Goal: Task Accomplishment & Management: Manage account settings

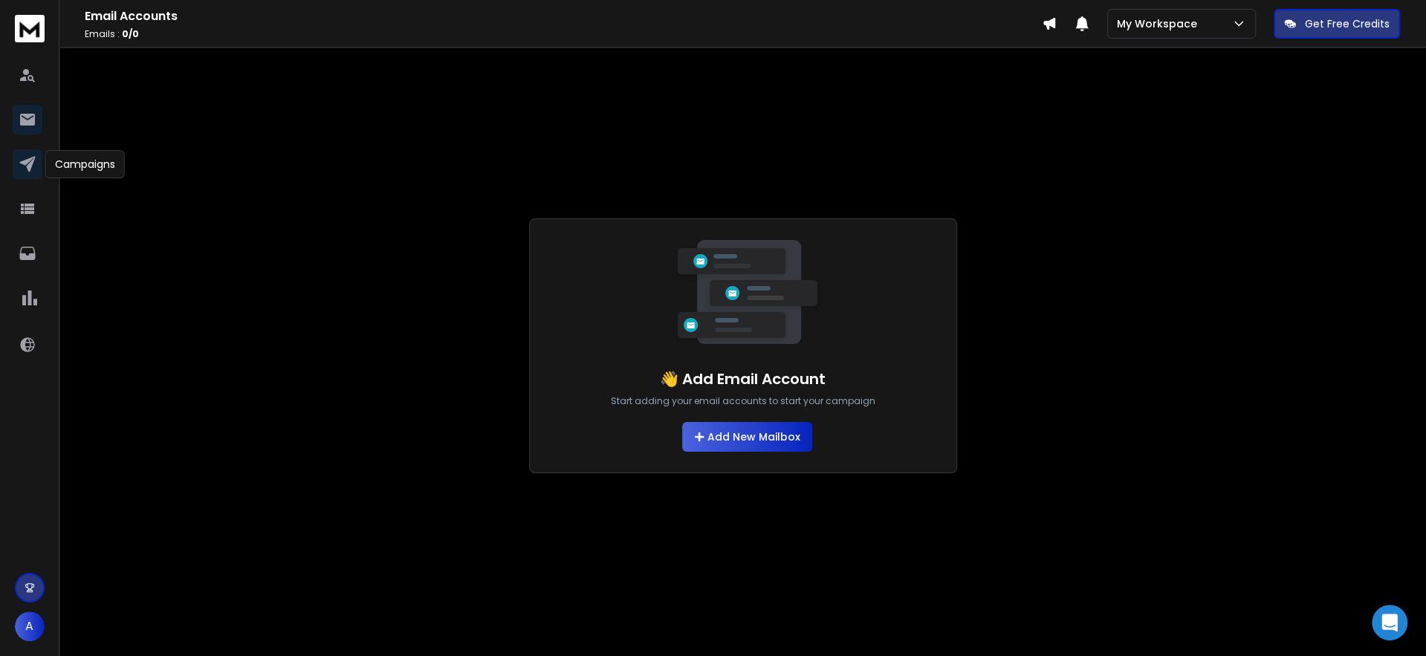
click at [29, 164] on icon at bounding box center [27, 164] width 16 height 16
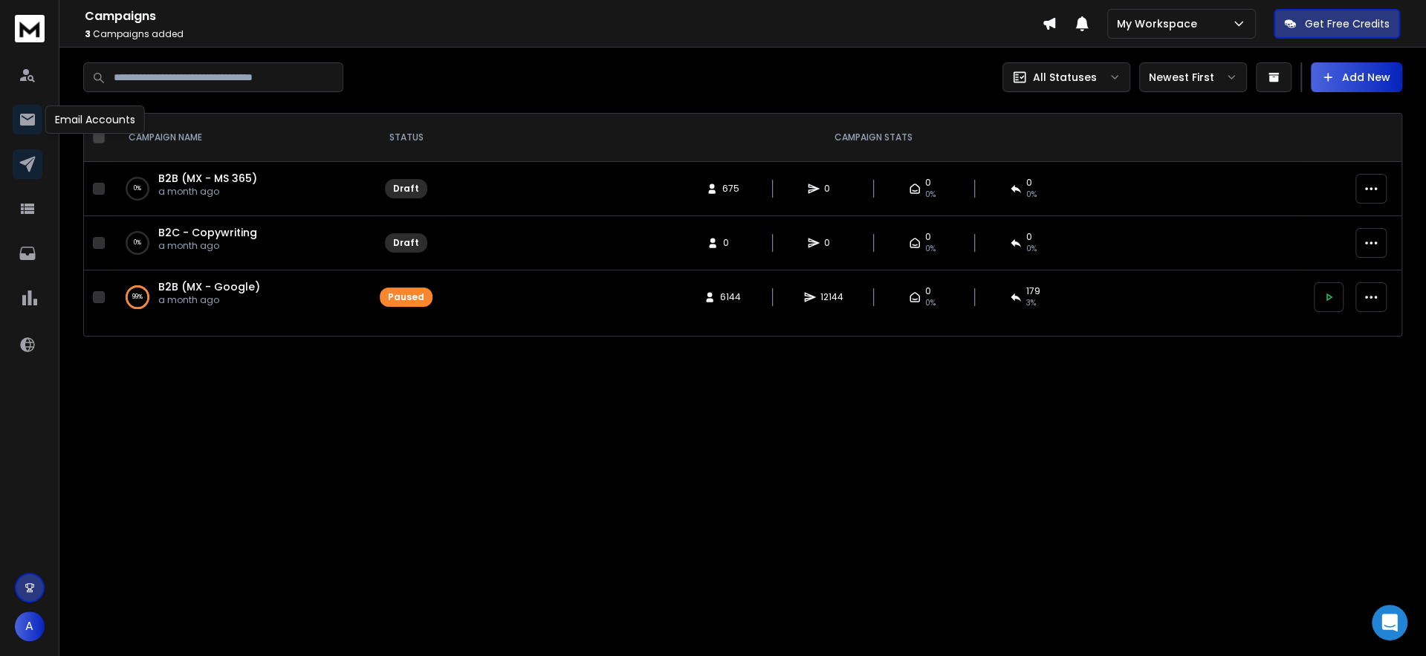
click at [26, 113] on icon at bounding box center [28, 120] width 18 height 18
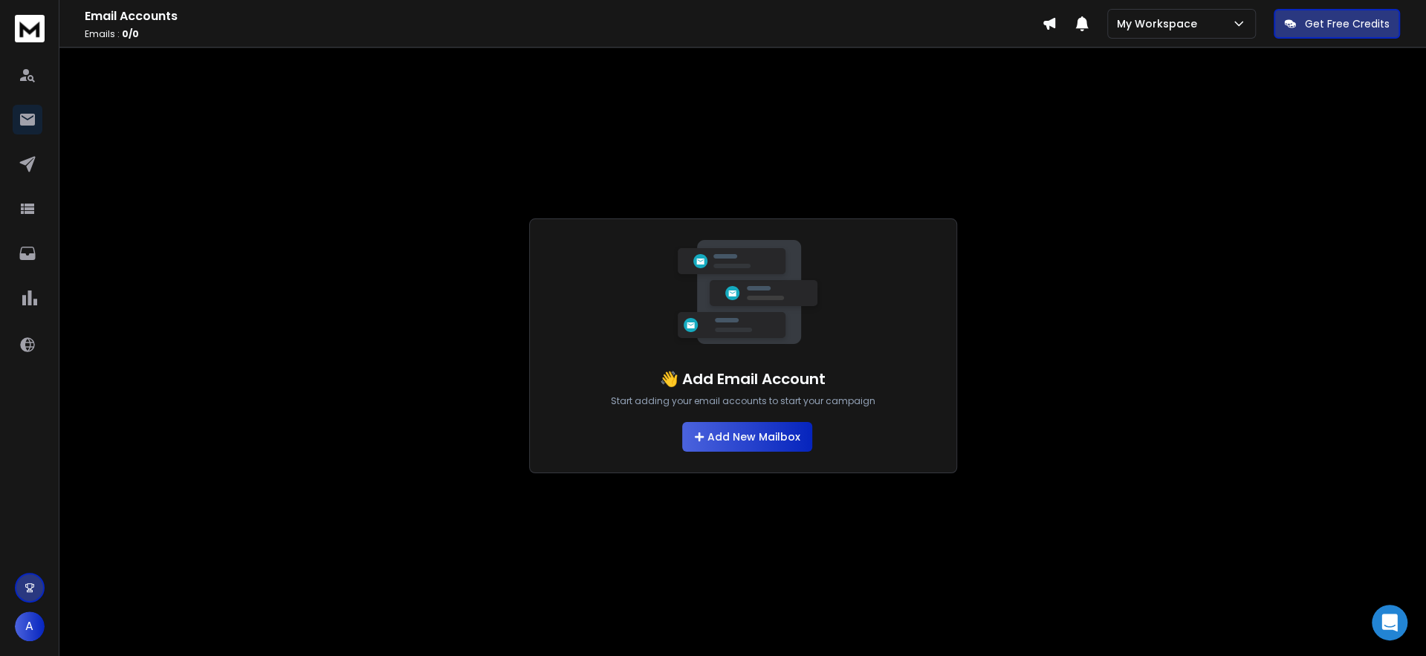
click at [681, 377] on h1 "👋 Add Email Account" at bounding box center [743, 379] width 166 height 21
drag, startPoint x: 681, startPoint y: 377, endPoint x: 850, endPoint y: 377, distance: 168.7
click at [850, 377] on div "👋 Add Email Account Start adding your email accounts to start your campaign" at bounding box center [743, 388] width 265 height 39
click at [851, 377] on div "👋 Add Email Account Start adding your email accounts to start your campaign" at bounding box center [743, 388] width 265 height 39
drag, startPoint x: 851, startPoint y: 377, endPoint x: 708, endPoint y: 377, distance: 142.7
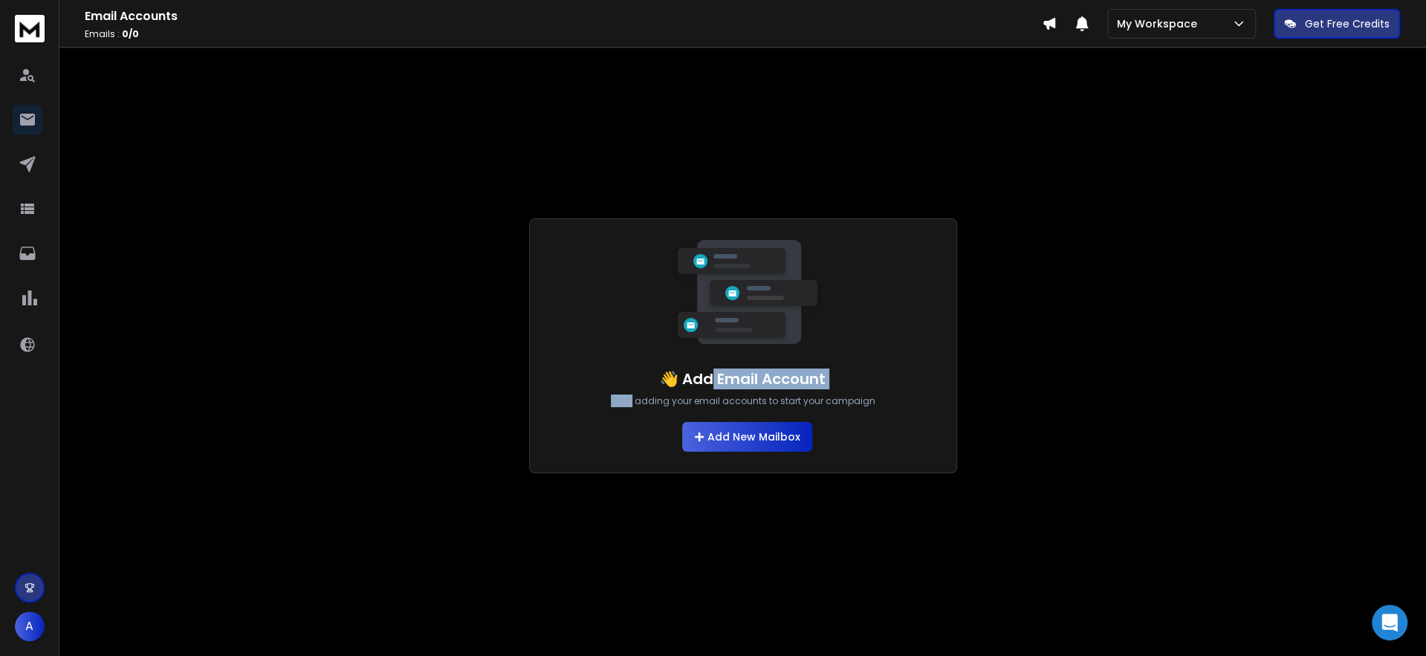
click at [708, 377] on div "👋 Add Email Account Start adding your email accounts to start your campaign" at bounding box center [743, 388] width 265 height 39
click at [683, 377] on h1 "👋 Add Email Account" at bounding box center [743, 379] width 166 height 21
drag, startPoint x: 683, startPoint y: 377, endPoint x: 855, endPoint y: 377, distance: 172.4
click at [844, 377] on div "👋 Add Email Account Start adding your email accounts to start your campaign" at bounding box center [743, 388] width 265 height 39
click at [855, 377] on div "👋 Add Email Account Start adding your email accounts to start your campaign" at bounding box center [743, 388] width 265 height 39
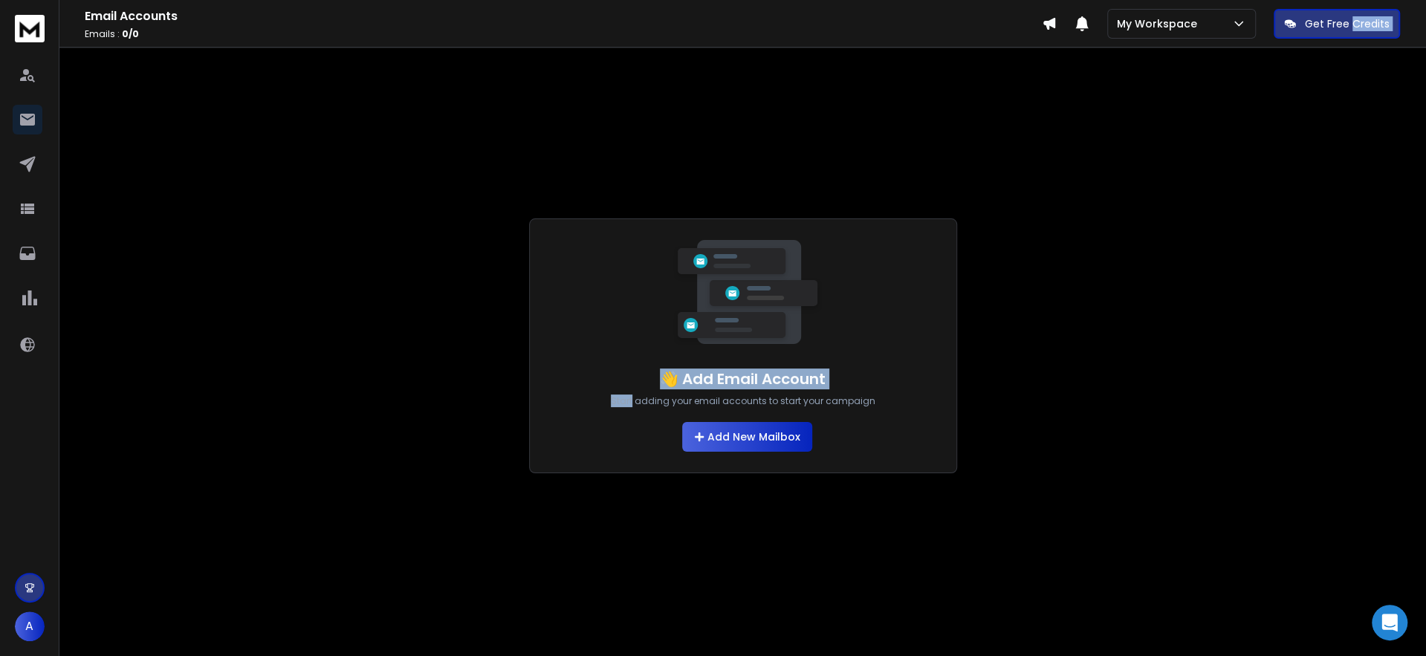
drag, startPoint x: 855, startPoint y: 377, endPoint x: 648, endPoint y: 377, distance: 207.3
click at [648, 377] on div "👋 Add Email Account Start adding your email accounts to start your campaign" at bounding box center [743, 388] width 265 height 39
click at [685, 377] on h1 "👋 Add Email Account" at bounding box center [743, 379] width 166 height 21
drag, startPoint x: 685, startPoint y: 377, endPoint x: 794, endPoint y: 377, distance: 108.5
click at [794, 377] on h1 "👋 Add Email Account" at bounding box center [743, 379] width 166 height 21
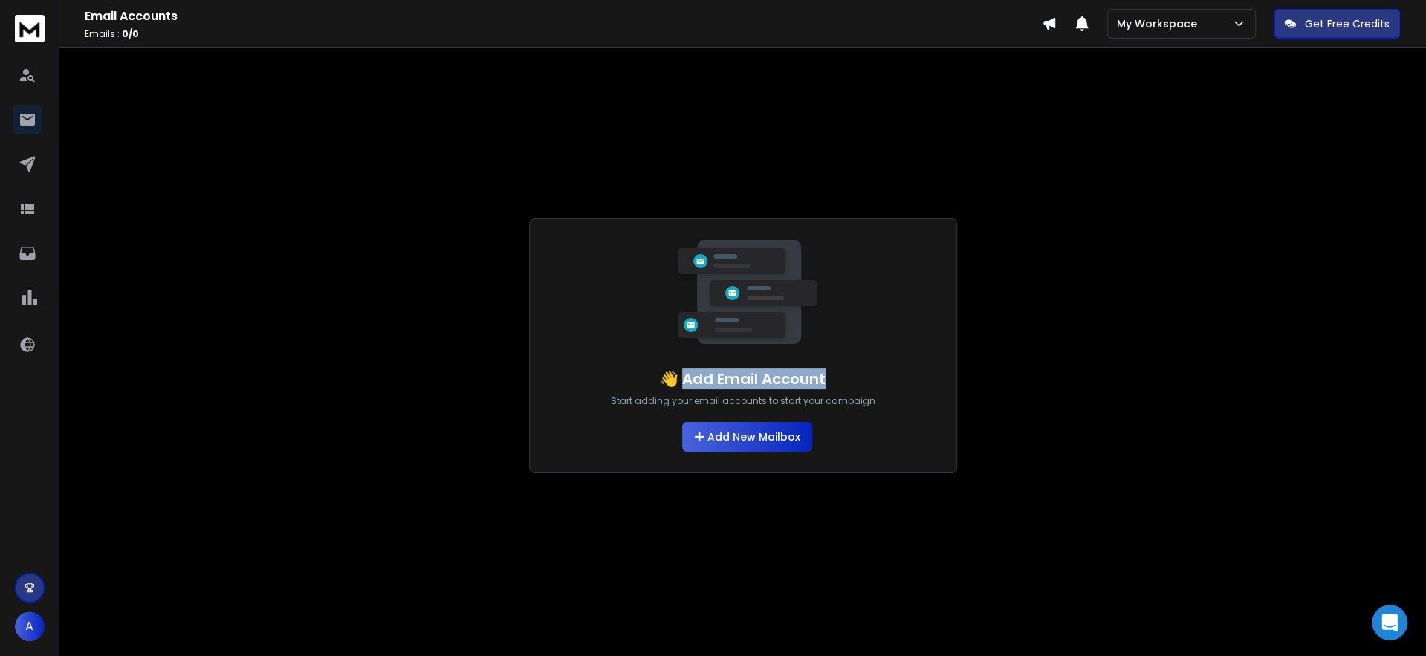
click at [794, 377] on h1 "👋 Add Email Account" at bounding box center [743, 379] width 166 height 21
click at [617, 404] on p "Start adding your email accounts to start your campaign" at bounding box center [743, 401] width 265 height 12
drag, startPoint x: 617, startPoint y: 404, endPoint x: 912, endPoint y: 404, distance: 295.7
click at [912, 404] on div "👋 Add Email Account Start adding your email accounts to start your campaign Add…" at bounding box center [743, 346] width 385 height 212
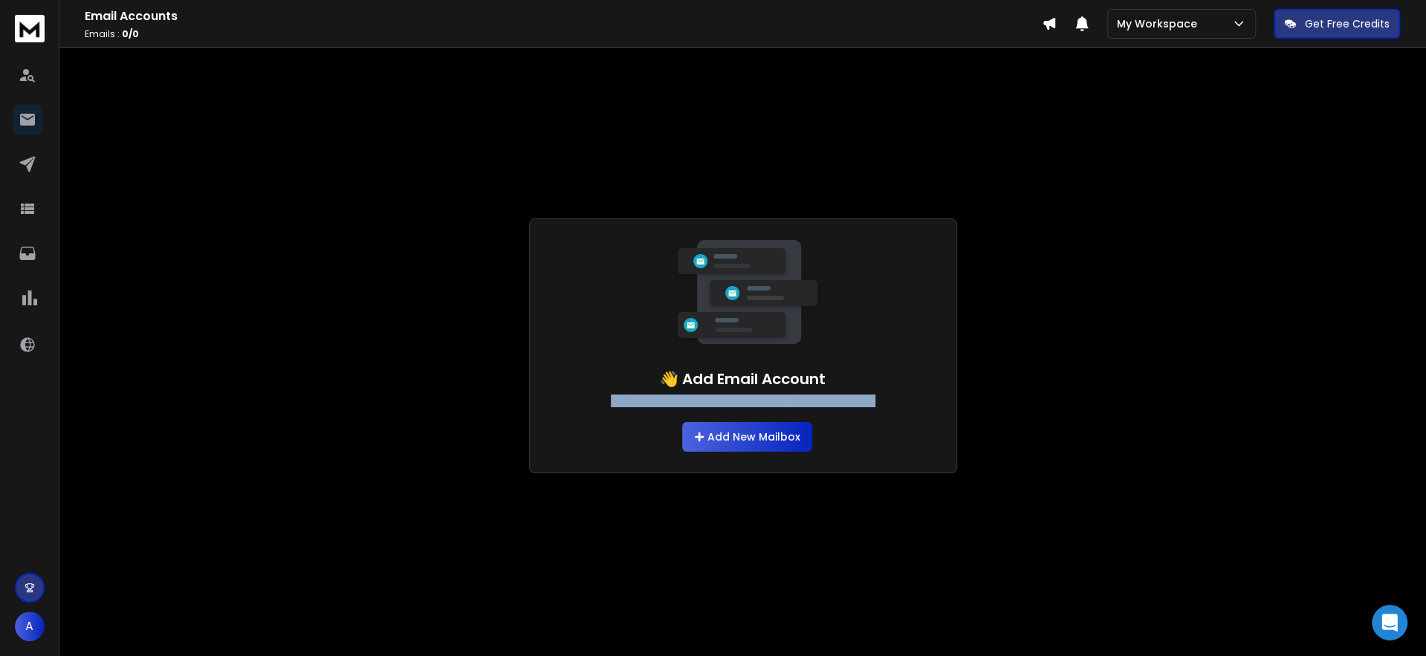
drag, startPoint x: 588, startPoint y: 404, endPoint x: 541, endPoint y: 404, distance: 46.8
click at [541, 404] on div "👋 Add Email Account Start adding your email accounts to start your campaign Add…" at bounding box center [743, 345] width 428 height 255
click at [543, 404] on div "👋 Add Email Account Start adding your email accounts to start your campaign Add…" at bounding box center [743, 345] width 428 height 255
drag, startPoint x: 543, startPoint y: 404, endPoint x: 898, endPoint y: 404, distance: 354.4
click at [898, 404] on div "👋 Add Email Account Start adding your email accounts to start your campaign Add…" at bounding box center [743, 345] width 428 height 255
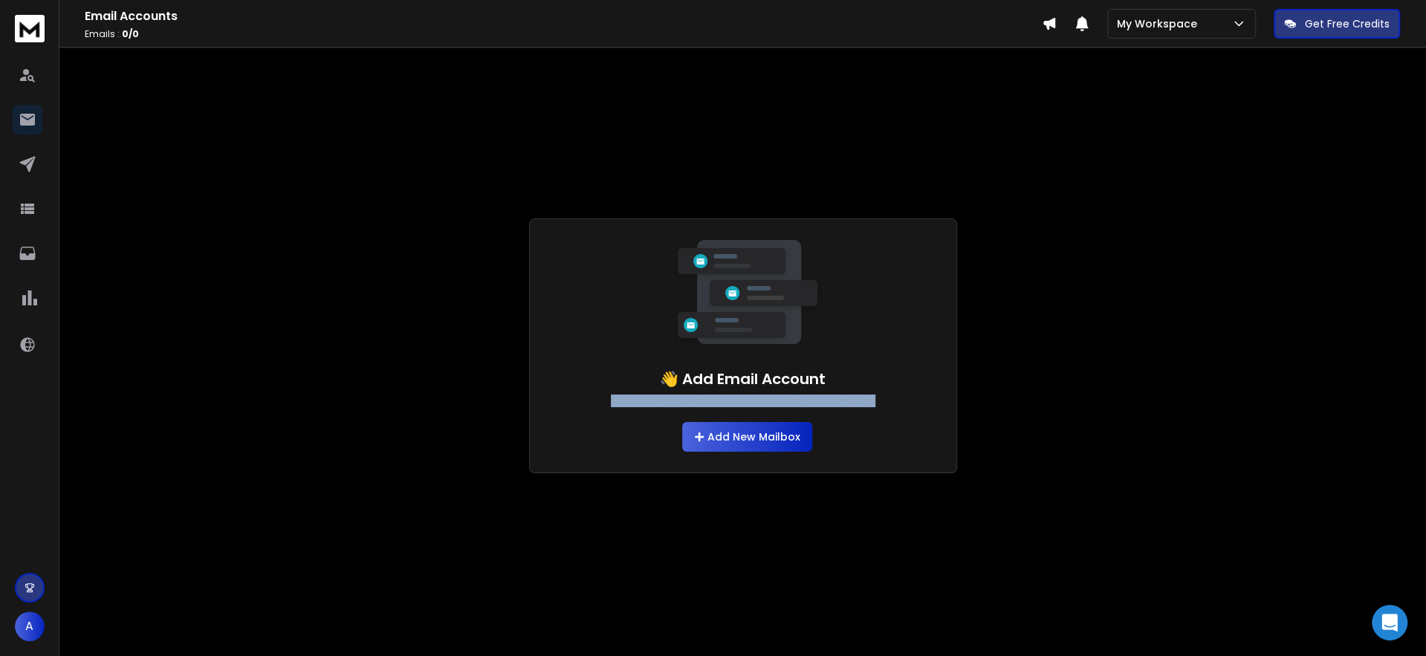
click at [898, 404] on div "👋 Add Email Account Start adding your email accounts to start your campaign Add…" at bounding box center [743, 346] width 385 height 212
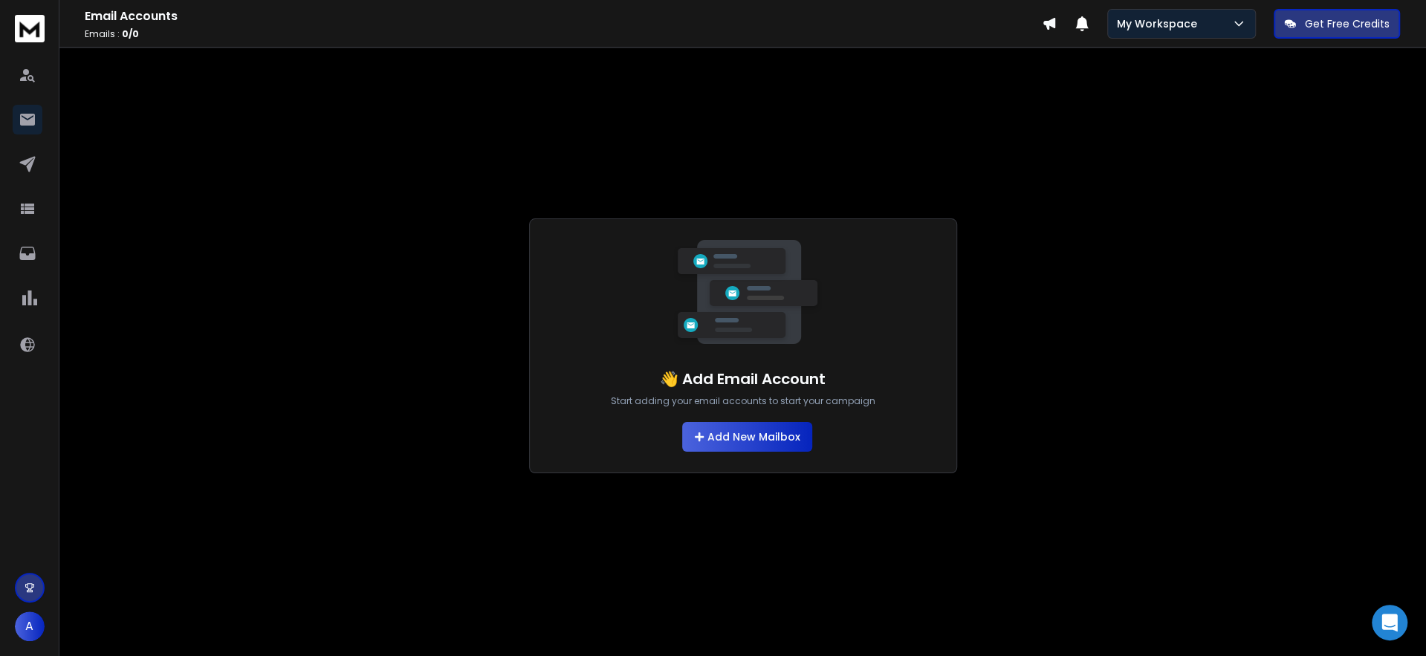
click at [1167, 25] on p "My Workspace" at bounding box center [1160, 23] width 86 height 15
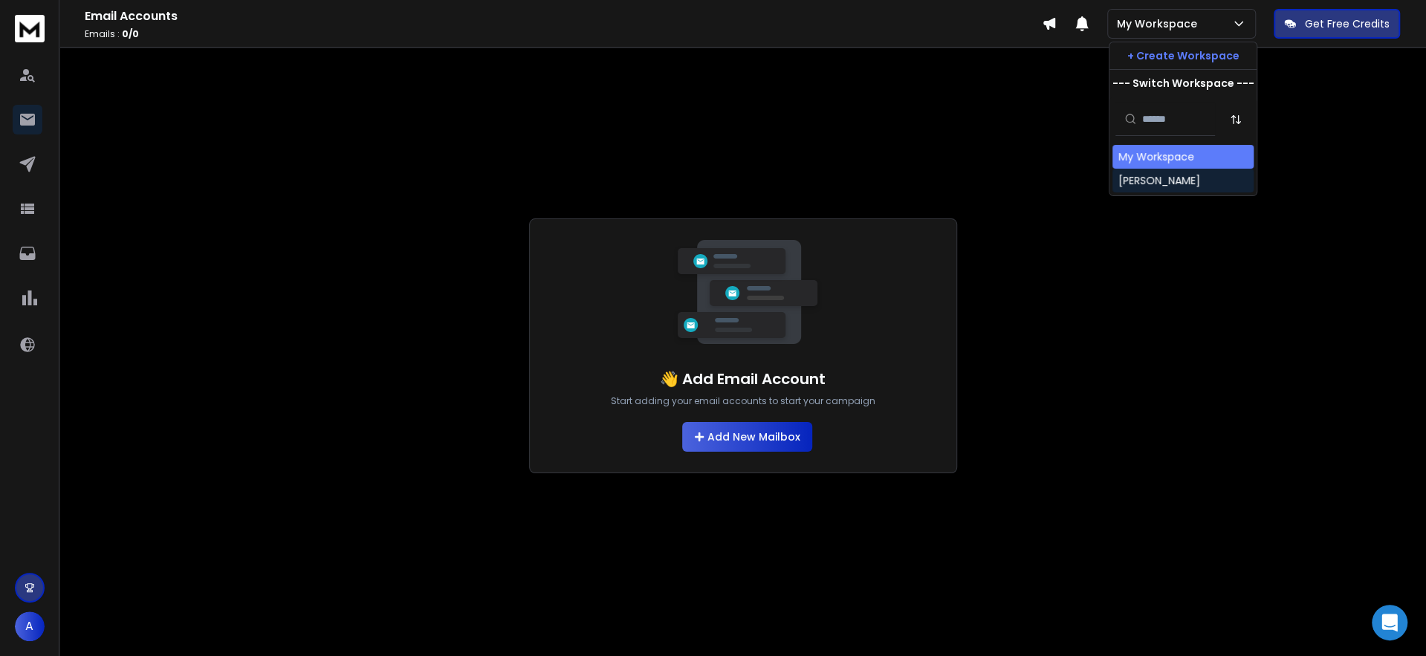
click at [1091, 279] on div "👋 Add Email Account Start adding your email accounts to start your campaign Add…" at bounding box center [742, 345] width 1319 height 255
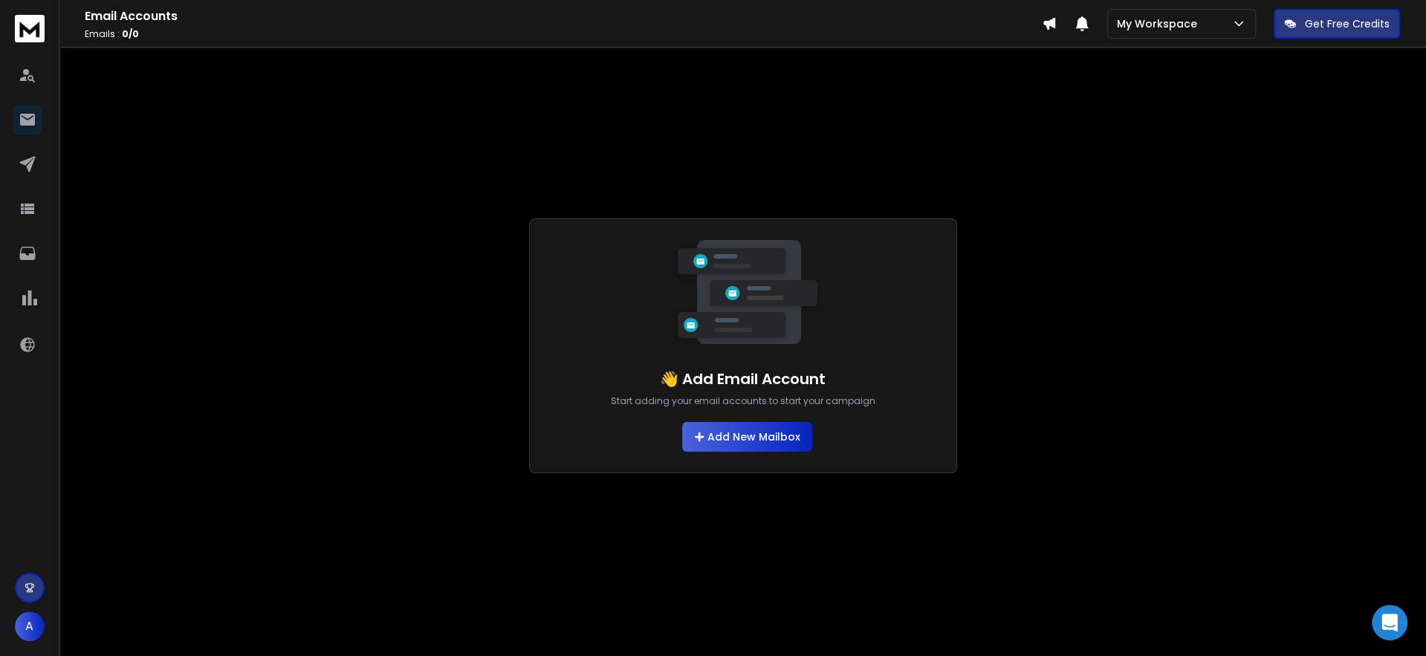
click at [747, 437] on button "Add New Mailbox" at bounding box center [747, 437] width 130 height 30
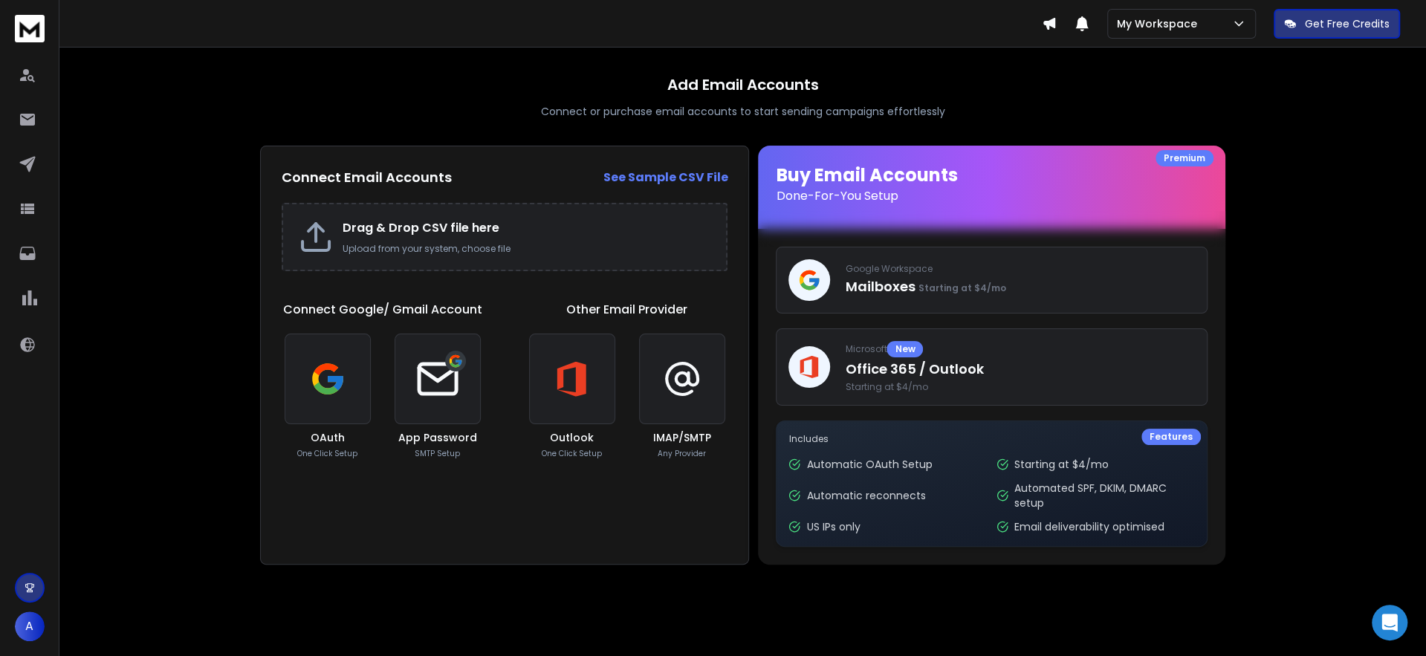
click at [675, 380] on icon at bounding box center [682, 379] width 37 height 45
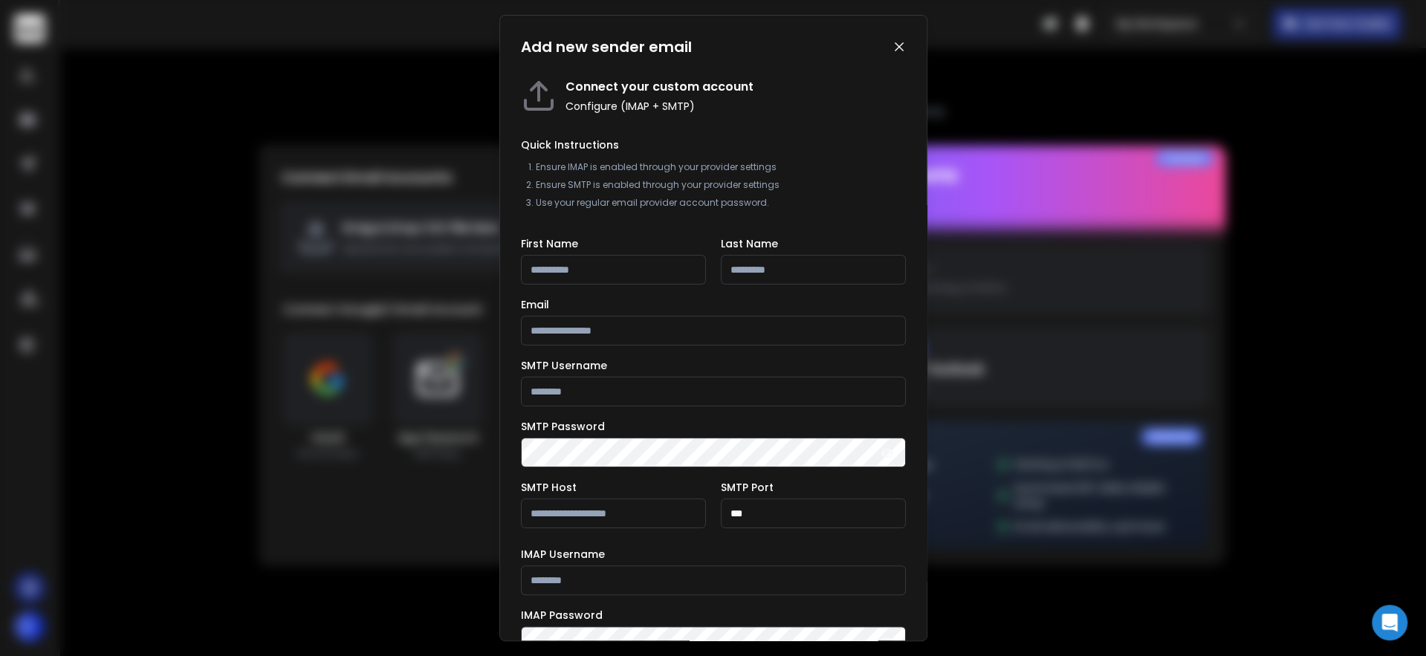
click at [904, 46] on icon at bounding box center [898, 46] width 13 height 13
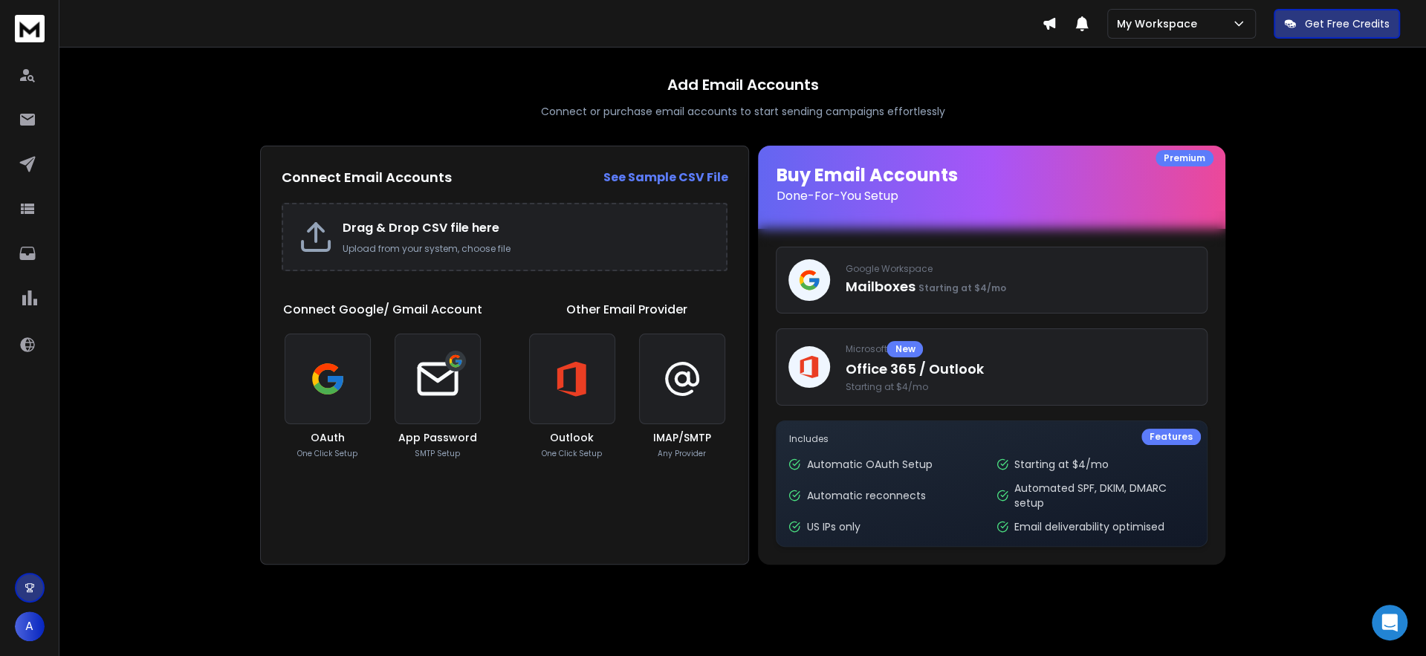
click at [481, 217] on div "Drag & Drop CSV file here Upload from your system, choose file" at bounding box center [505, 237] width 446 height 68
type input "**********"
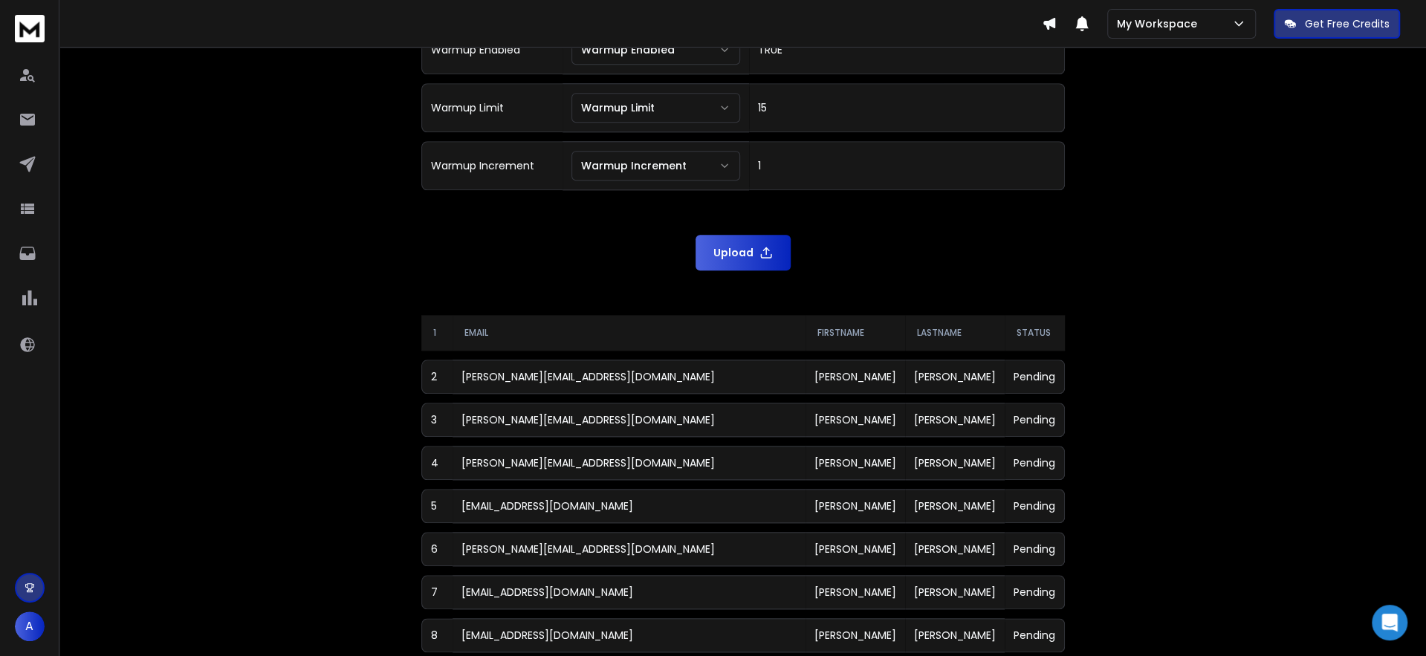
scroll to position [1071, 0]
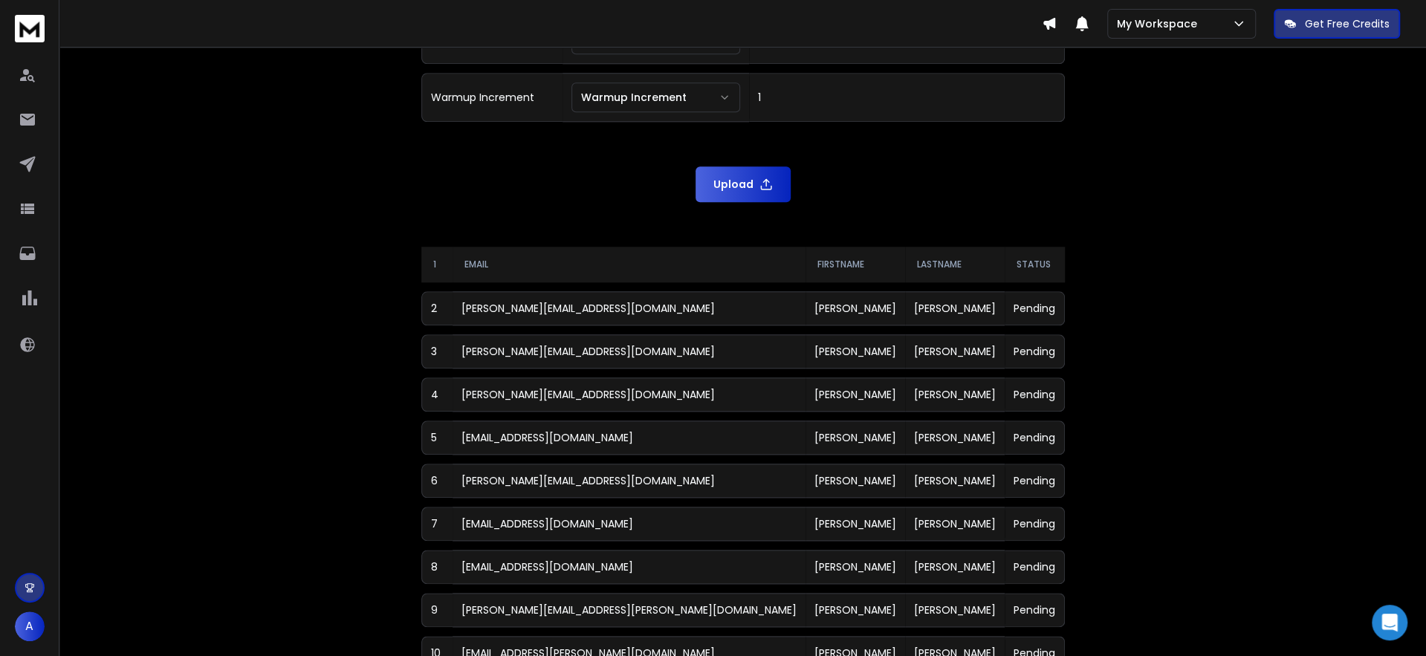
click at [739, 200] on div "Client Calendars & Emails - INFRAMAIL.csv File Processed COLUMN NAME SELECT TYP…" at bounding box center [742, 119] width 661 height 2132
drag, startPoint x: 742, startPoint y: 181, endPoint x: 752, endPoint y: 181, distance: 9.7
click at [742, 181] on p "Upload" at bounding box center [733, 184] width 40 height 15
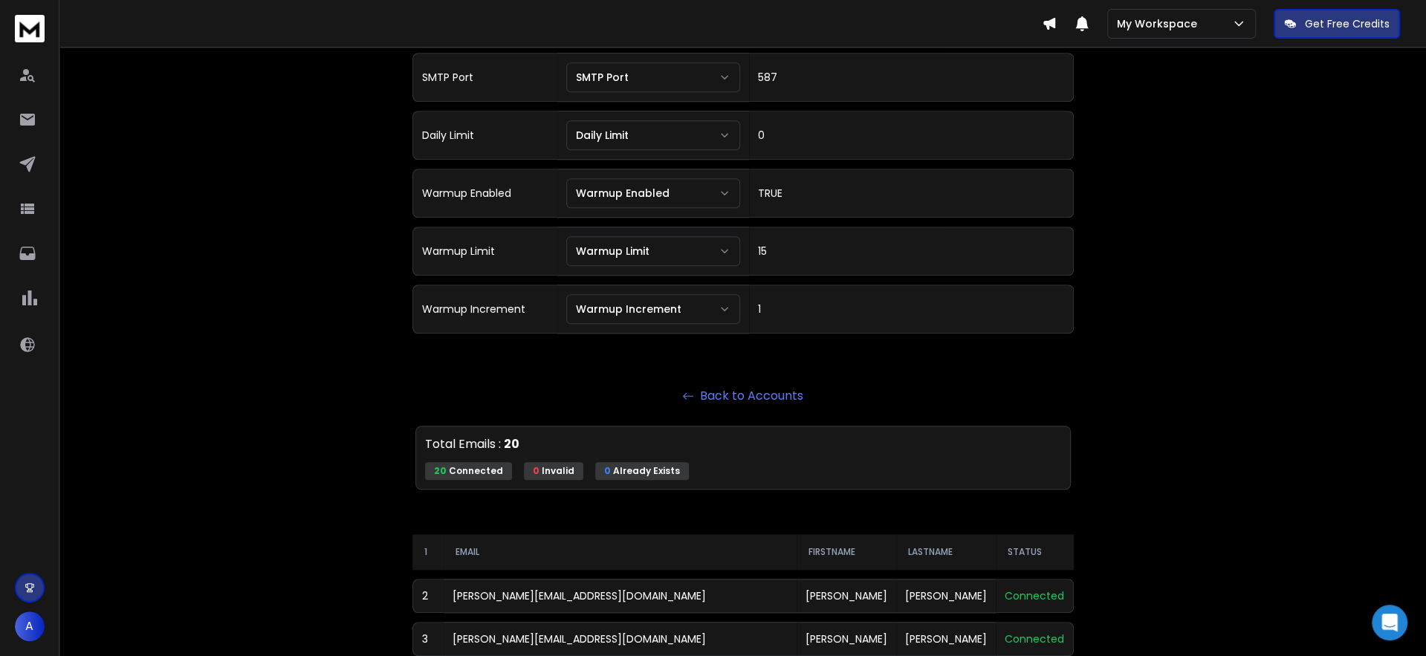
scroll to position [869, 0]
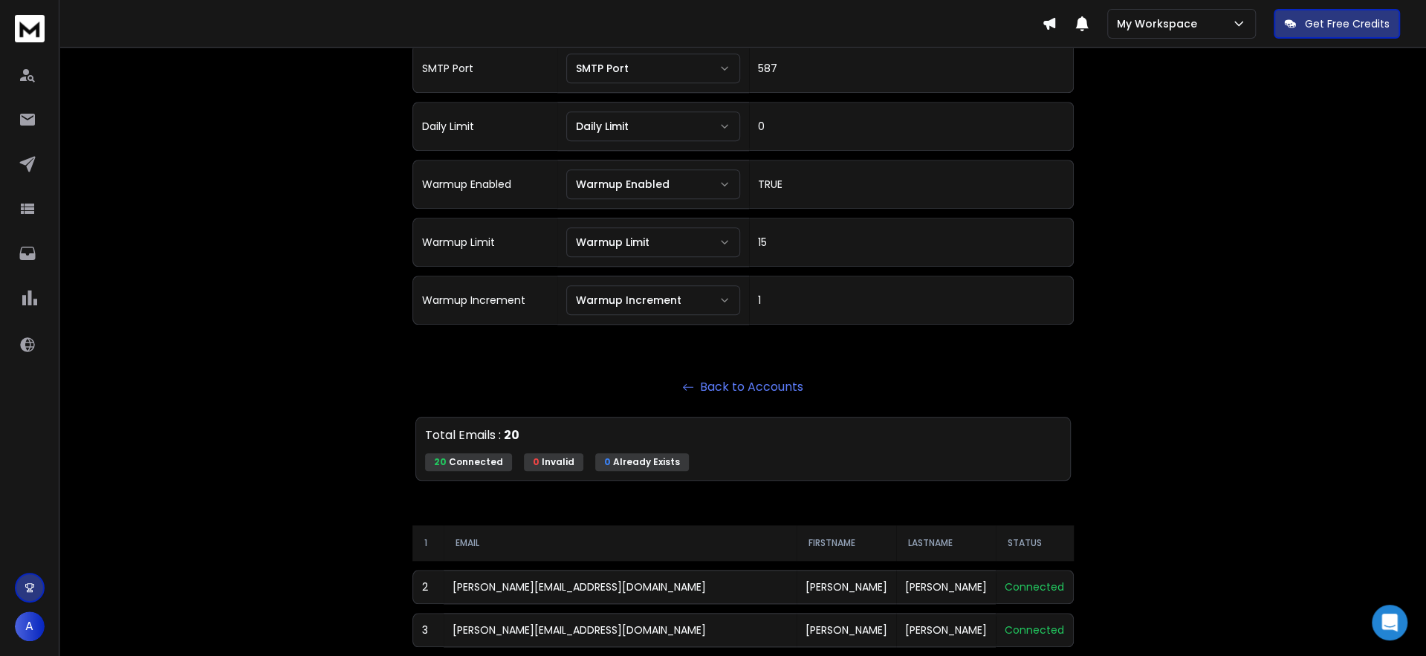
click at [707, 378] on p "Back to Accounts" at bounding box center [751, 387] width 103 height 18
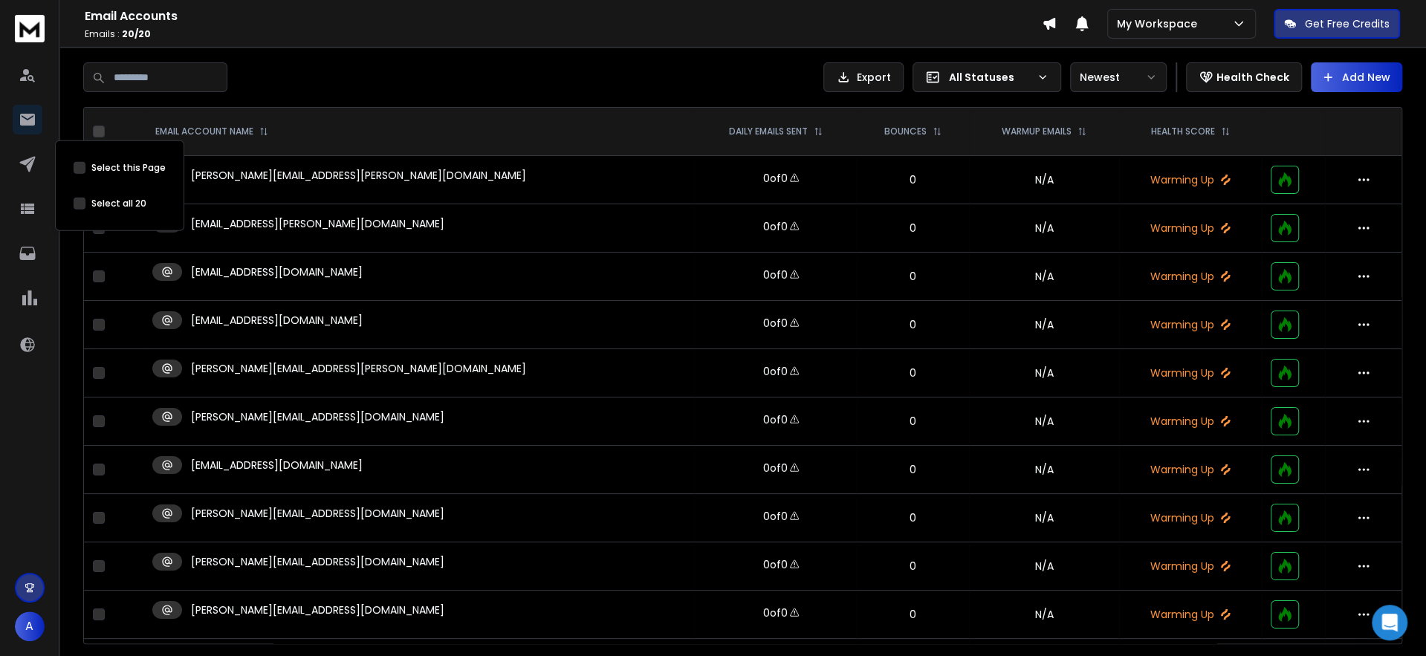
click at [79, 205] on button "Select this Page" at bounding box center [80, 204] width 12 height 12
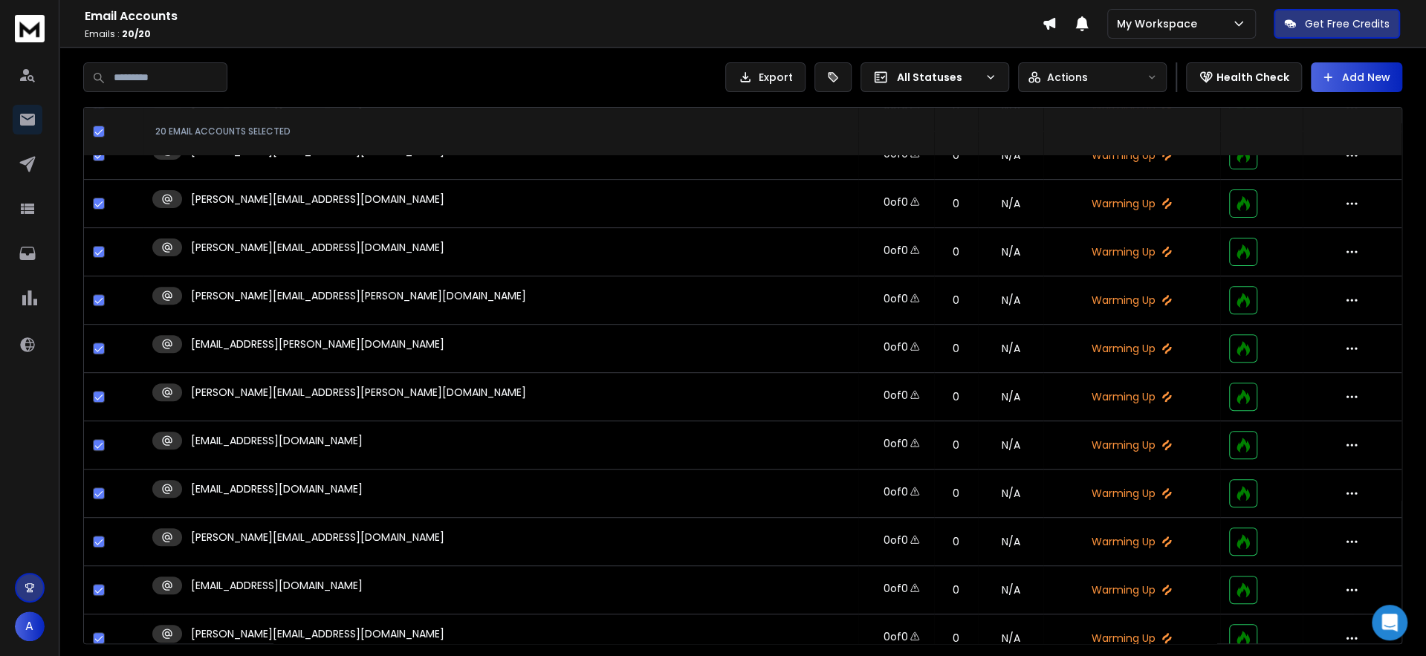
scroll to position [484, 0]
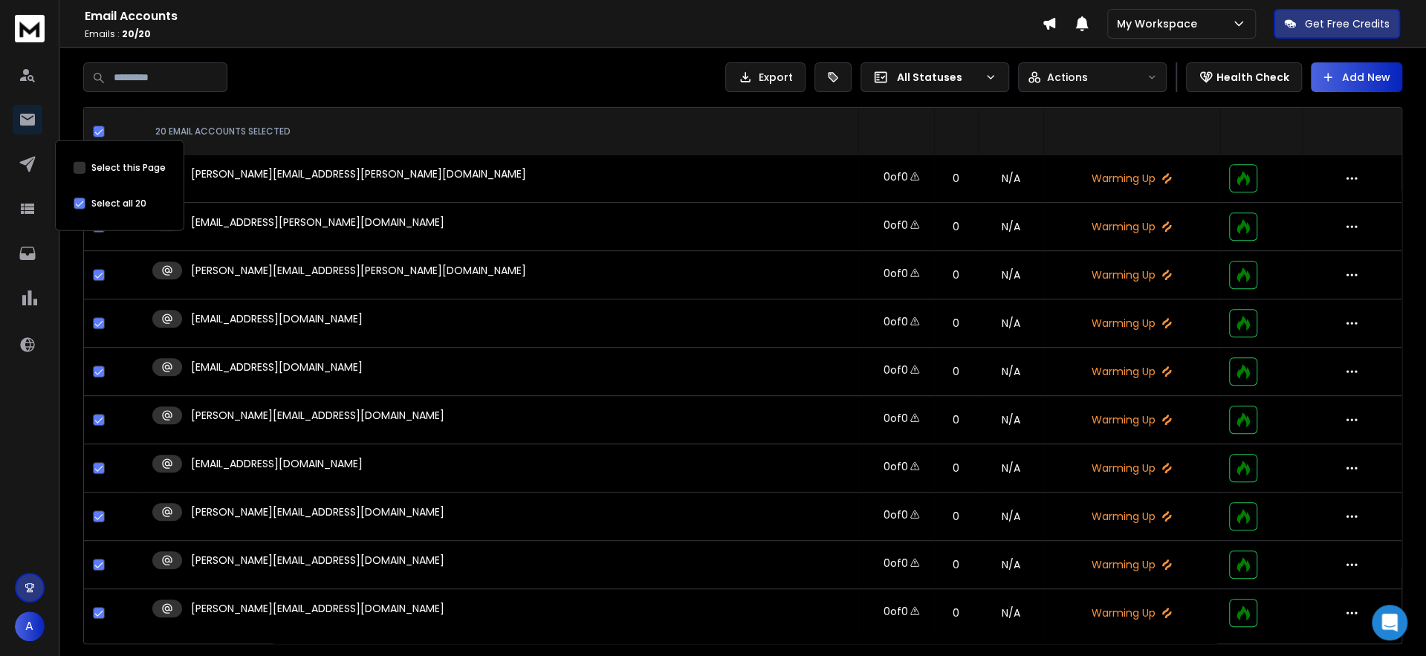
click at [102, 132] on button "Select this Page" at bounding box center [99, 132] width 12 height 12
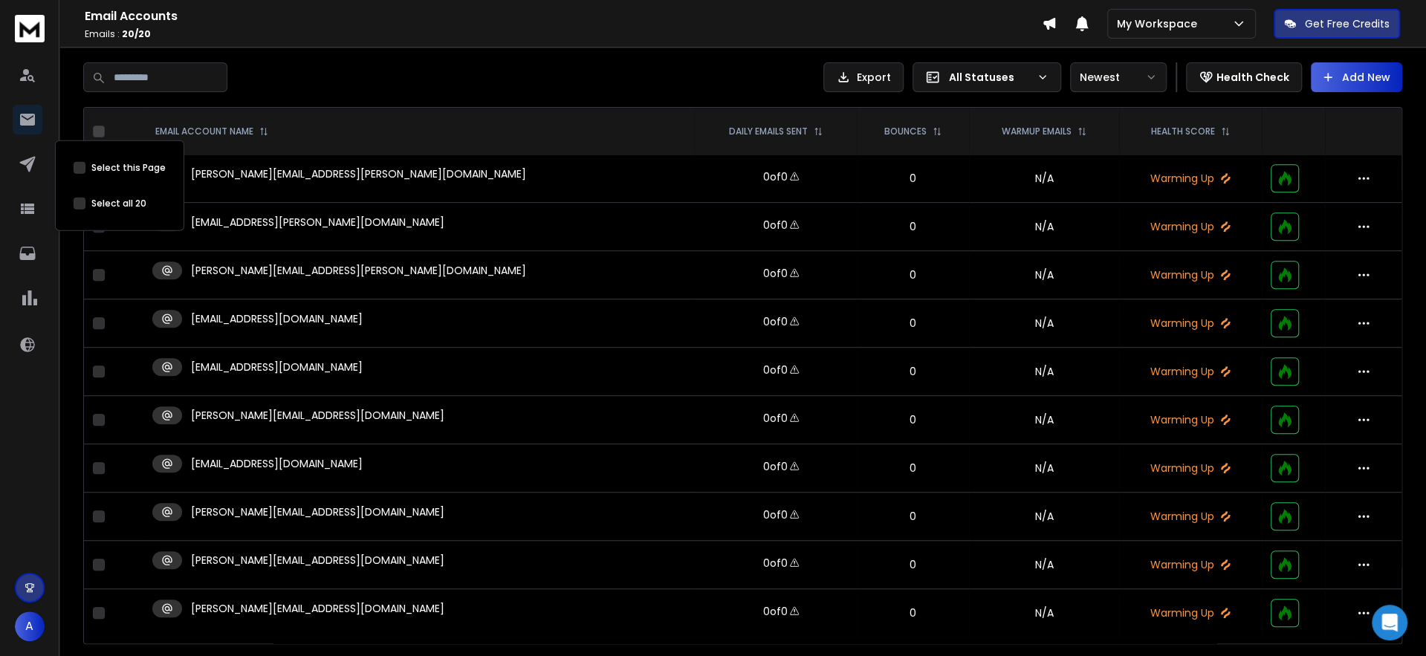
click at [75, 201] on button "Select this Page" at bounding box center [80, 204] width 12 height 12
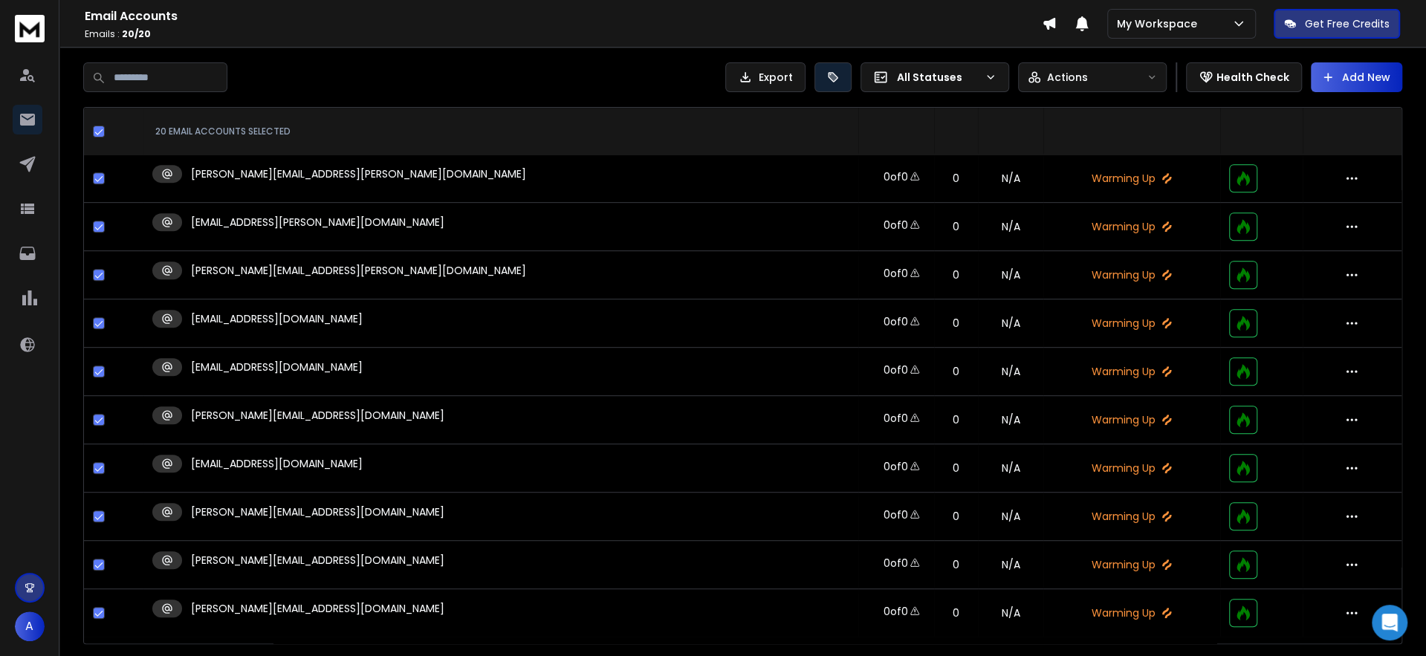
click at [829, 77] on button at bounding box center [832, 77] width 37 height 30
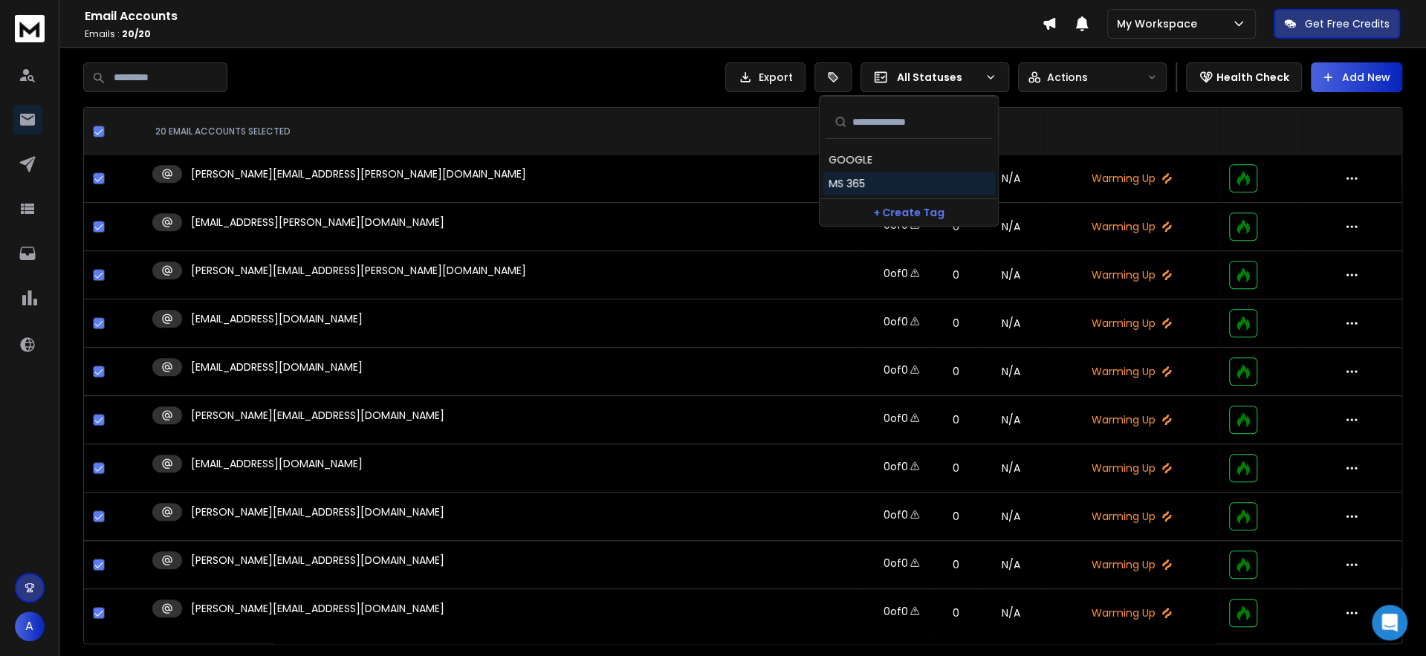
click at [914, 210] on p "+ Create Tag" at bounding box center [908, 212] width 71 height 15
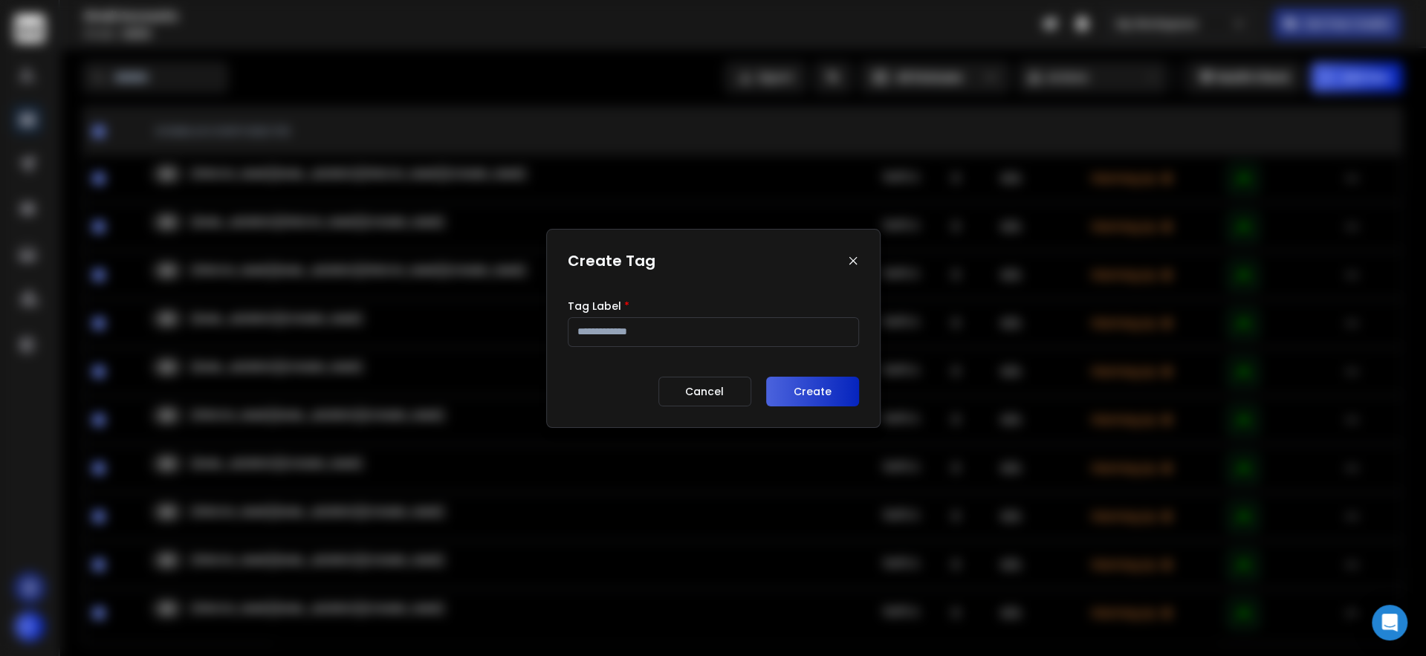
click at [693, 339] on input "text" at bounding box center [713, 332] width 291 height 30
type input "*********"
click at [828, 408] on div "Create Tag Tag Label ********* Cancel Create" at bounding box center [713, 328] width 334 height 199
click at [825, 397] on button "Create" at bounding box center [812, 392] width 93 height 30
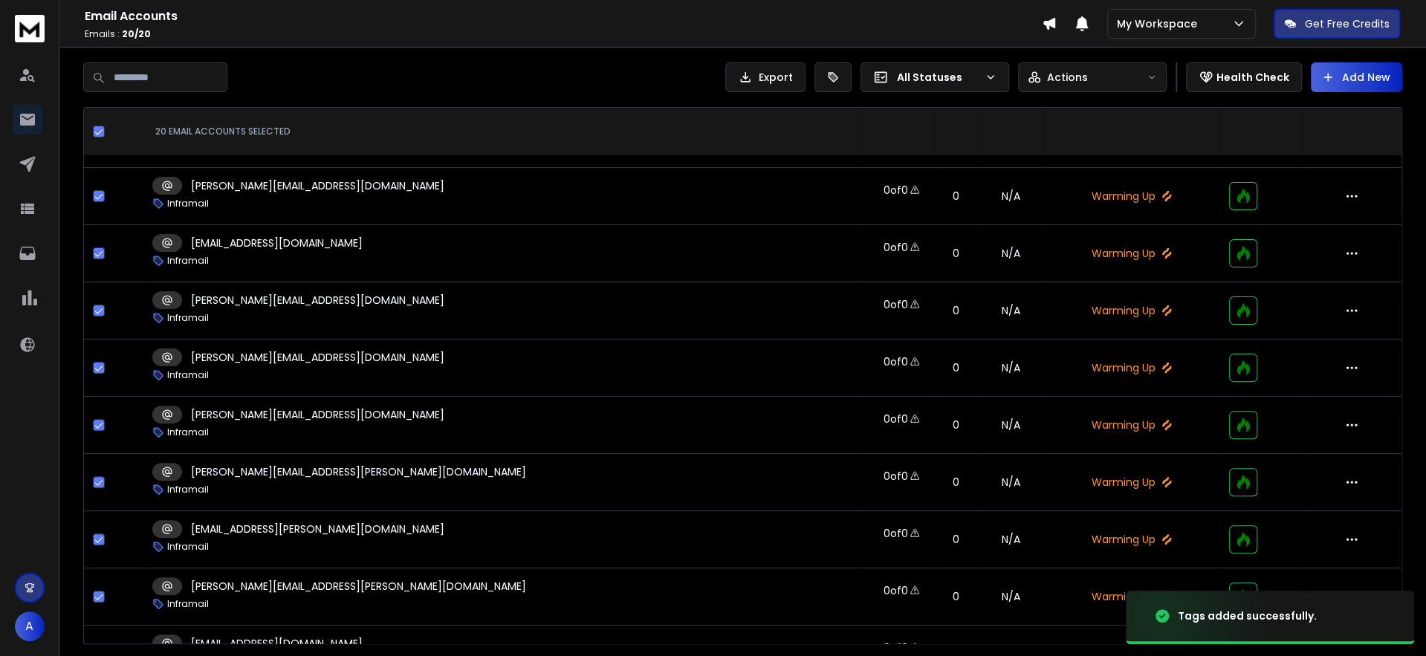
scroll to position [0, 0]
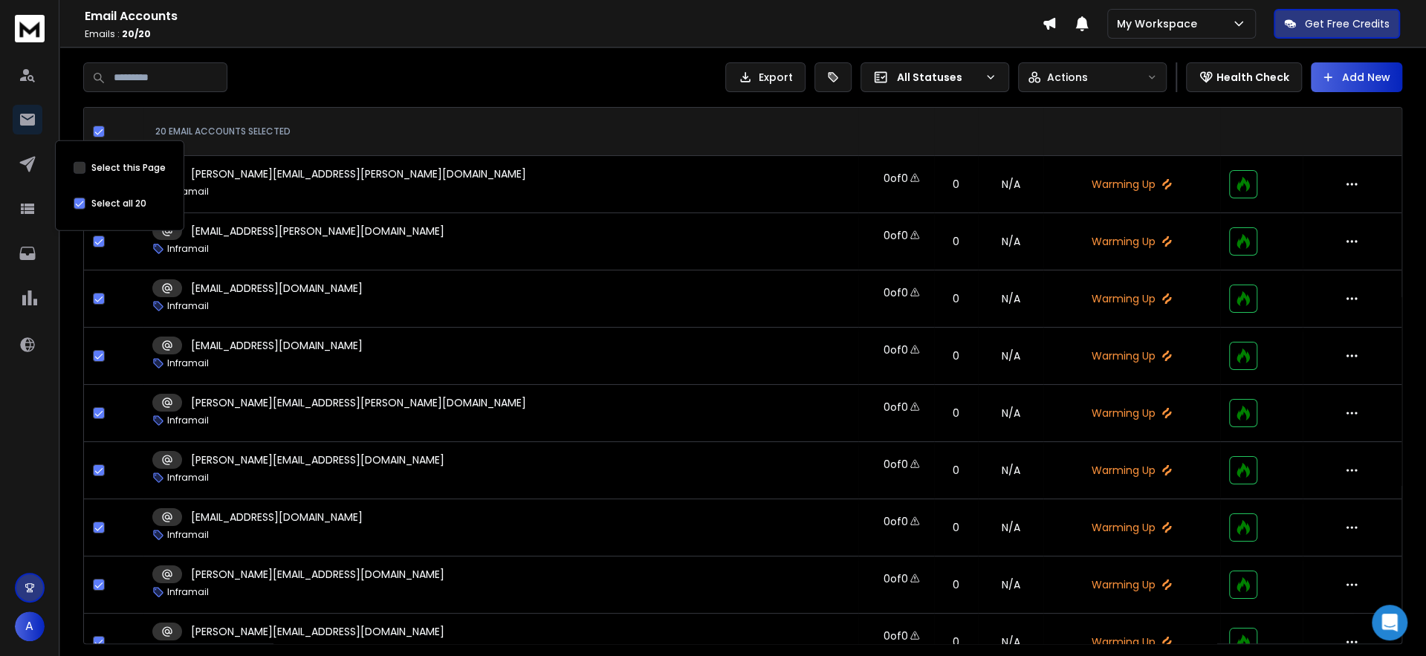
click at [98, 132] on button "Select this Page" at bounding box center [99, 132] width 12 height 12
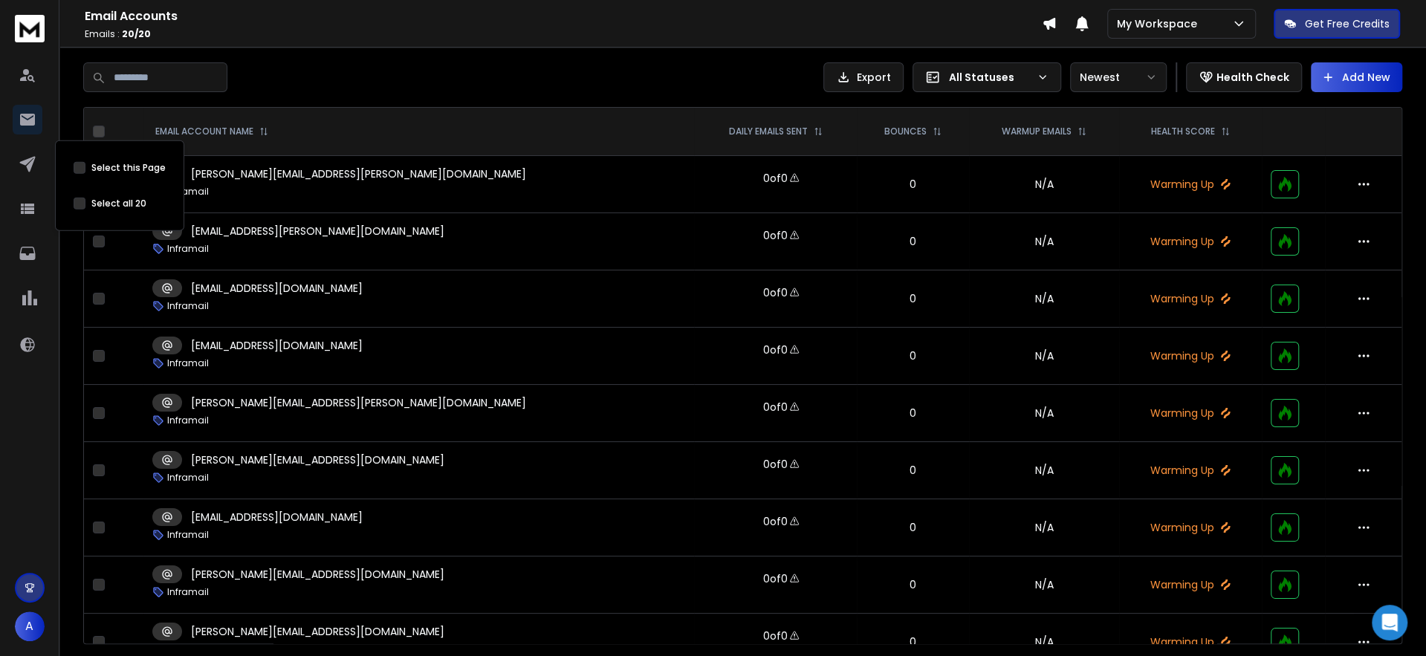
click at [85, 213] on div "Select all 20" at bounding box center [120, 204] width 92 height 30
click at [66, 206] on div "Select this Page Select all 20" at bounding box center [120, 185] width 110 height 77
click at [80, 206] on button "Select this Page" at bounding box center [80, 204] width 12 height 12
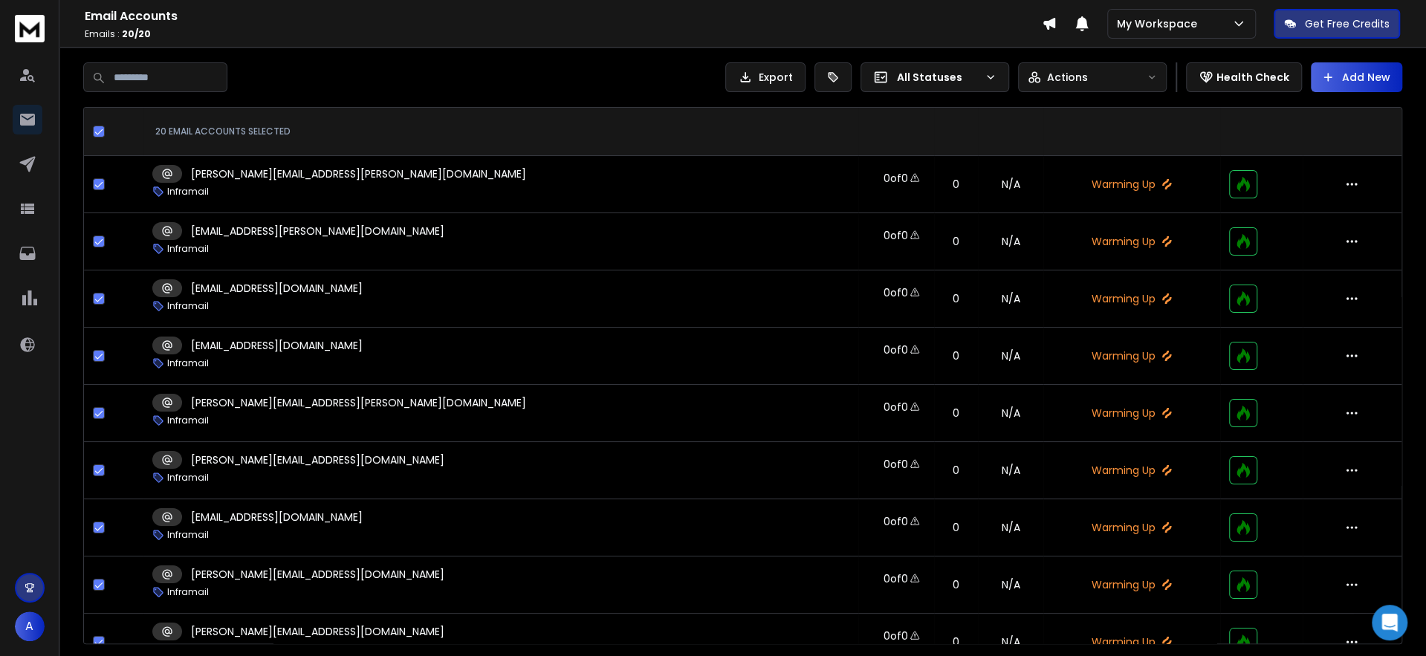
click at [908, 75] on p "All Statuses" at bounding box center [938, 77] width 82 height 15
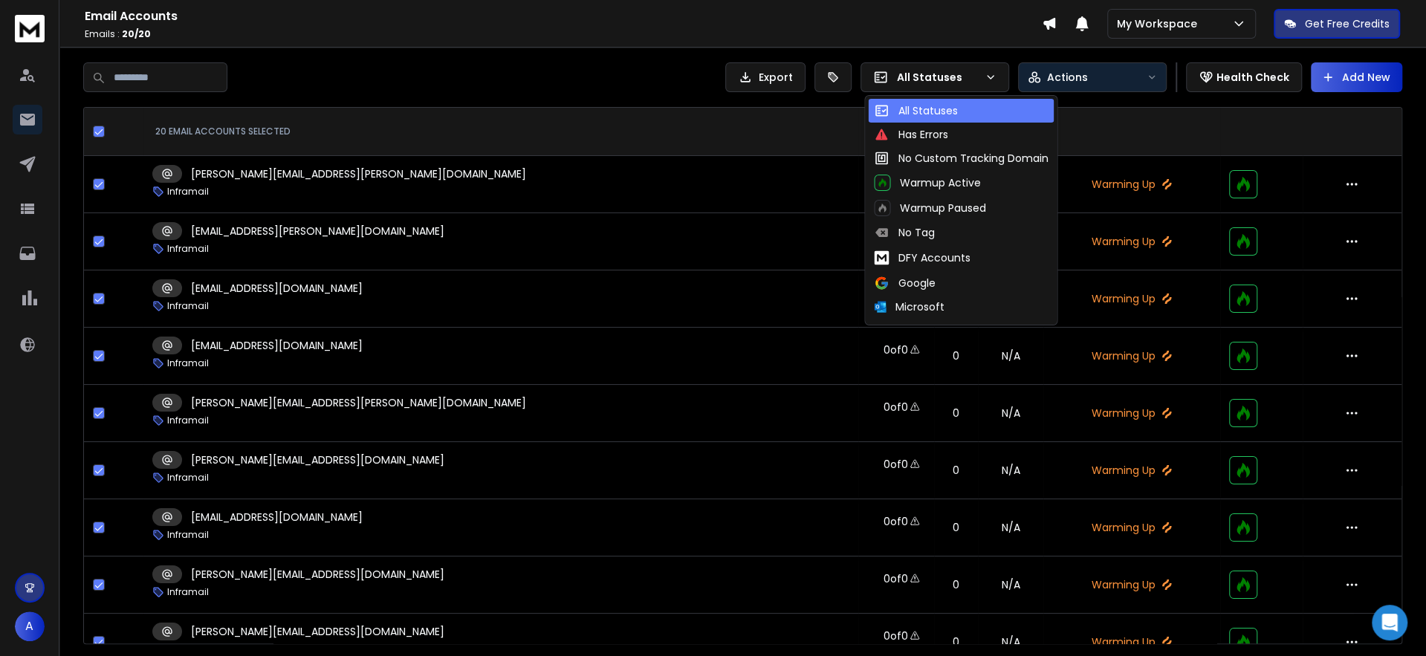
click at [1090, 82] on div "Actions" at bounding box center [1084, 77] width 113 height 15
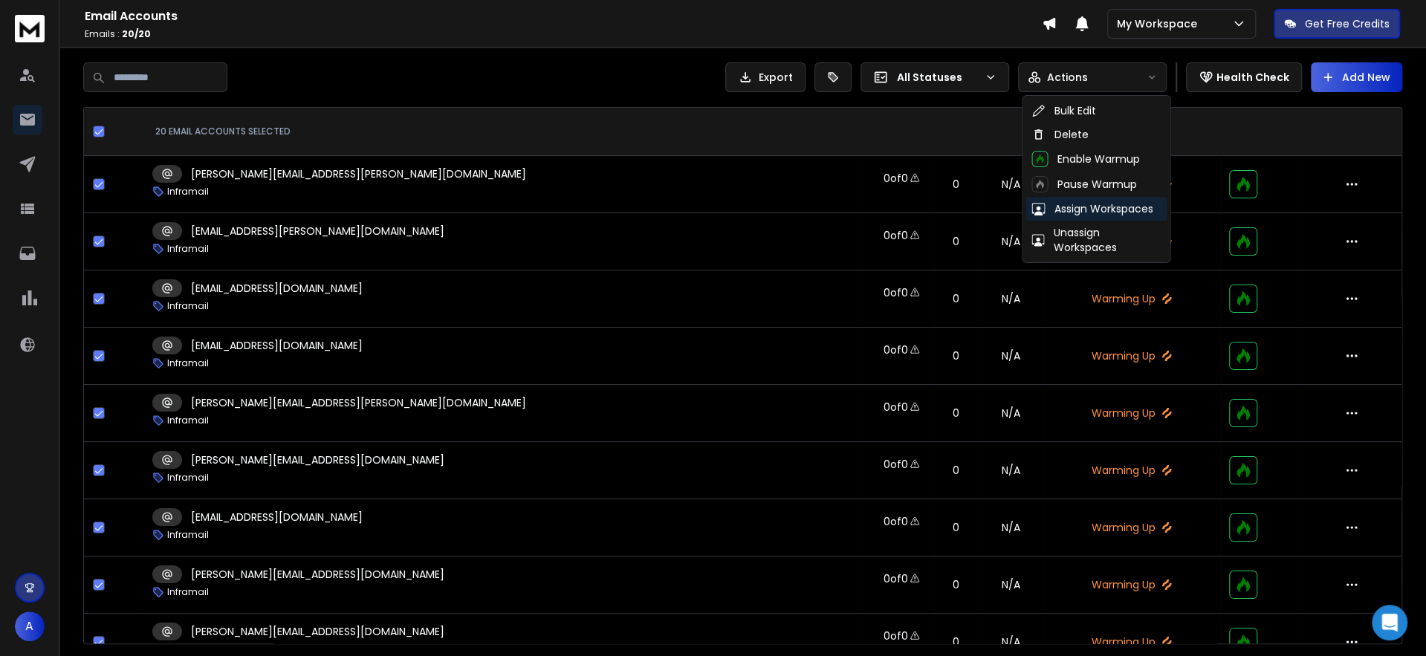
click at [1087, 207] on div "Assign Workspaces" at bounding box center [1091, 208] width 121 height 15
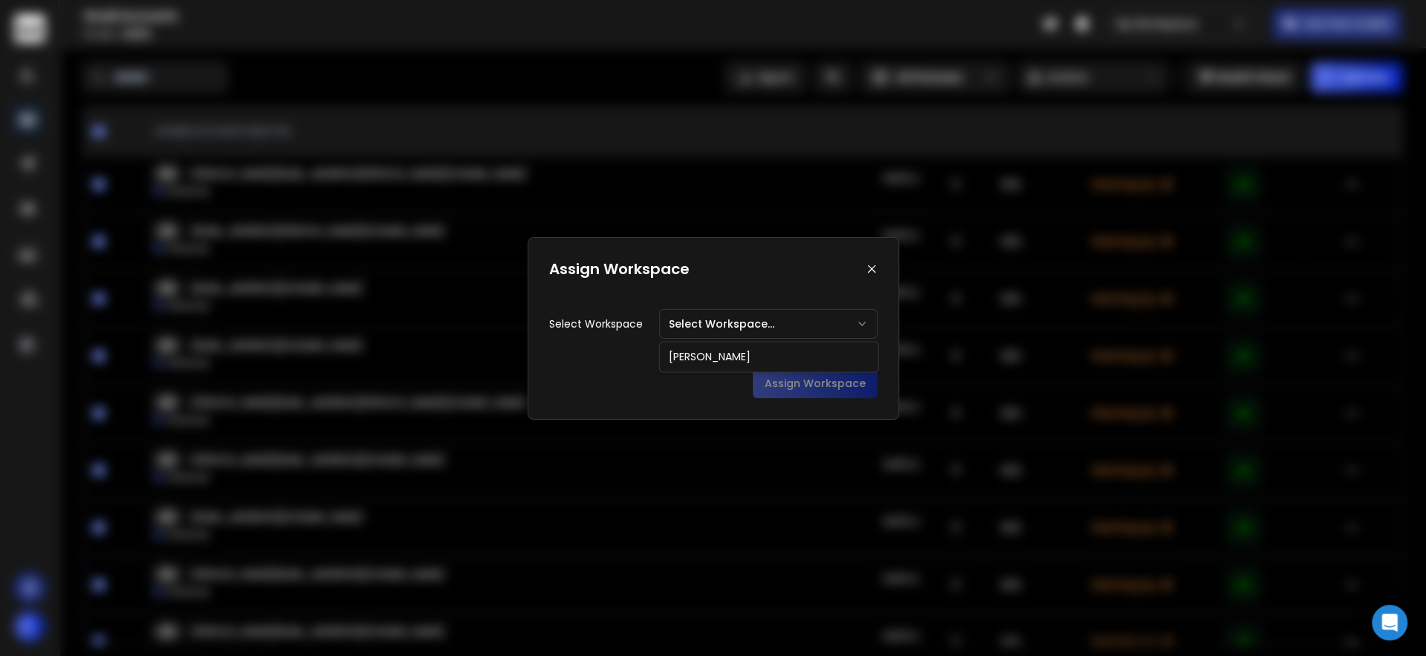
click at [700, 322] on button "Select Workspace..." at bounding box center [768, 324] width 218 height 30
click at [768, 378] on button "Assign Workspace" at bounding box center [815, 384] width 125 height 30
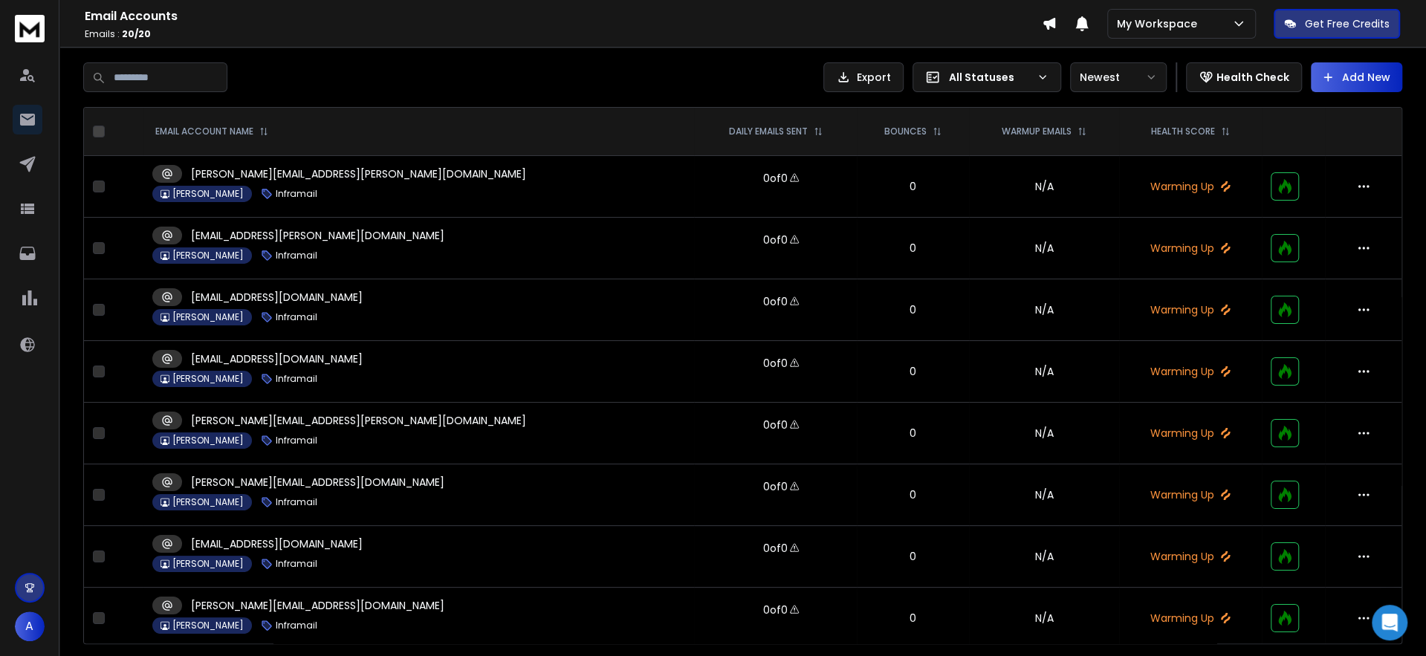
click at [969, 190] on td "N/A" at bounding box center [1044, 187] width 150 height 62
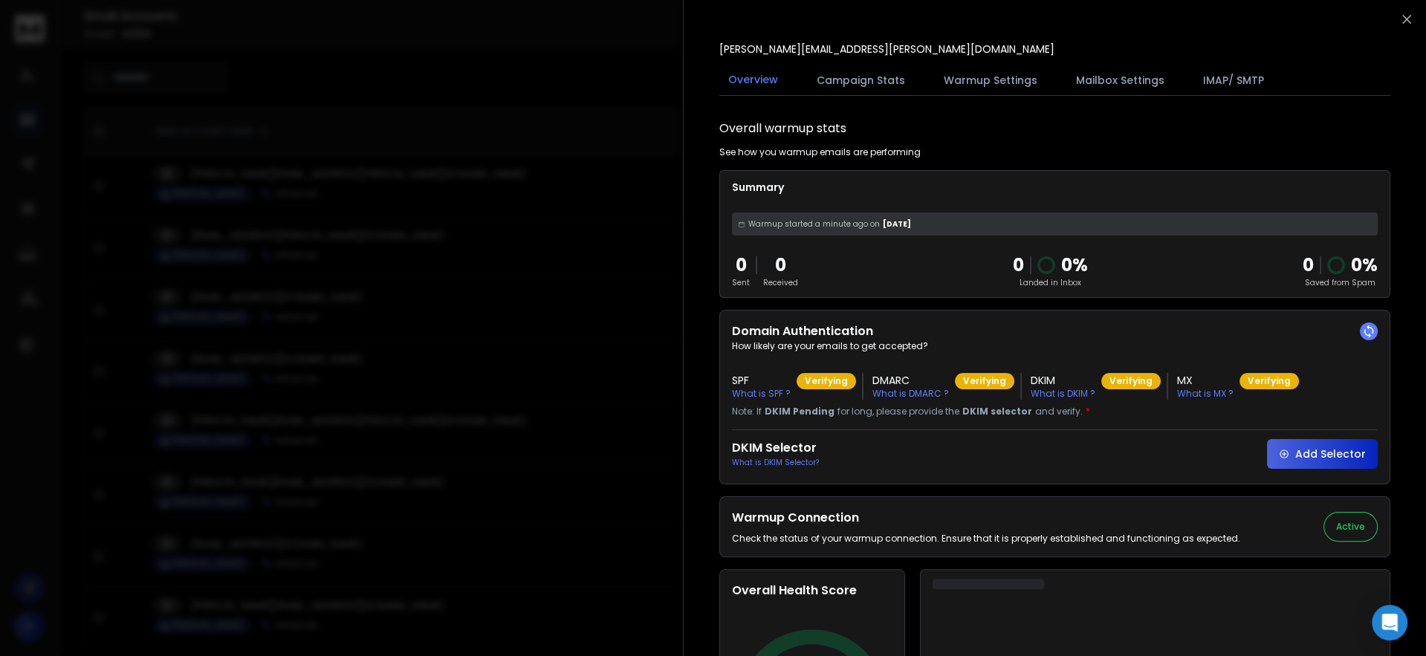
click at [858, 80] on button "Campaign Stats" at bounding box center [861, 80] width 106 height 33
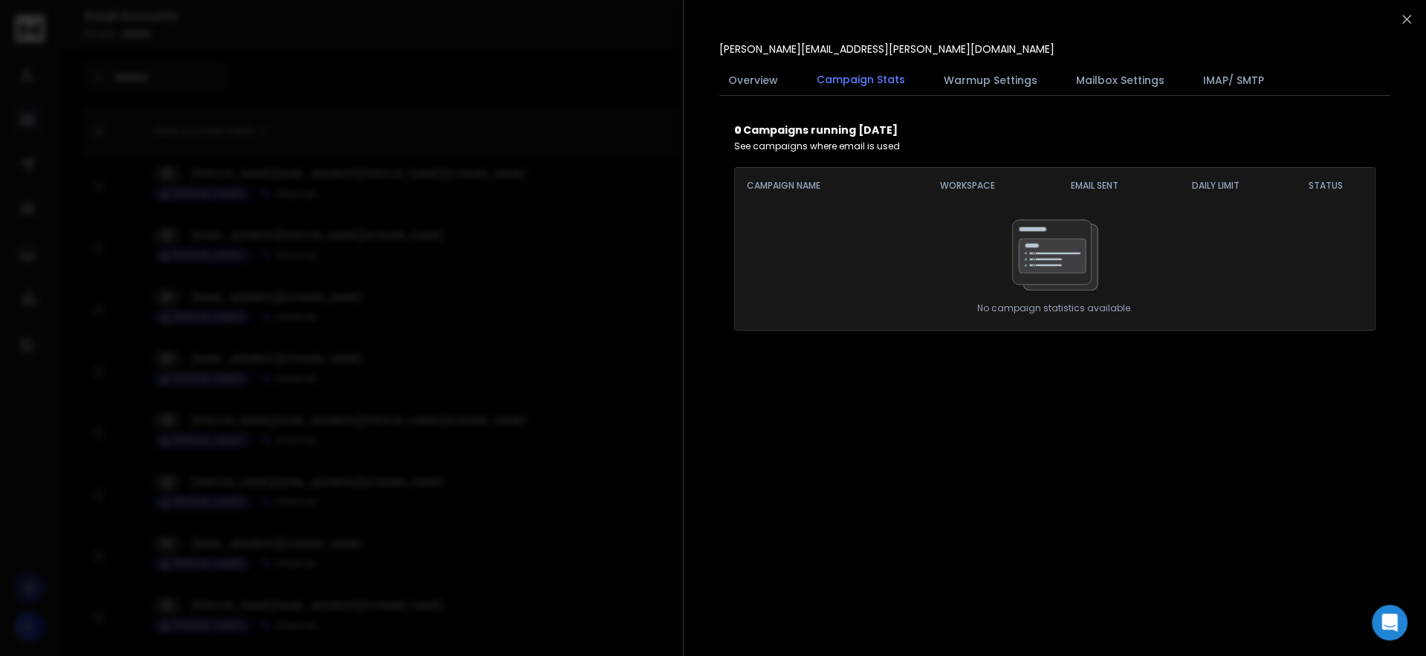
click at [960, 80] on button "Warmup Settings" at bounding box center [990, 80] width 111 height 33
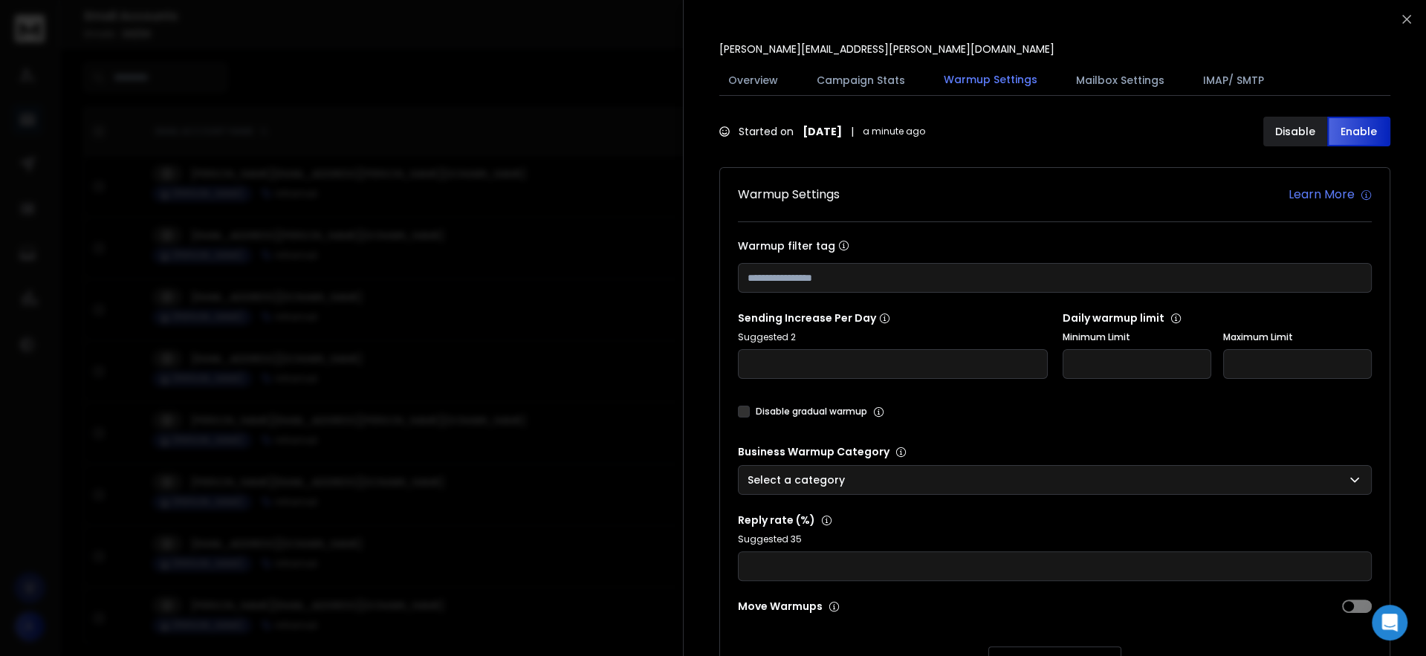
click at [868, 80] on button "Campaign Stats" at bounding box center [861, 80] width 106 height 33
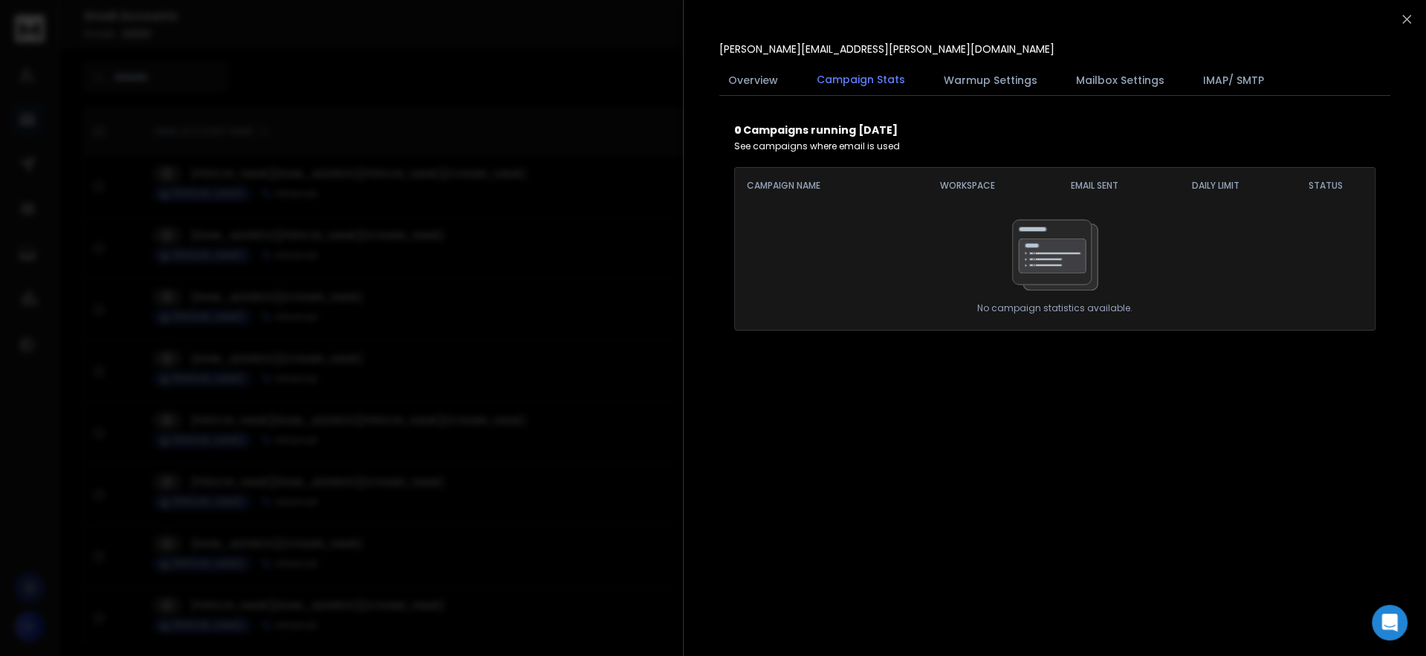
click at [973, 80] on button "Warmup Settings" at bounding box center [990, 80] width 111 height 33
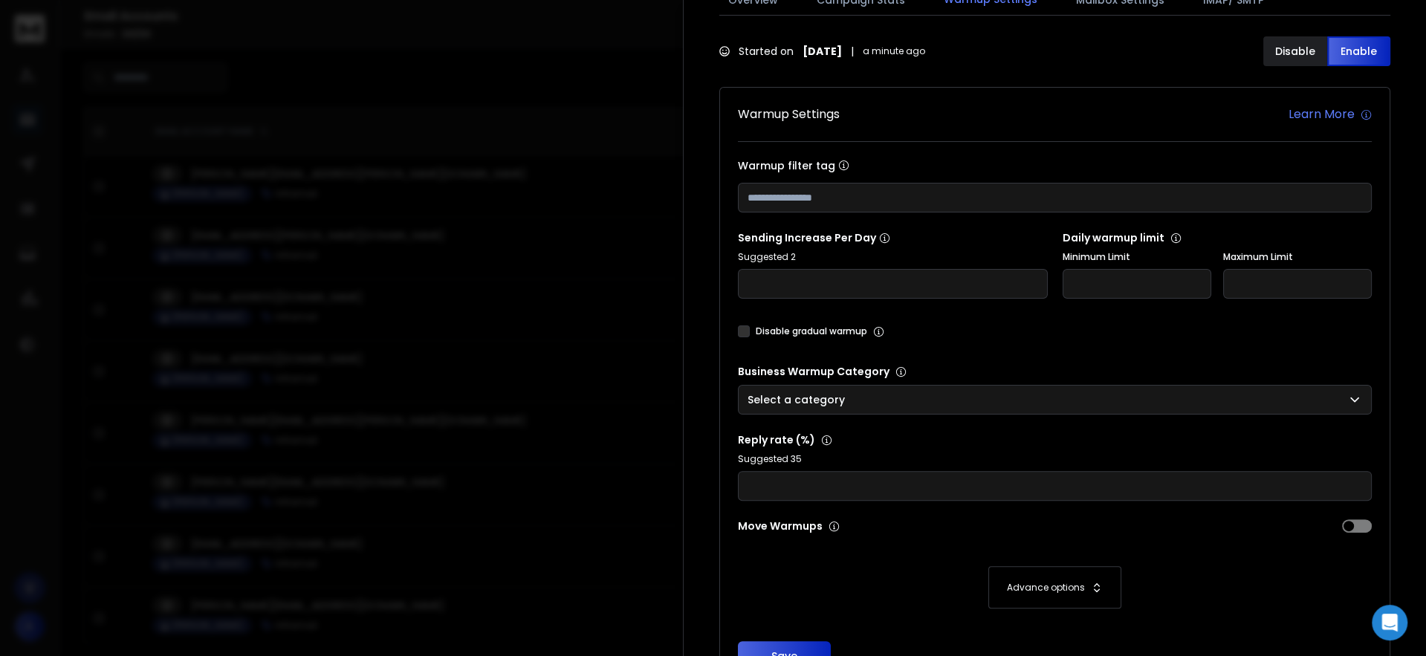
scroll to position [102, 0]
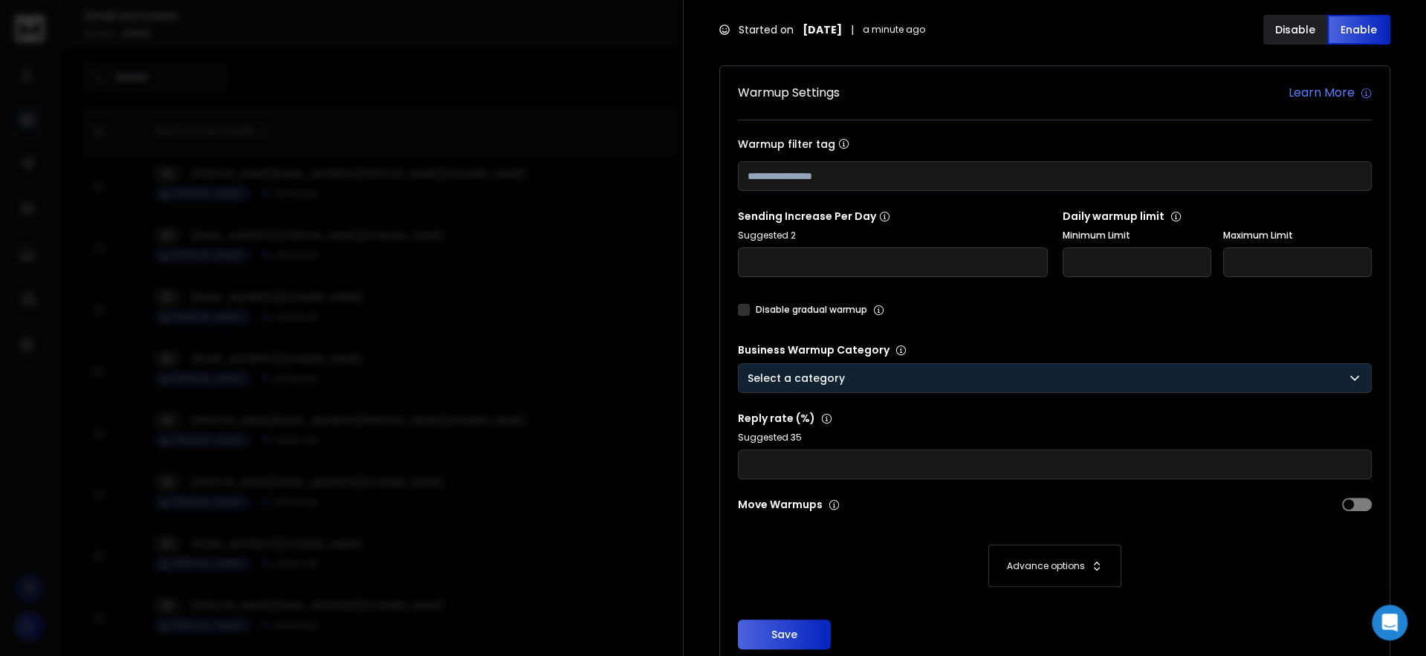
click at [949, 380] on div "Select a category" at bounding box center [1054, 378] width 614 height 15
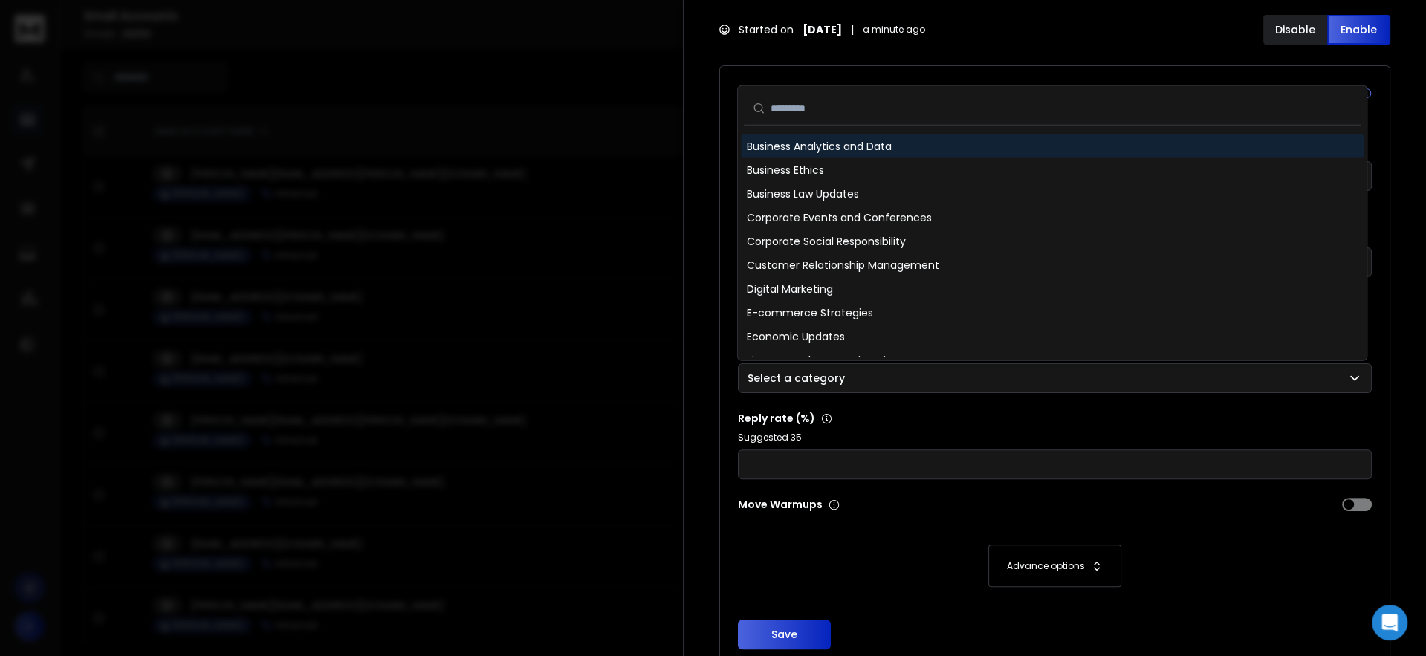
click at [978, 428] on div at bounding box center [713, 328] width 1426 height 656
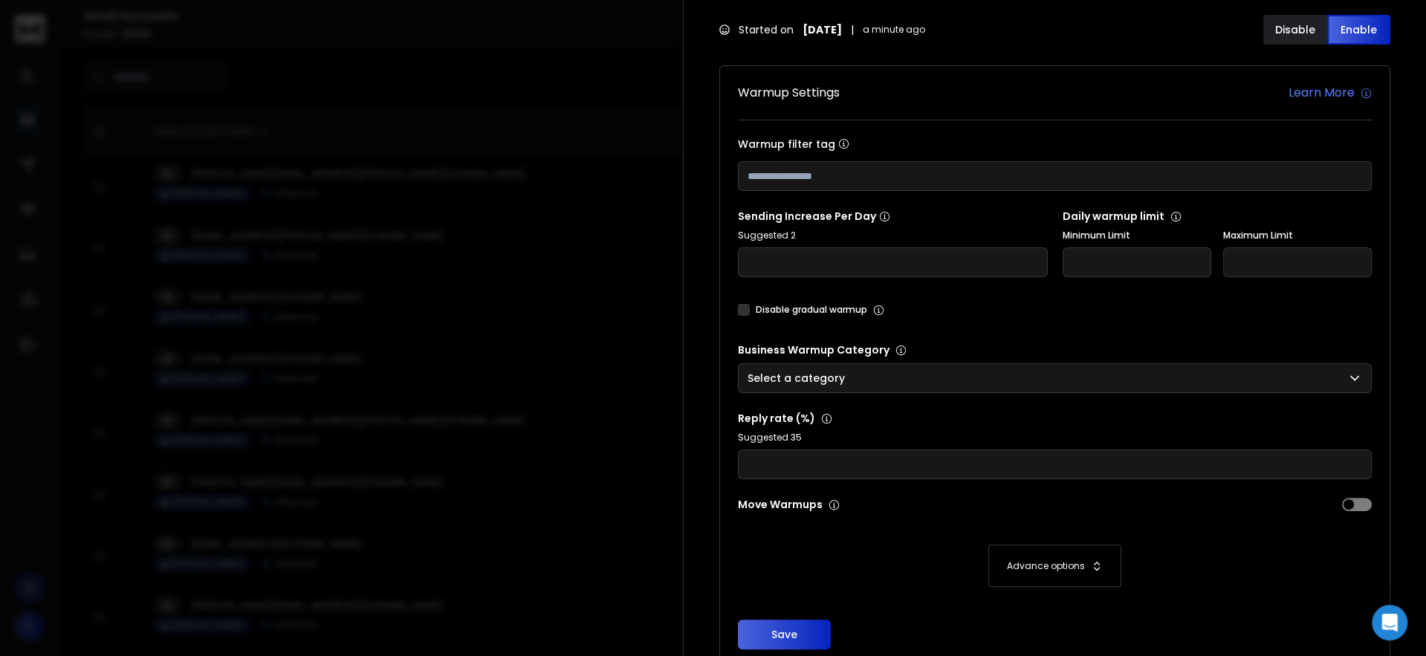
click at [376, 76] on div at bounding box center [713, 328] width 1426 height 656
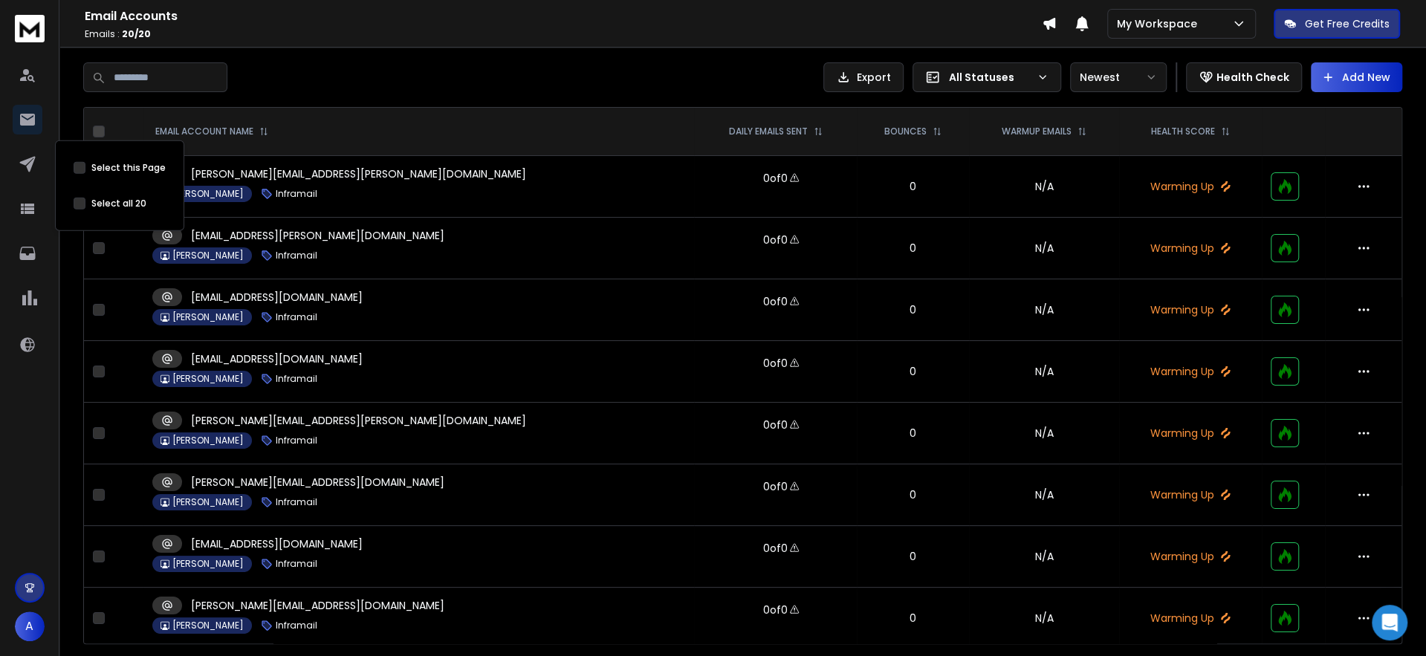
click at [82, 204] on button "Select this Page" at bounding box center [80, 204] width 12 height 12
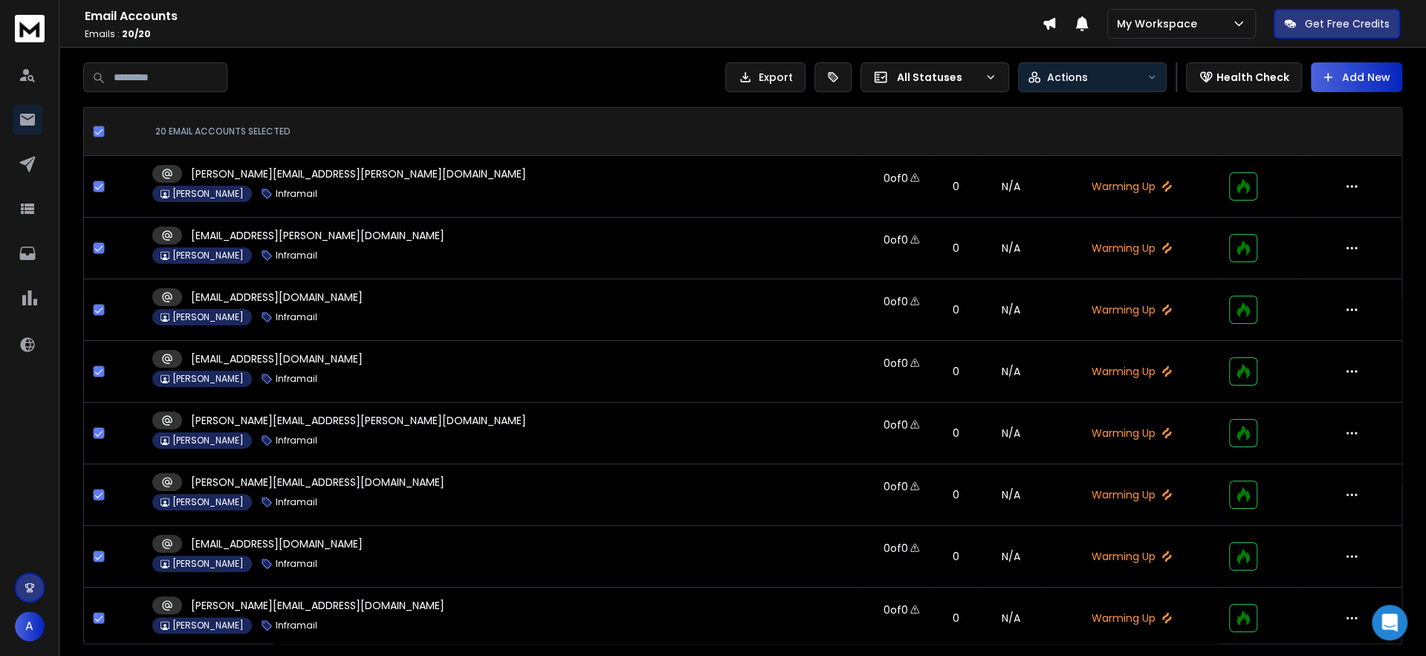
click at [1077, 83] on p "Actions" at bounding box center [1067, 77] width 41 height 15
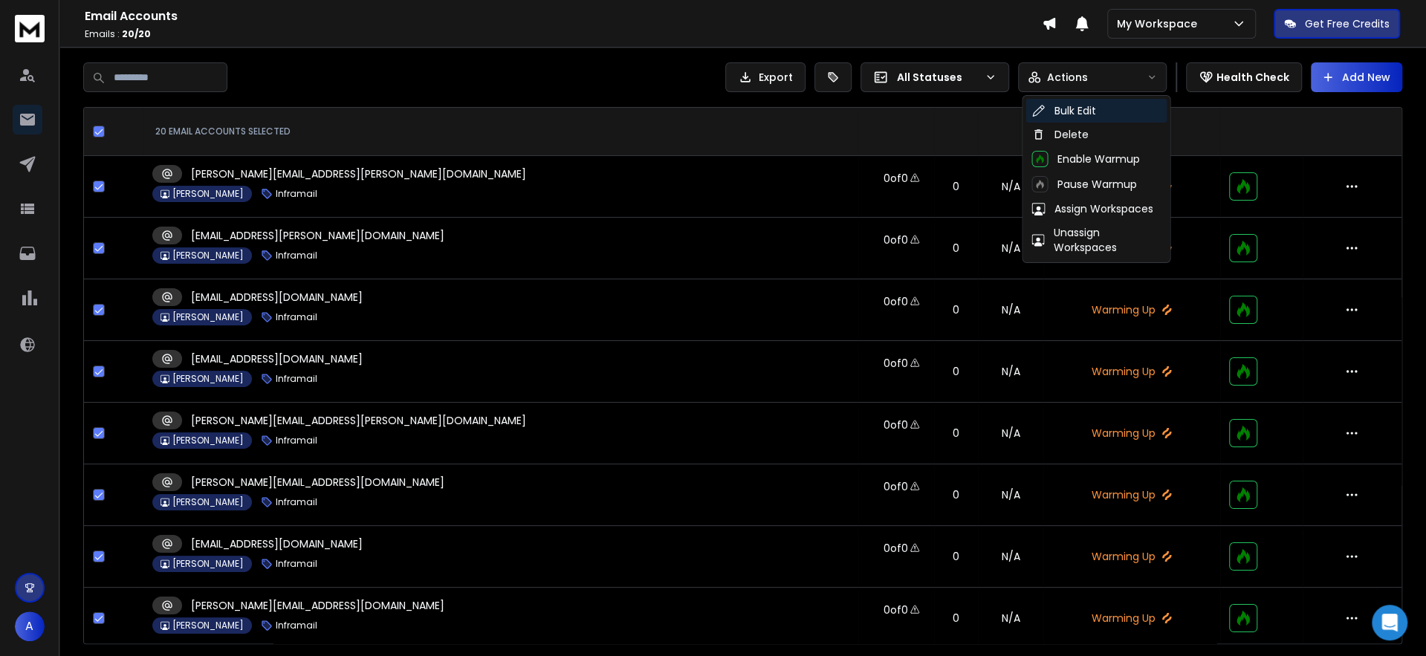
click at [1077, 114] on div "Bulk Edit" at bounding box center [1063, 110] width 64 height 15
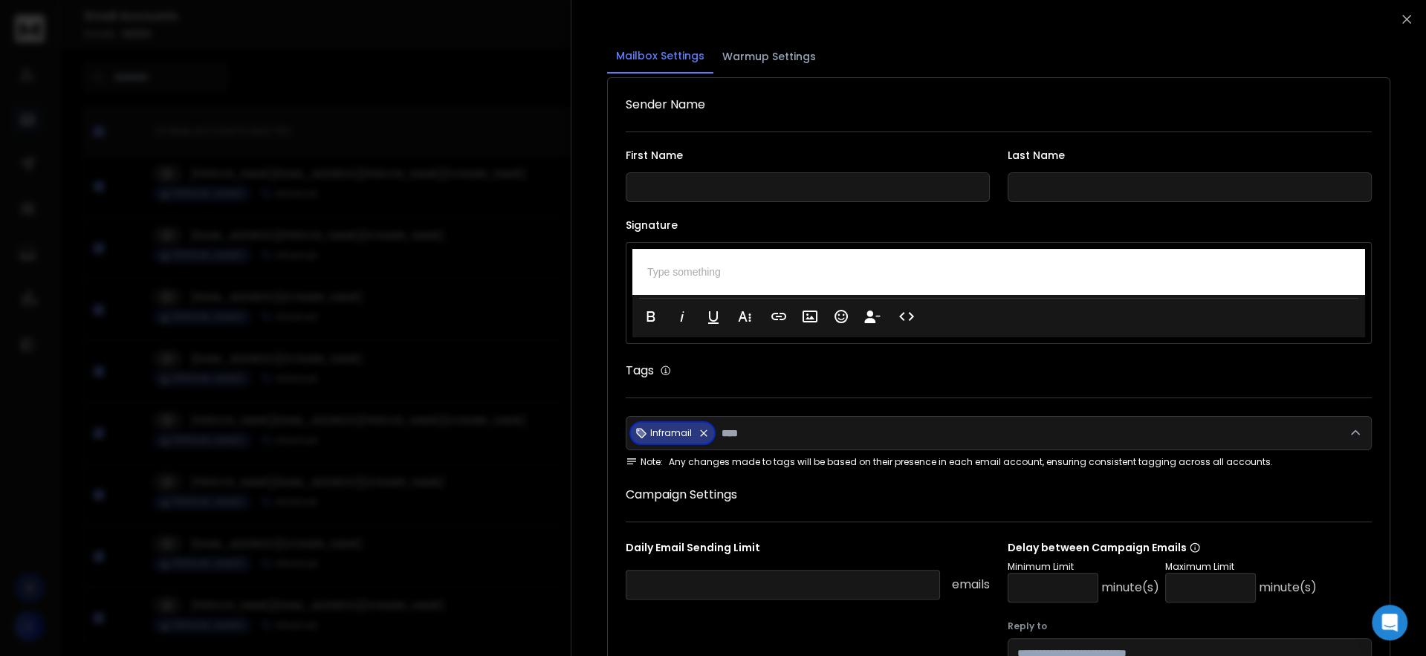
click at [745, 59] on button "Warmup Settings" at bounding box center [768, 56] width 111 height 33
click at [664, 45] on button "Mailbox Settings" at bounding box center [660, 56] width 106 height 34
click at [708, 196] on input "text" at bounding box center [808, 187] width 364 height 30
type input "******"
type input "**********"
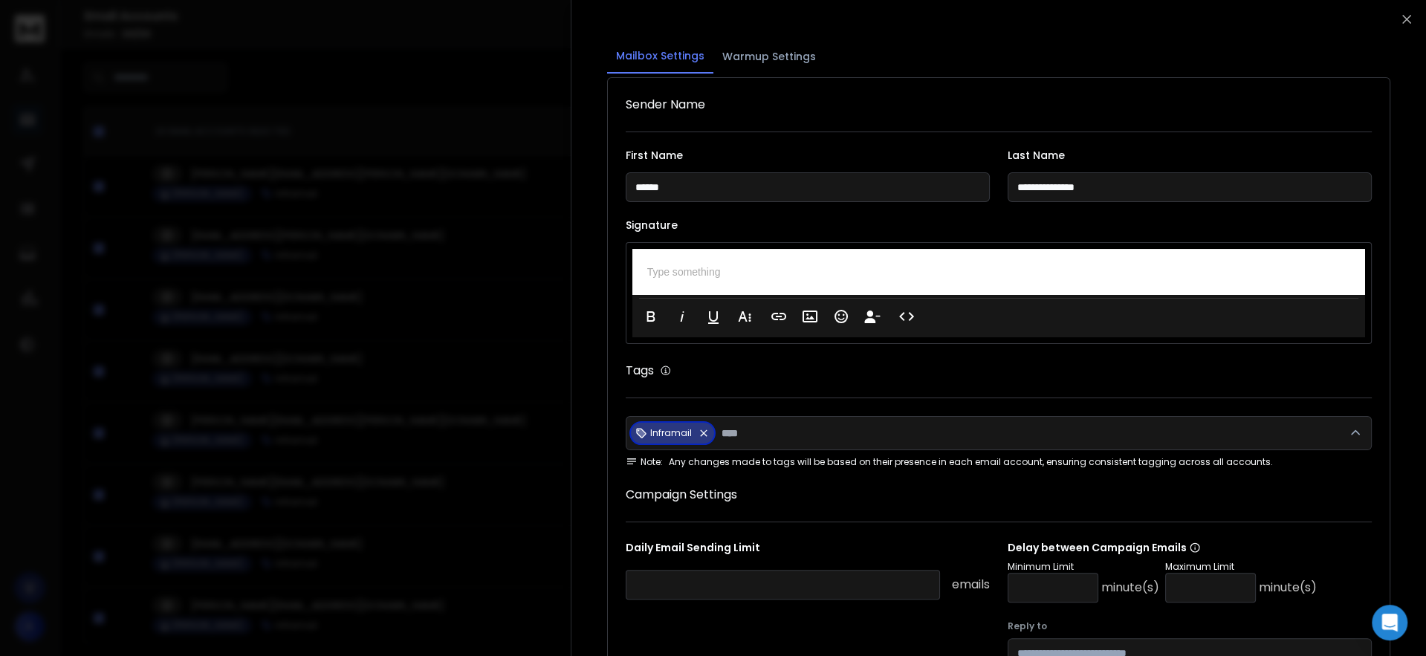
click at [924, 272] on div at bounding box center [998, 272] width 703 height 16
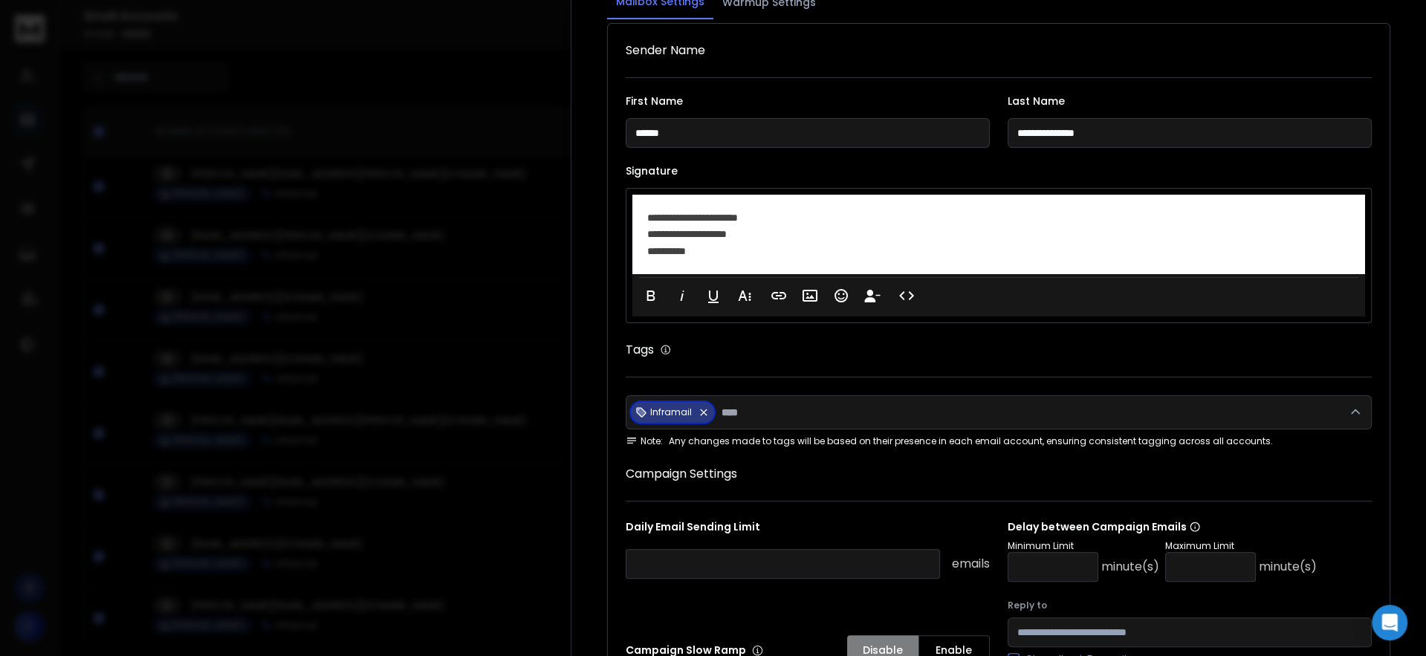
scroll to position [0, 0]
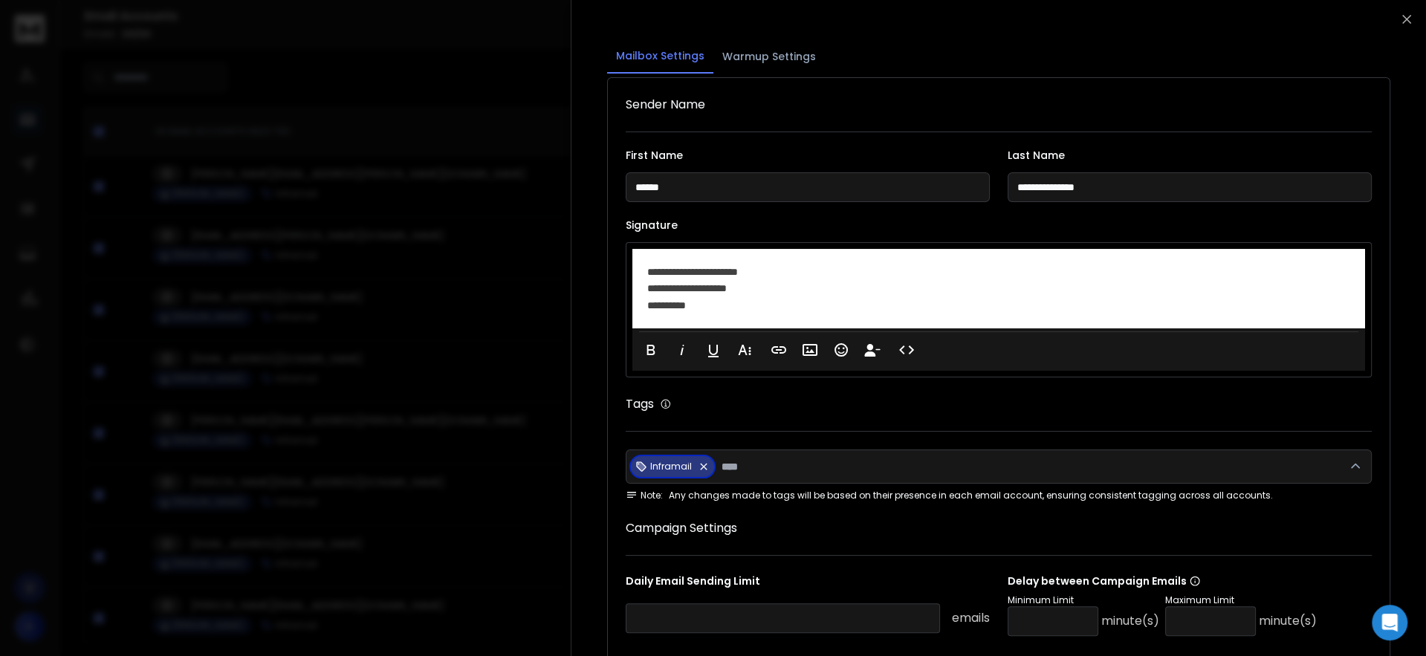
click at [776, 55] on button "Warmup Settings" at bounding box center [768, 56] width 111 height 33
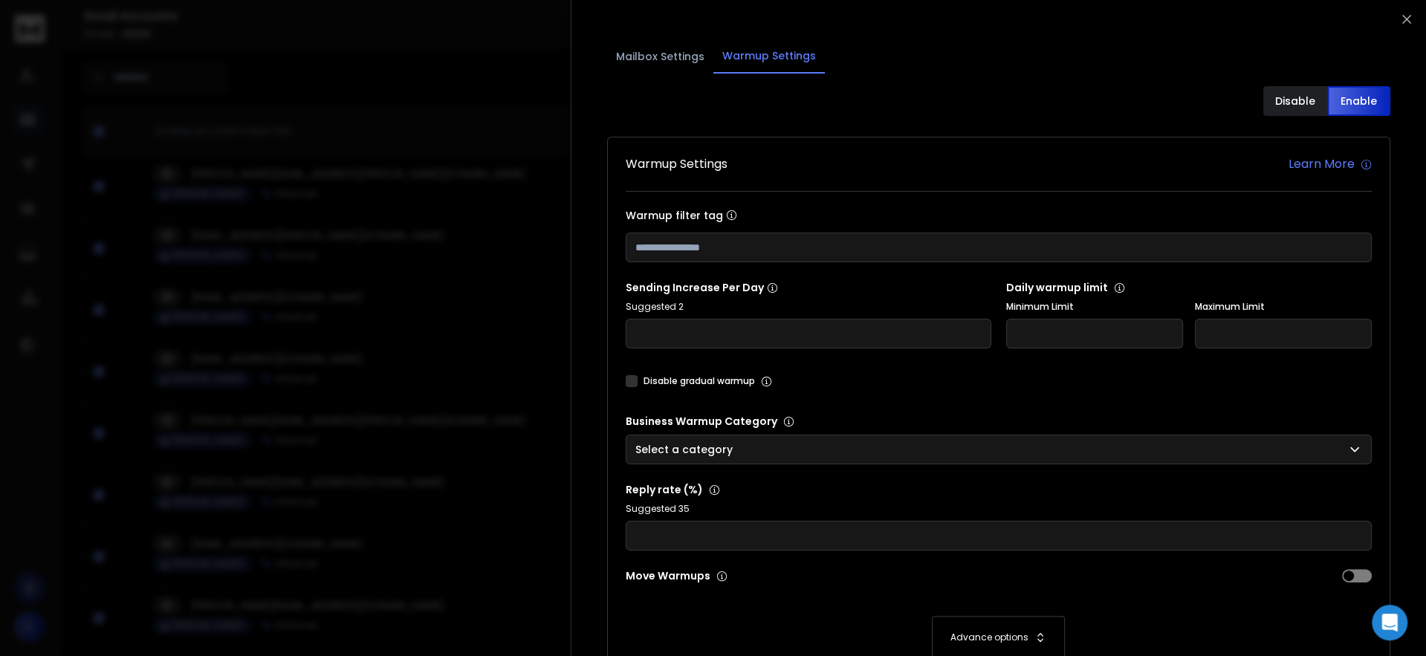
click at [837, 343] on input "number" at bounding box center [809, 334] width 366 height 30
type input "*"
click at [1113, 344] on input "number" at bounding box center [1094, 334] width 177 height 30
type input "*"
click at [1251, 338] on input "number" at bounding box center [1283, 334] width 177 height 30
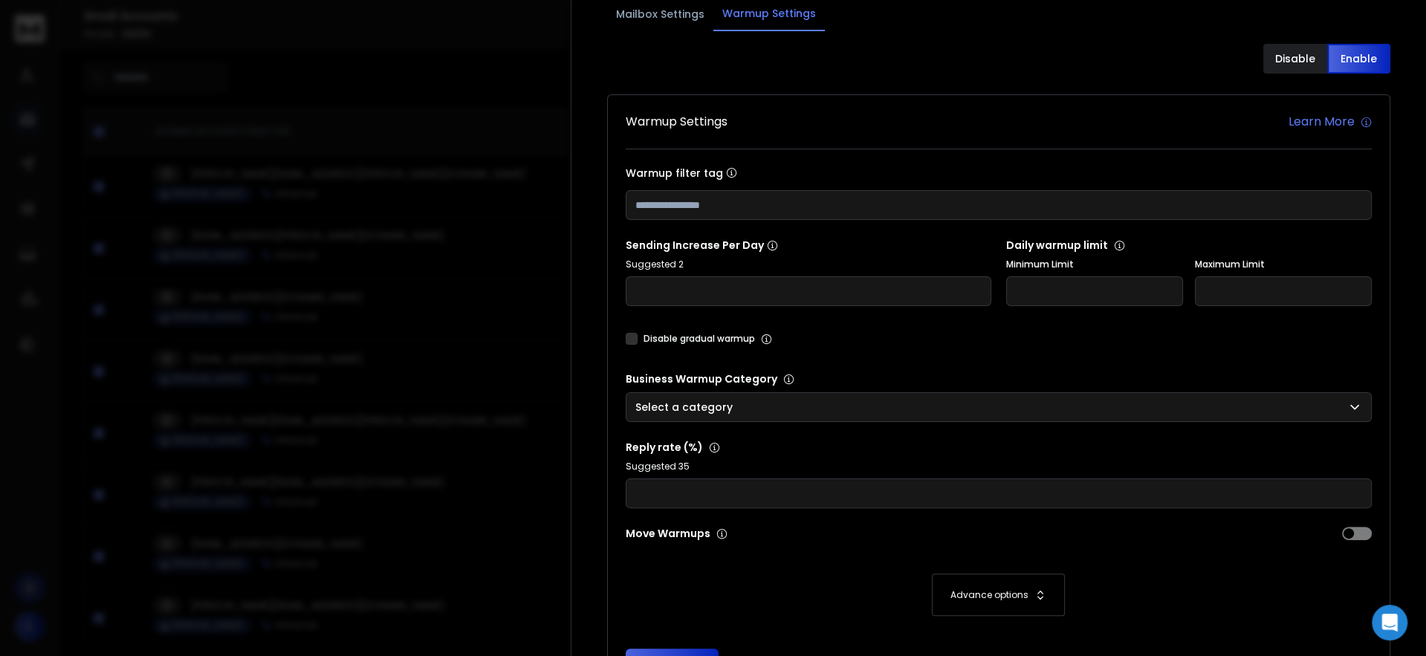
scroll to position [48, 0]
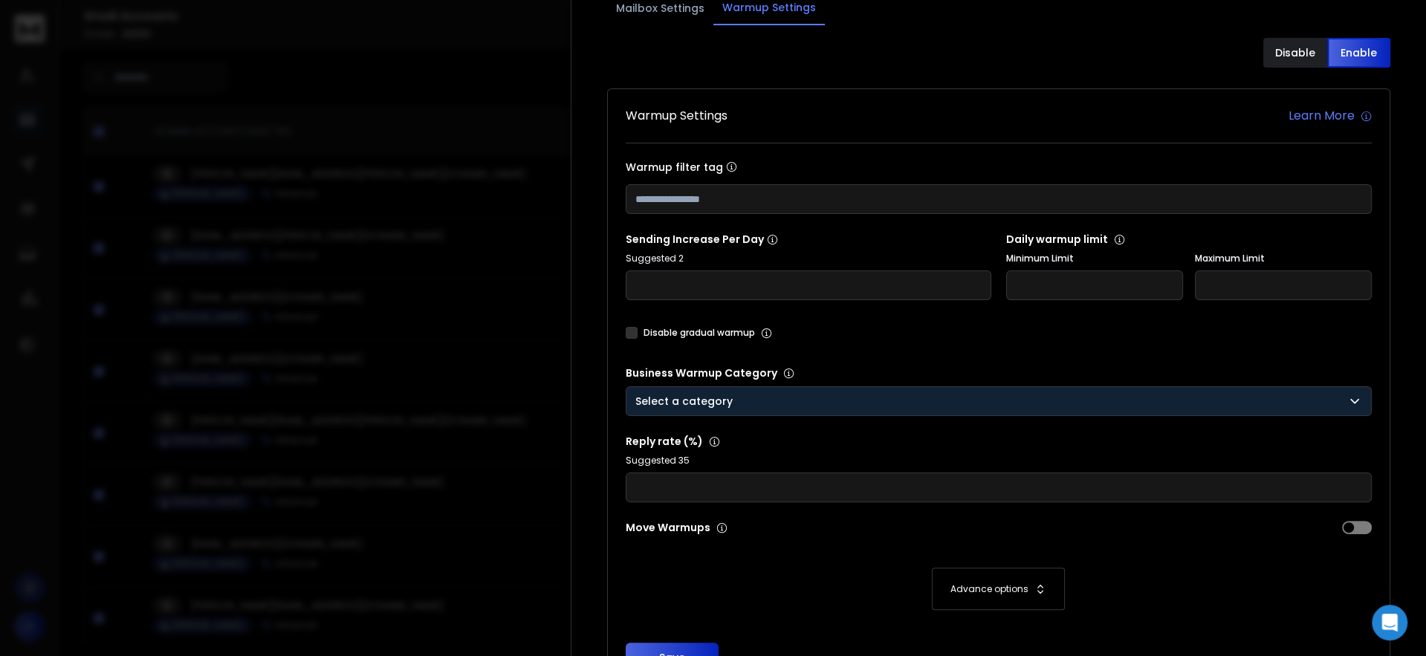
type input "**"
click at [905, 404] on div "Select a category" at bounding box center [998, 401] width 727 height 15
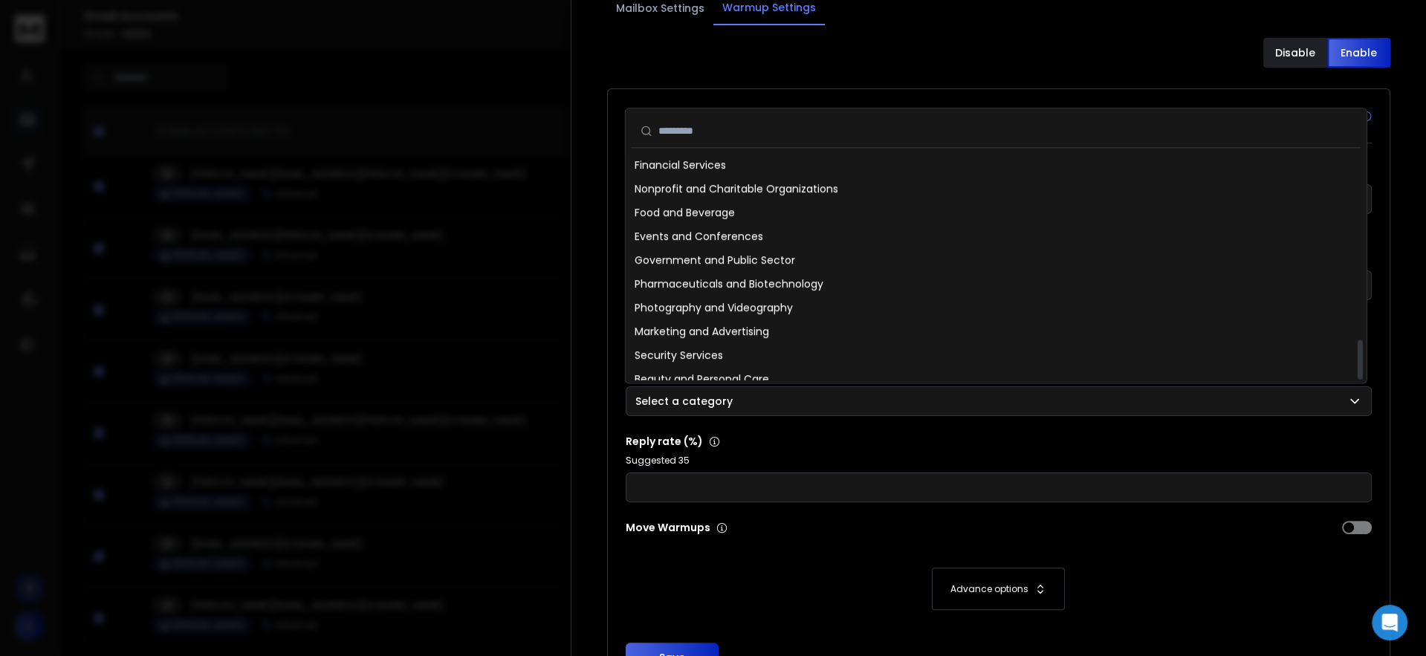
scroll to position [1037, 0]
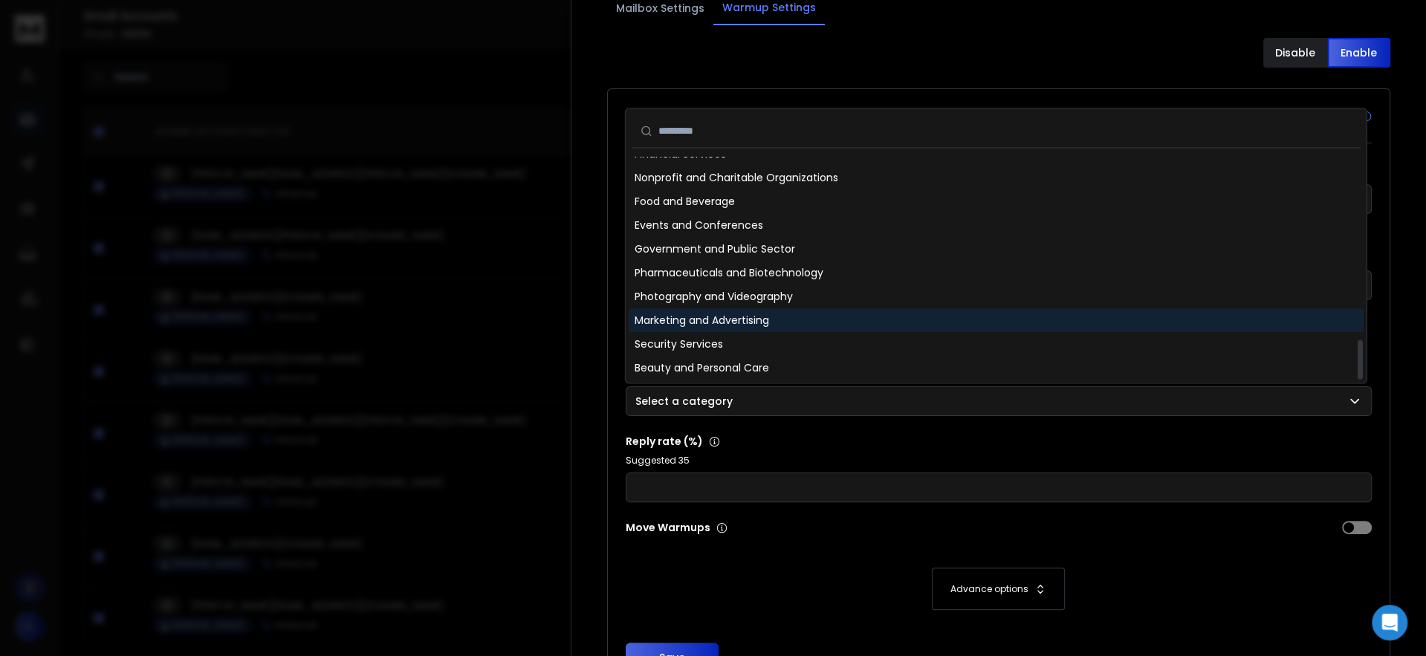
click at [766, 320] on span "Marketing and Advertising" at bounding box center [702, 320] width 134 height 15
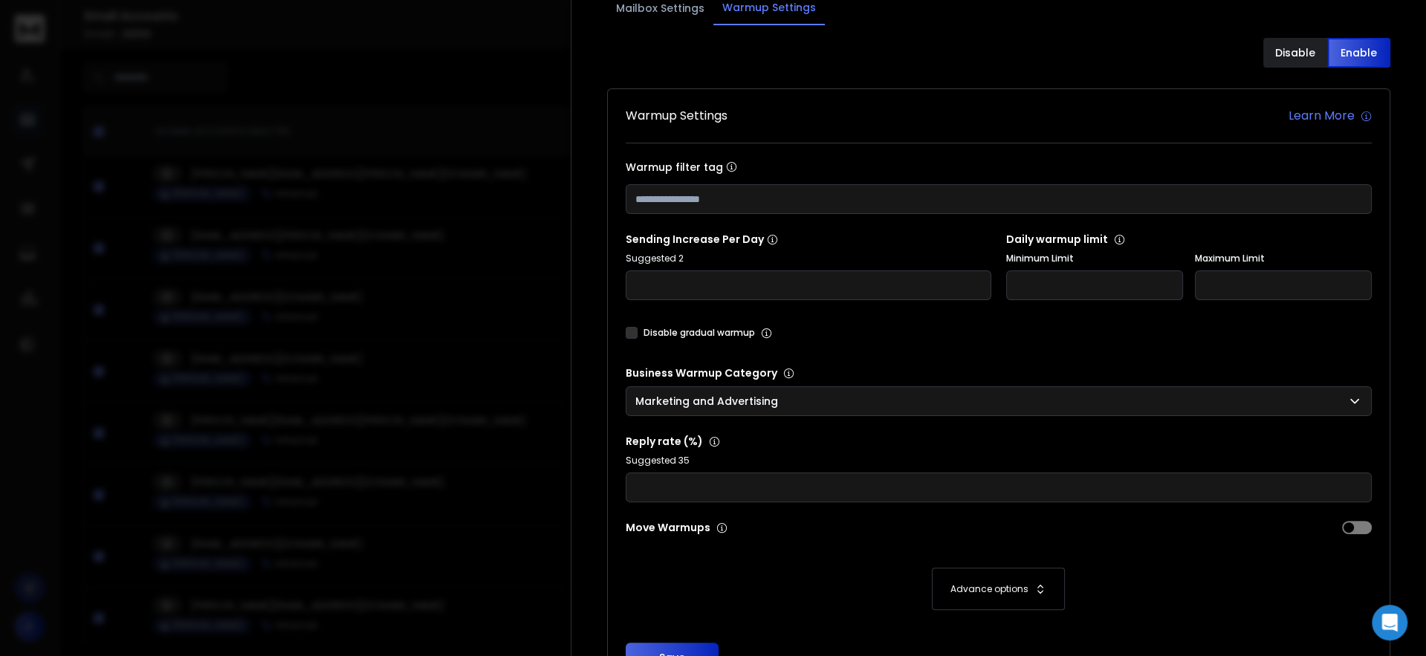
click at [771, 479] on input "number" at bounding box center [999, 488] width 746 height 30
type input "**"
click at [990, 580] on div "Advance options" at bounding box center [998, 589] width 133 height 42
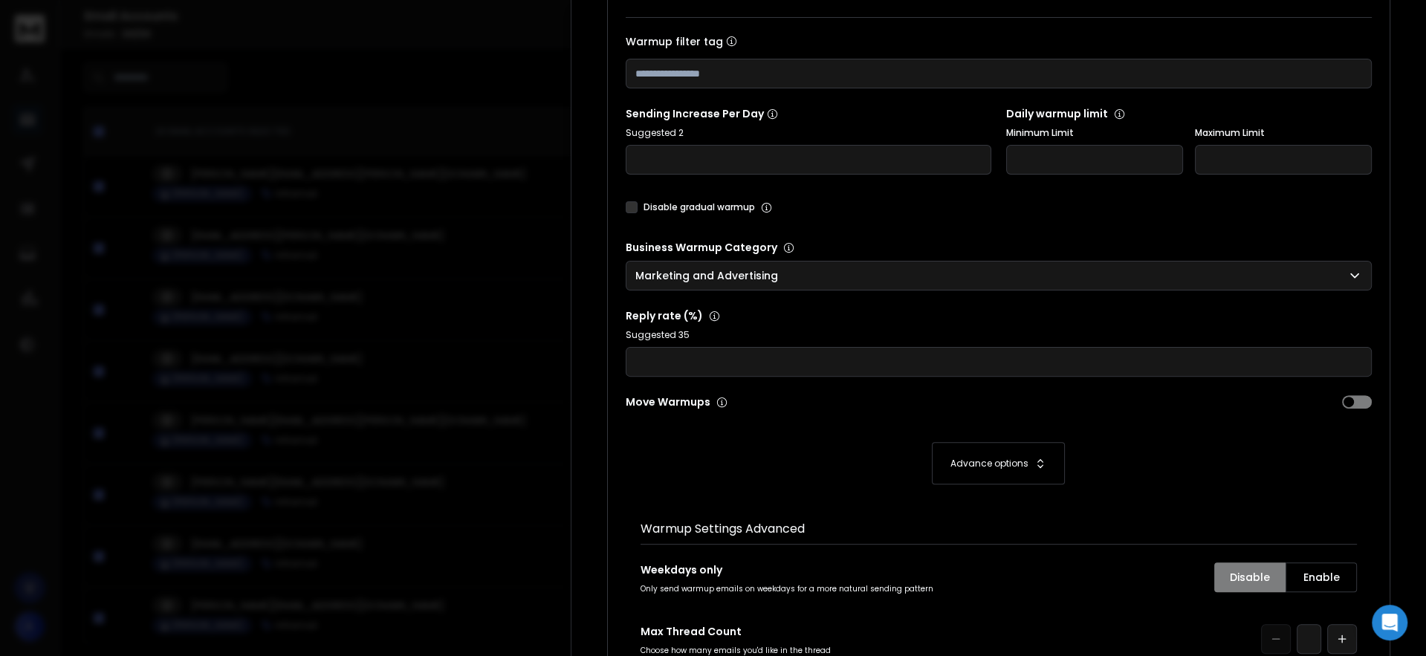
scroll to position [370, 0]
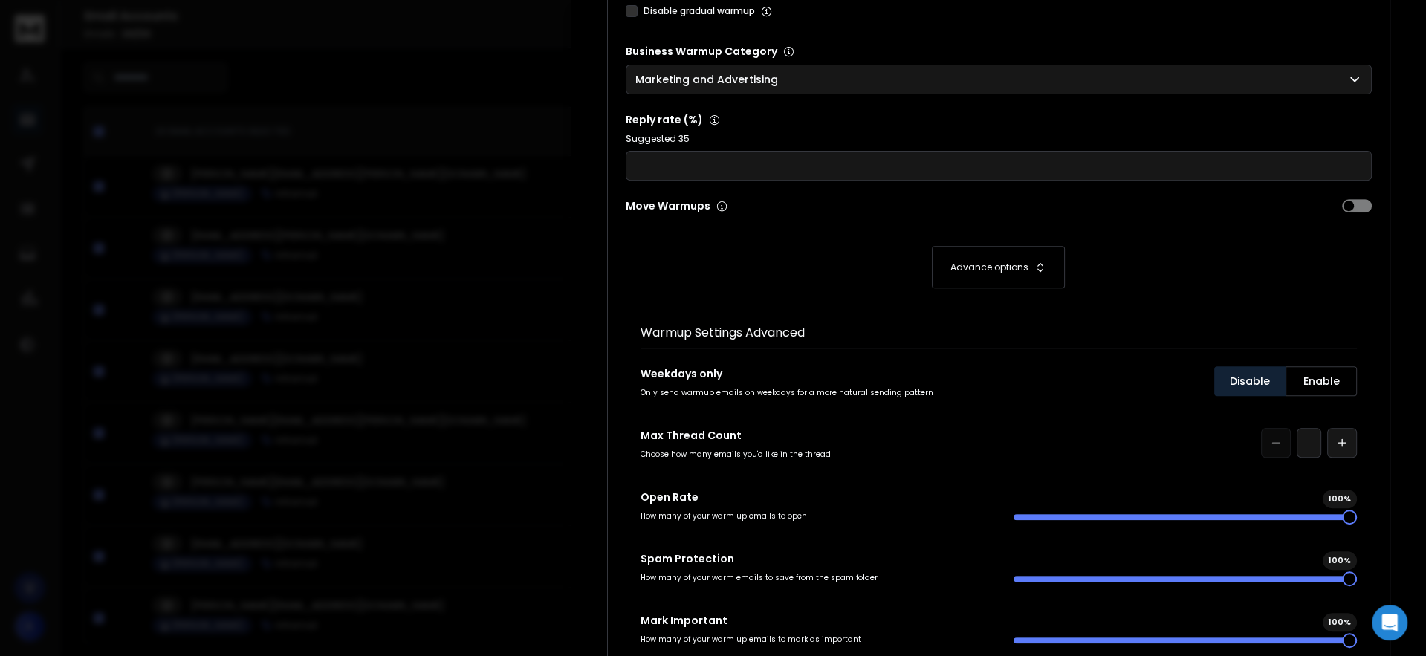
click at [1248, 384] on button "Disable" at bounding box center [1249, 381] width 71 height 30
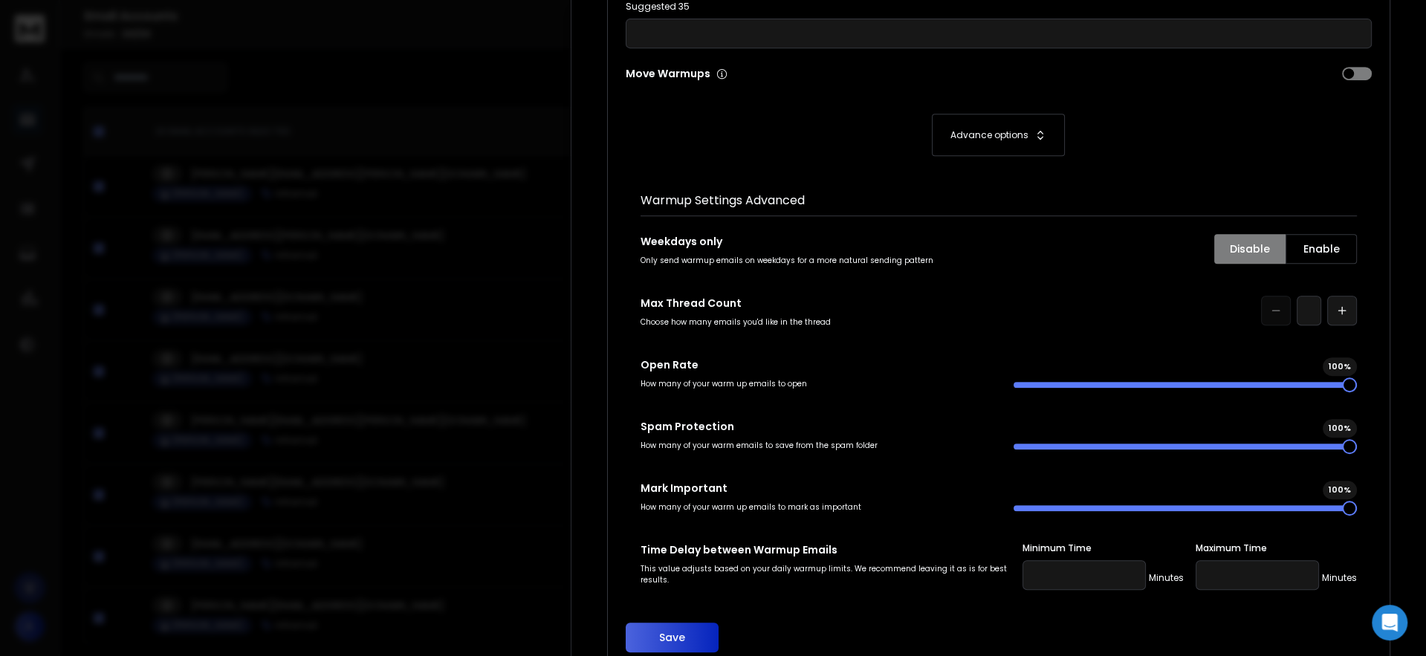
scroll to position [559, 0]
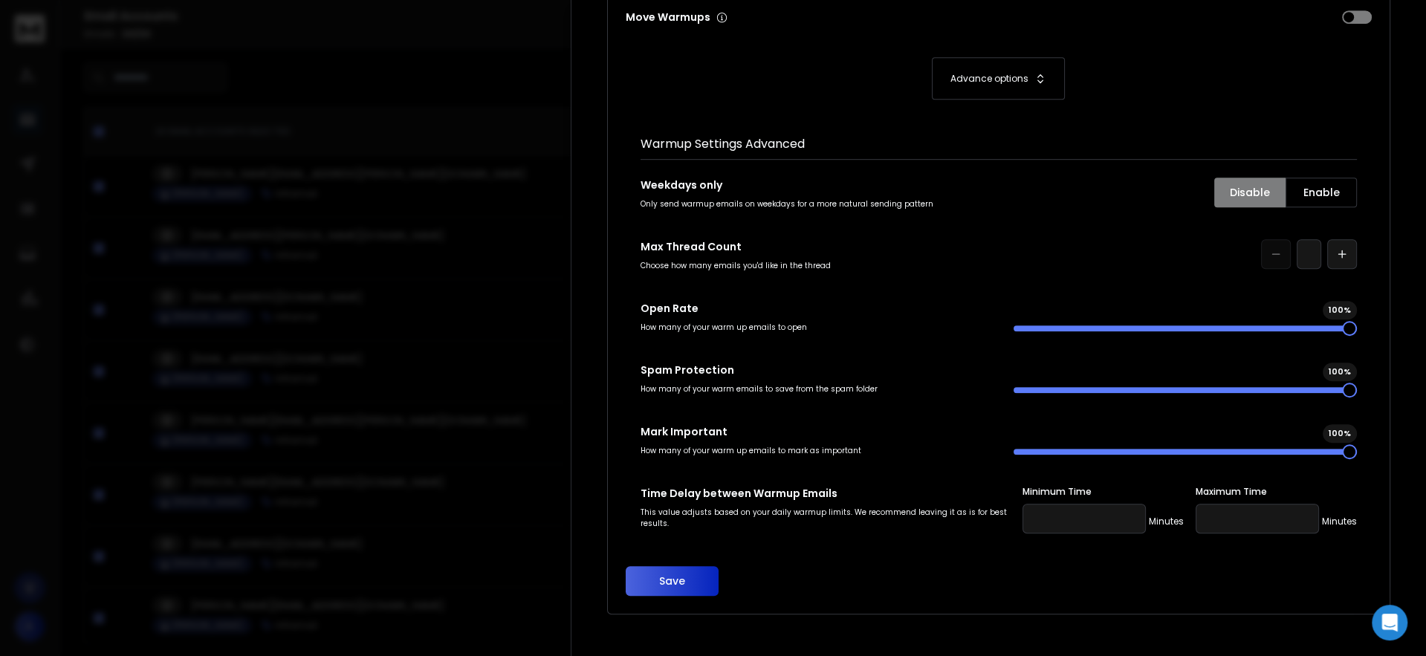
click at [671, 575] on button "Save" at bounding box center [672, 581] width 93 height 30
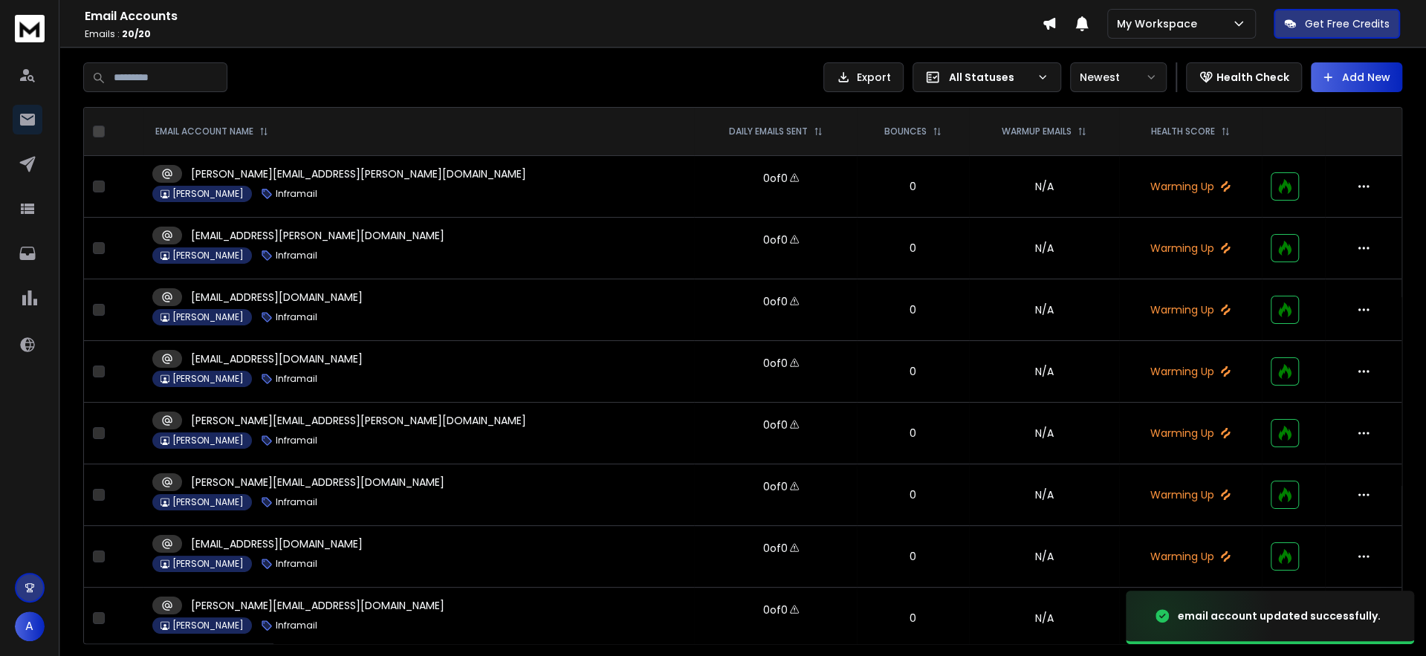
click at [453, 189] on div "[PERSON_NAME]" at bounding box center [418, 194] width 533 height 16
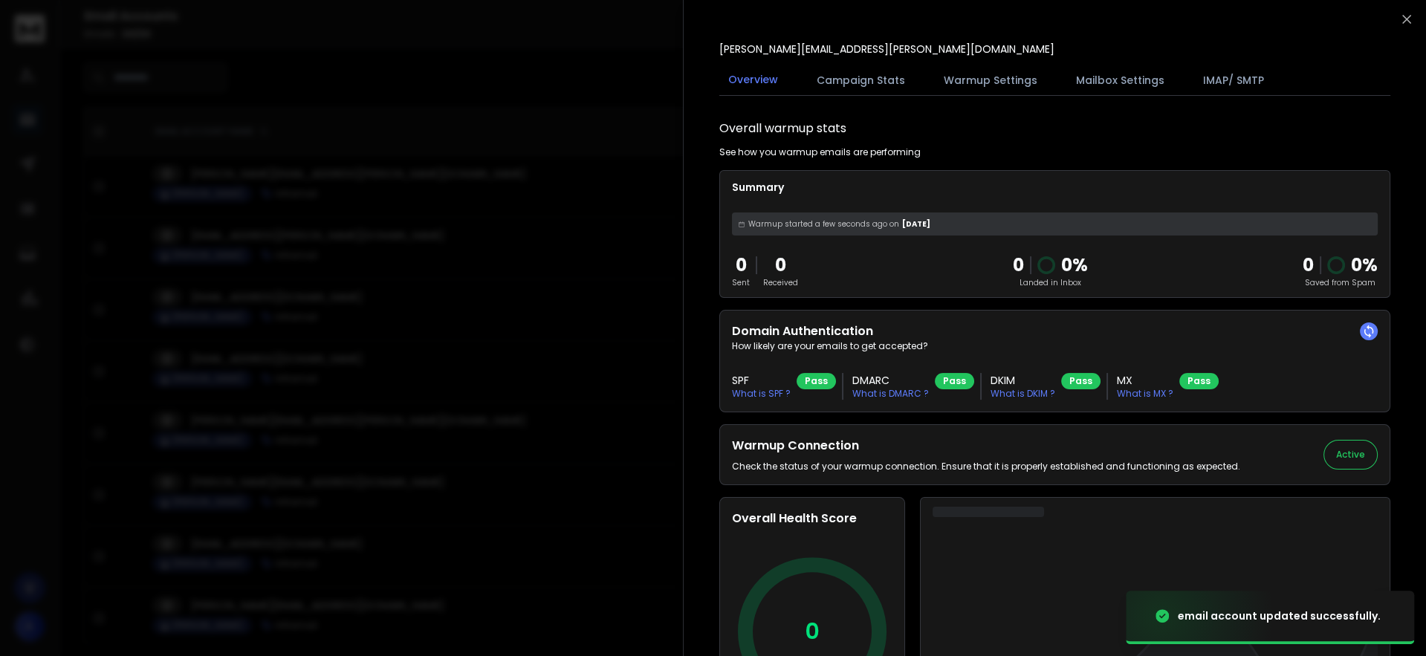
click at [857, 88] on button "Campaign Stats" at bounding box center [861, 80] width 106 height 33
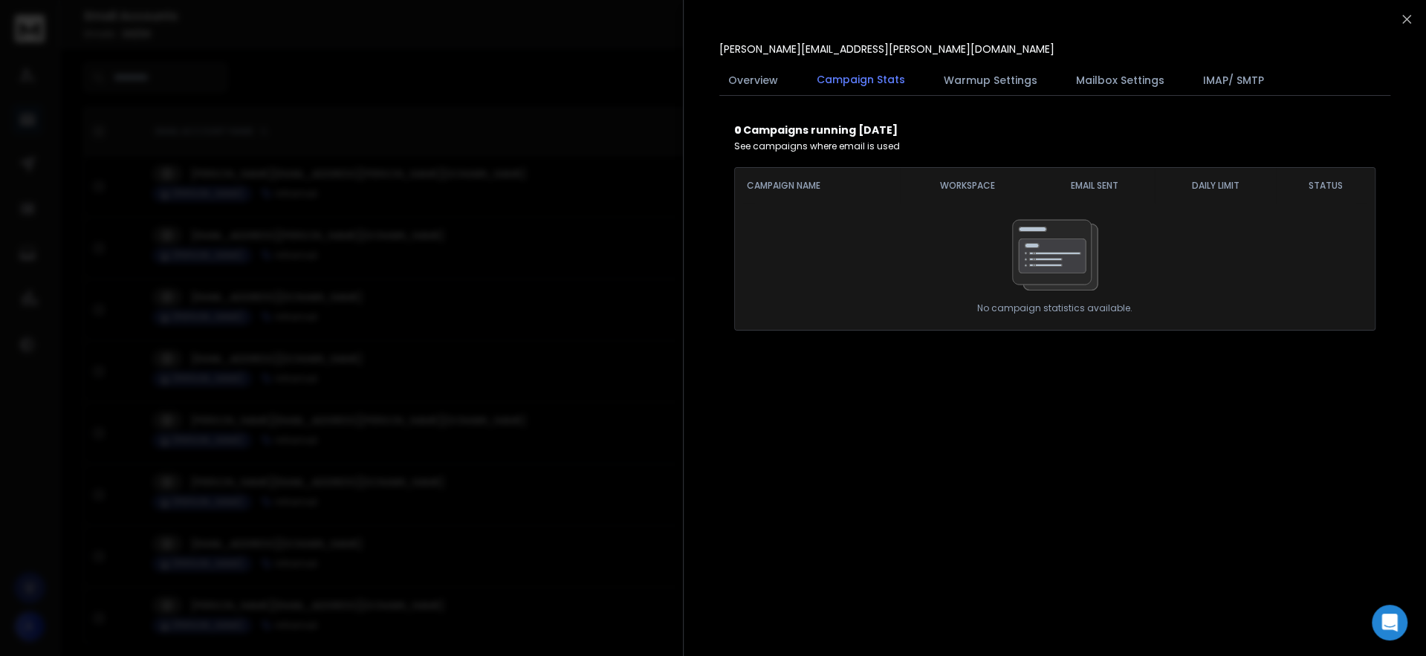
click at [1016, 82] on button "Warmup Settings" at bounding box center [990, 80] width 111 height 33
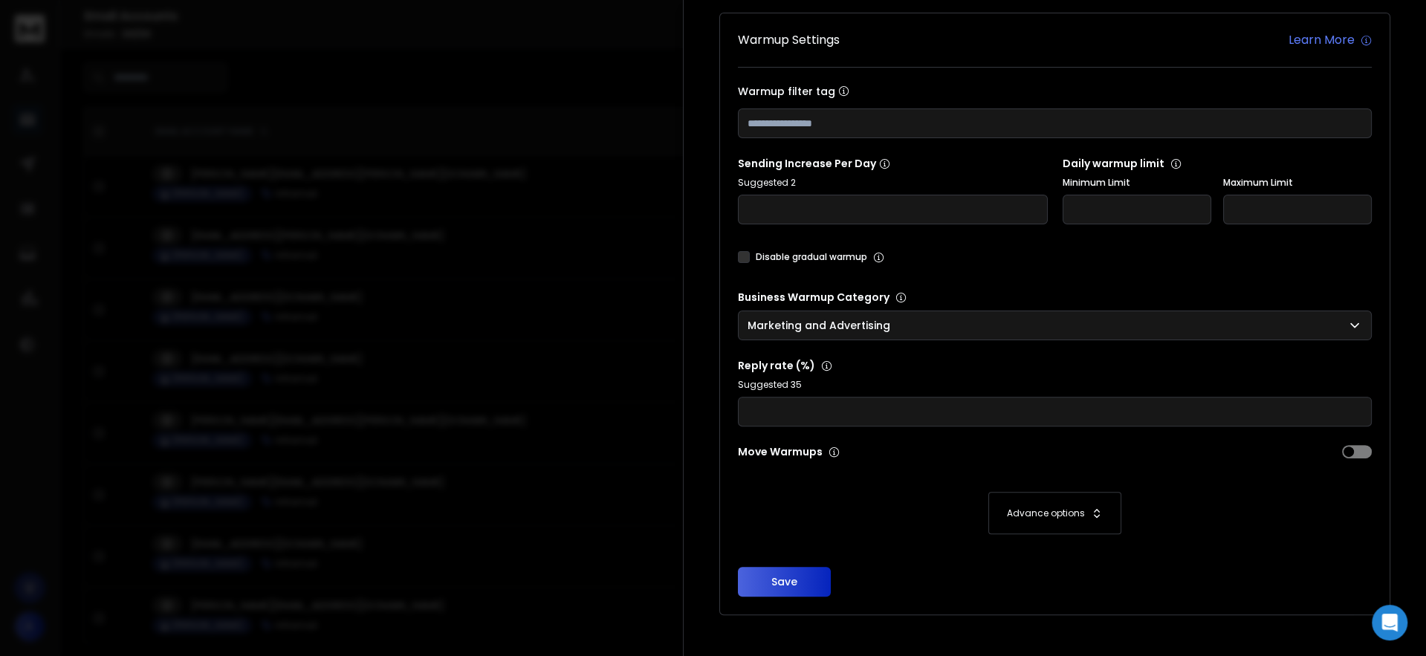
scroll to position [0, 0]
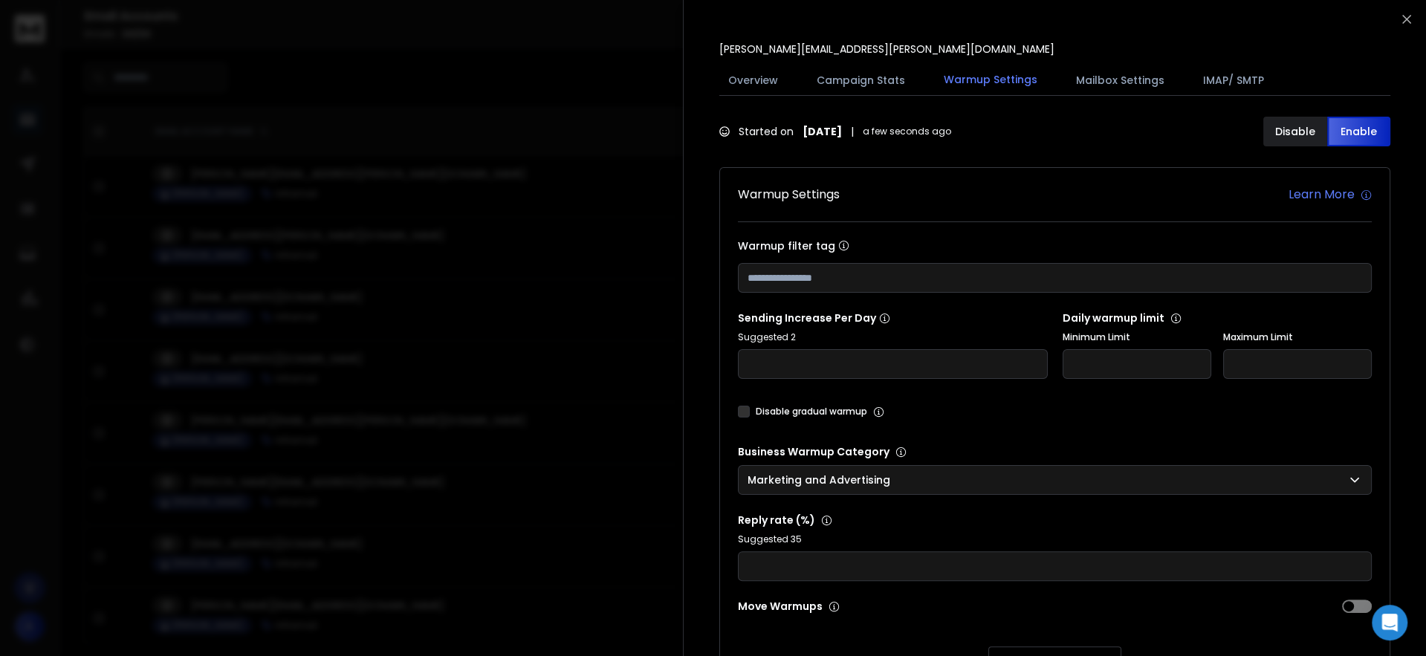
click at [1082, 84] on button "Mailbox Settings" at bounding box center [1120, 80] width 106 height 33
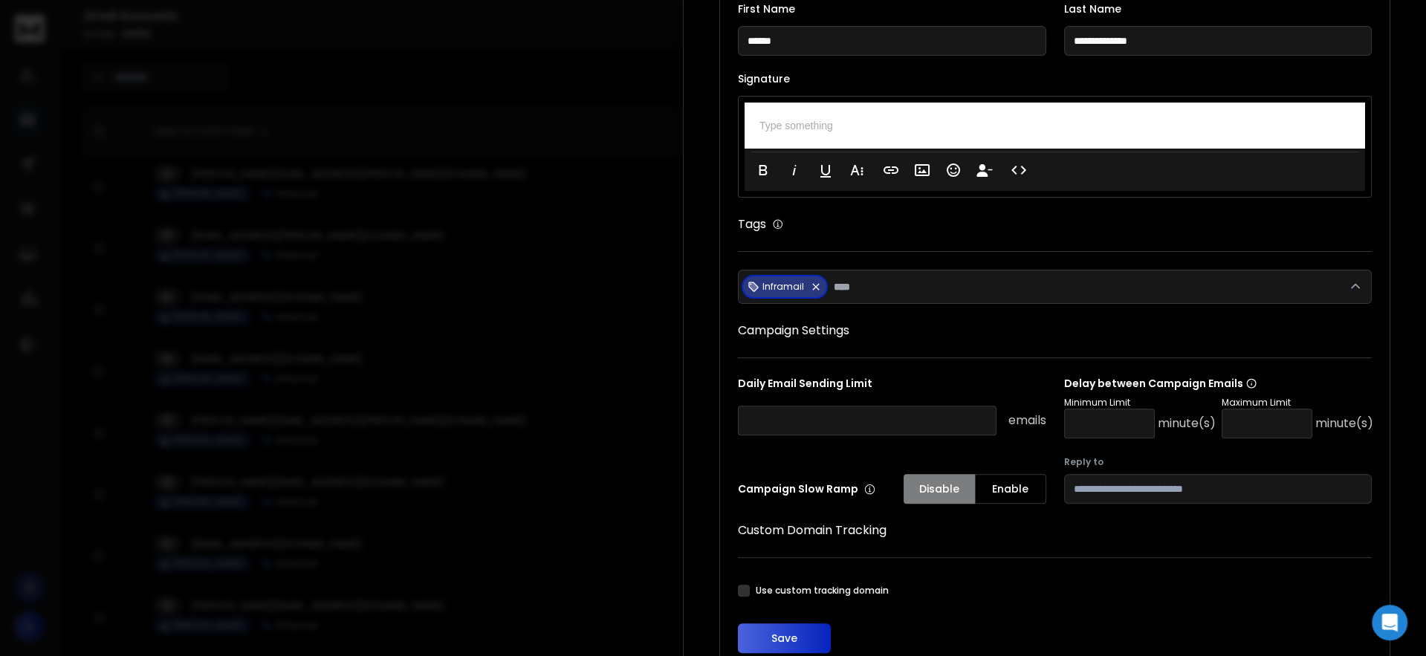
scroll to position [233, 0]
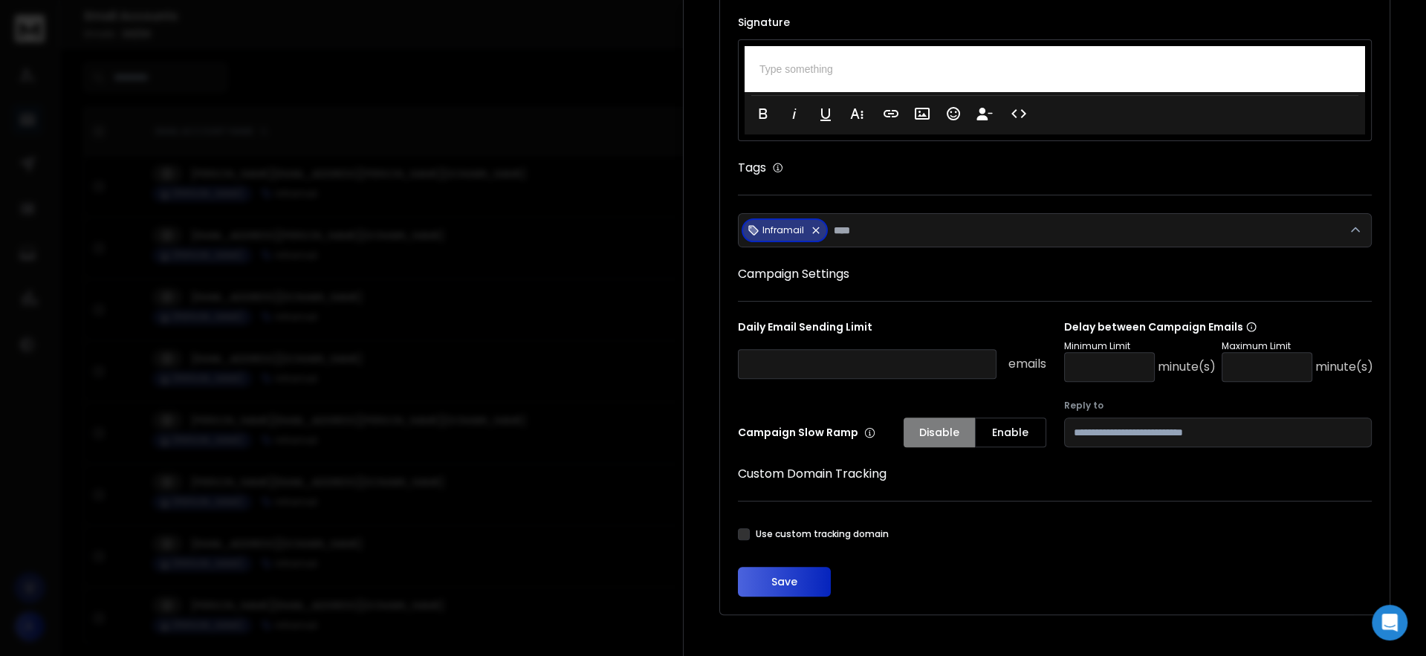
click at [419, 280] on div at bounding box center [713, 328] width 1426 height 656
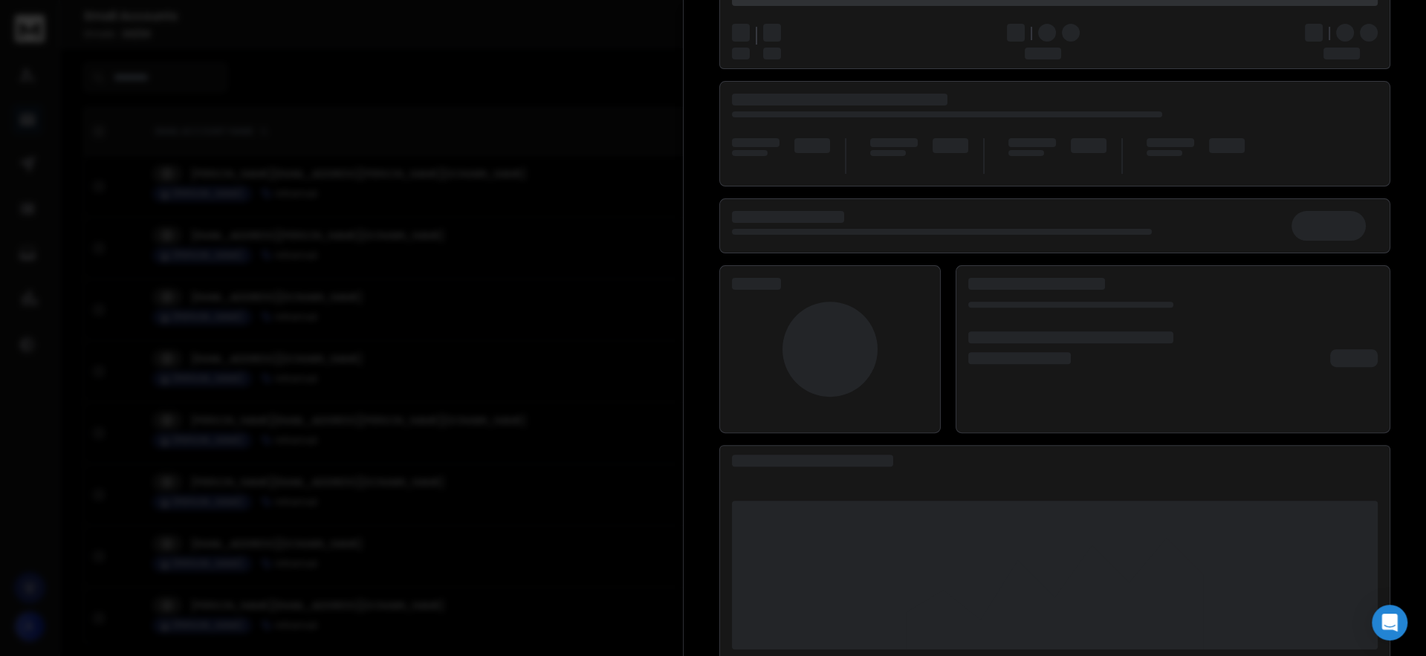
scroll to position [114, 0]
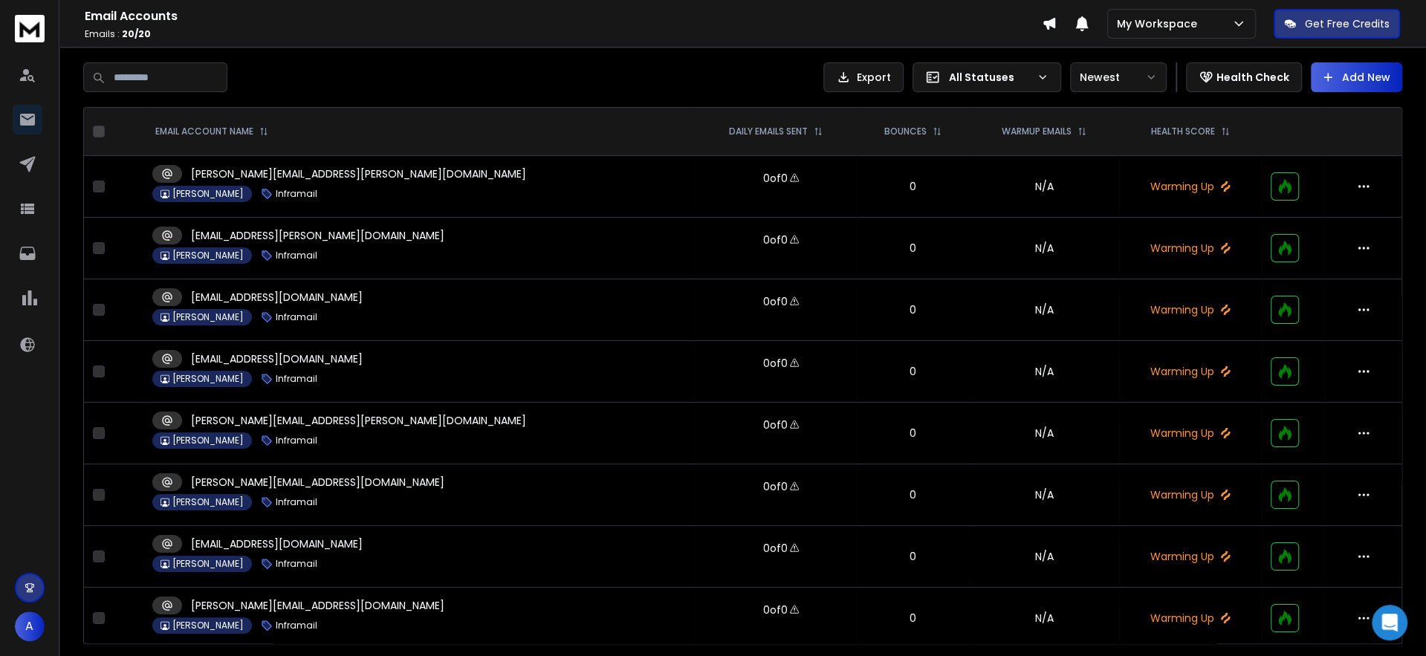
click at [339, 186] on div "[PERSON_NAME]" at bounding box center [418, 194] width 533 height 16
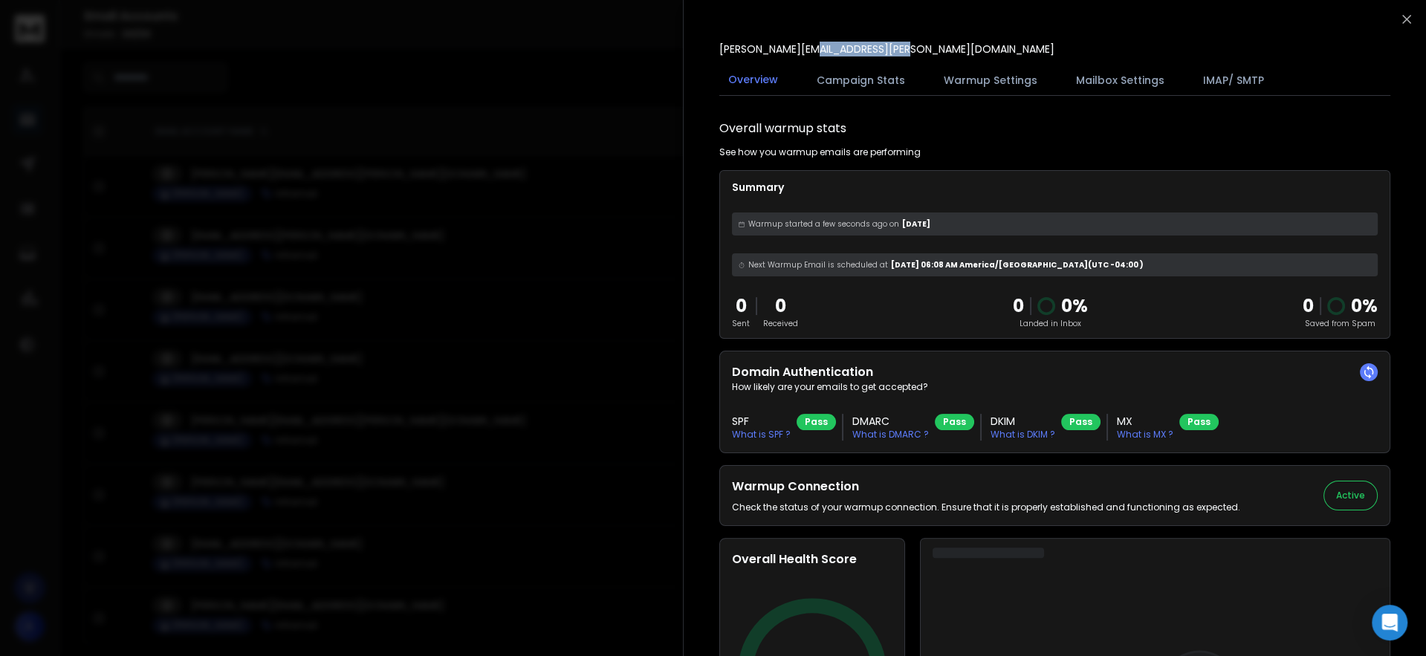
drag, startPoint x: 812, startPoint y: 52, endPoint x: 917, endPoint y: 48, distance: 104.8
click at [917, 49] on p "[PERSON_NAME][EMAIL_ADDRESS][PERSON_NAME][DOMAIN_NAME]" at bounding box center [886, 49] width 335 height 15
copy p "[DOMAIN_NAME]"
click at [1106, 85] on button "Mailbox Settings" at bounding box center [1120, 80] width 106 height 33
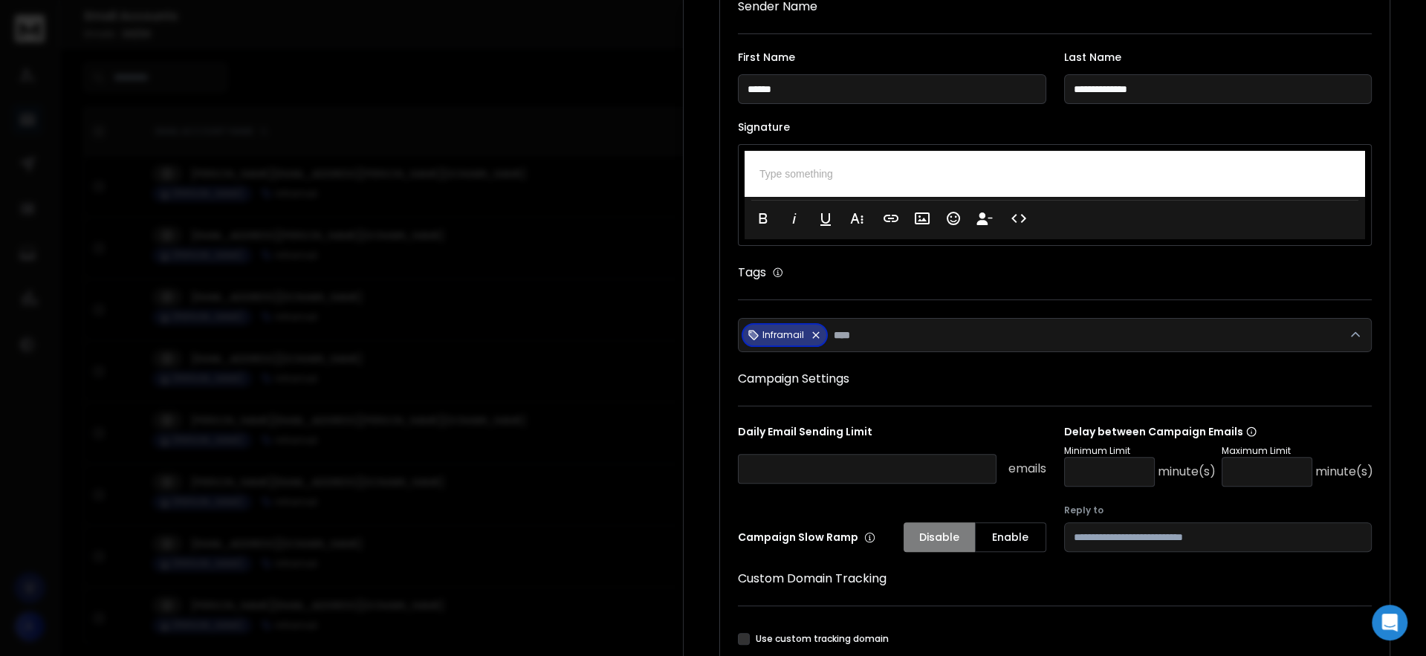
scroll to position [233, 0]
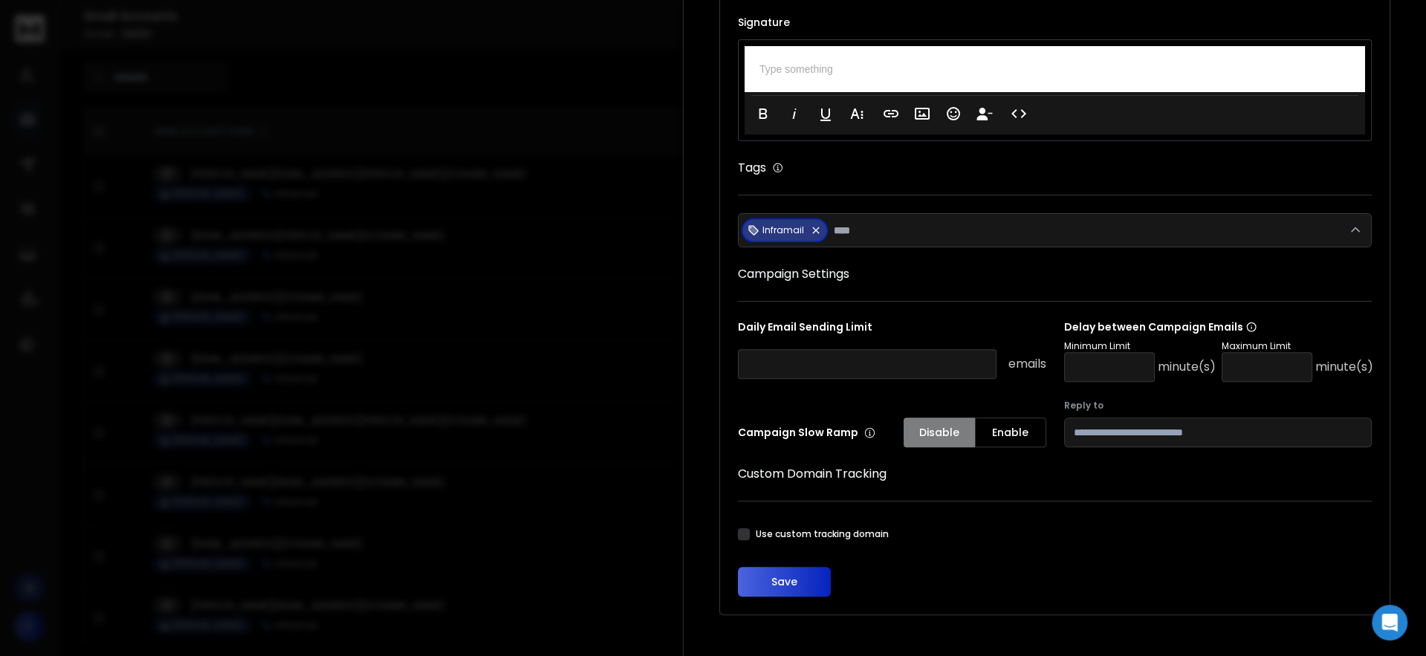
click at [744, 533] on button "Reply to" at bounding box center [744, 534] width 12 height 12
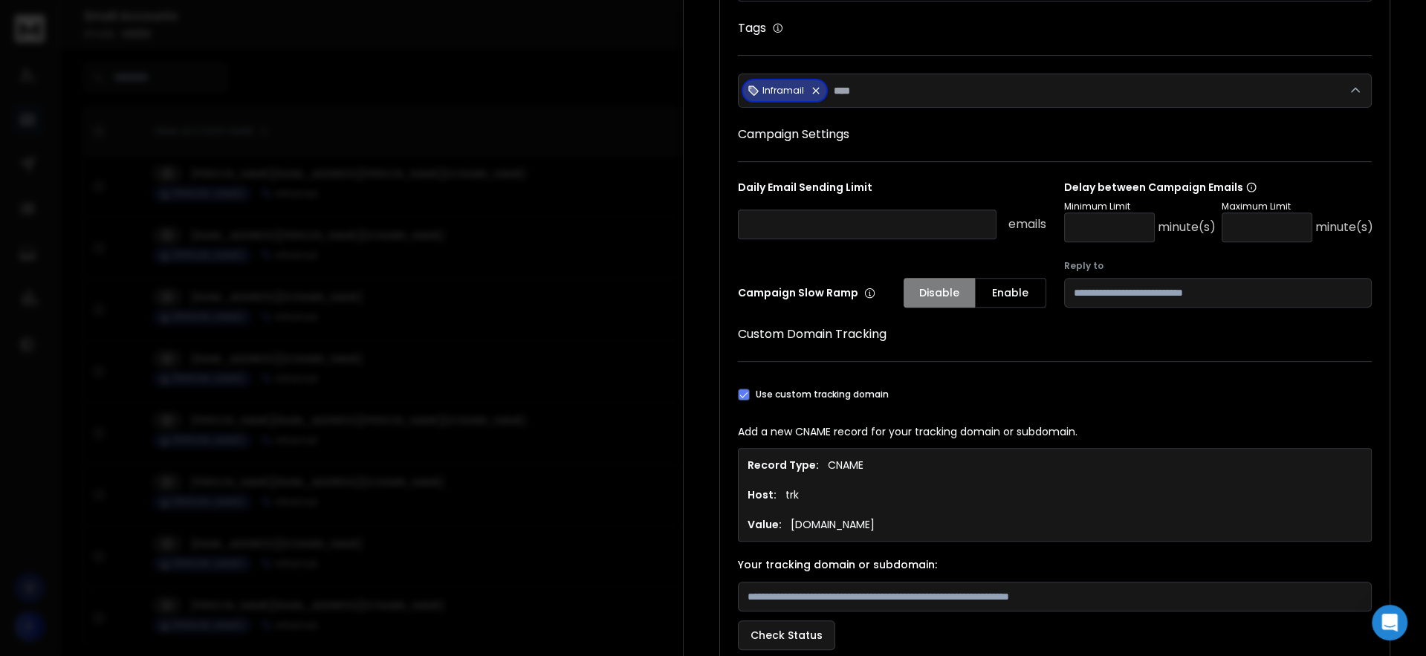
scroll to position [421, 0]
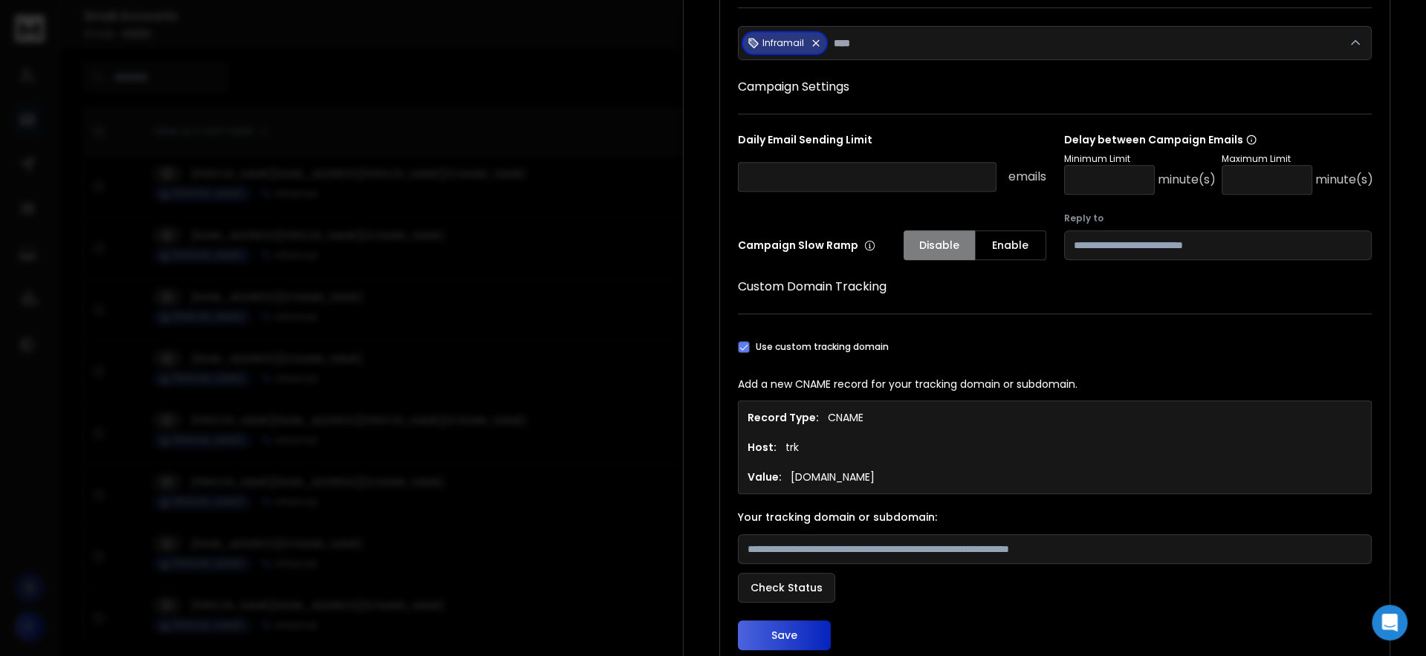
click at [885, 549] on input at bounding box center [1055, 549] width 634 height 30
click at [743, 349] on button "Reply to" at bounding box center [744, 347] width 12 height 12
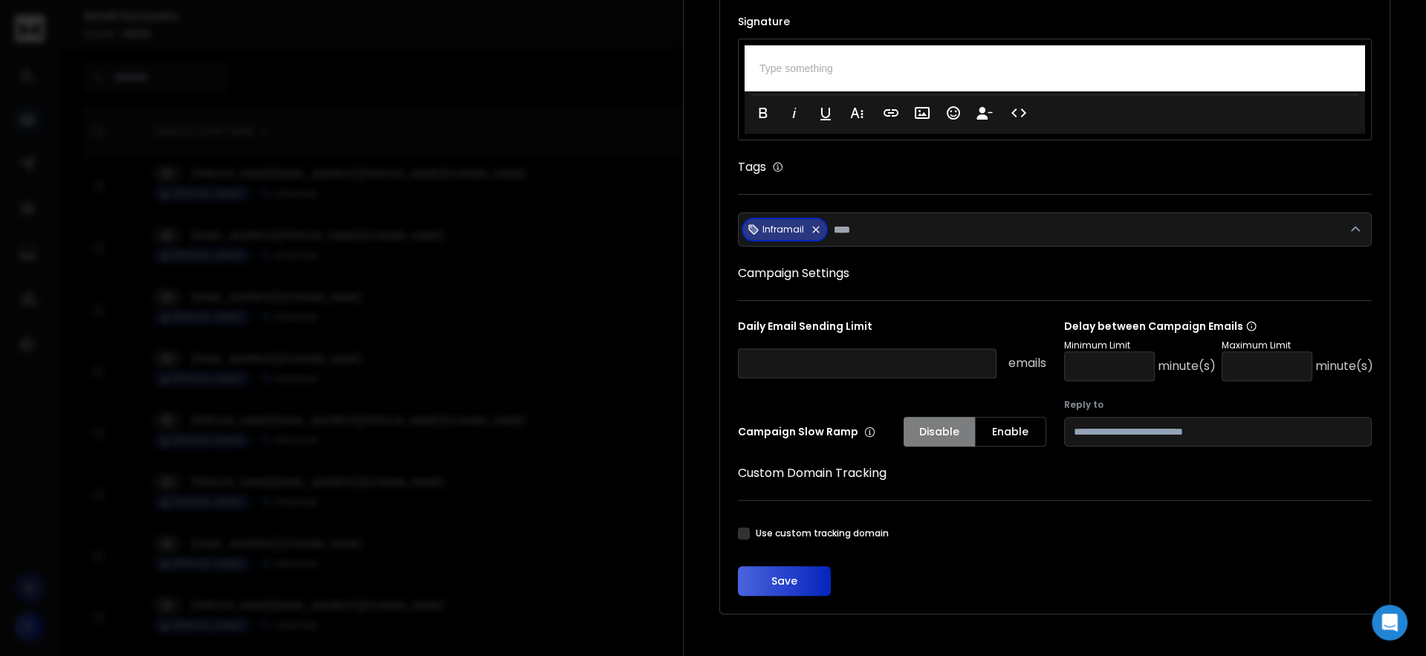
scroll to position [233, 0]
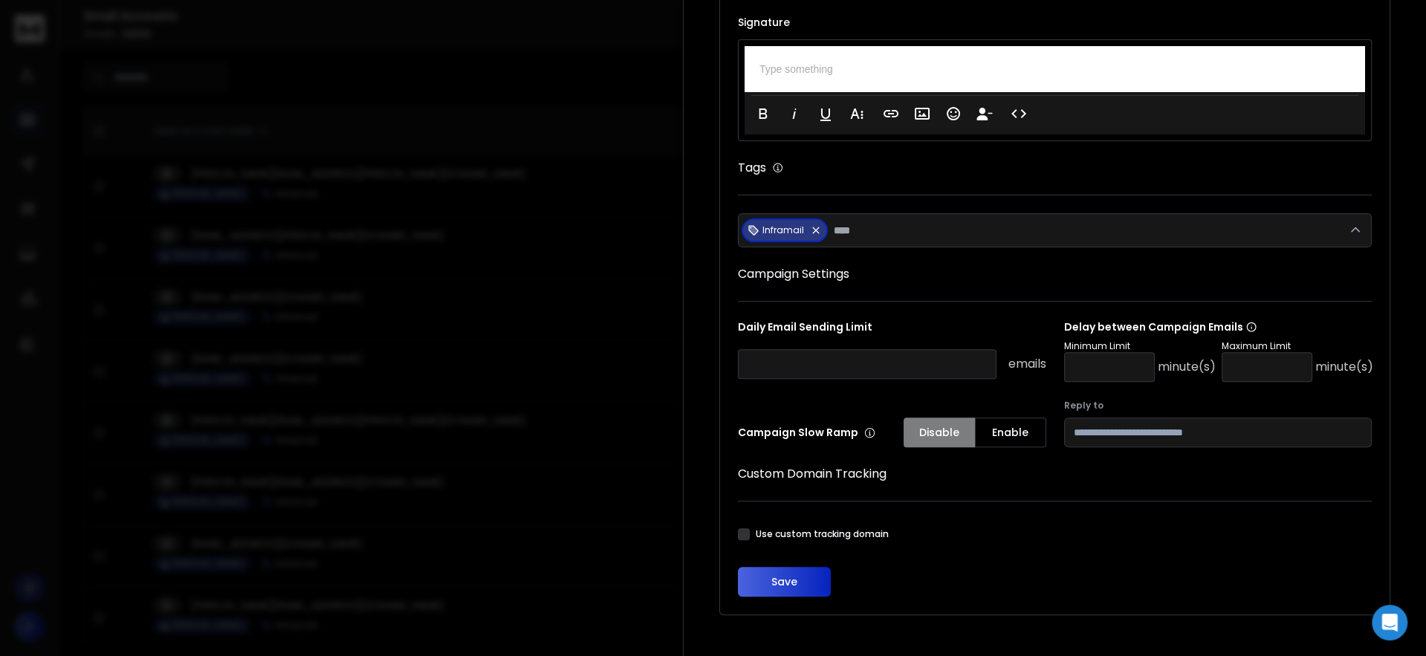
click at [389, 104] on div at bounding box center [713, 328] width 1426 height 656
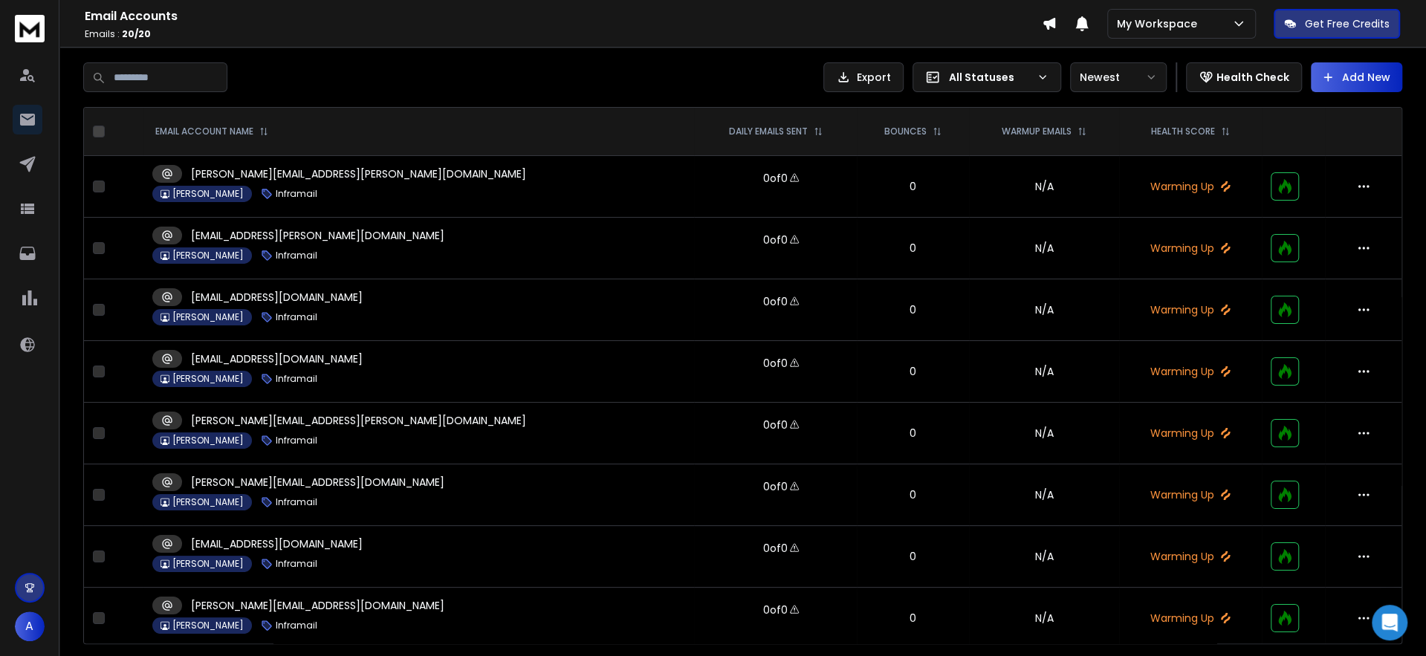
click at [158, 67] on input at bounding box center [155, 77] width 144 height 30
paste input "**********"
type input "**********"
click at [82, 201] on button "Select this Page" at bounding box center [80, 204] width 12 height 12
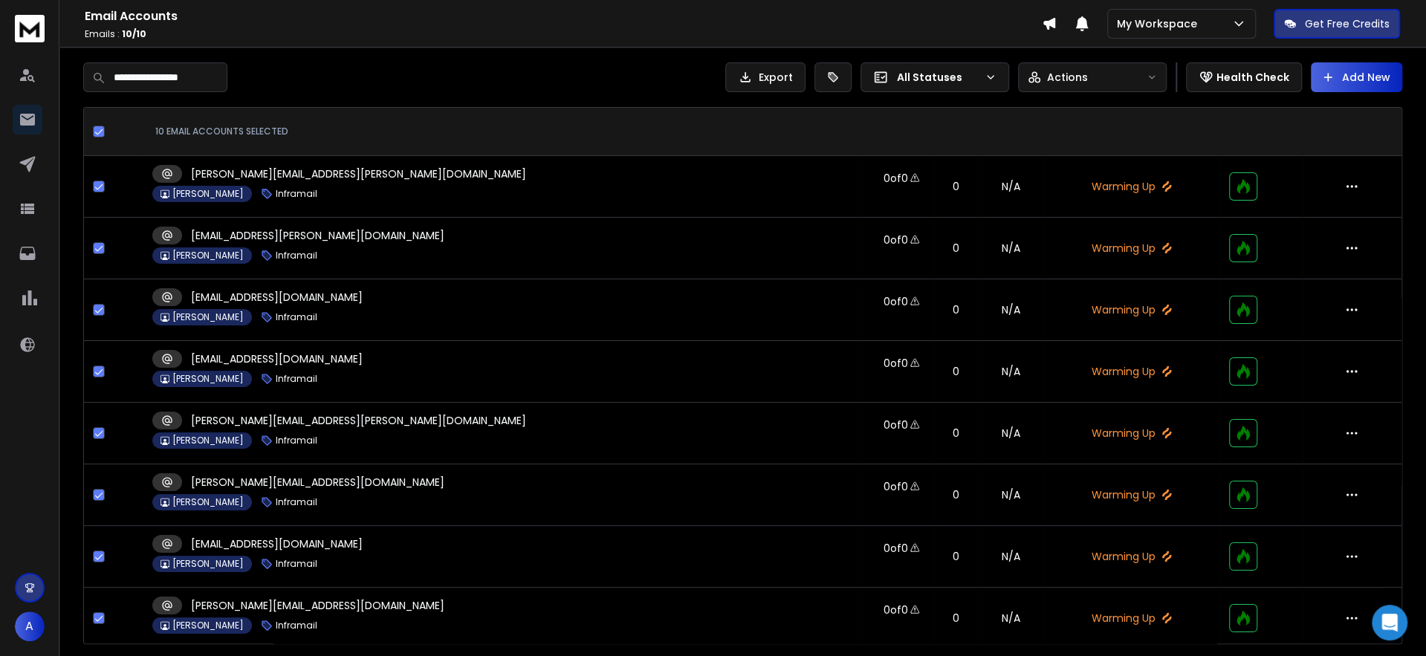
click at [172, 82] on input "**********" at bounding box center [155, 77] width 144 height 30
click at [1100, 82] on div "Actions" at bounding box center [1084, 77] width 113 height 15
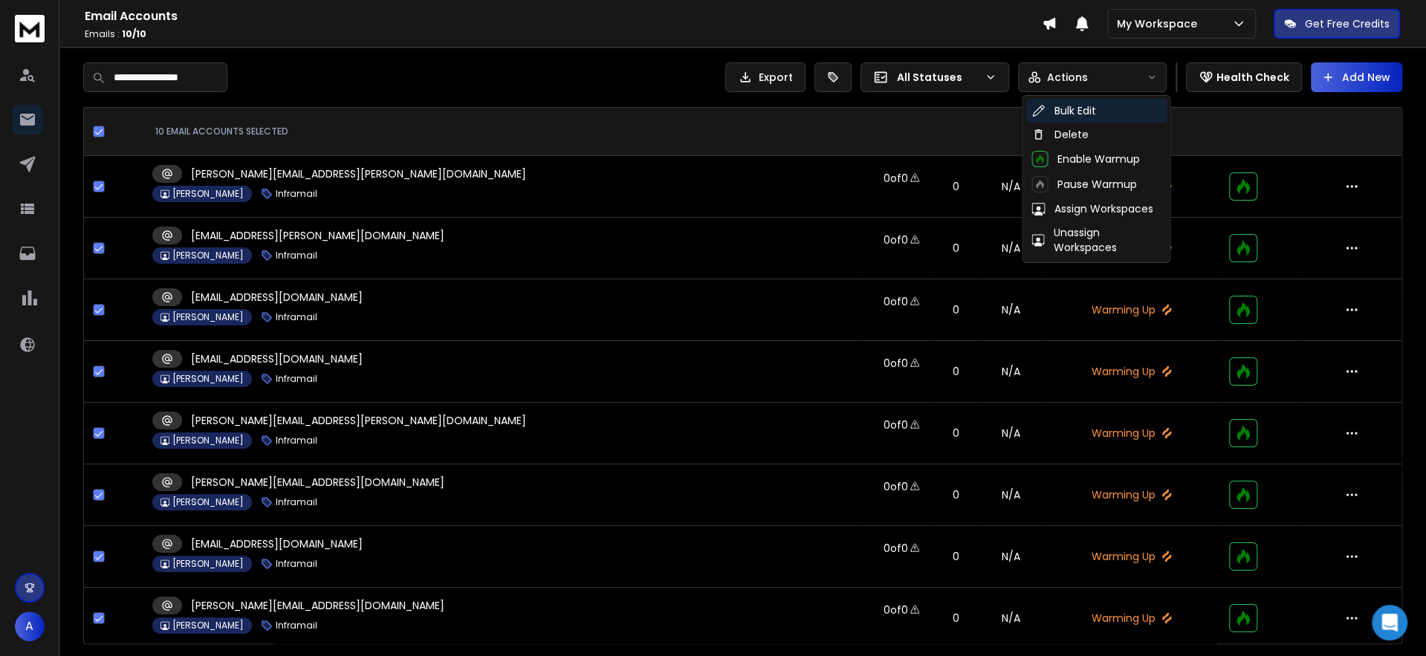
click at [1087, 107] on div "Bulk Edit" at bounding box center [1063, 110] width 64 height 15
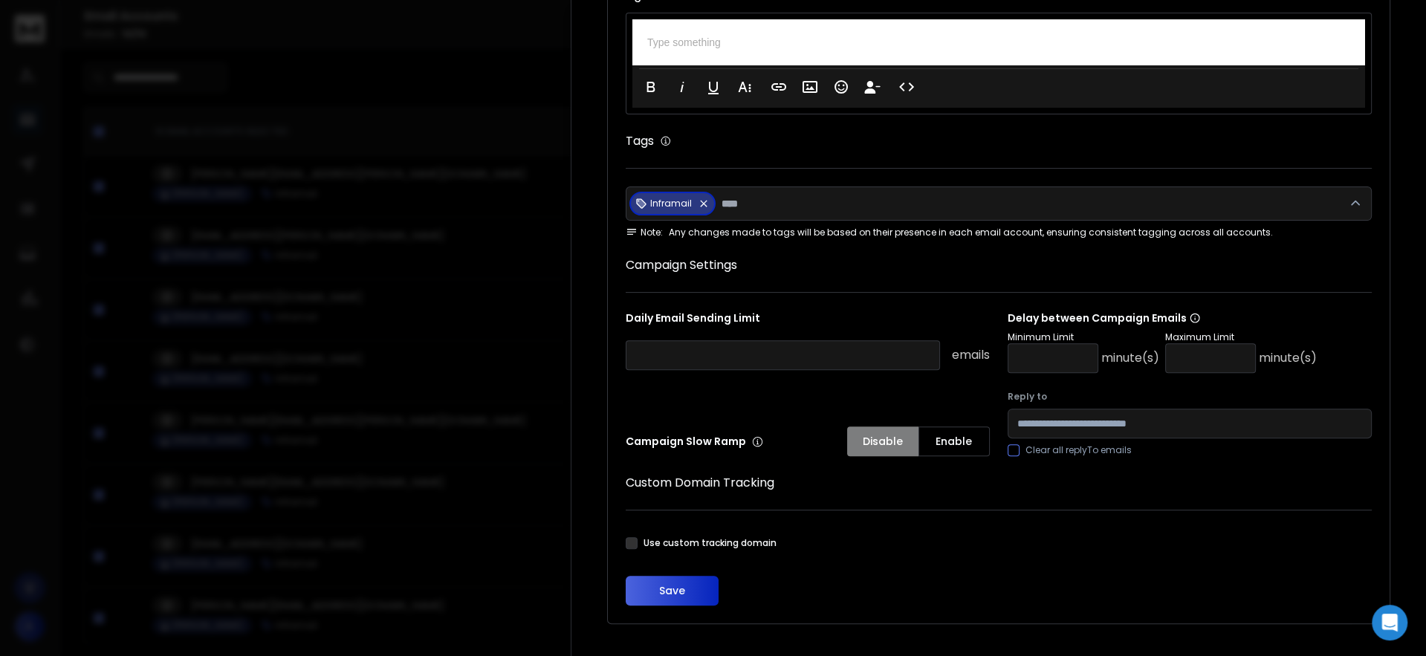
scroll to position [238, 0]
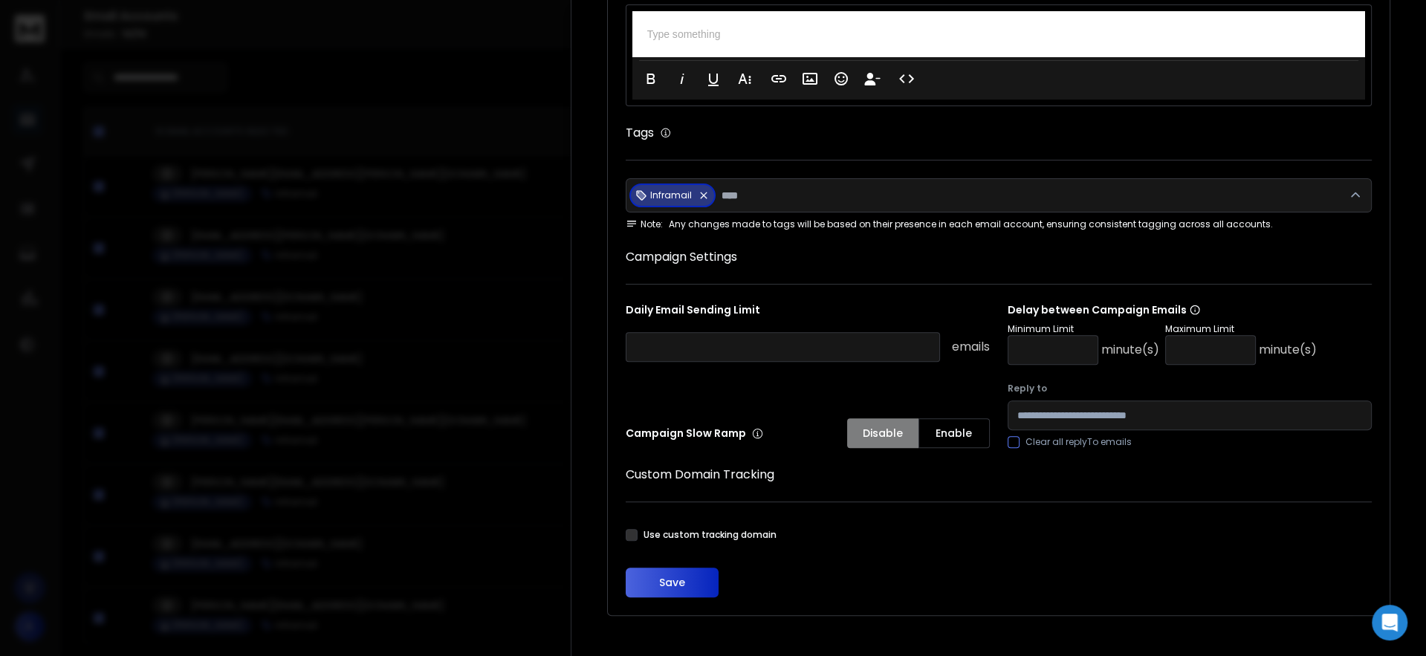
click at [632, 537] on button "Reply to" at bounding box center [632, 535] width 12 height 12
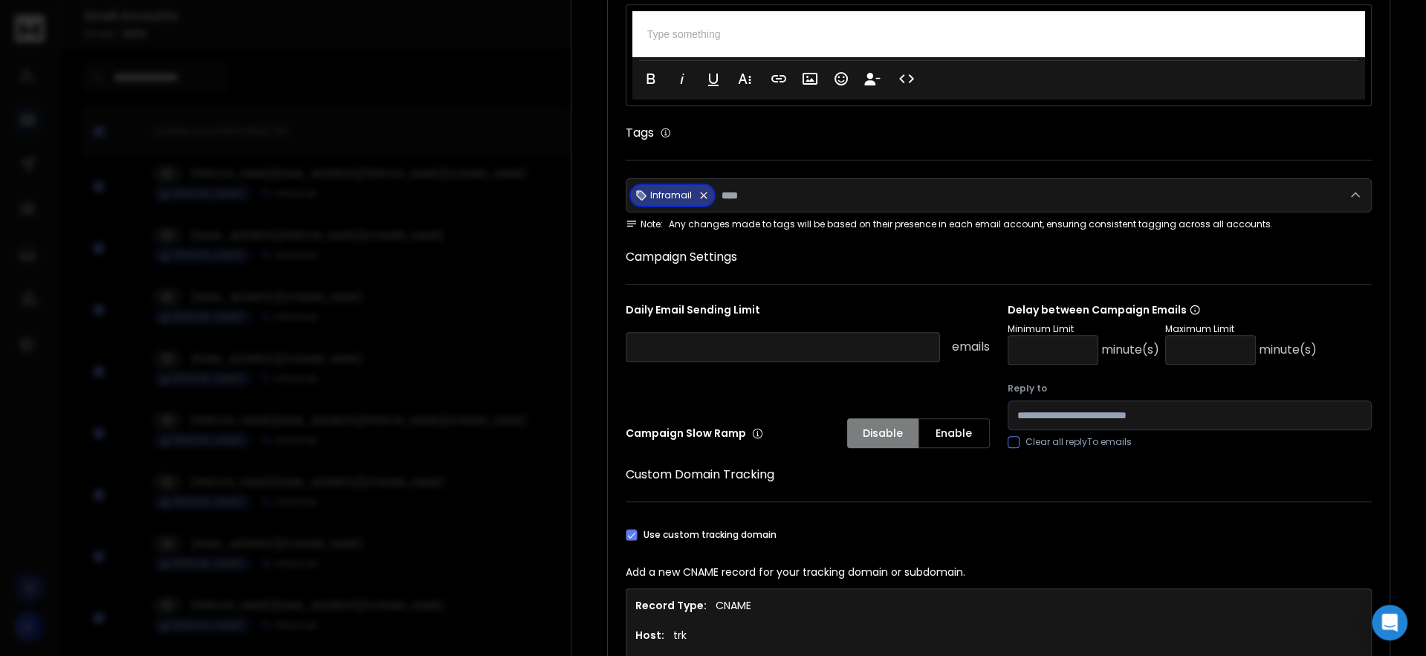
scroll to position [479, 0]
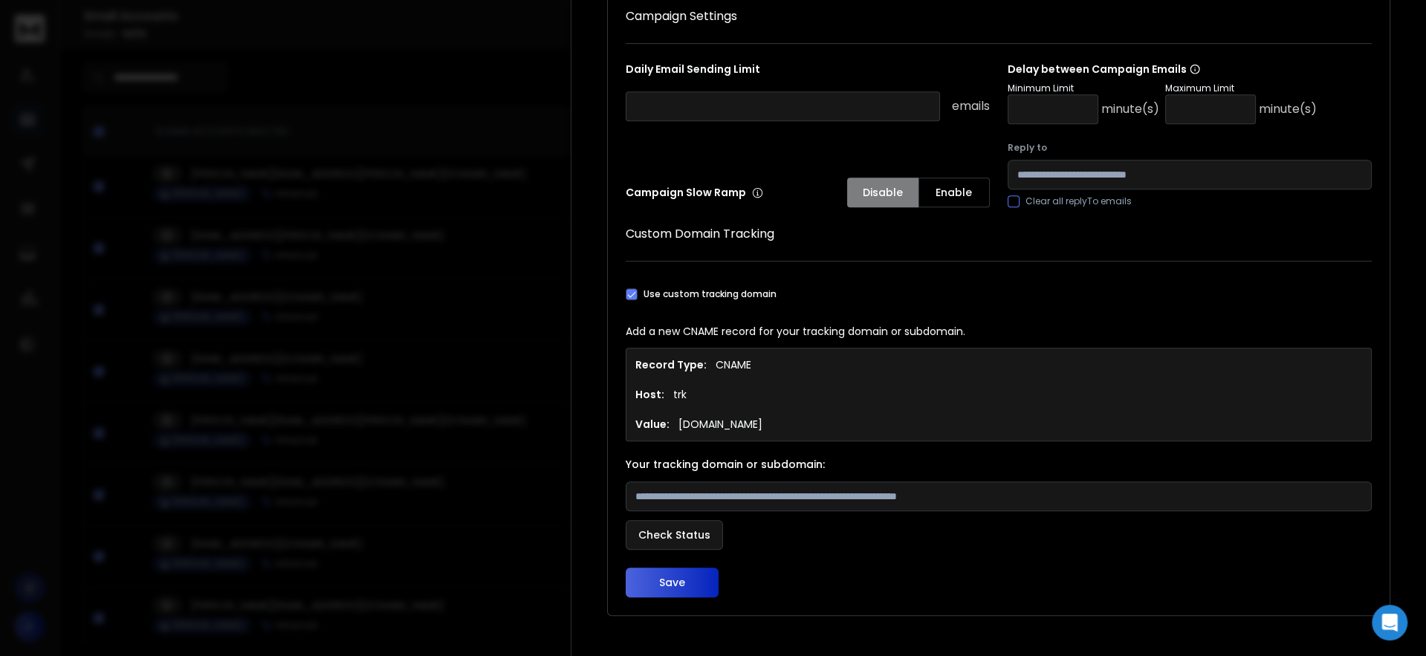
click at [750, 500] on input at bounding box center [999, 496] width 746 height 30
paste input "**********"
type input "**********"
click at [687, 525] on button "Check Status" at bounding box center [674, 535] width 97 height 30
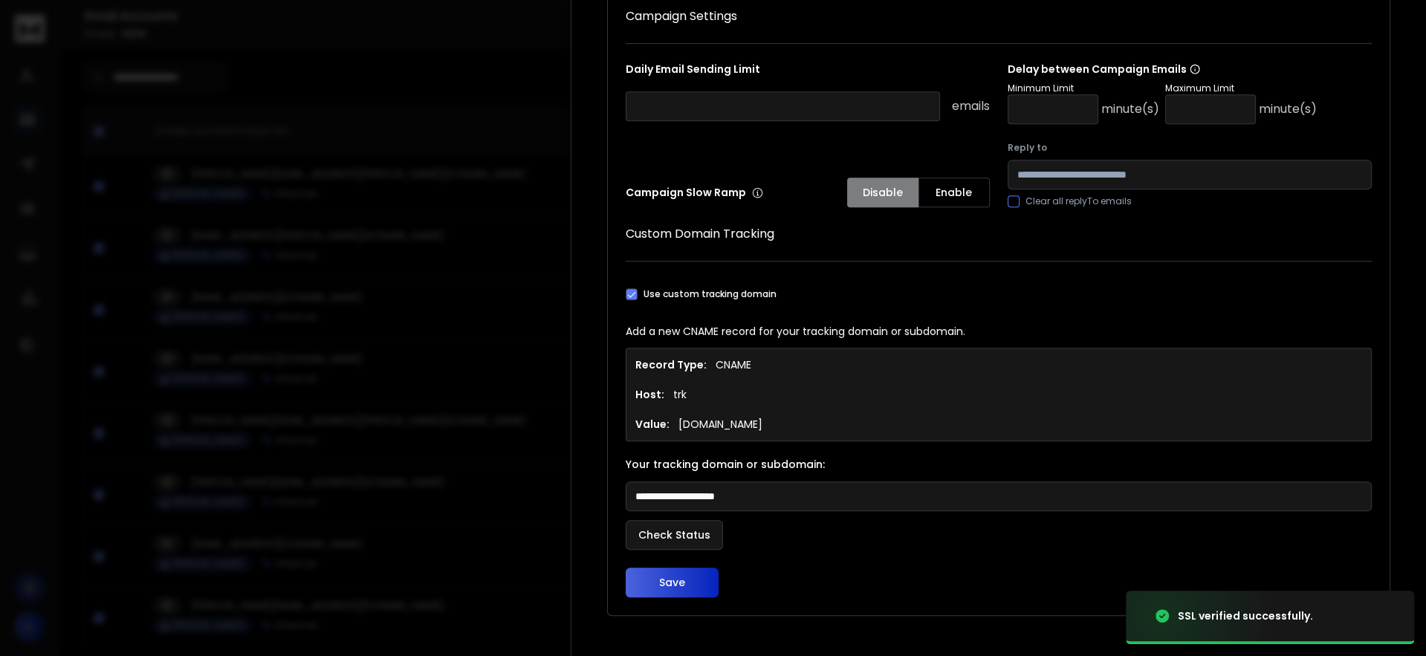
click at [681, 590] on button "Save" at bounding box center [672, 583] width 93 height 30
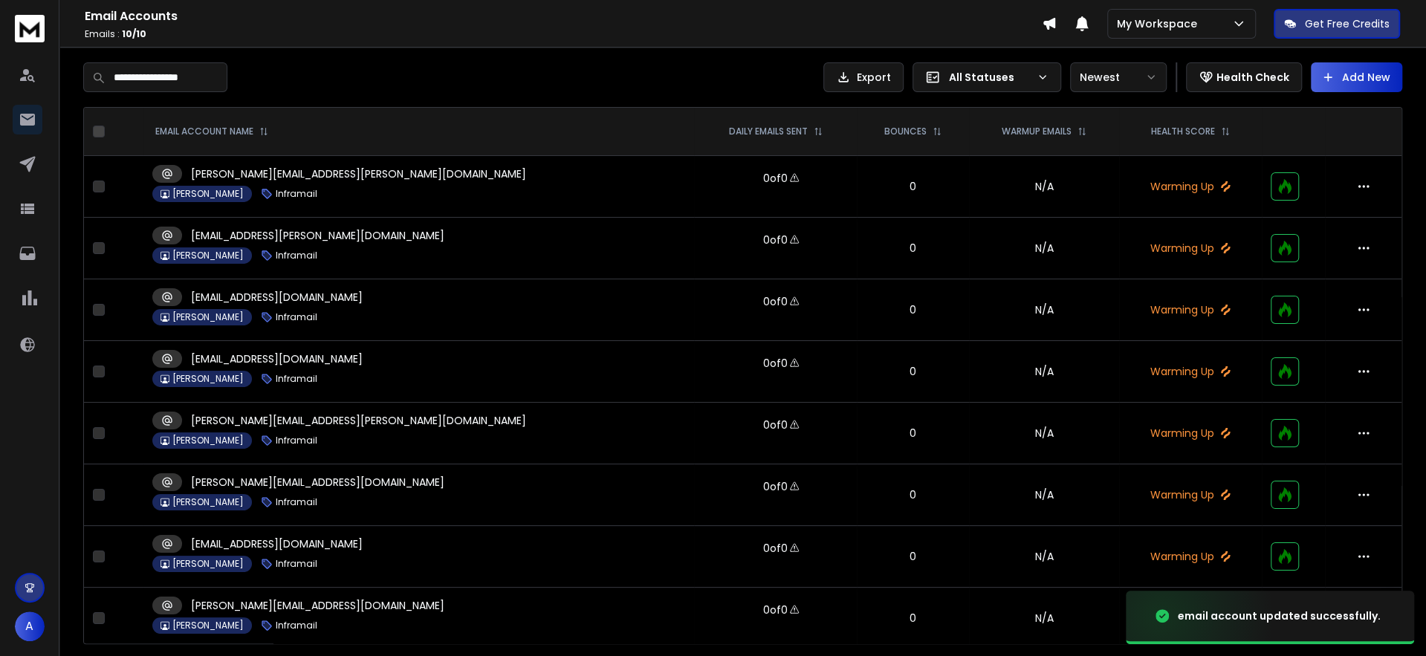
click at [455, 194] on div "[PERSON_NAME]" at bounding box center [418, 194] width 533 height 16
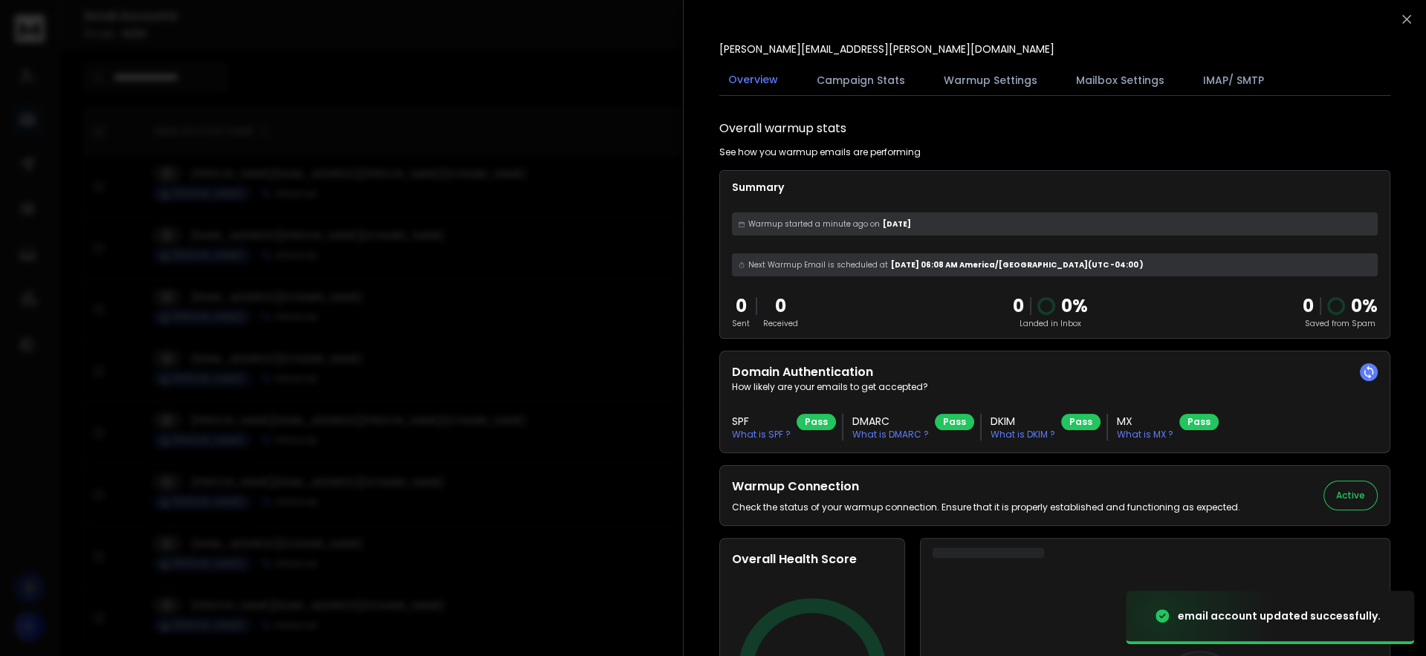
click at [1119, 85] on button "Mailbox Settings" at bounding box center [1120, 80] width 106 height 33
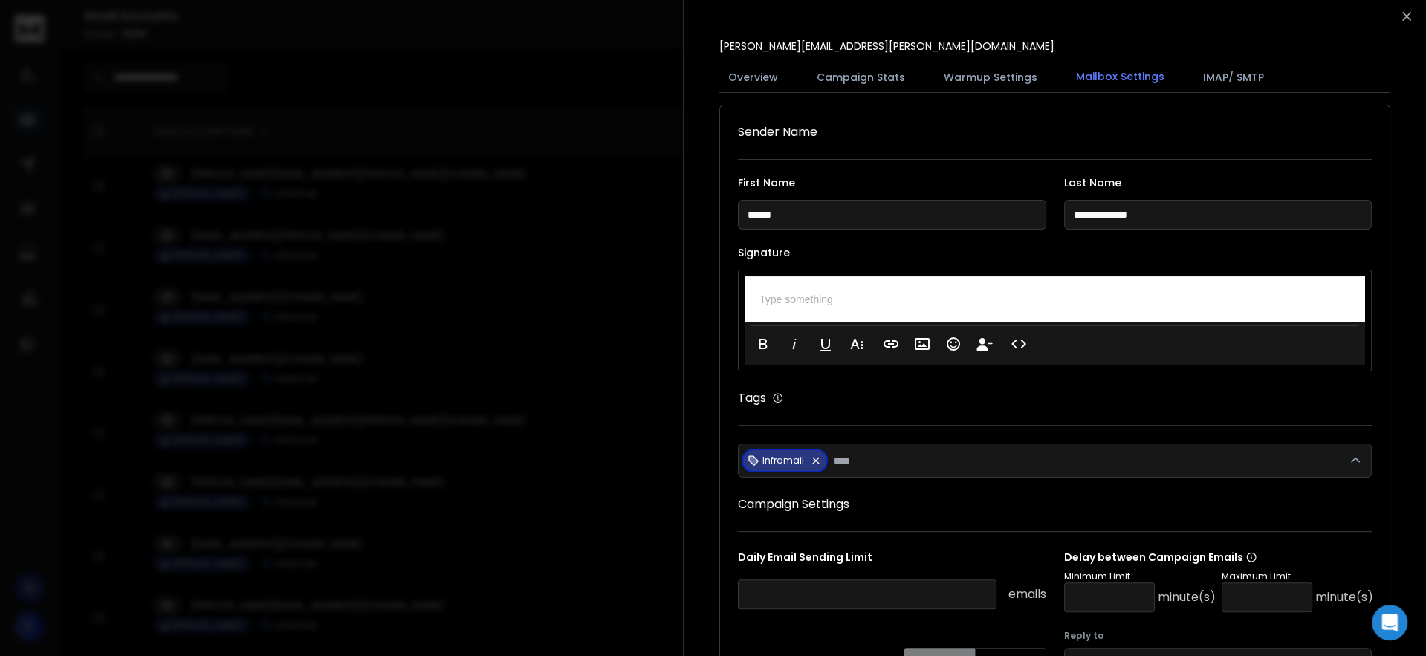
scroll to position [0, 0]
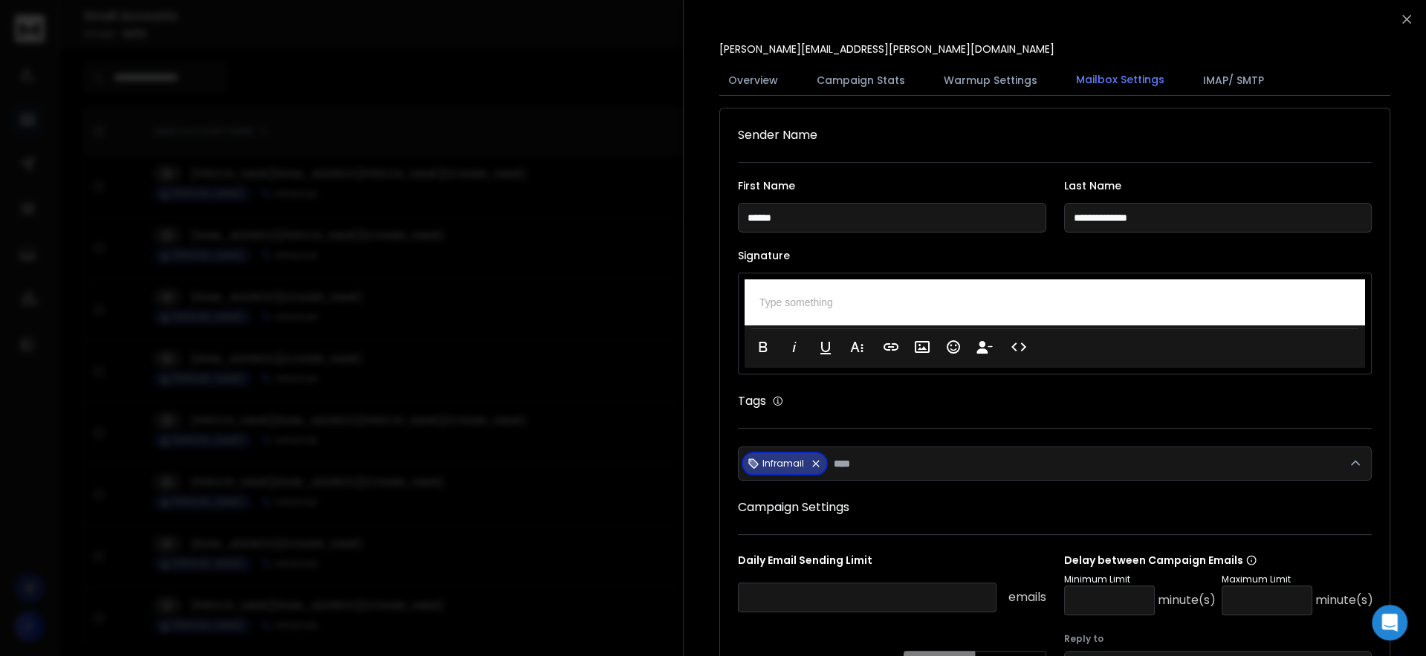
click at [259, 114] on div at bounding box center [713, 328] width 1426 height 656
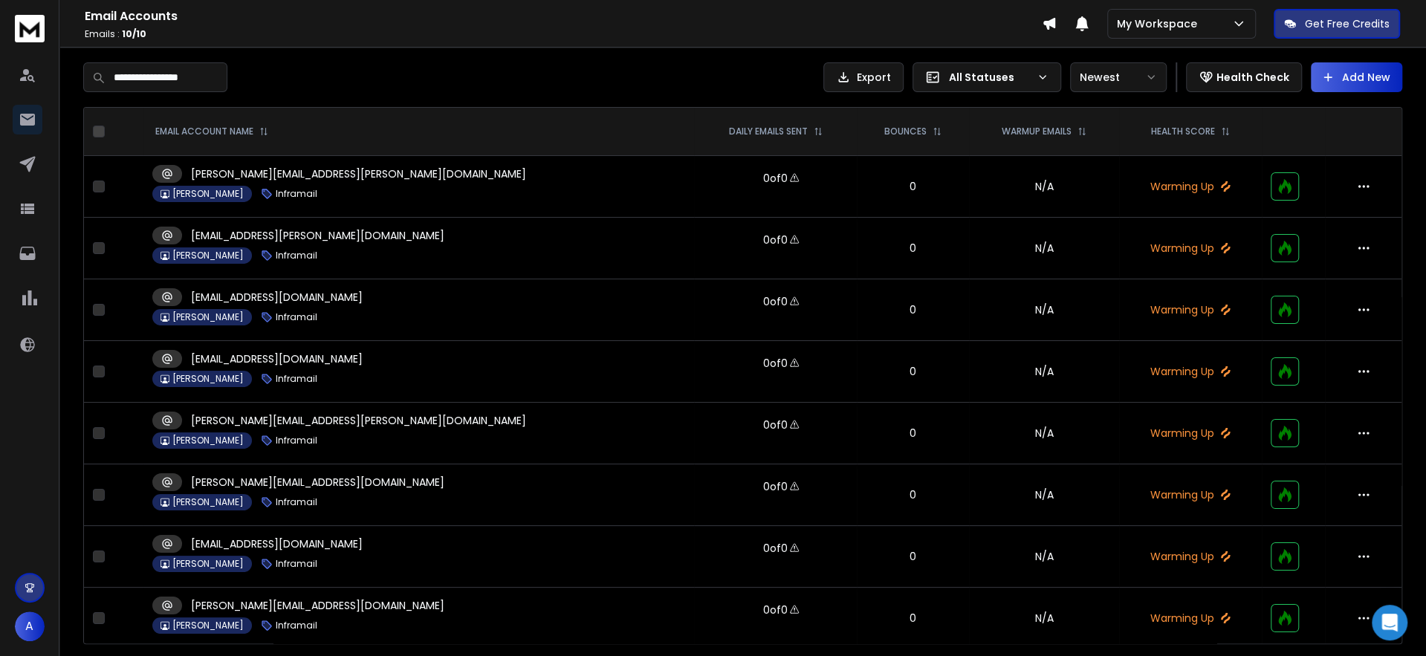
click at [178, 69] on input "**********" at bounding box center [155, 77] width 144 height 30
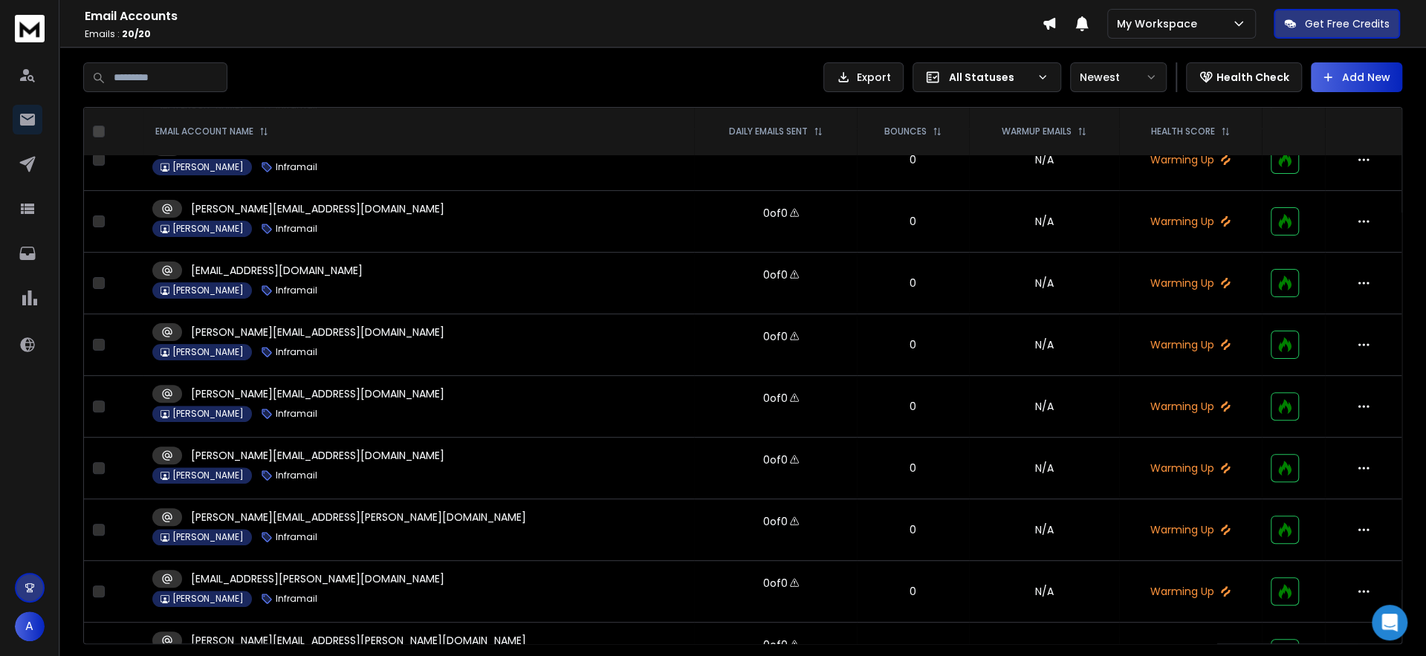
scroll to position [354, 0]
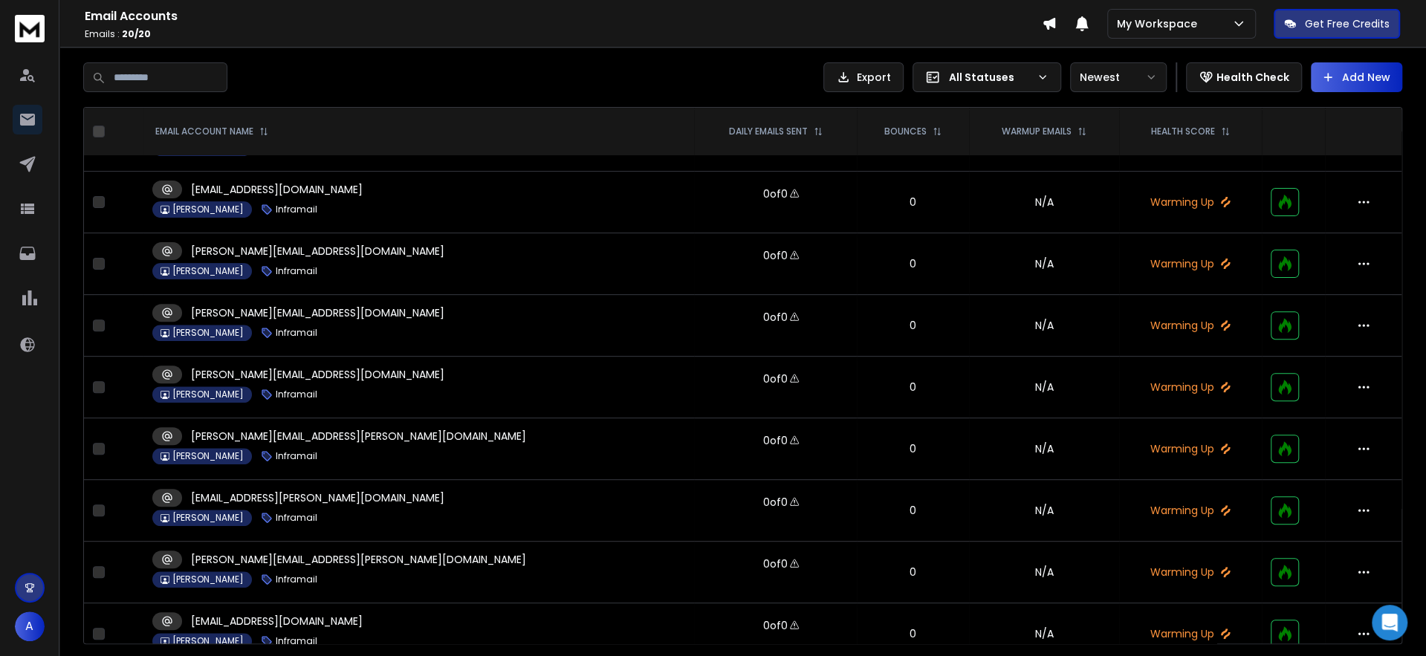
click at [360, 433] on p "[PERSON_NAME][EMAIL_ADDRESS][PERSON_NAME][DOMAIN_NAME]" at bounding box center [358, 436] width 335 height 15
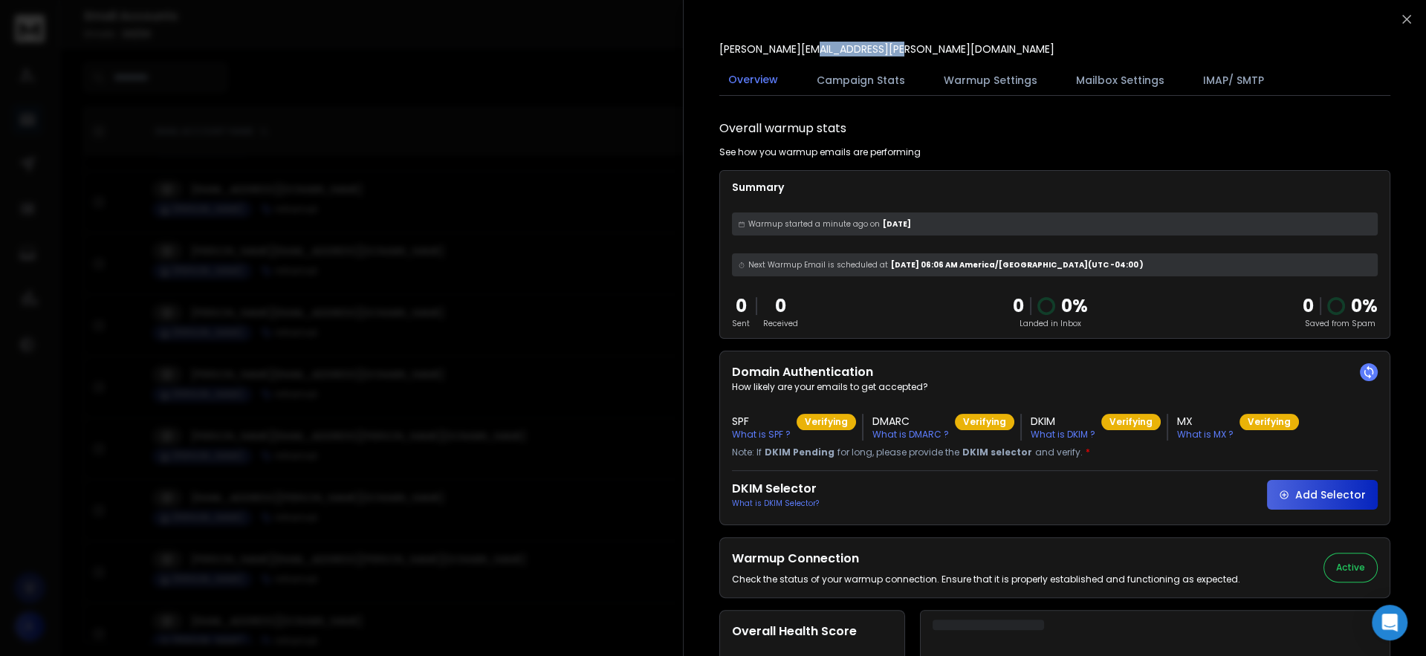
drag, startPoint x: 811, startPoint y: 51, endPoint x: 930, endPoint y: 49, distance: 119.6
click at [931, 50] on div "[PERSON_NAME][EMAIL_ADDRESS][PERSON_NAME][DOMAIN_NAME]" at bounding box center [1054, 49] width 671 height 15
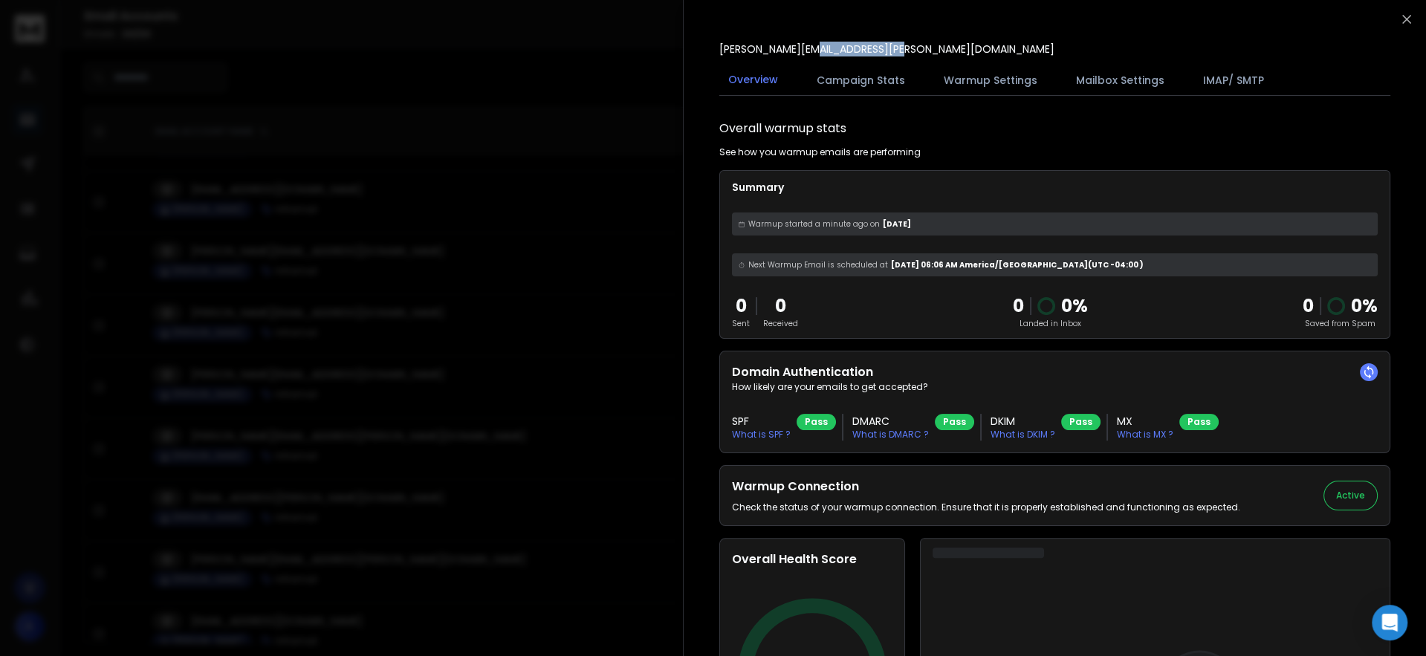
copy p "[DOMAIN_NAME]"
click at [1100, 90] on button "Mailbox Settings" at bounding box center [1120, 80] width 106 height 33
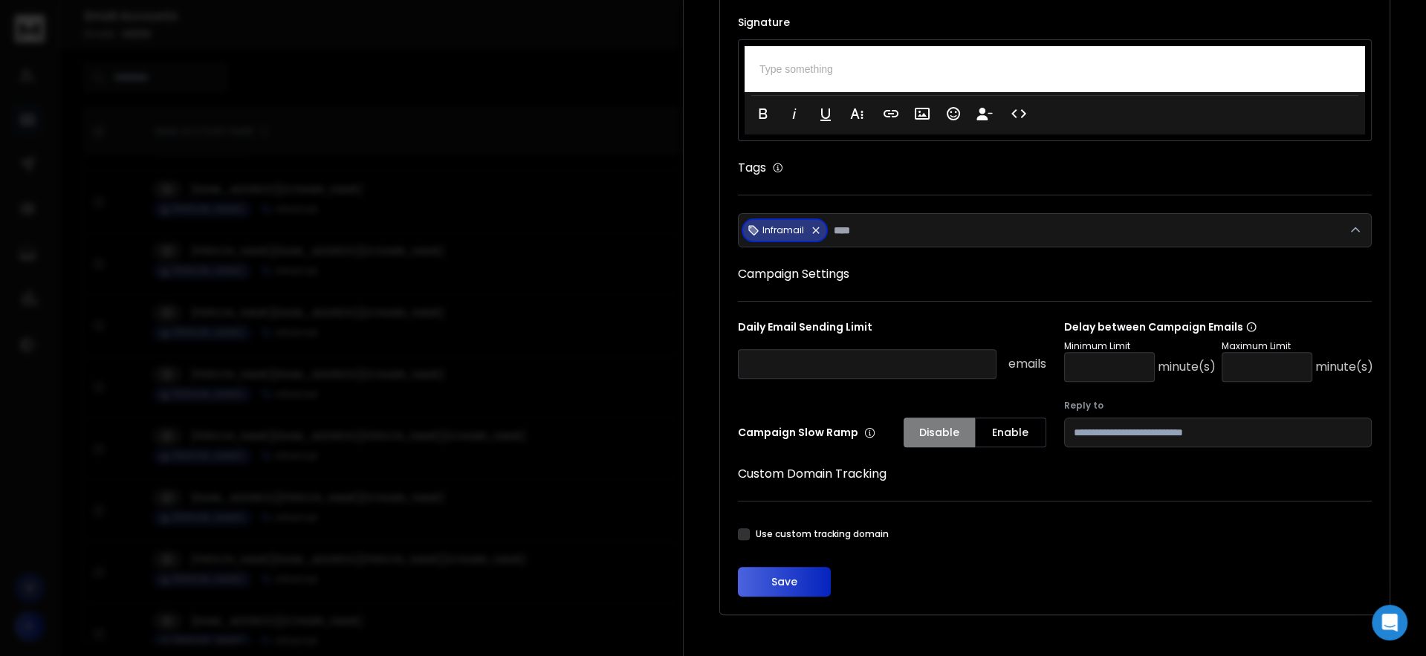
click at [288, 181] on div at bounding box center [713, 328] width 1426 height 656
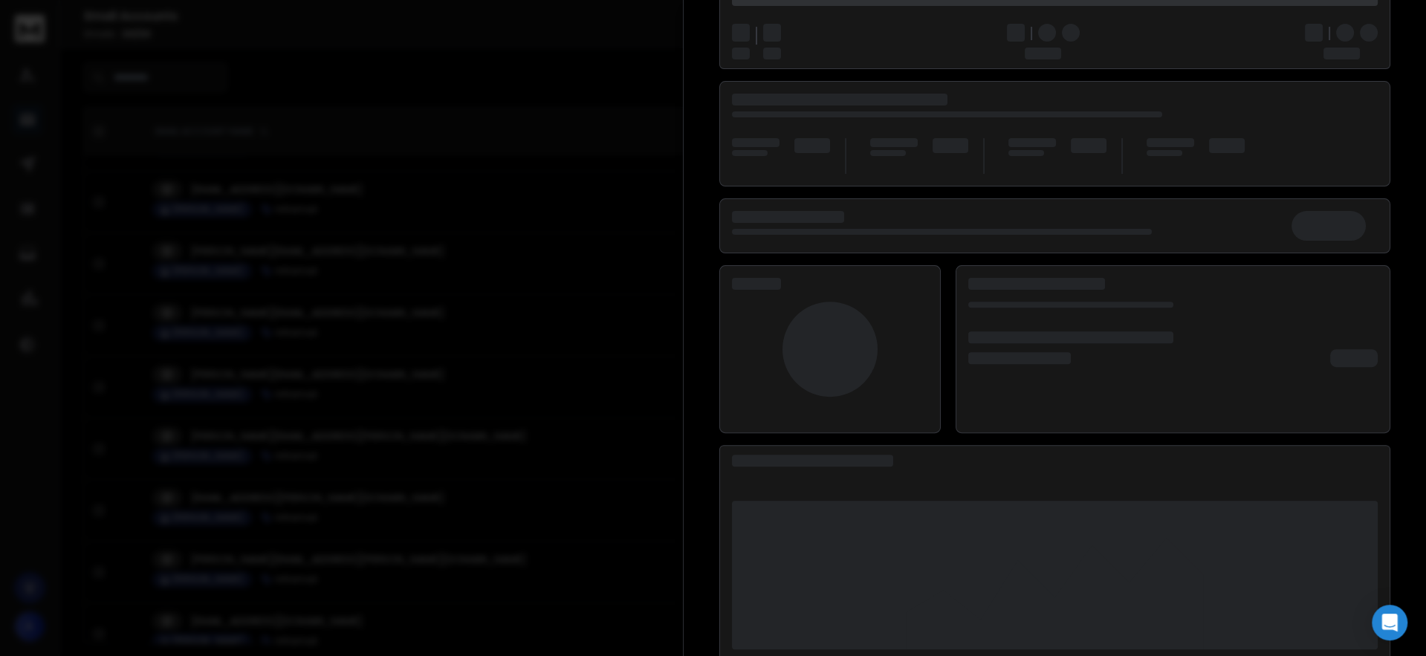
scroll to position [114, 0]
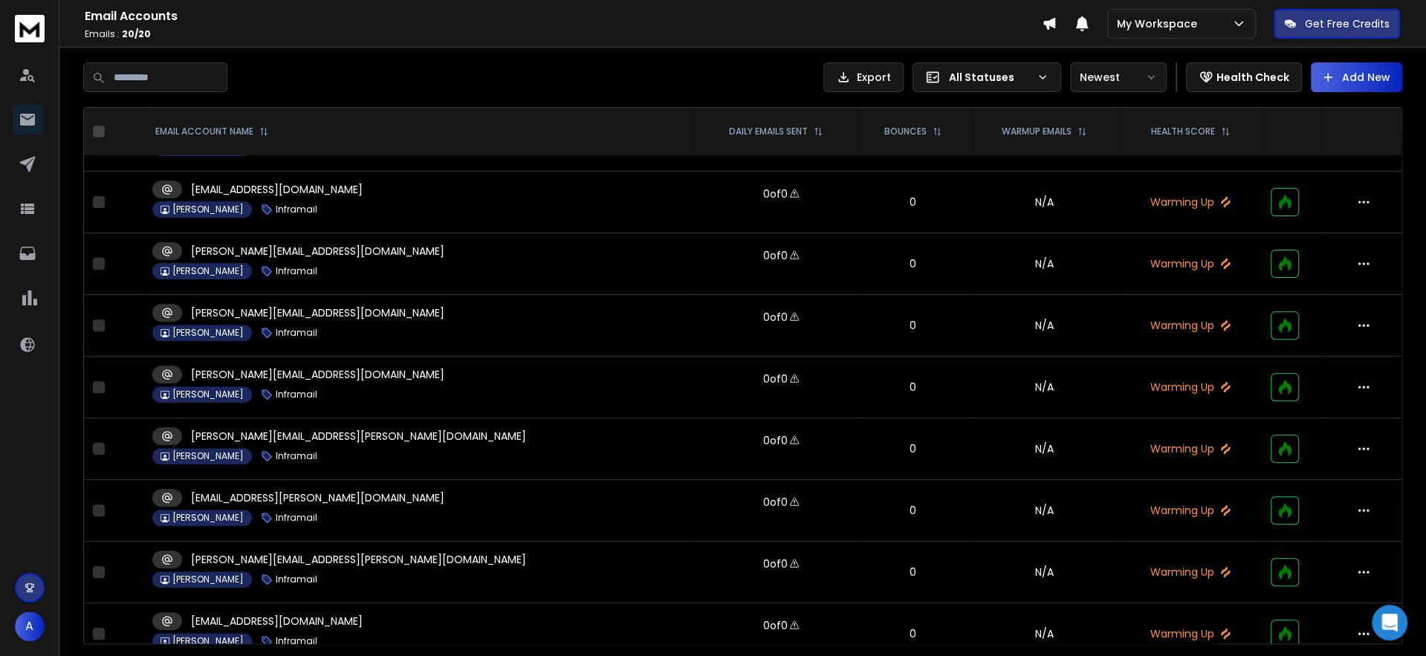
click at [169, 80] on input at bounding box center [155, 77] width 144 height 30
paste input "**********"
type input "**********"
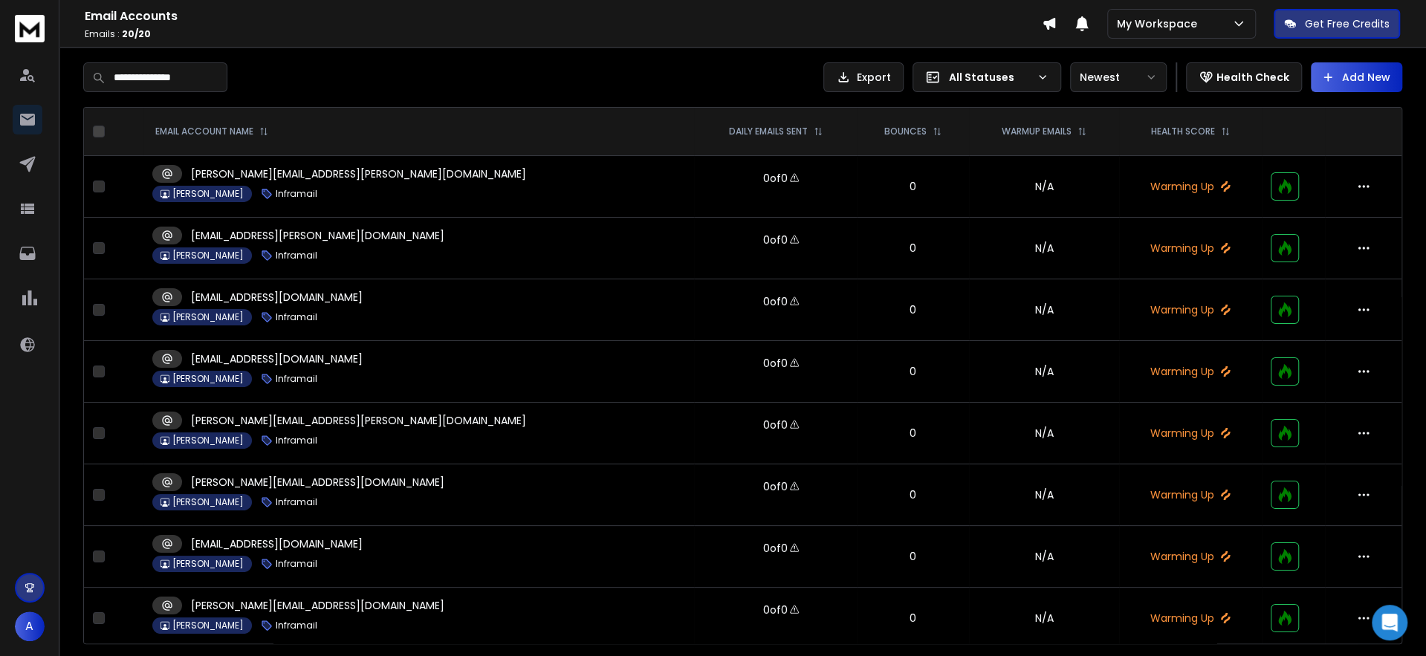
click at [111, 74] on input "**********" at bounding box center [155, 77] width 144 height 30
type input "**********"
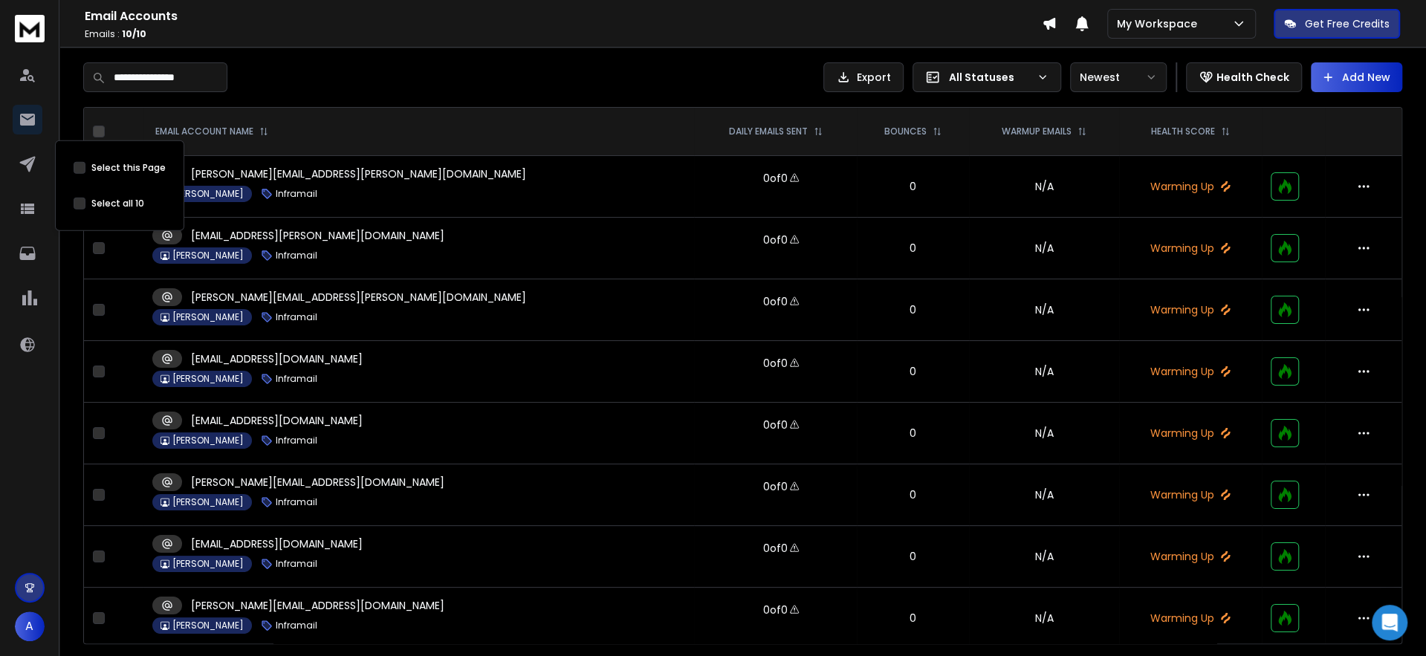
click at [79, 207] on button "Select this Page" at bounding box center [80, 204] width 12 height 12
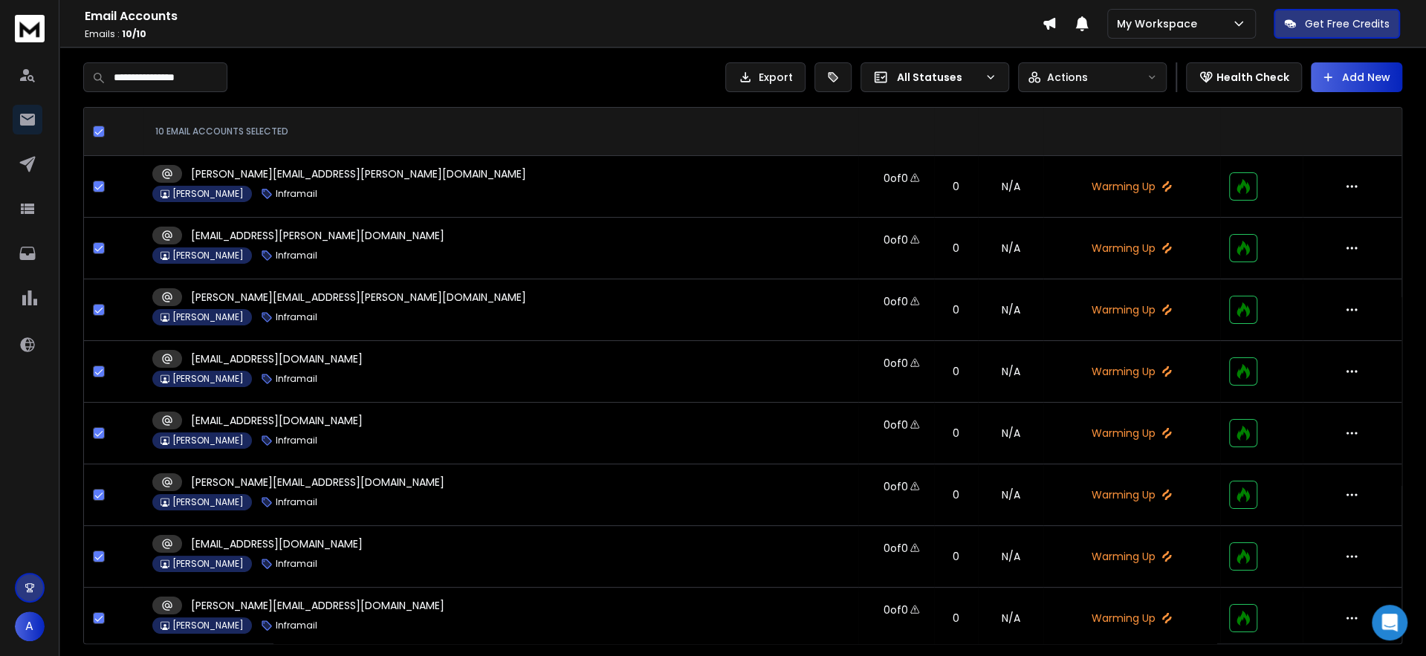
drag, startPoint x: 124, startPoint y: 79, endPoint x: 409, endPoint y: 80, distance: 284.6
click at [409, 80] on div "**********" at bounding box center [399, 77] width 633 height 30
click at [1085, 77] on p "Actions" at bounding box center [1067, 77] width 41 height 15
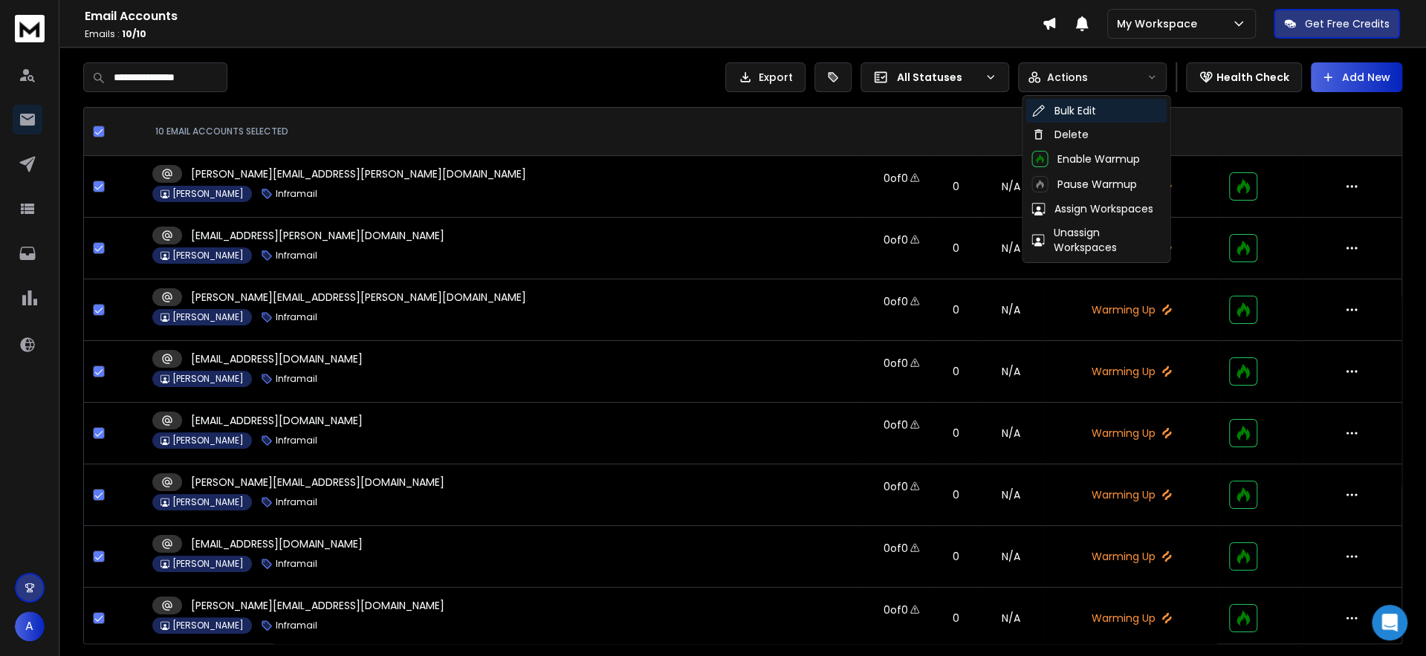
click at [1077, 108] on div "Bulk Edit" at bounding box center [1063, 110] width 64 height 15
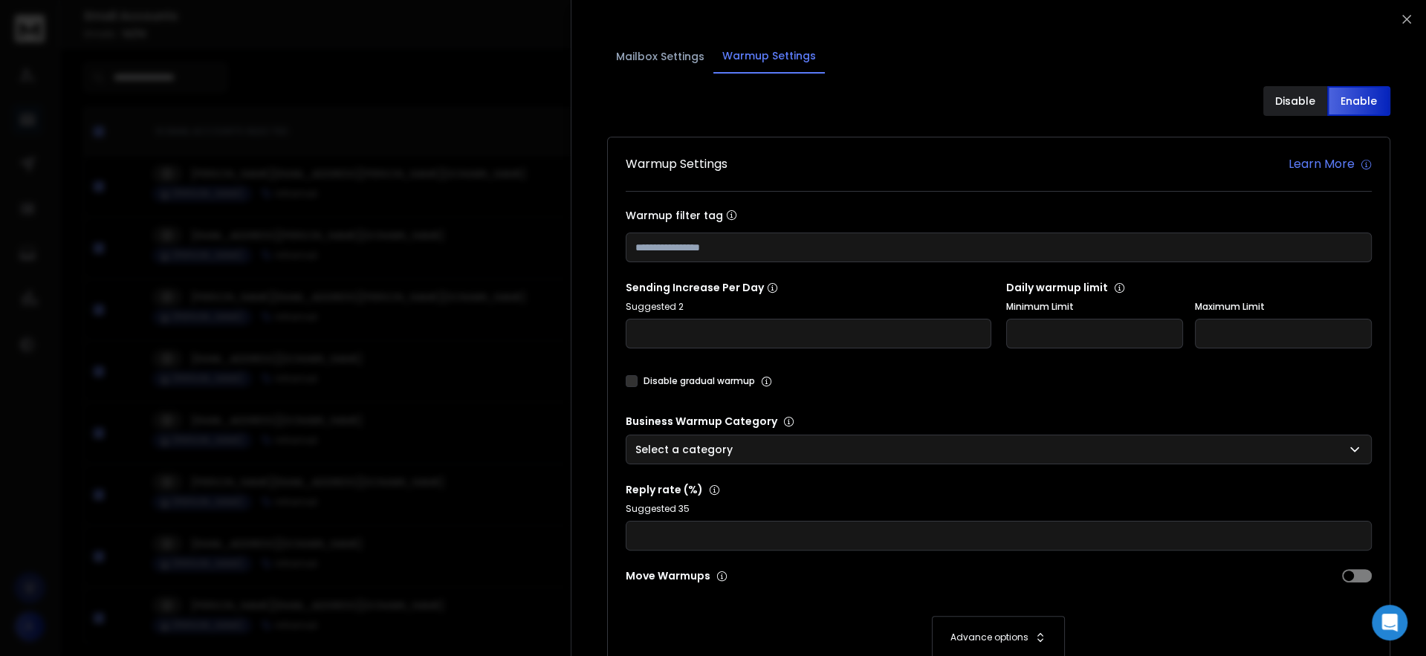
click at [733, 51] on button "Warmup Settings" at bounding box center [768, 56] width 111 height 34
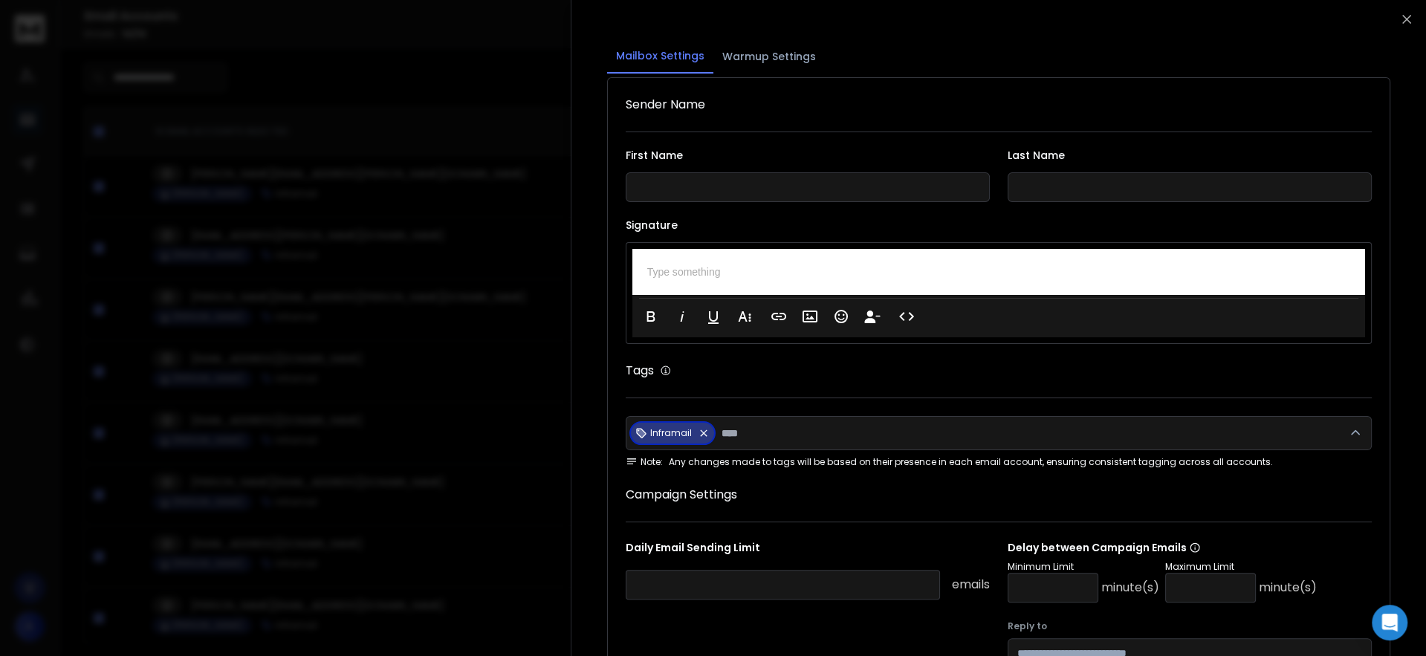
click at [671, 55] on button "Mailbox Settings" at bounding box center [660, 56] width 106 height 34
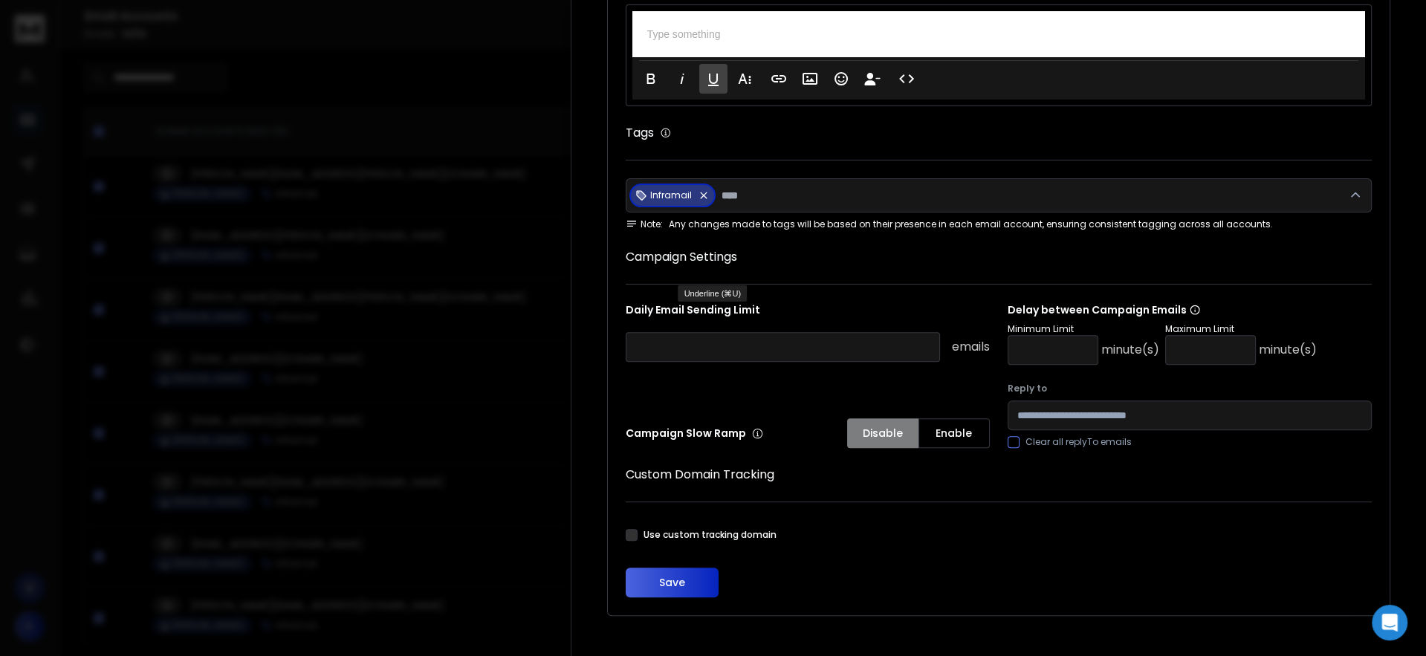
scroll to position [238, 0]
click at [637, 529] on div "Use custom tracking domain" at bounding box center [701, 535] width 151 height 12
click at [636, 533] on button "Reply to" at bounding box center [632, 535] width 12 height 12
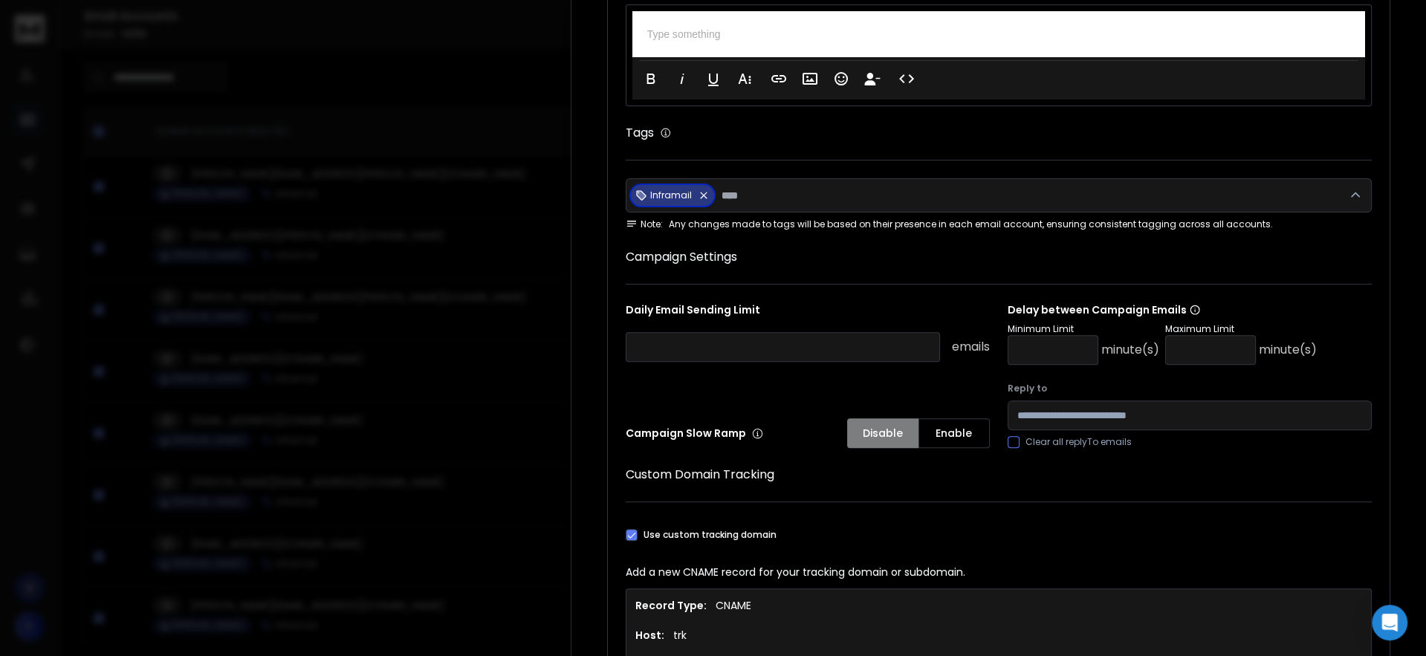
scroll to position [479, 0]
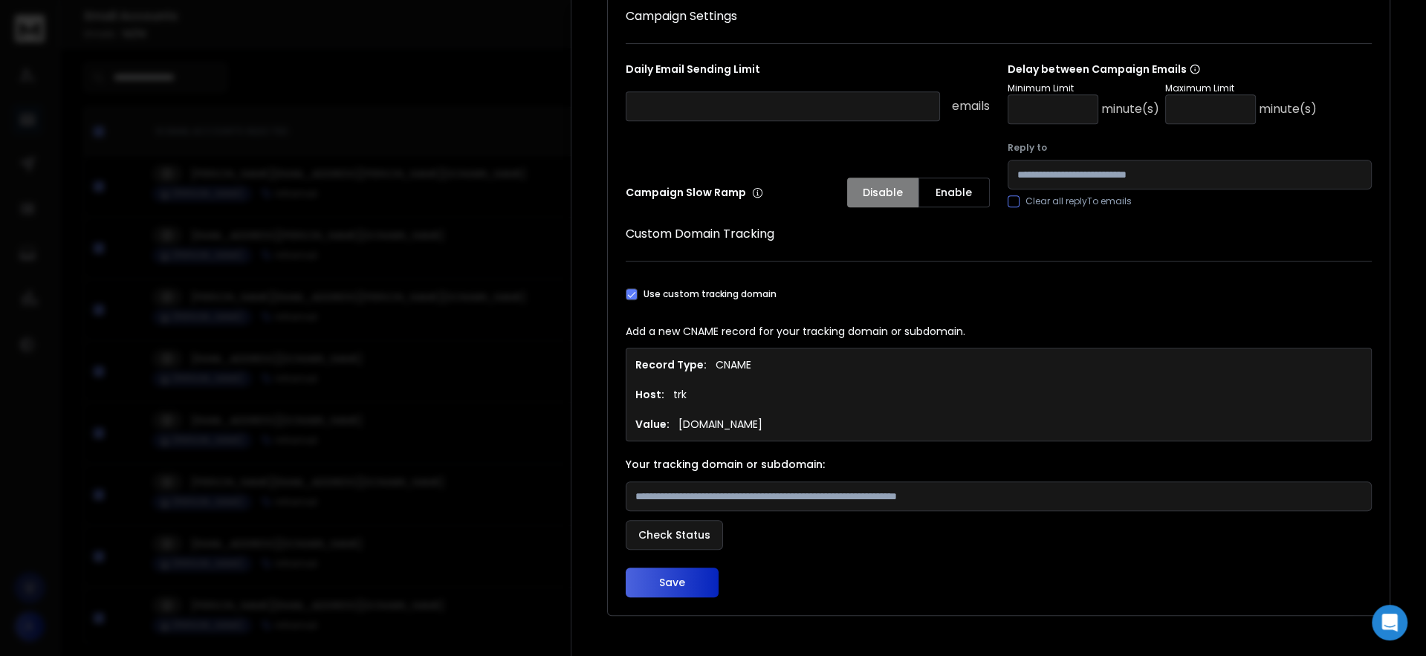
click at [704, 499] on input at bounding box center [999, 496] width 746 height 30
paste input "**********"
type input "**********"
click at [694, 534] on button "Check Status" at bounding box center [674, 535] width 97 height 30
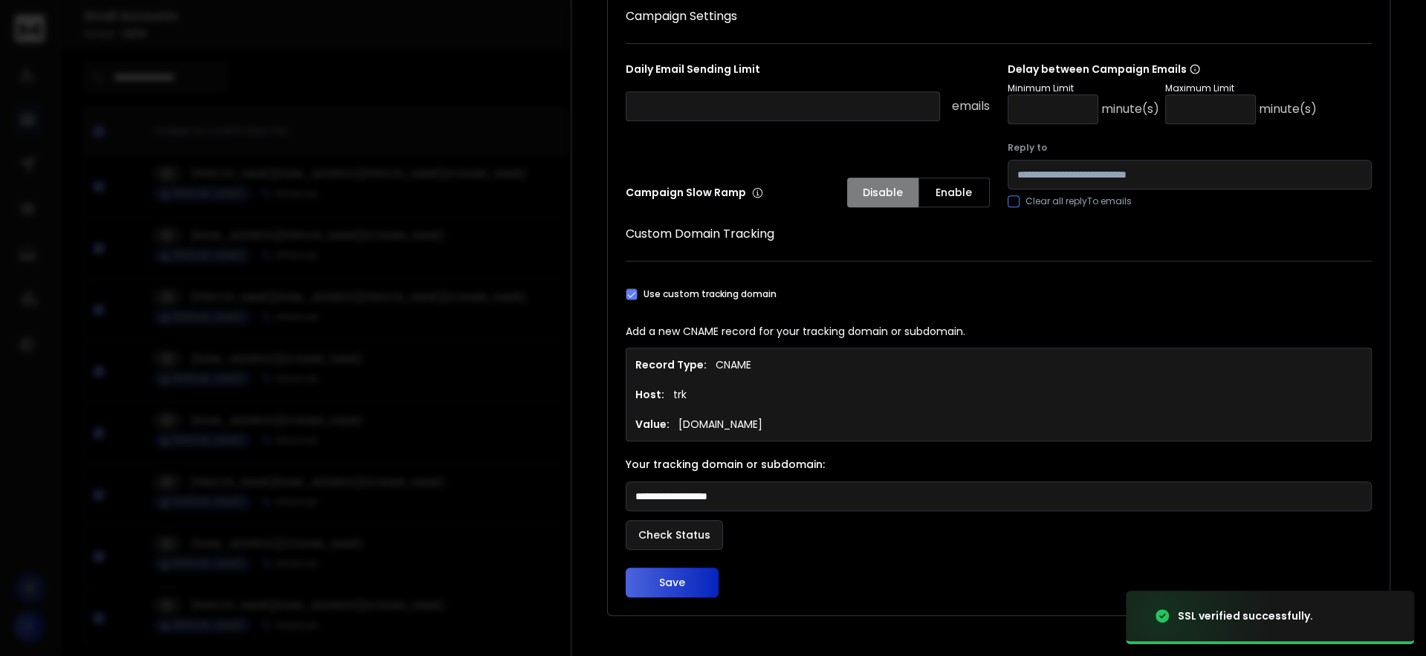
click at [693, 581] on button "Save" at bounding box center [672, 583] width 93 height 30
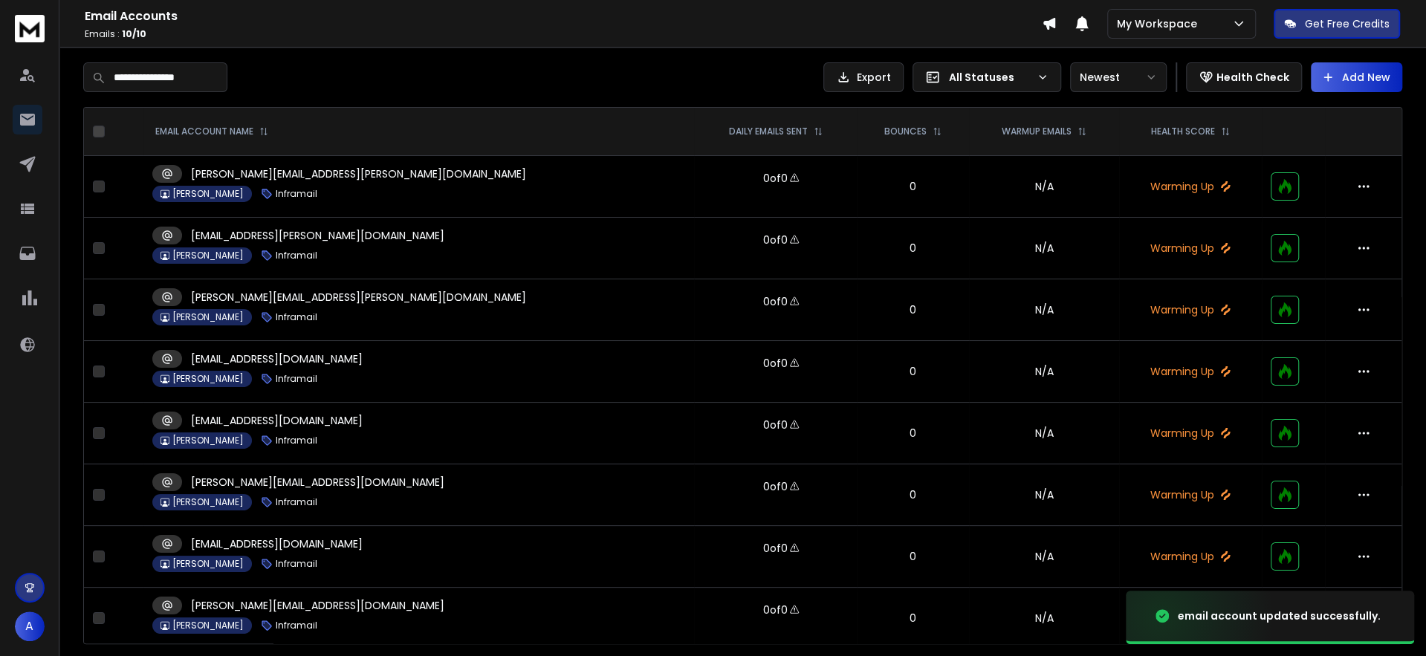
click at [456, 365] on td "[EMAIL_ADDRESS][DOMAIN_NAME] [PERSON_NAME]" at bounding box center [418, 372] width 551 height 62
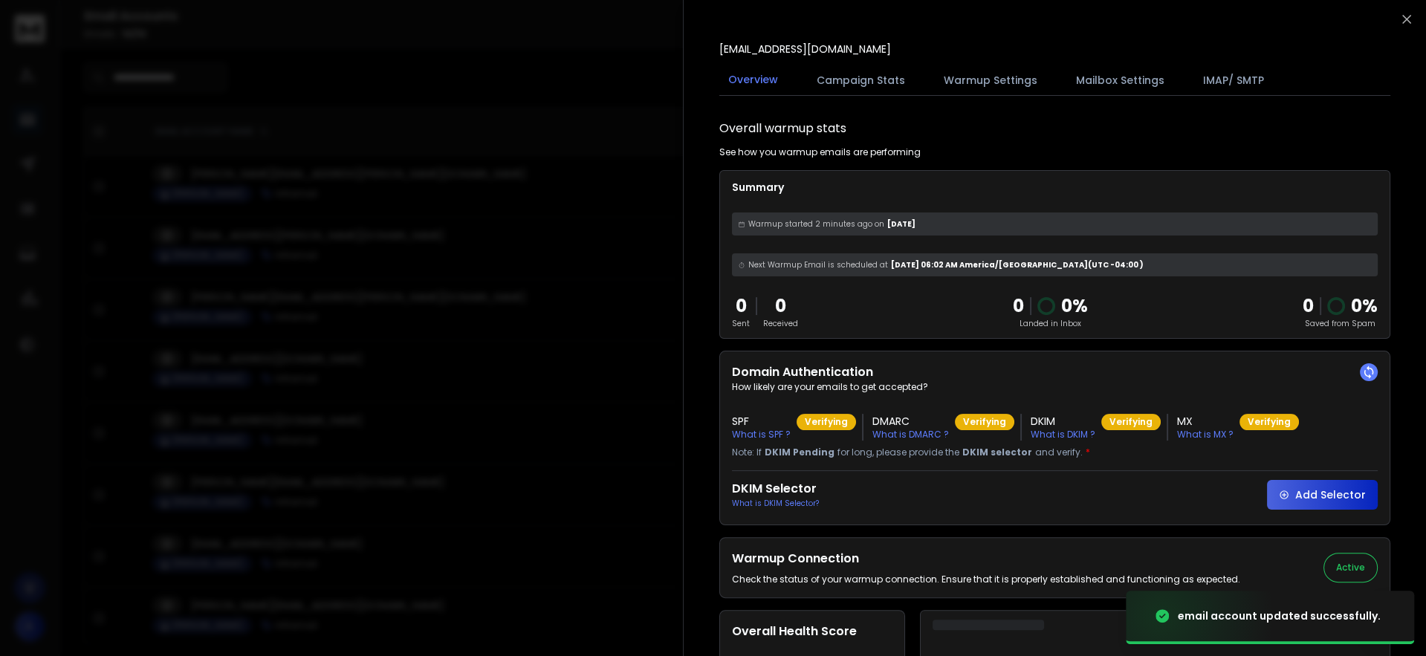
click at [1115, 80] on button "Mailbox Settings" at bounding box center [1120, 80] width 106 height 33
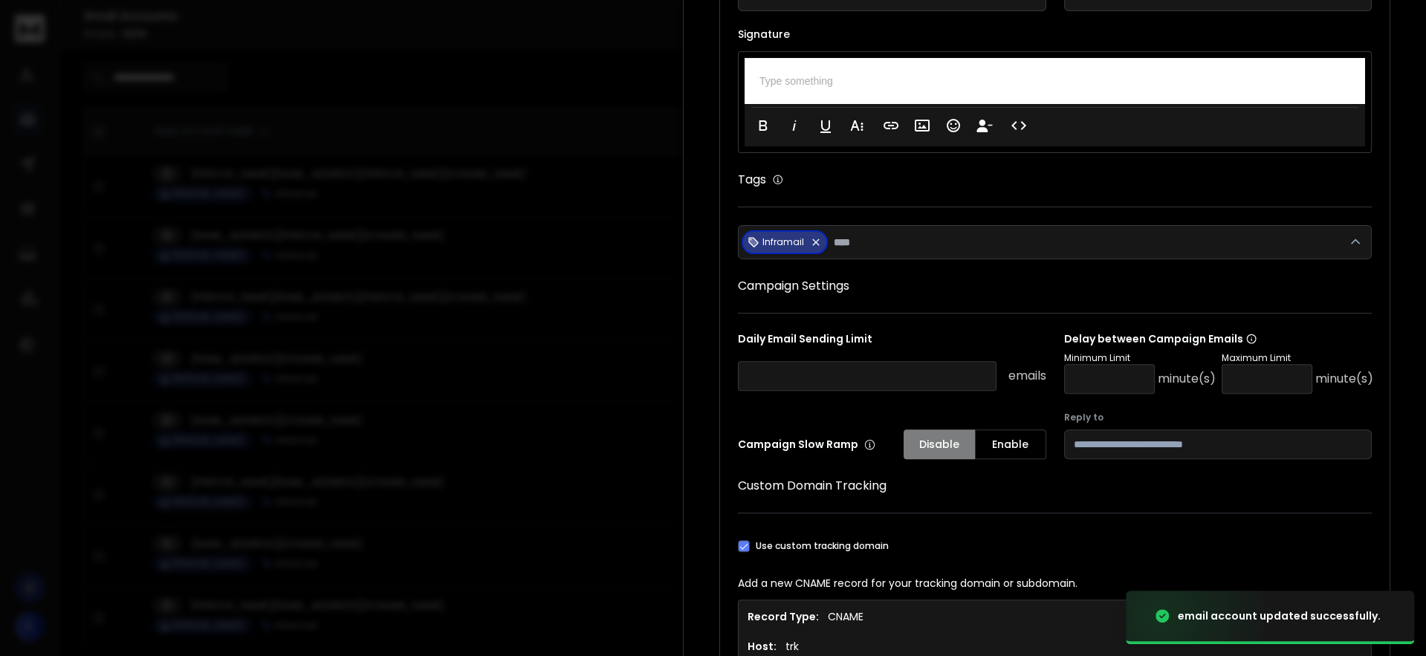
scroll to position [473, 0]
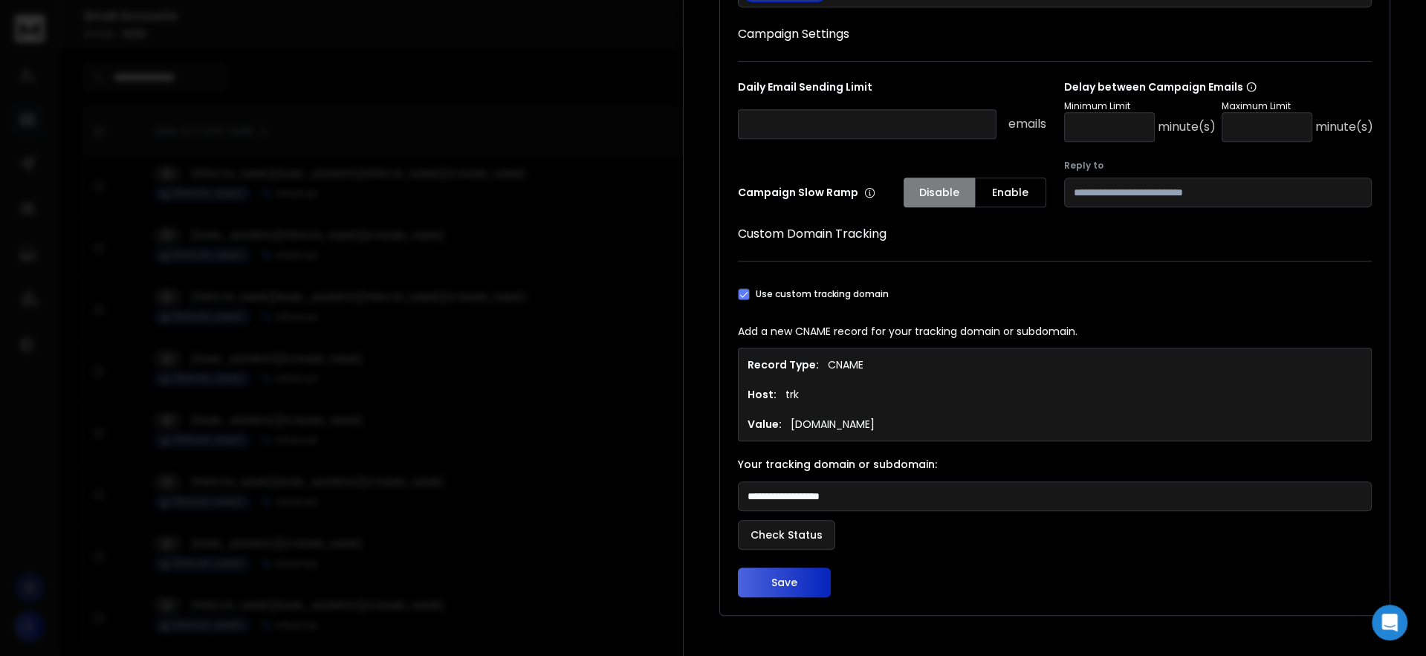
click at [502, 380] on div at bounding box center [713, 328] width 1426 height 656
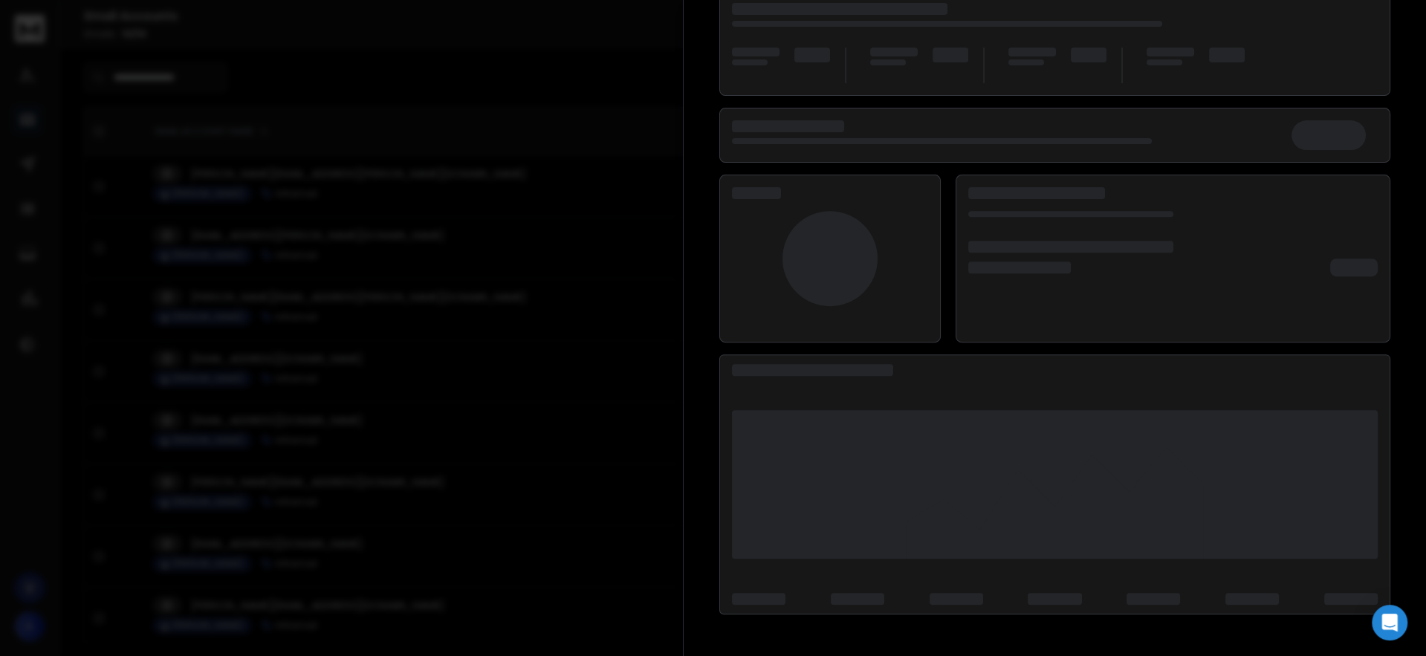
scroll to position [114, 0]
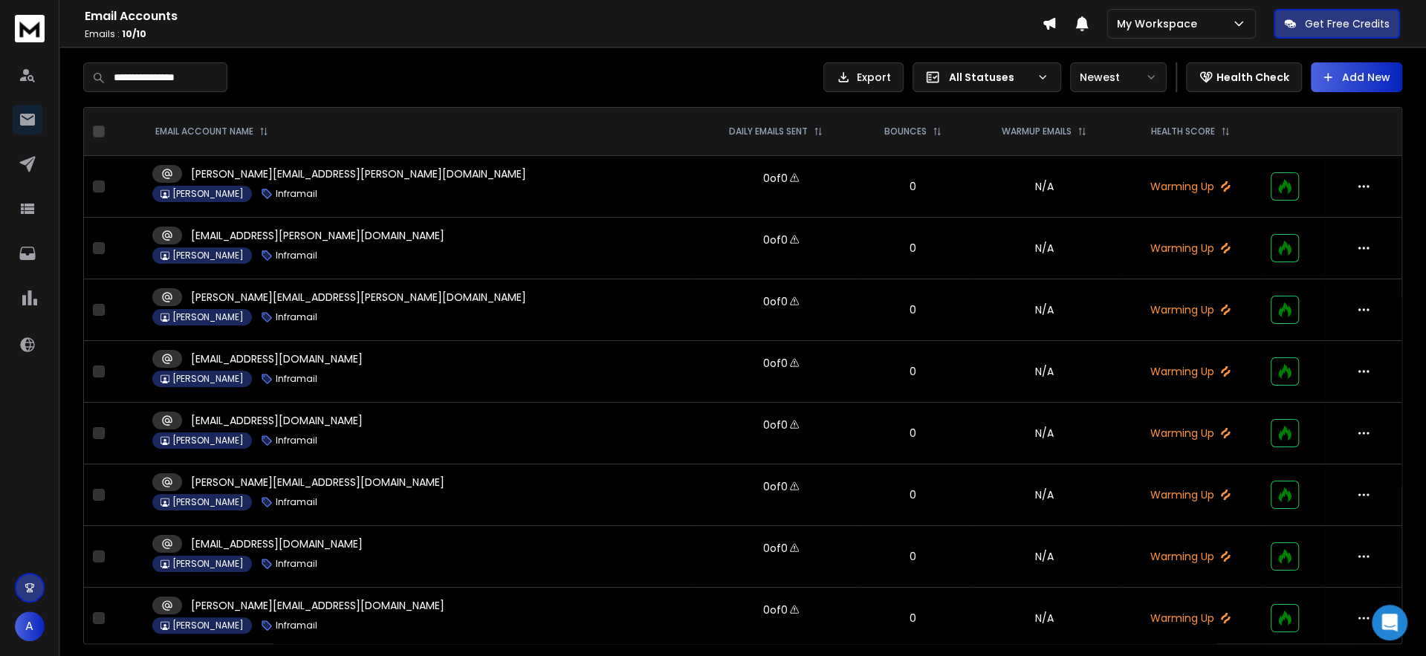
click at [171, 88] on input "**********" at bounding box center [155, 77] width 144 height 30
click at [172, 81] on input "**********" at bounding box center [155, 77] width 144 height 30
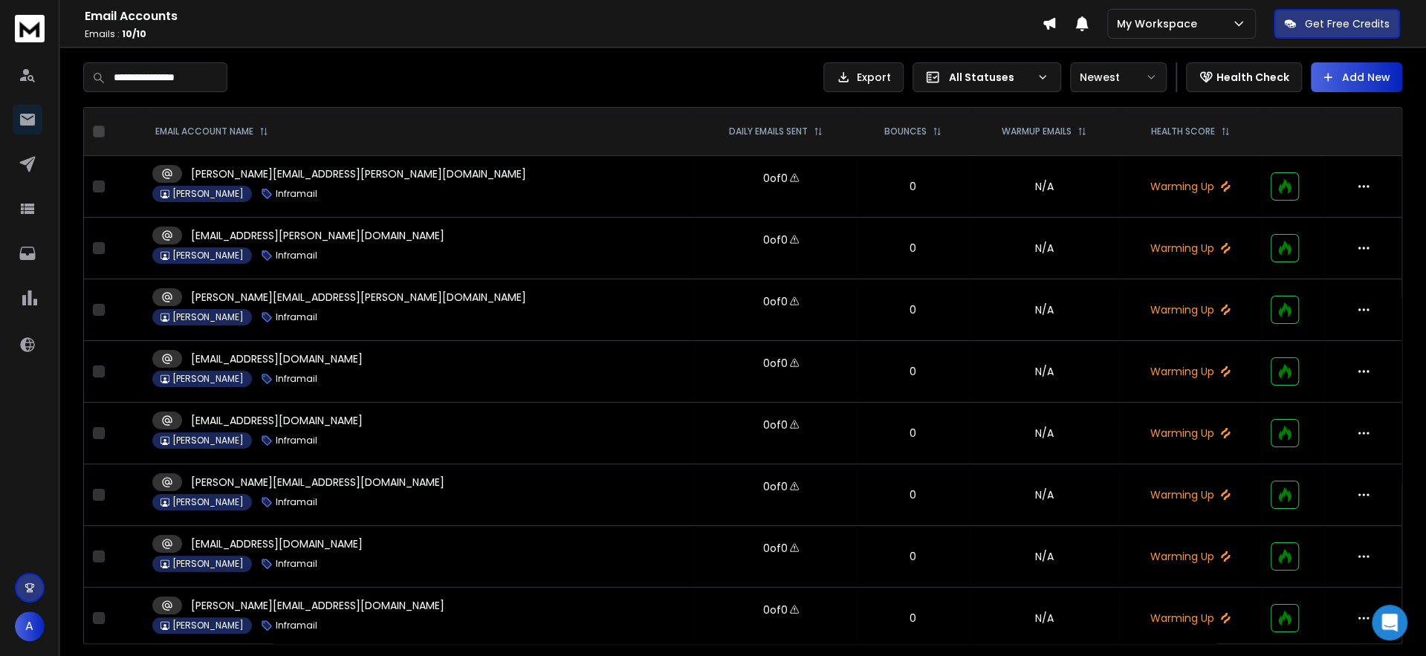
click at [172, 81] on input "**********" at bounding box center [155, 77] width 144 height 30
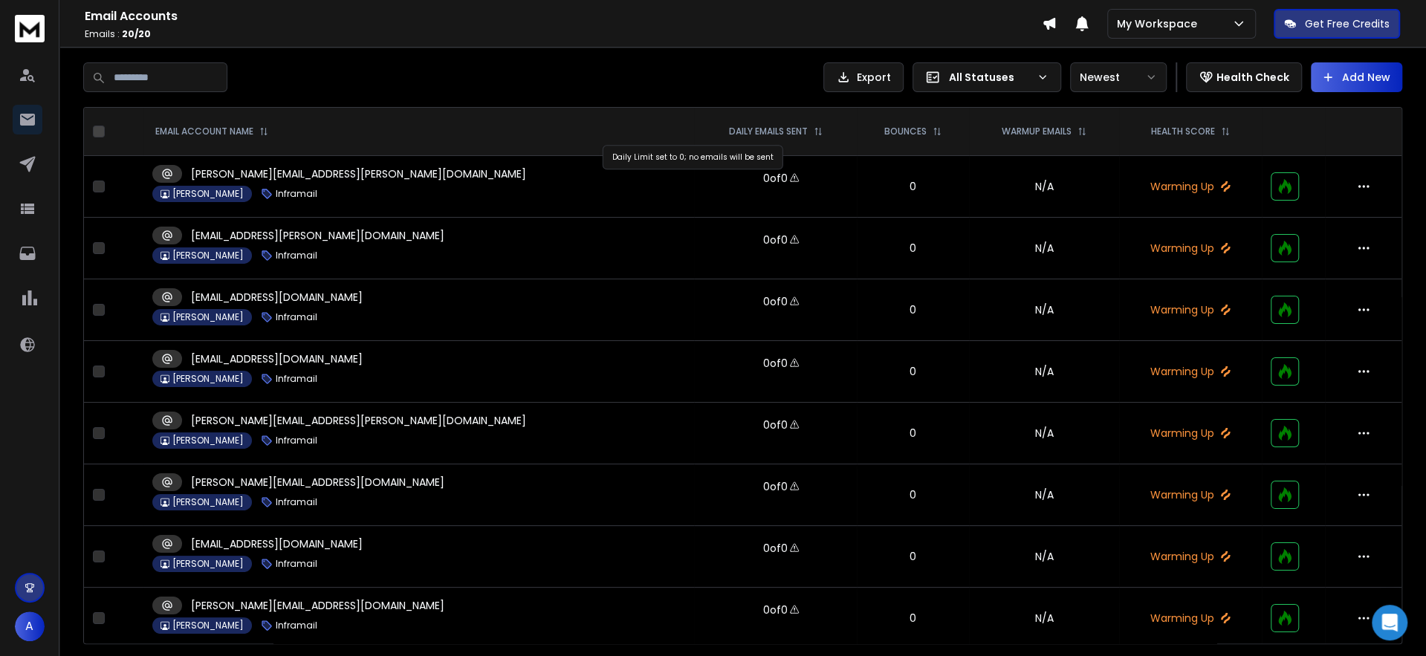
click at [694, 184] on td "0 of 0" at bounding box center [775, 175] width 163 height 39
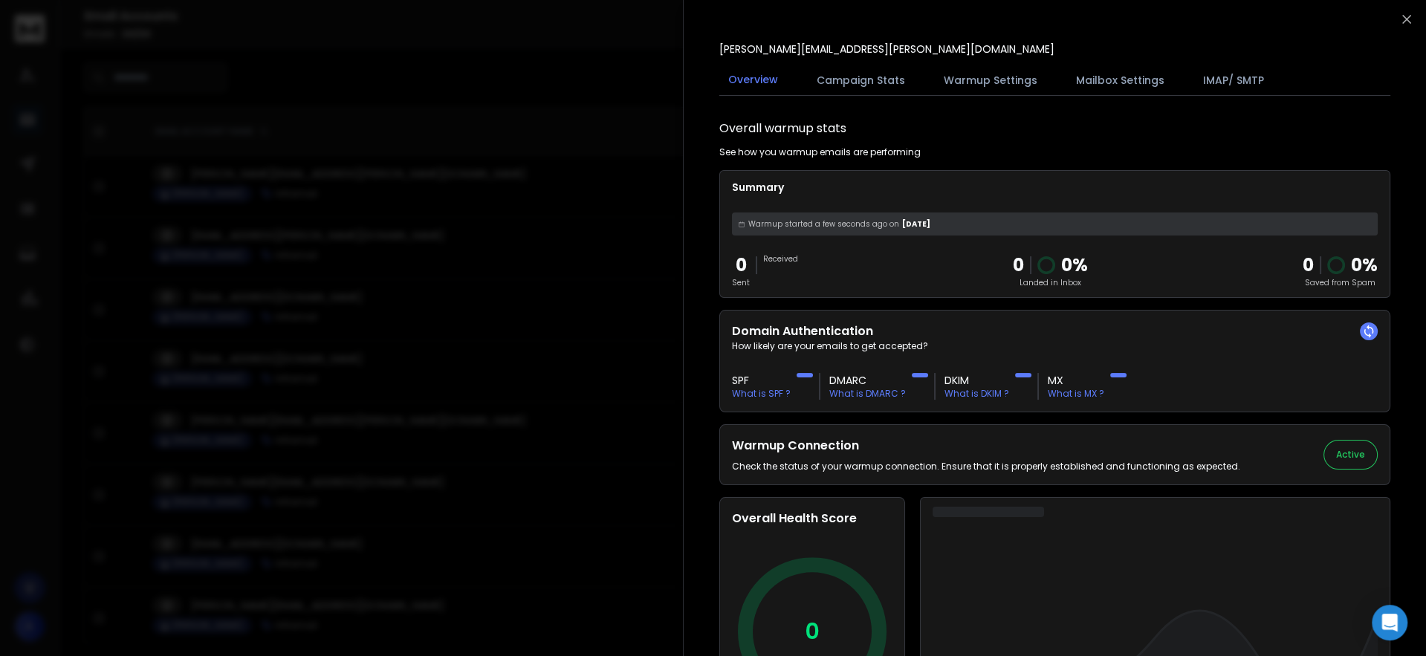
click at [381, 122] on div at bounding box center [713, 328] width 1426 height 656
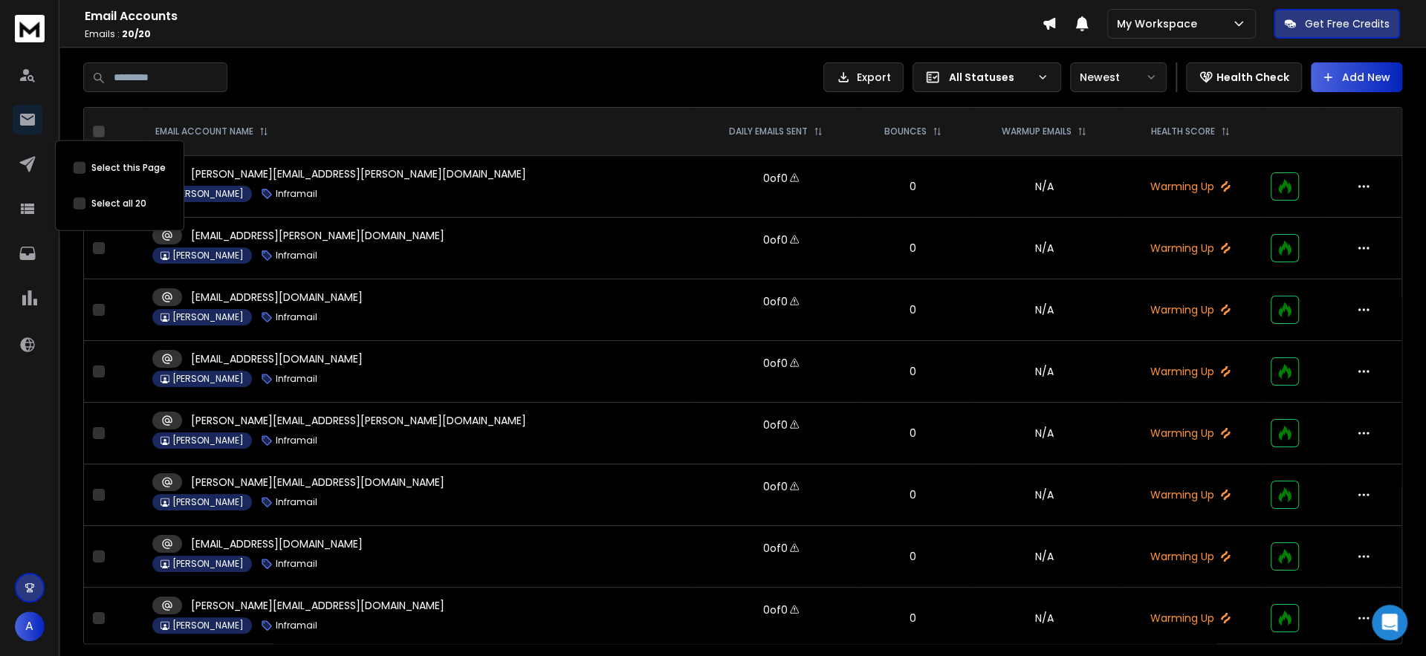
click at [77, 203] on button "Select this Page" at bounding box center [80, 204] width 12 height 12
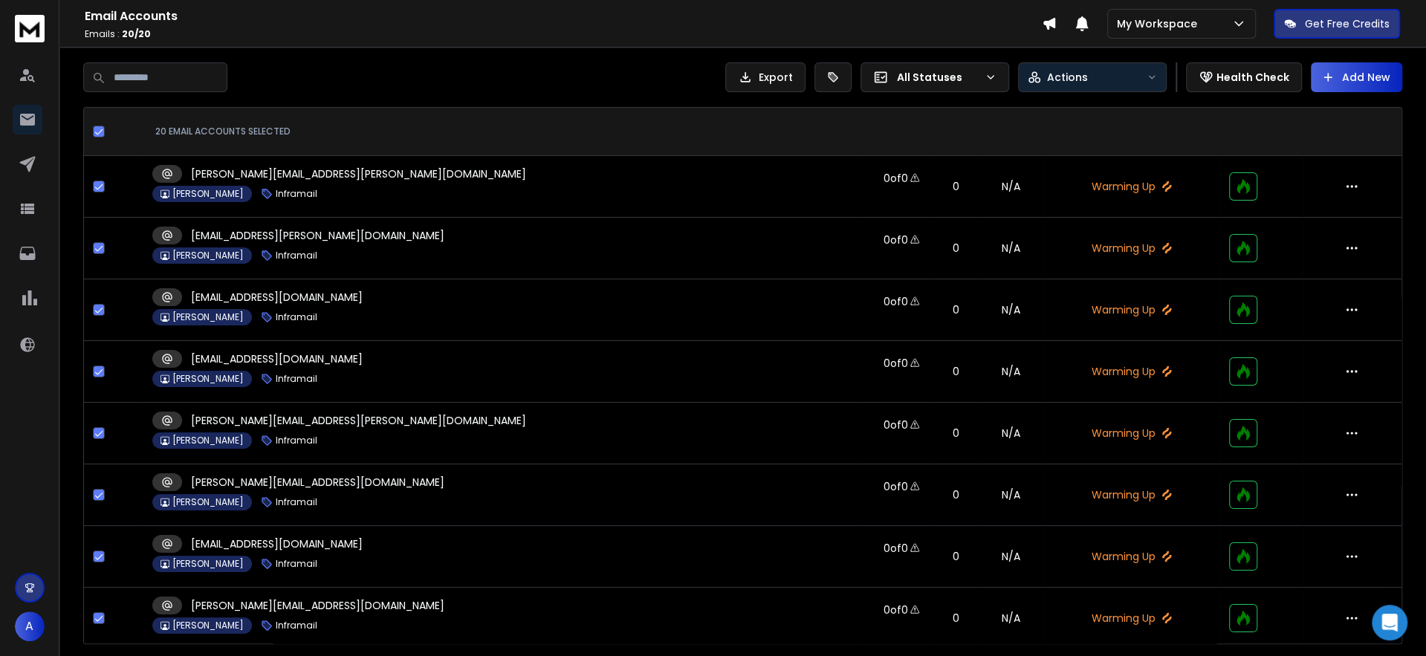
click at [1112, 89] on button "Actions" at bounding box center [1092, 77] width 149 height 30
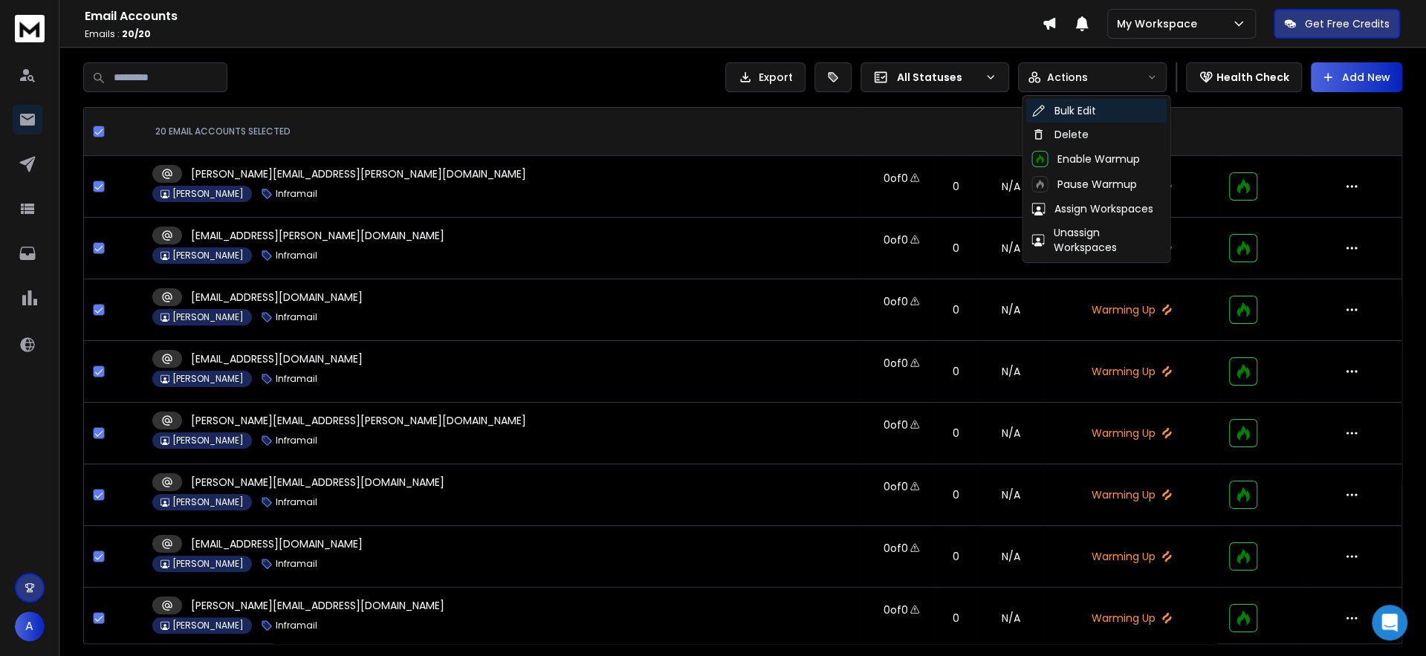
click at [1071, 112] on div "Bulk Edit" at bounding box center [1063, 110] width 64 height 15
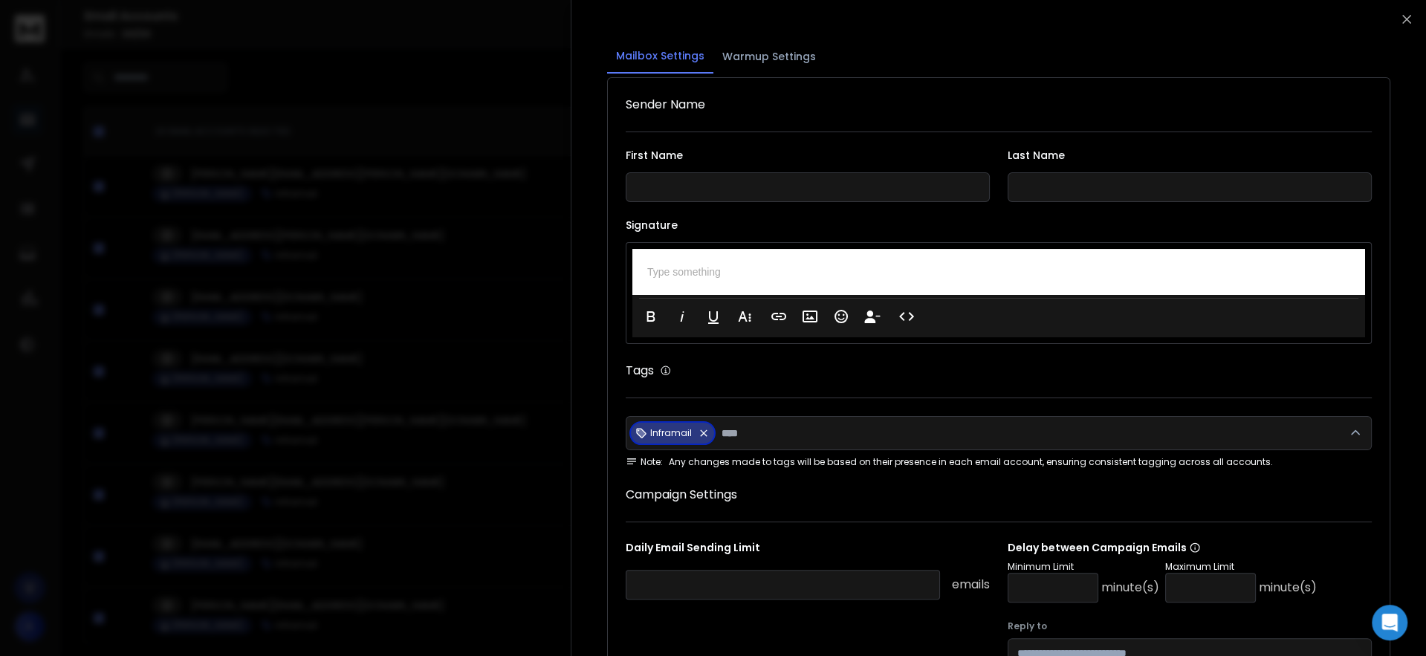
click at [712, 201] on input "text" at bounding box center [808, 187] width 364 height 30
type input "******"
type input "**********"
click at [883, 275] on div at bounding box center [998, 272] width 703 height 16
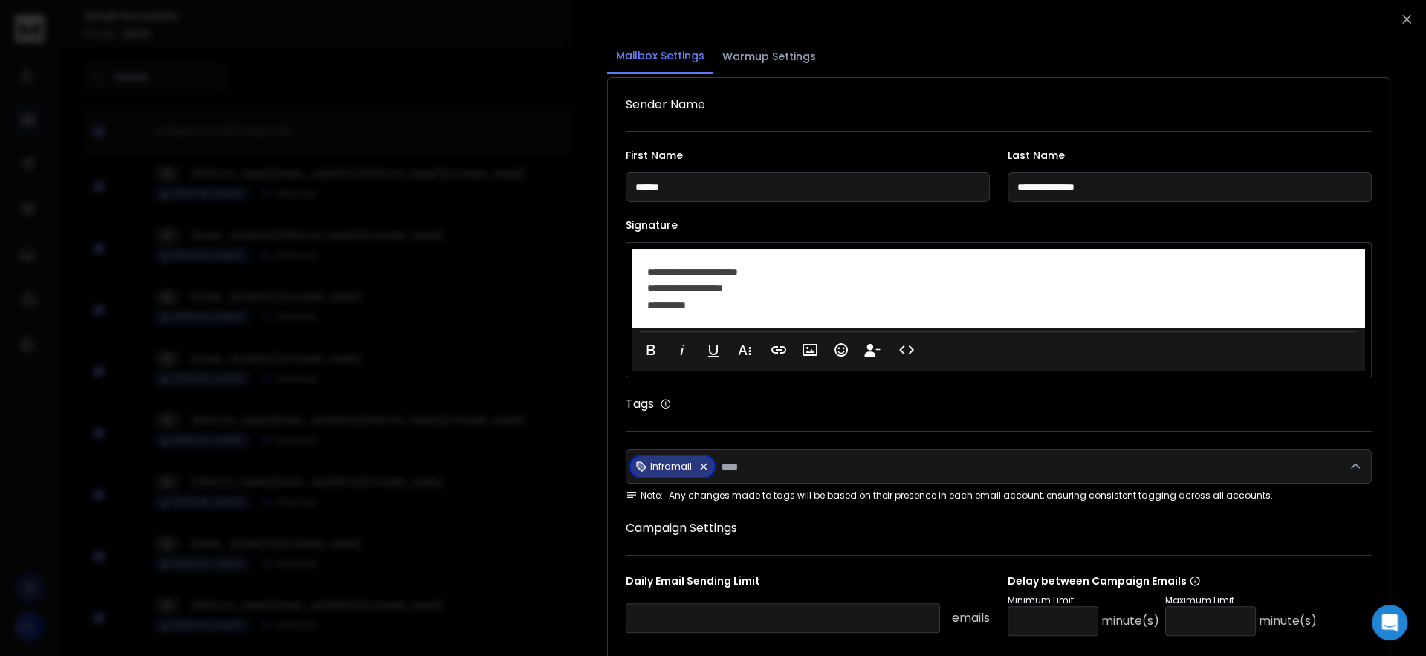
scroll to position [271, 0]
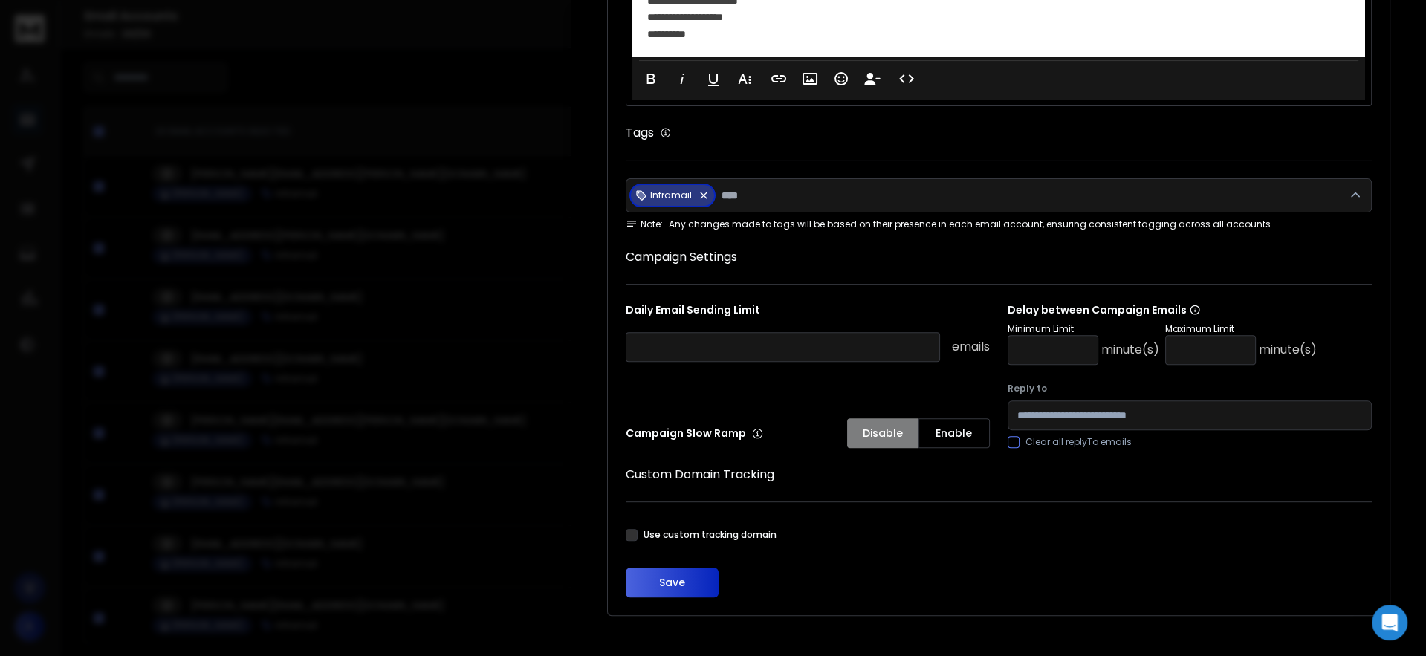
click at [684, 576] on button "Save" at bounding box center [672, 583] width 93 height 30
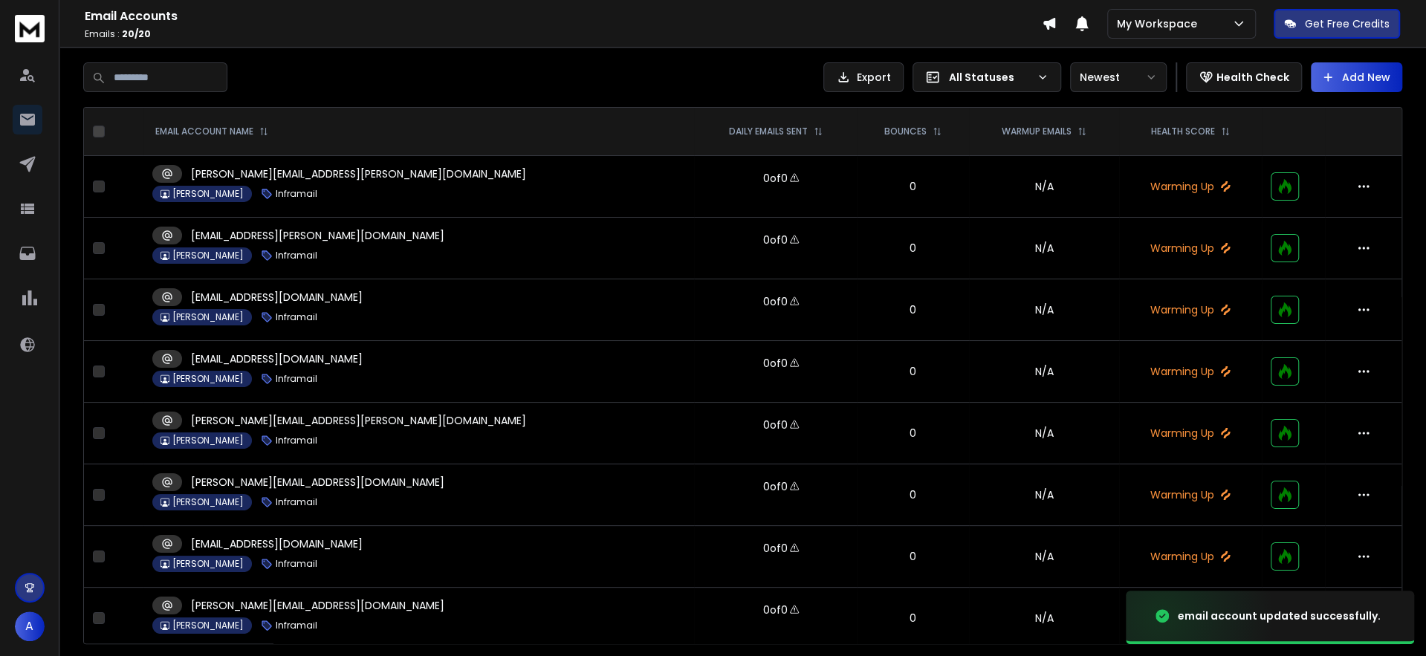
click at [441, 156] on td "[PERSON_NAME][EMAIL_ADDRESS][PERSON_NAME][DOMAIN_NAME] [PERSON_NAME]" at bounding box center [418, 187] width 551 height 62
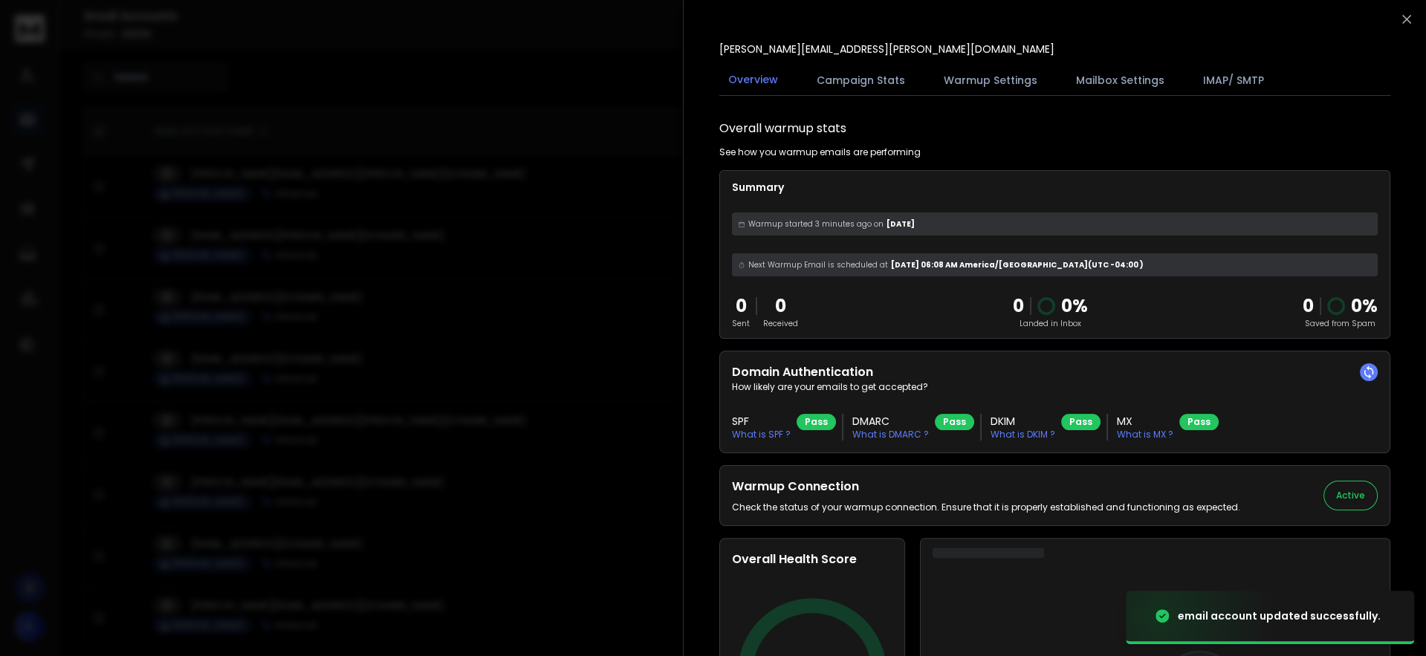
click at [970, 82] on button "Warmup Settings" at bounding box center [990, 80] width 111 height 33
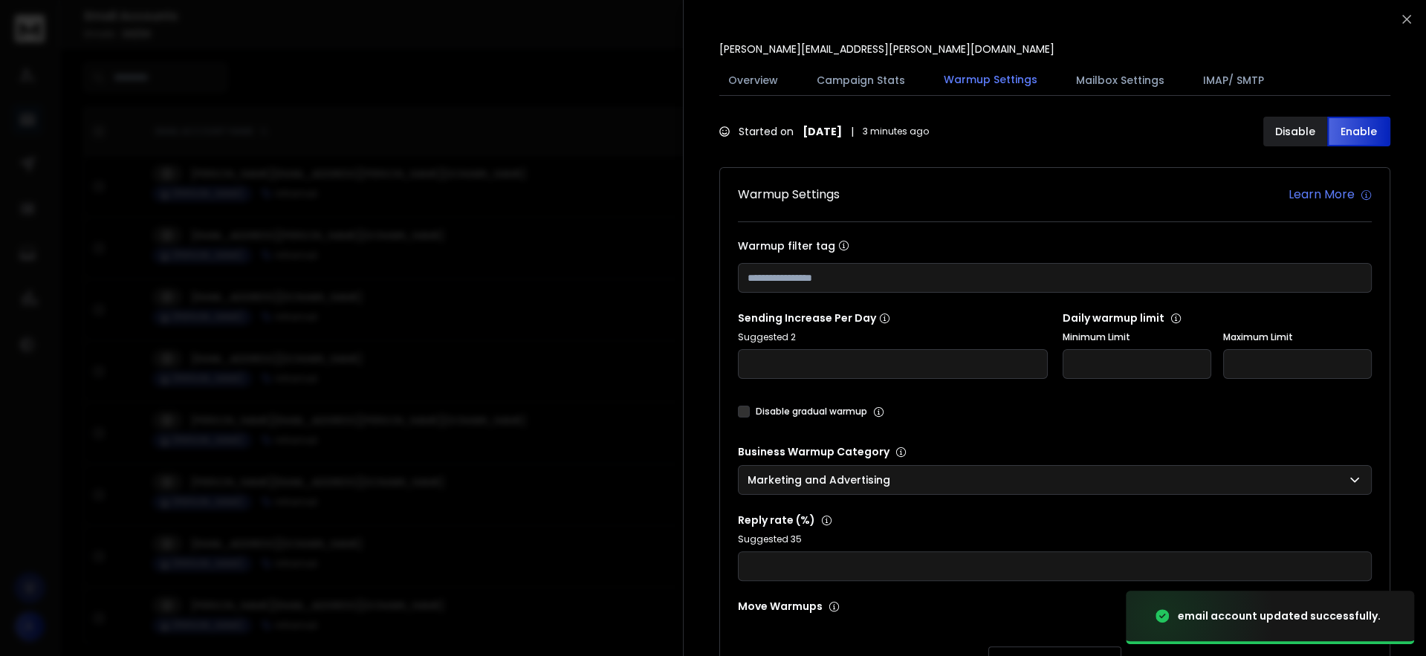
click at [1115, 83] on button "Mailbox Settings" at bounding box center [1120, 80] width 106 height 33
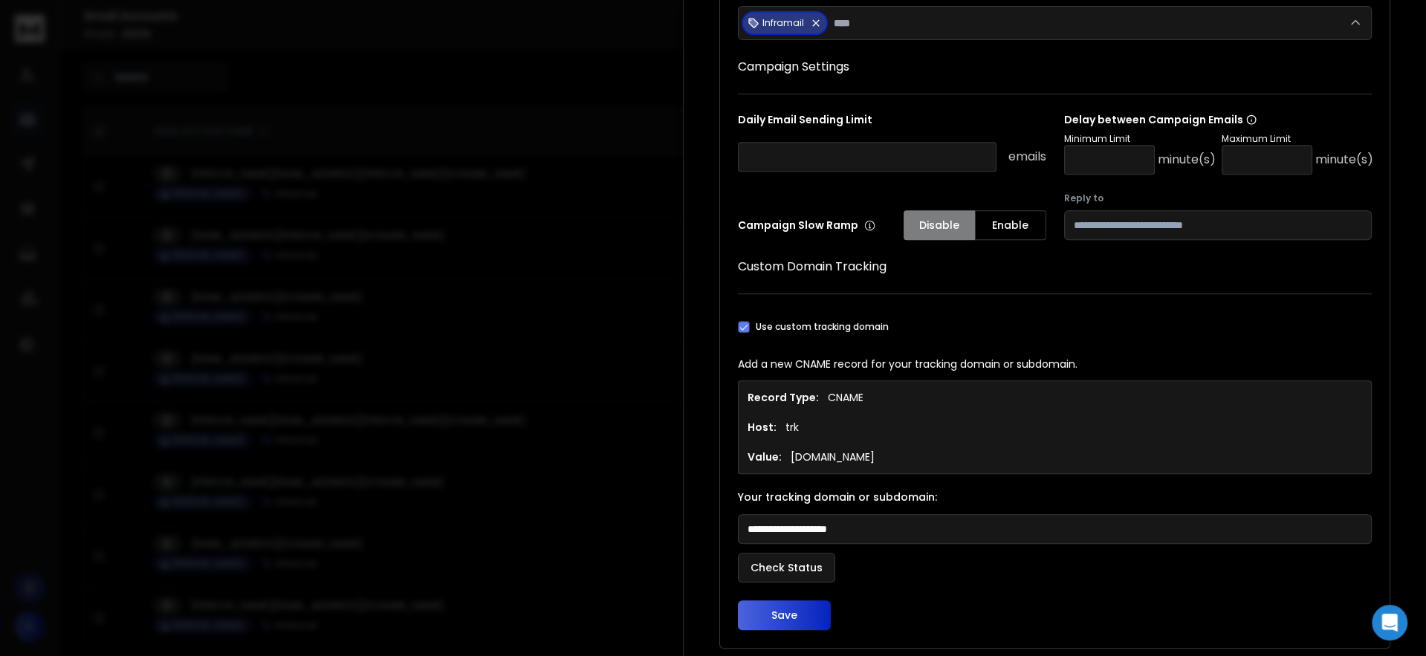
scroll to position [0, 0]
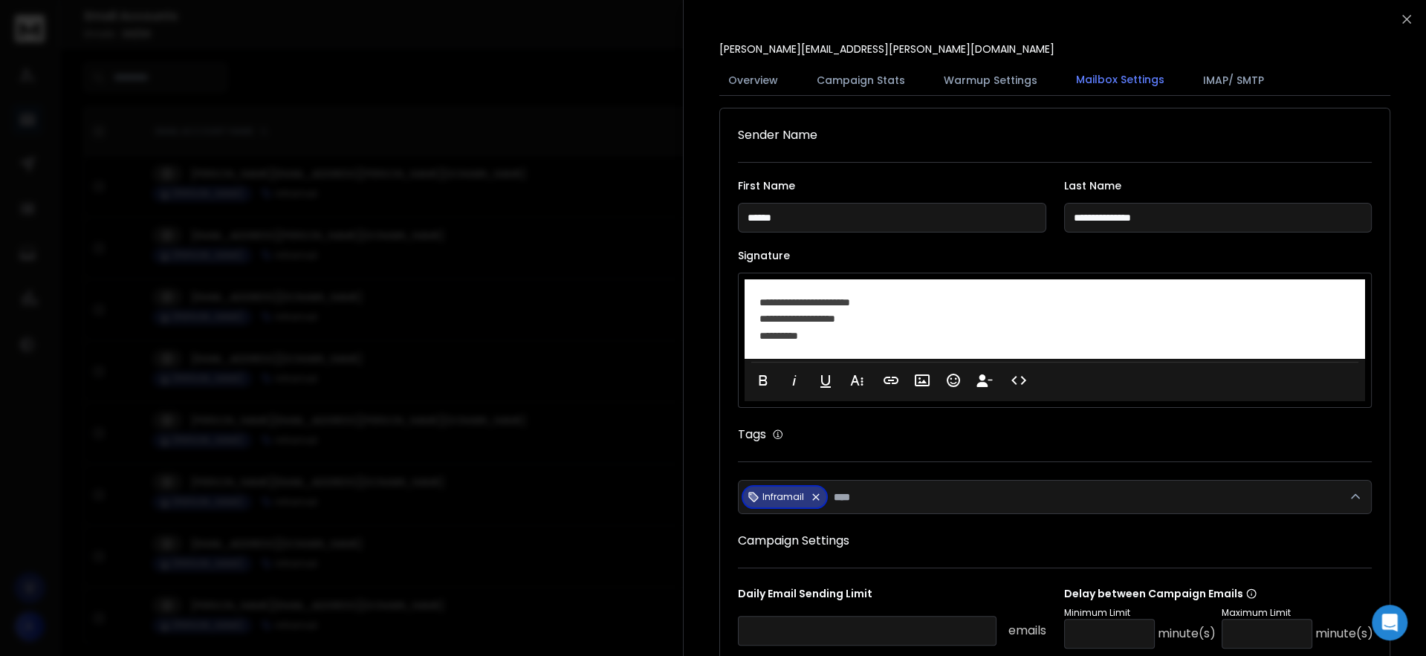
click at [964, 77] on button "Warmup Settings" at bounding box center [990, 80] width 111 height 33
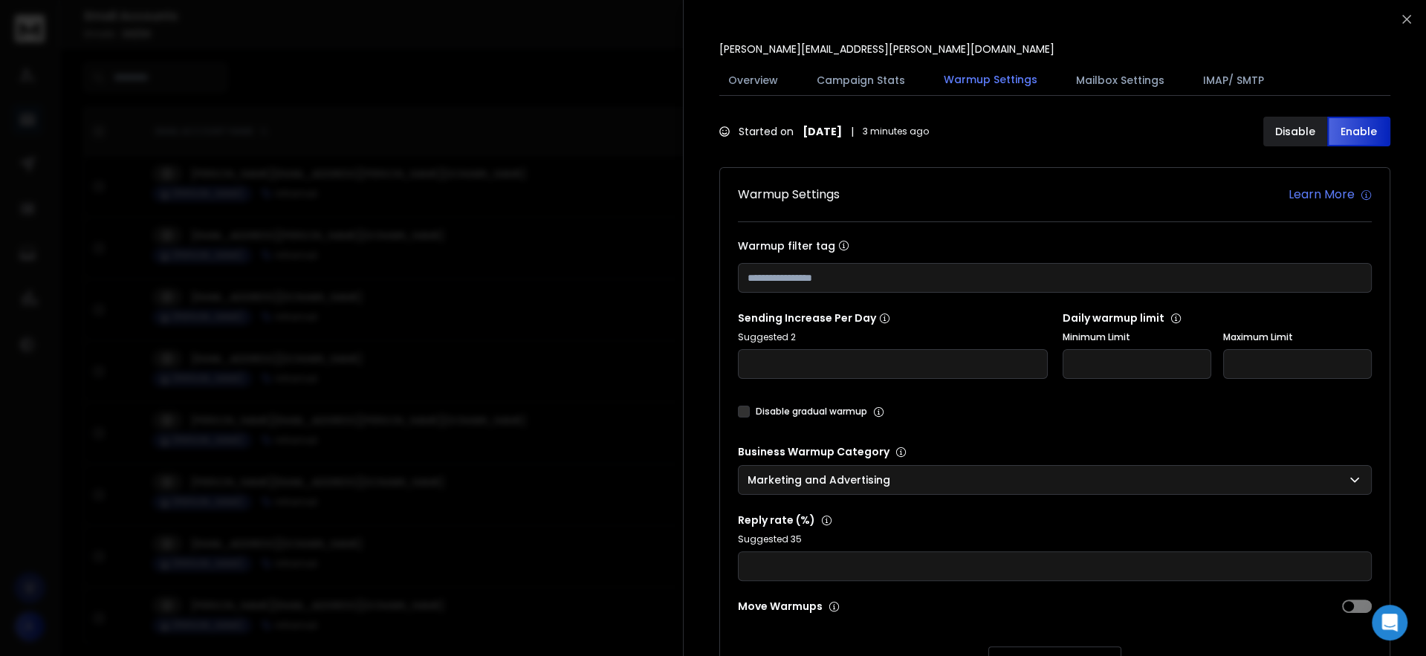
click at [549, 68] on div at bounding box center [713, 328] width 1426 height 656
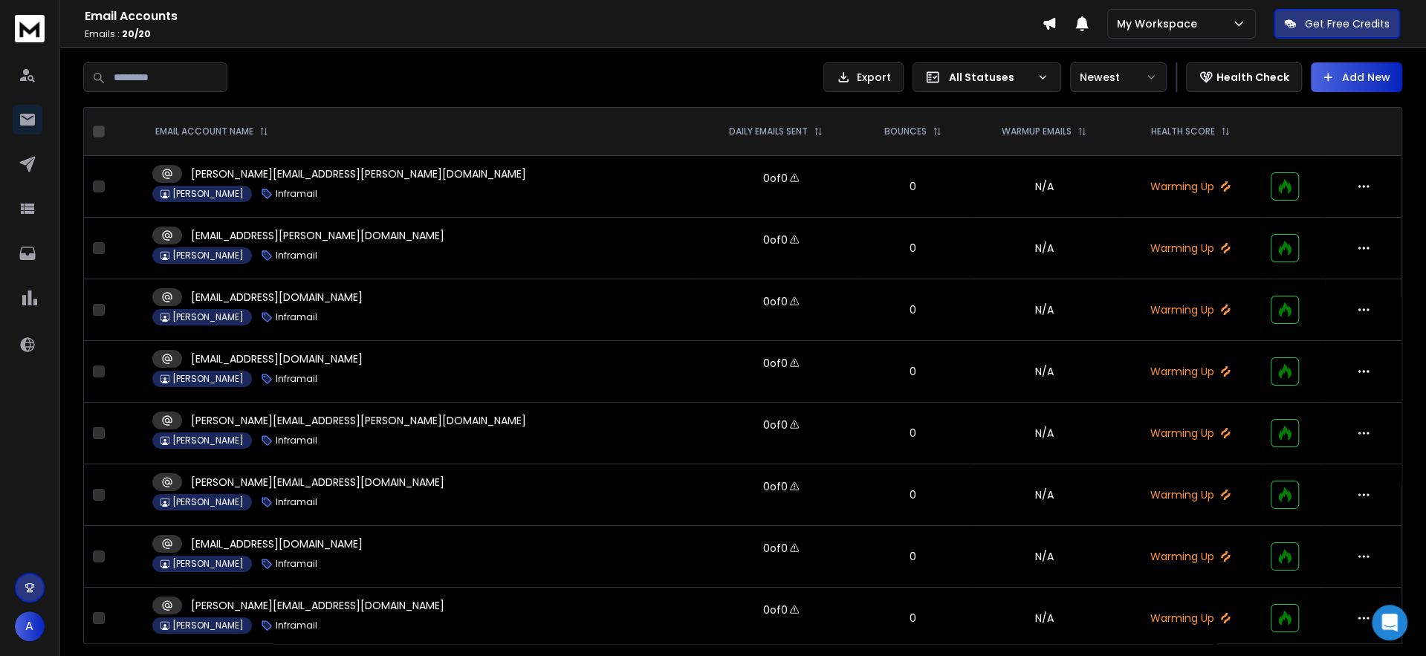
click at [1360, 74] on button "Add New" at bounding box center [1356, 77] width 91 height 30
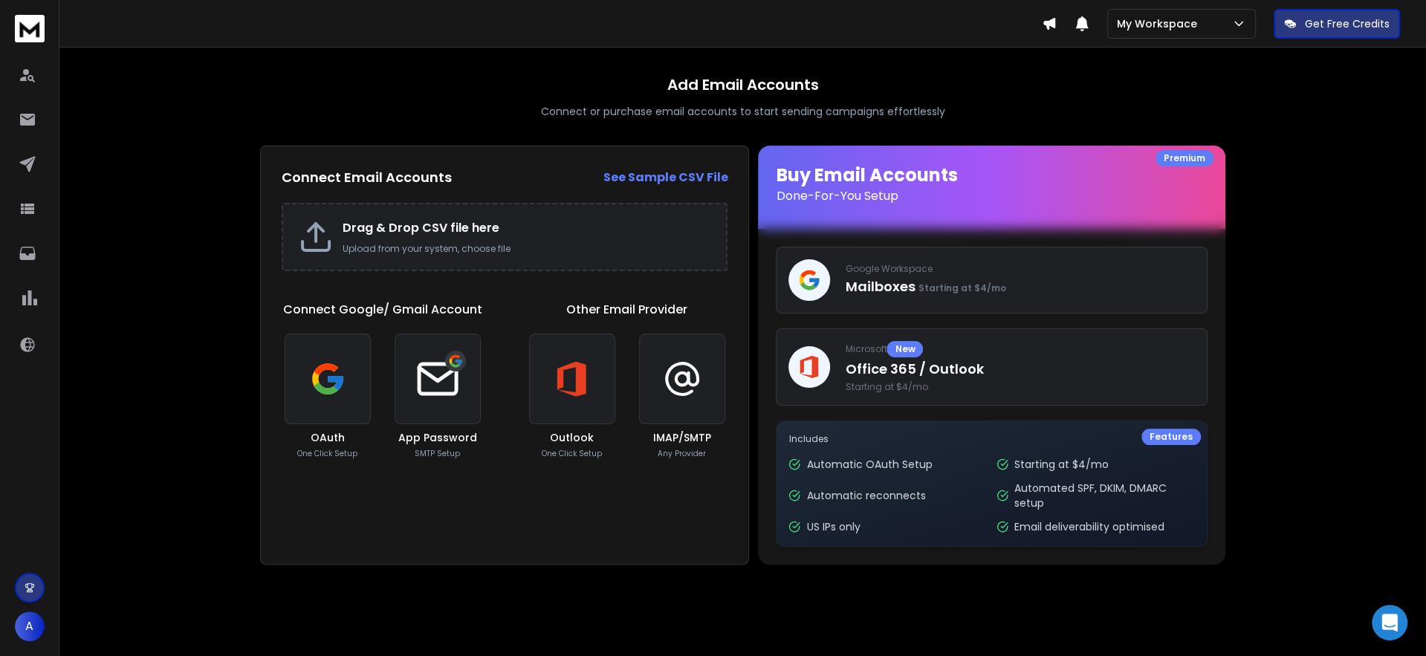
click at [777, 178] on h1 "Buy Email Accounts Done-For-You Setup" at bounding box center [992, 184] width 432 height 42
drag, startPoint x: 777, startPoint y: 178, endPoint x: 912, endPoint y: 203, distance: 136.8
click at [912, 203] on h1 "Buy Email Accounts Done-For-You Setup" at bounding box center [992, 184] width 432 height 42
click at [912, 203] on p "Done-For-You Setup" at bounding box center [992, 196] width 432 height 18
drag, startPoint x: 912, startPoint y: 203, endPoint x: 765, endPoint y: 161, distance: 152.2
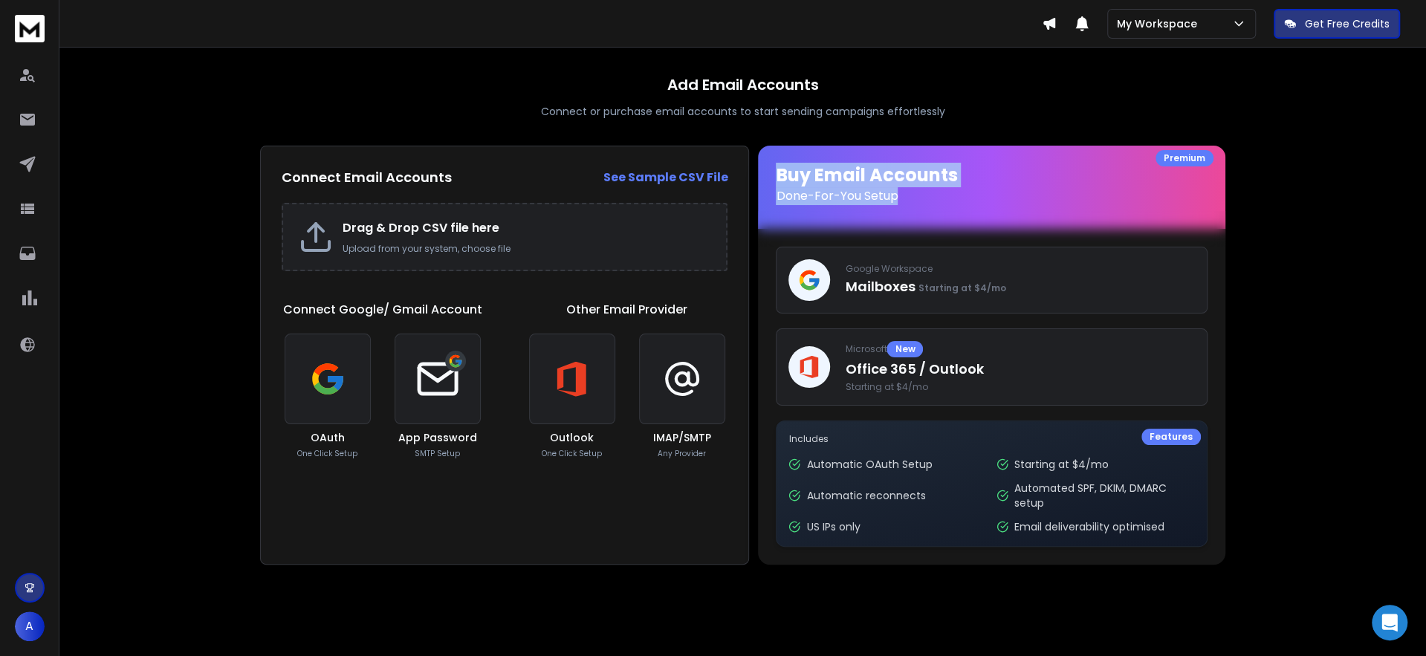
click at [765, 161] on div "Premium Buy Email Accounts Done-For-You Setup" at bounding box center [991, 187] width 467 height 83
click at [766, 162] on div "Premium Buy Email Accounts Done-For-You Setup" at bounding box center [991, 187] width 467 height 83
drag, startPoint x: 766, startPoint y: 162, endPoint x: 899, endPoint y: 198, distance: 137.7
click at [899, 198] on div "Premium Buy Email Accounts Done-For-You Setup" at bounding box center [991, 187] width 467 height 83
click at [899, 198] on p "Done-For-You Setup" at bounding box center [992, 196] width 432 height 18
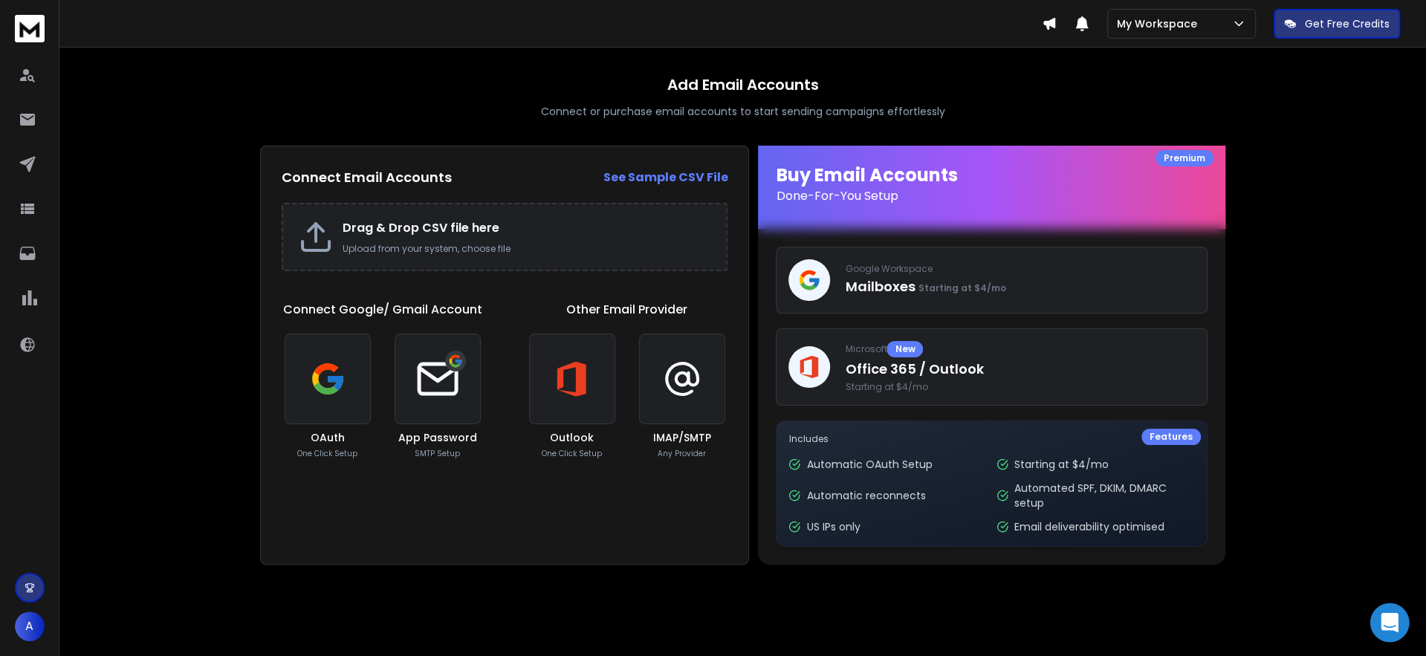
click at [1381, 619] on div "Open Intercom Messenger" at bounding box center [1389, 622] width 39 height 39
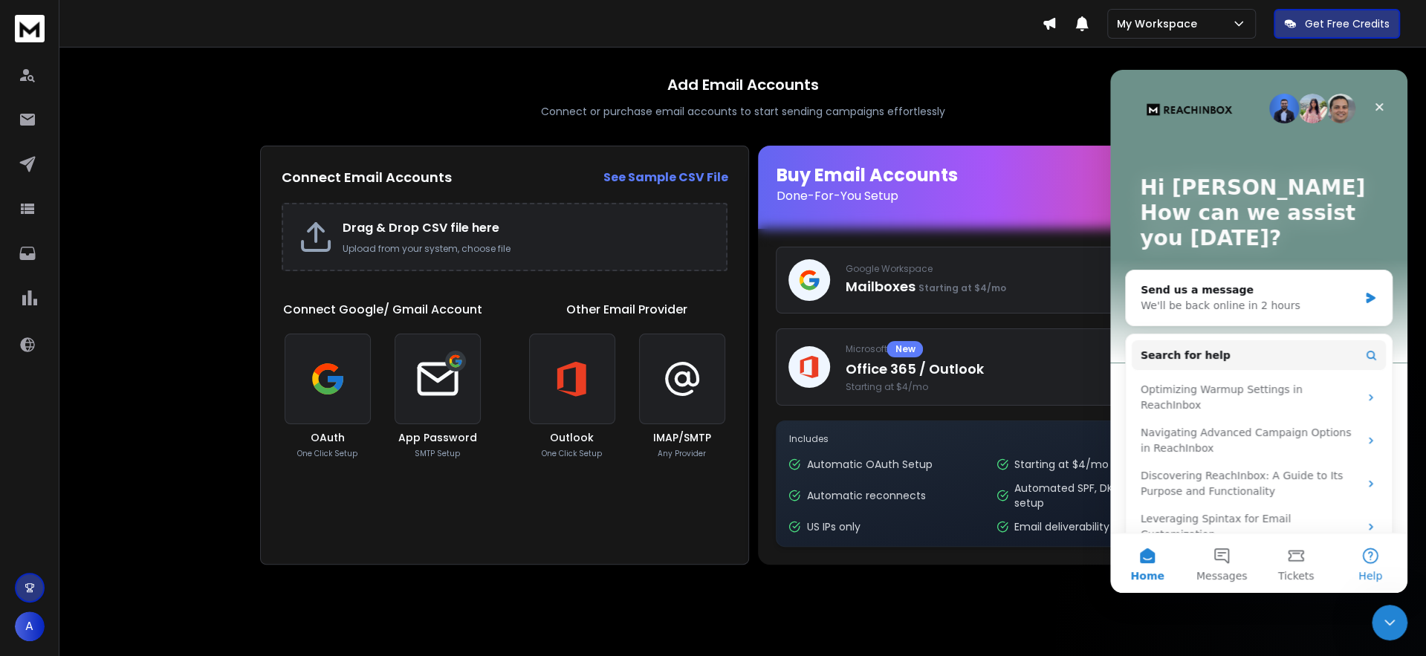
click at [1386, 577] on button "Help" at bounding box center [1370, 562] width 74 height 59
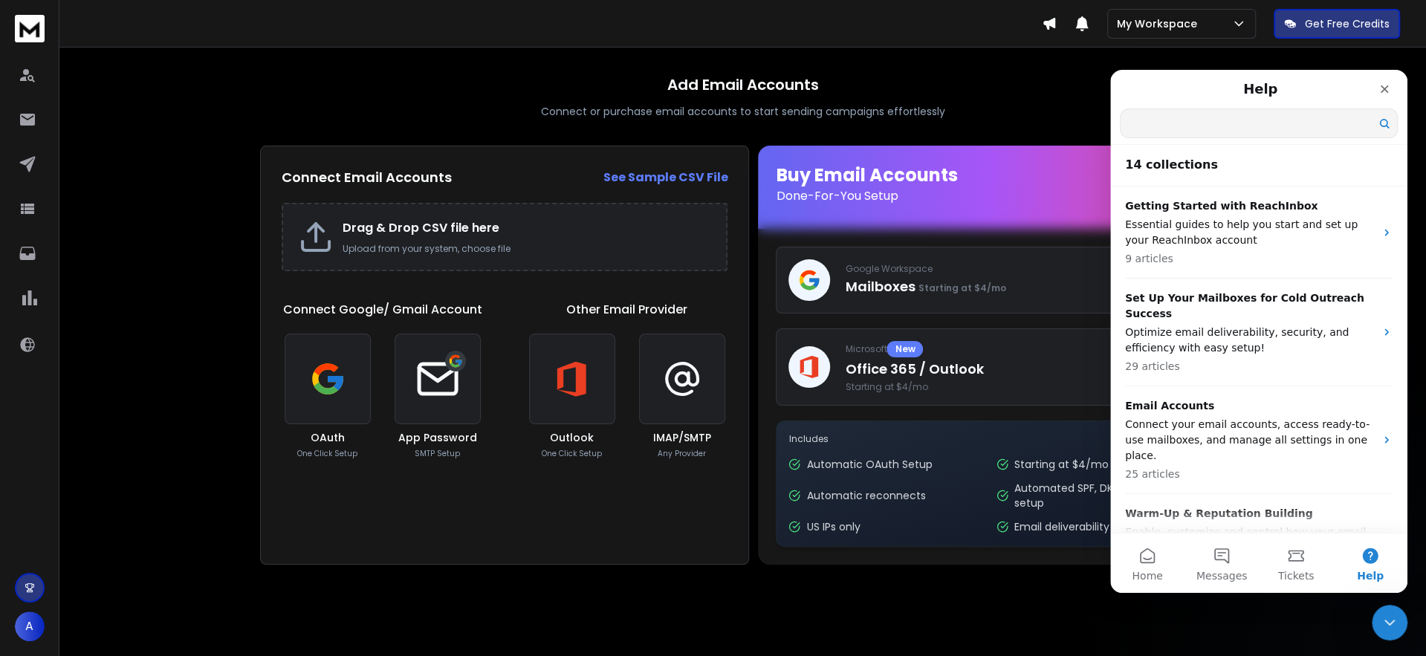
click at [1187, 111] on input "Search for help" at bounding box center [1258, 123] width 276 height 28
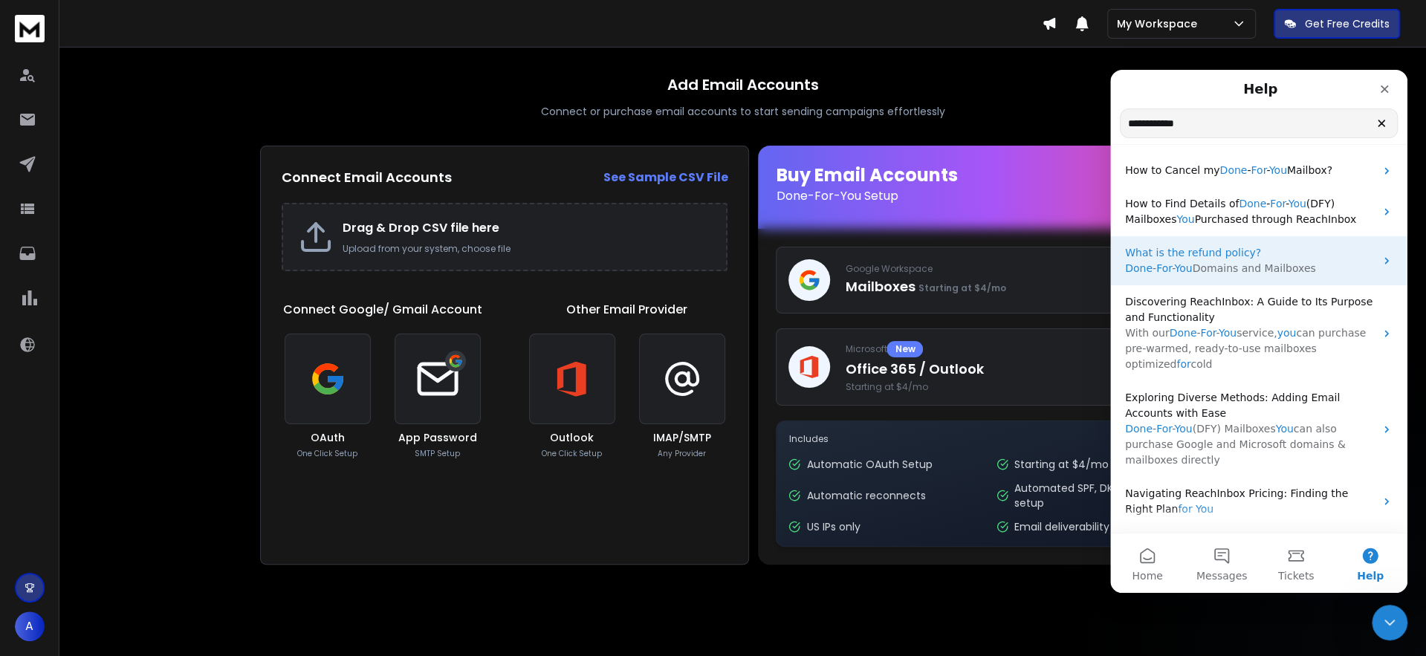
type input "**********"
click at [1276, 267] on span "Domains and Mailboxes" at bounding box center [1253, 268] width 123 height 12
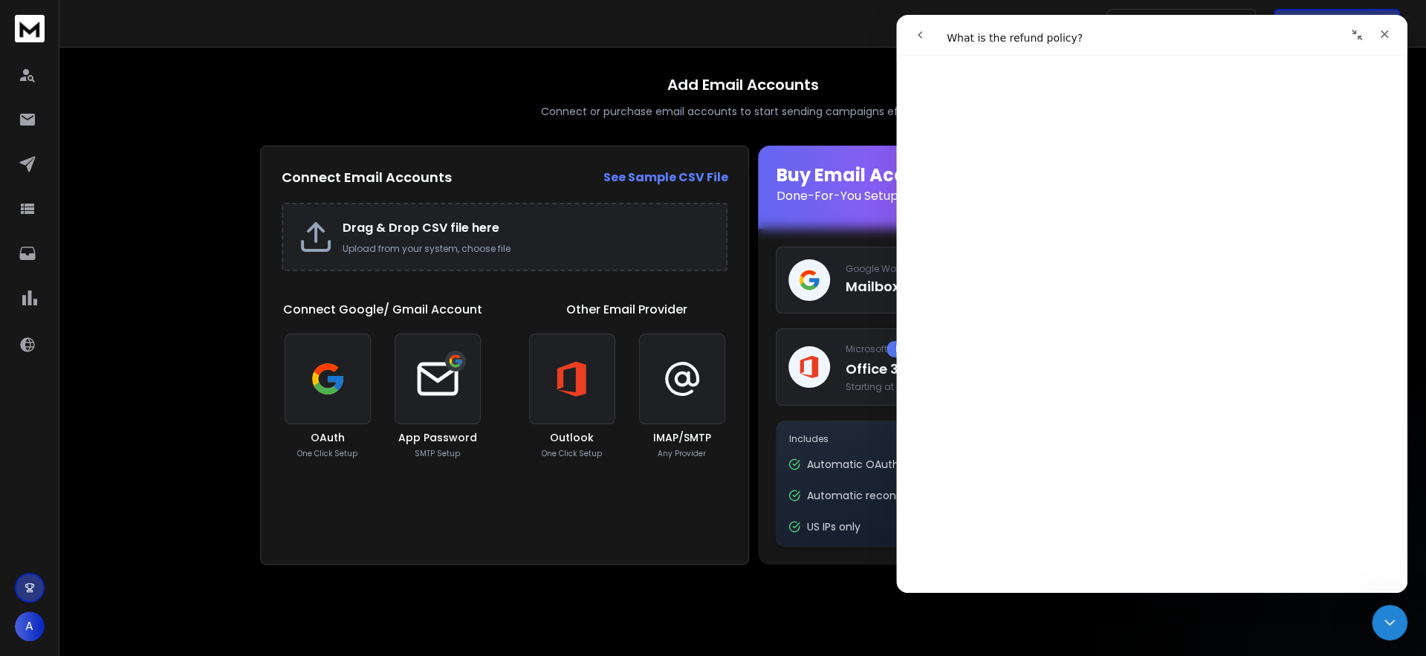
scroll to position [947, 0]
click at [1389, 618] on icon "Close Intercom Messenger" at bounding box center [1387, 621] width 18 height 18
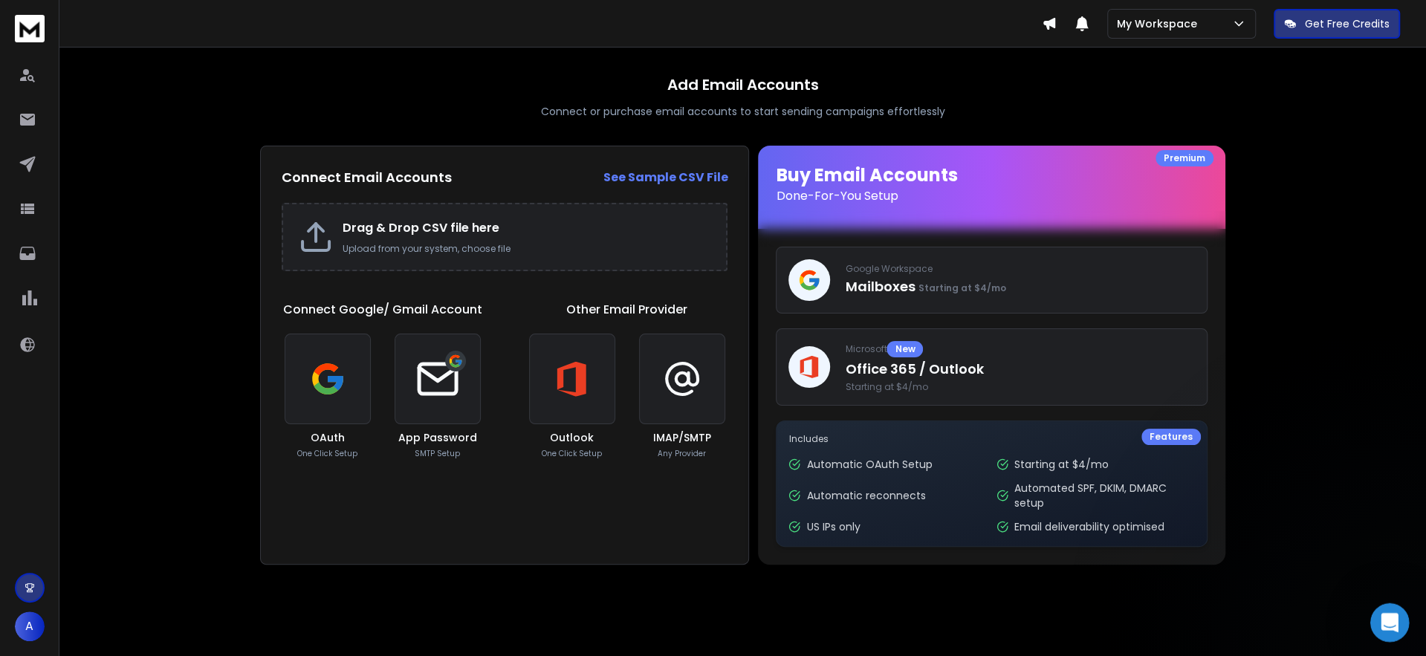
scroll to position [0, 0]
click at [38, 107] on link at bounding box center [28, 120] width 30 height 30
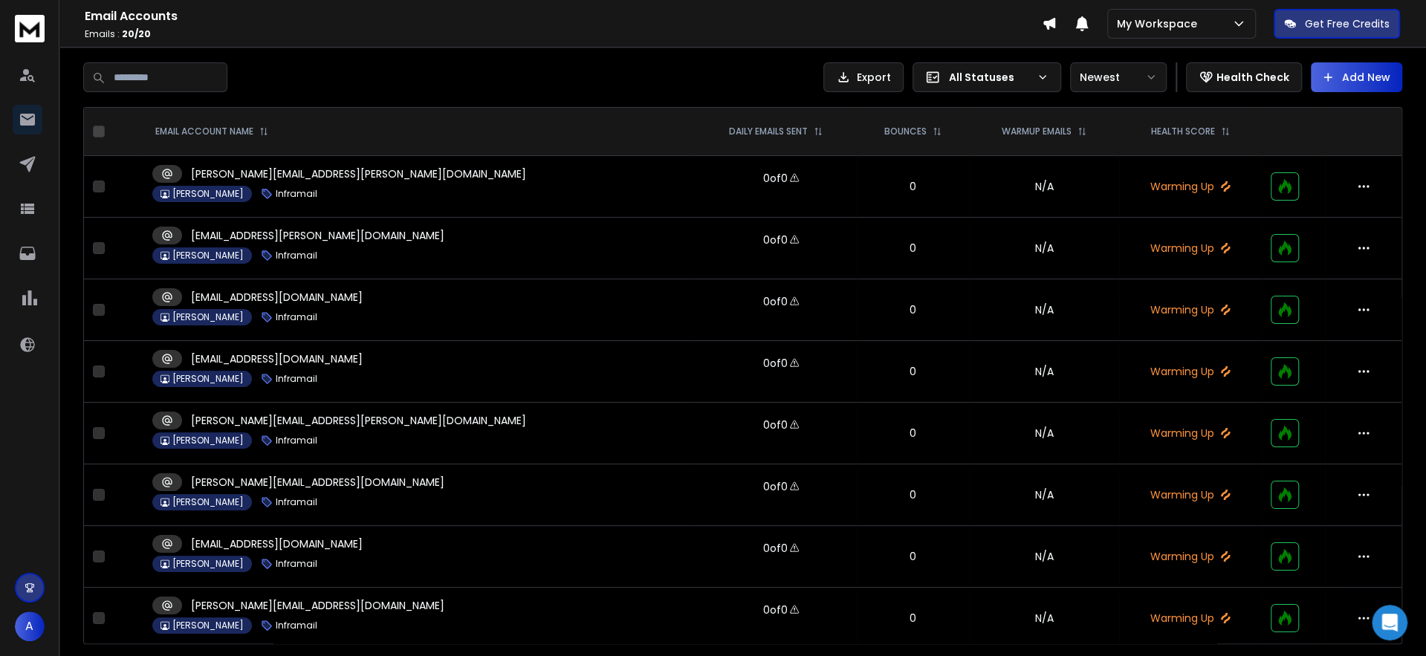
click at [467, 181] on div "[PERSON_NAME][EMAIL_ADDRESS][PERSON_NAME][DOMAIN_NAME]" at bounding box center [418, 174] width 533 height 18
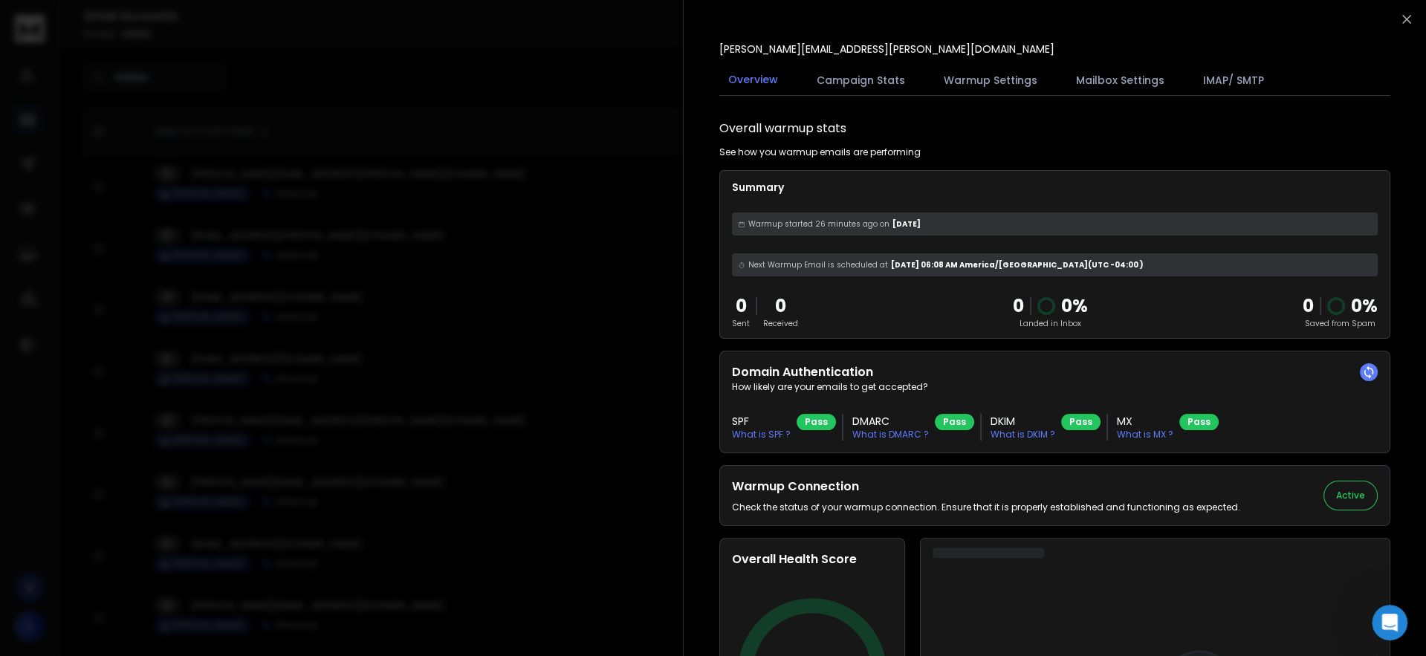
click at [1048, 82] on div "Overview Campaign Stats Warmup Settings Mailbox Settings IMAP/ SMTP" at bounding box center [1054, 80] width 671 height 30
click at [1095, 82] on button "Mailbox Settings" at bounding box center [1120, 80] width 106 height 33
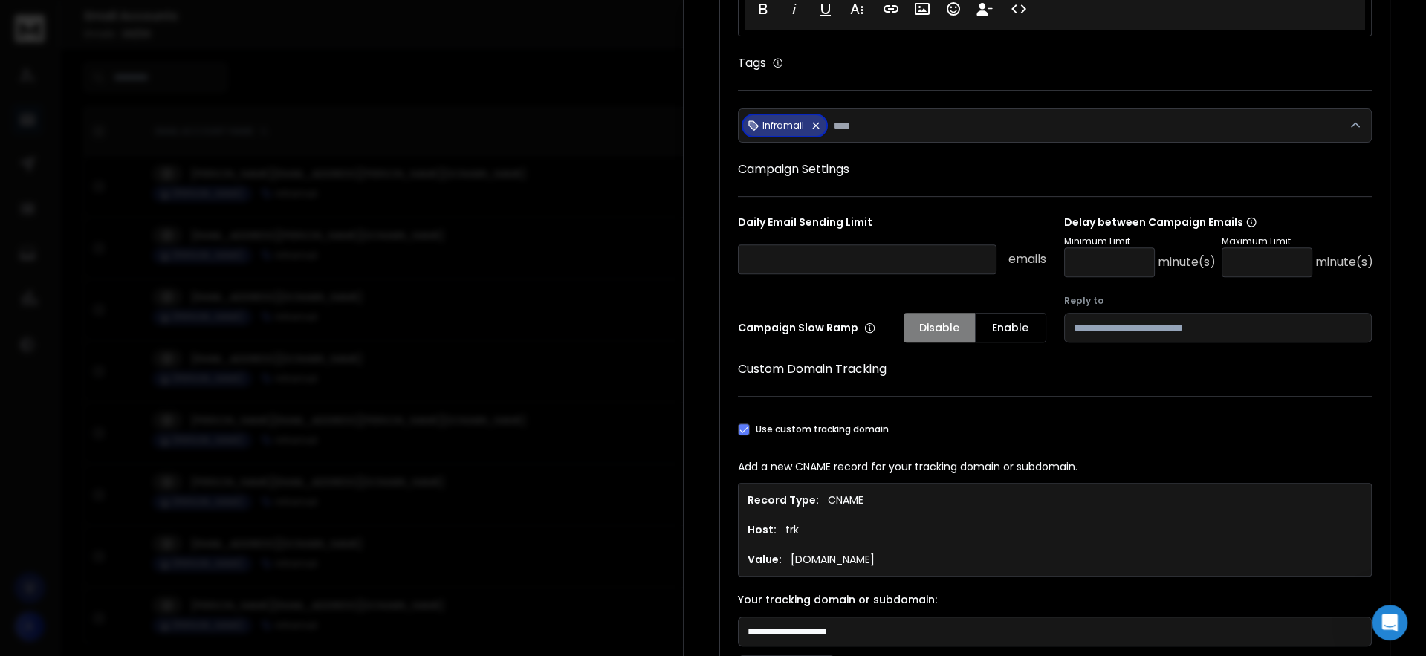
scroll to position [396, 0]
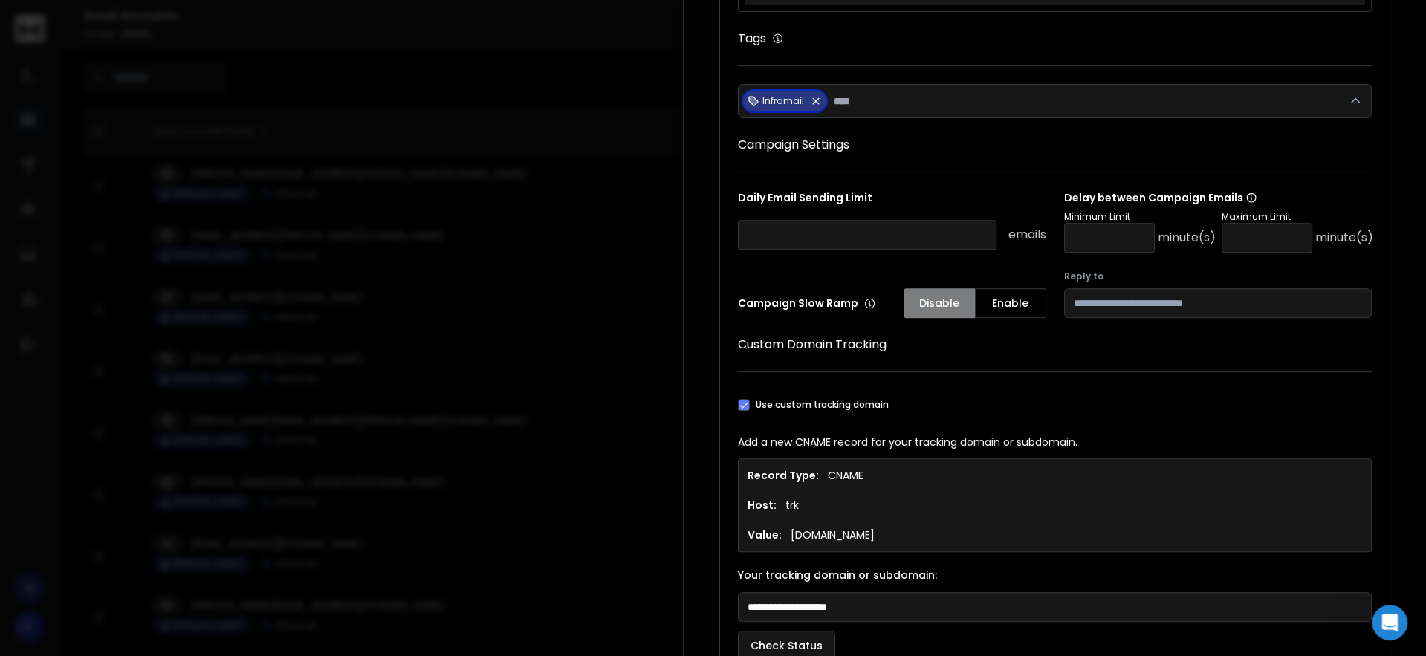
click at [793, 533] on p "[DOMAIN_NAME]" at bounding box center [833, 535] width 84 height 15
drag, startPoint x: 793, startPoint y: 533, endPoint x: 892, endPoint y: 533, distance: 98.8
click at [891, 533] on div "Value: [DOMAIN_NAME]" at bounding box center [1054, 535] width 614 height 15
copy p "[DOMAIN_NAME]"
click at [513, 224] on div at bounding box center [713, 328] width 1426 height 656
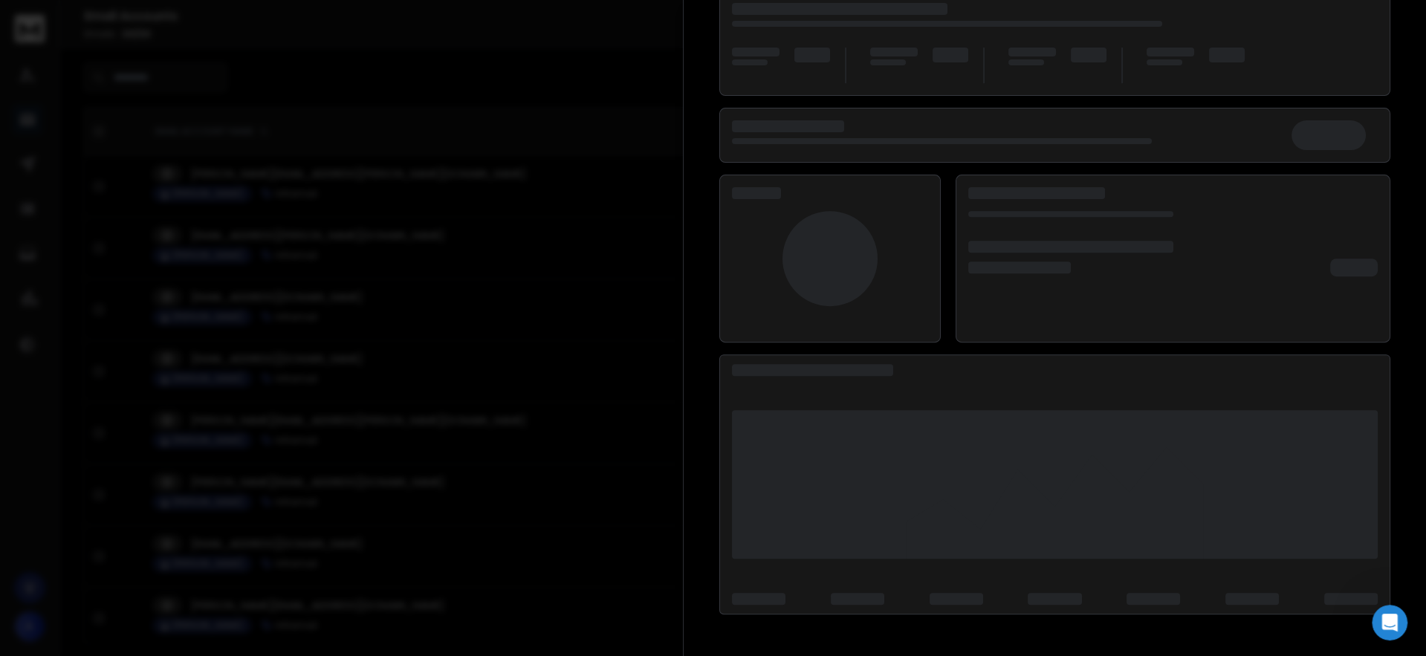
scroll to position [114, 0]
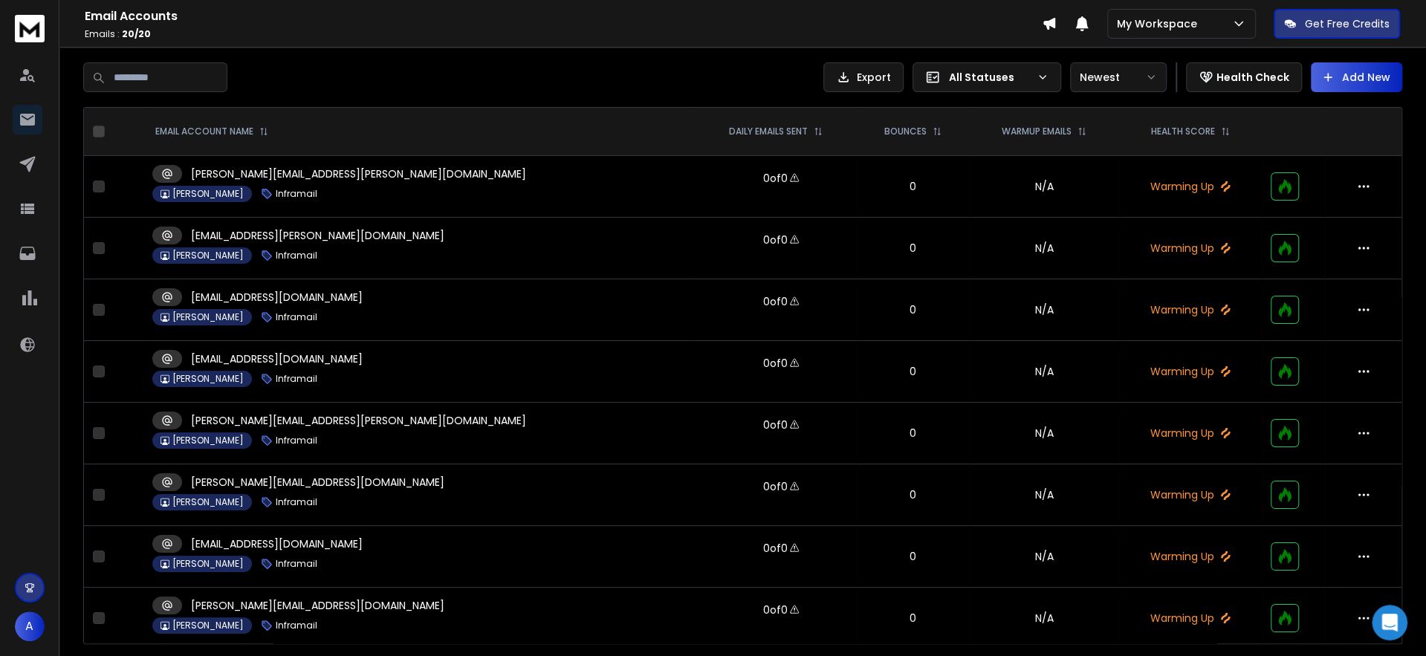
click at [1360, 82] on button "Add New" at bounding box center [1356, 77] width 91 height 30
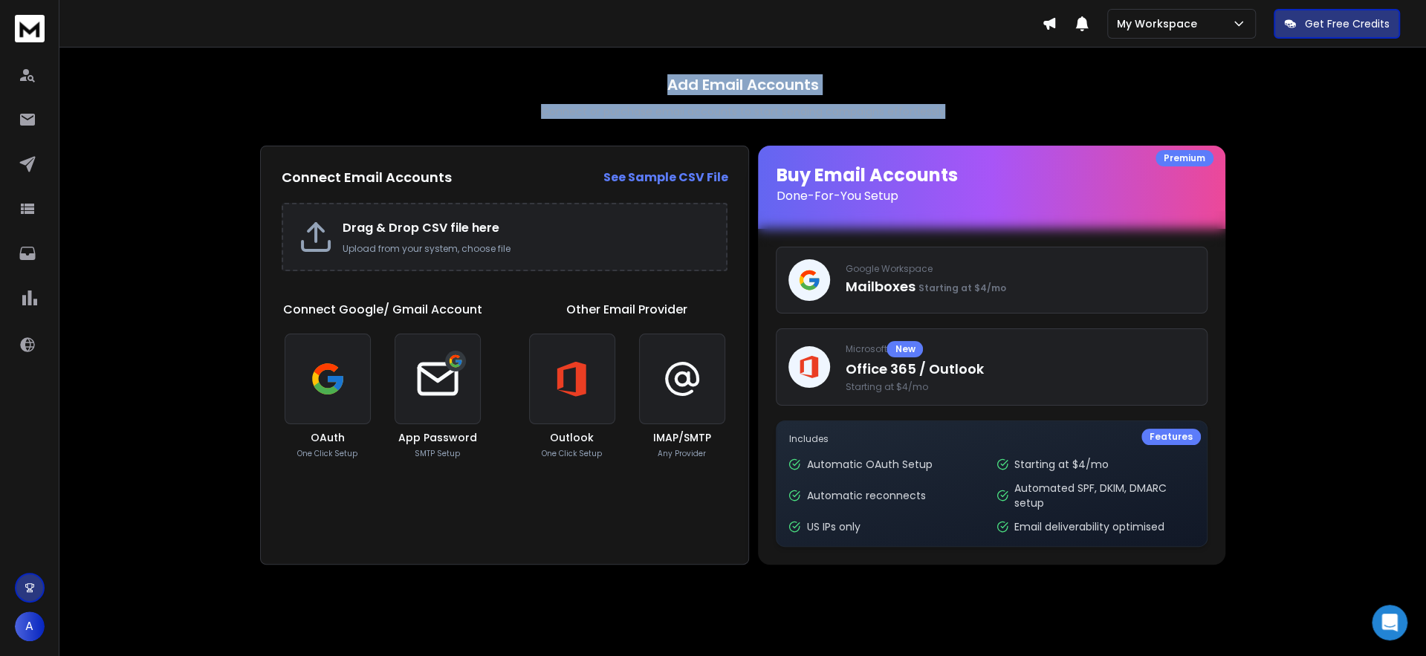
drag, startPoint x: 658, startPoint y: 86, endPoint x: 935, endPoint y: 126, distance: 280.7
click at [935, 126] on div "Add Email Accounts Connect or purchase email accounts to start sending campaign…" at bounding box center [742, 334] width 1366 height 520
click at [971, 105] on div "Add Email Accounts Connect or purchase email accounts to start sending campaign…" at bounding box center [742, 96] width 1366 height 45
drag, startPoint x: 968, startPoint y: 112, endPoint x: 631, endPoint y: 64, distance: 340.8
click at [631, 65] on div "Add Email Accounts Connect or purchase email accounts to start sending campaign…" at bounding box center [713, 297] width 1426 height 594
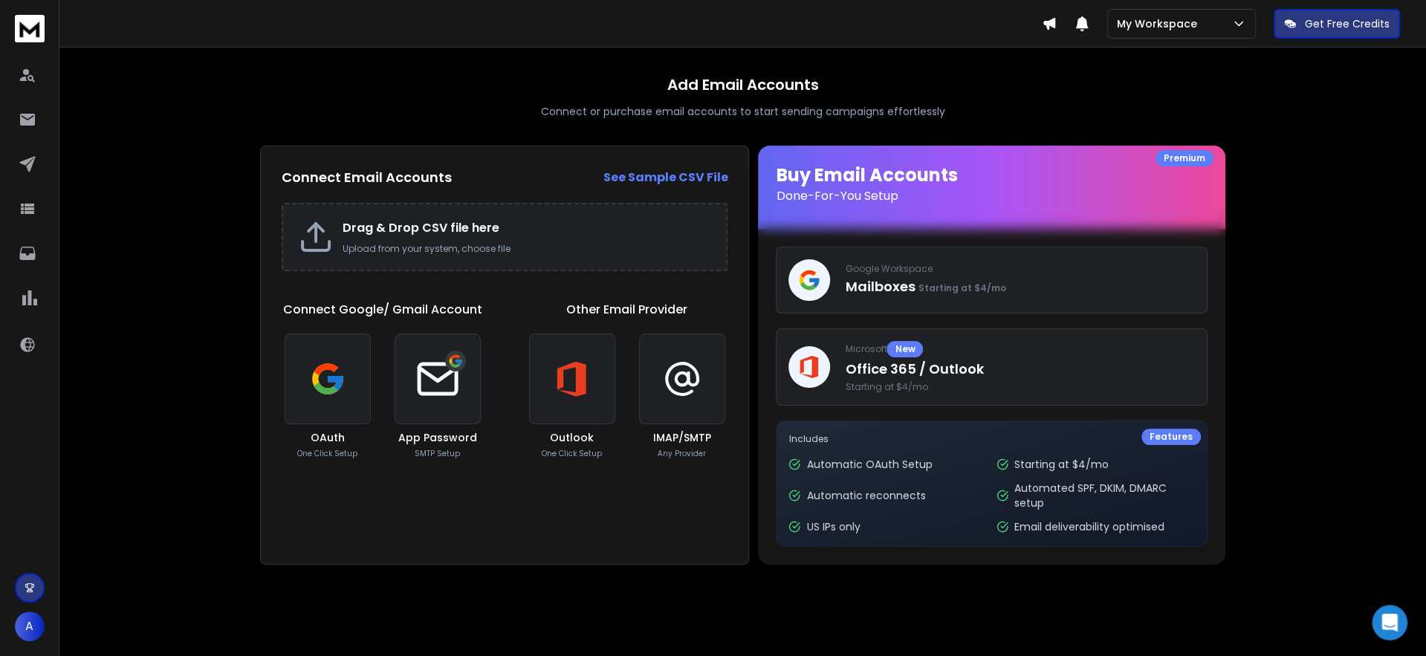
click at [631, 80] on div "Add Email Accounts Connect or purchase email accounts to start sending campaign…" at bounding box center [742, 96] width 1366 height 45
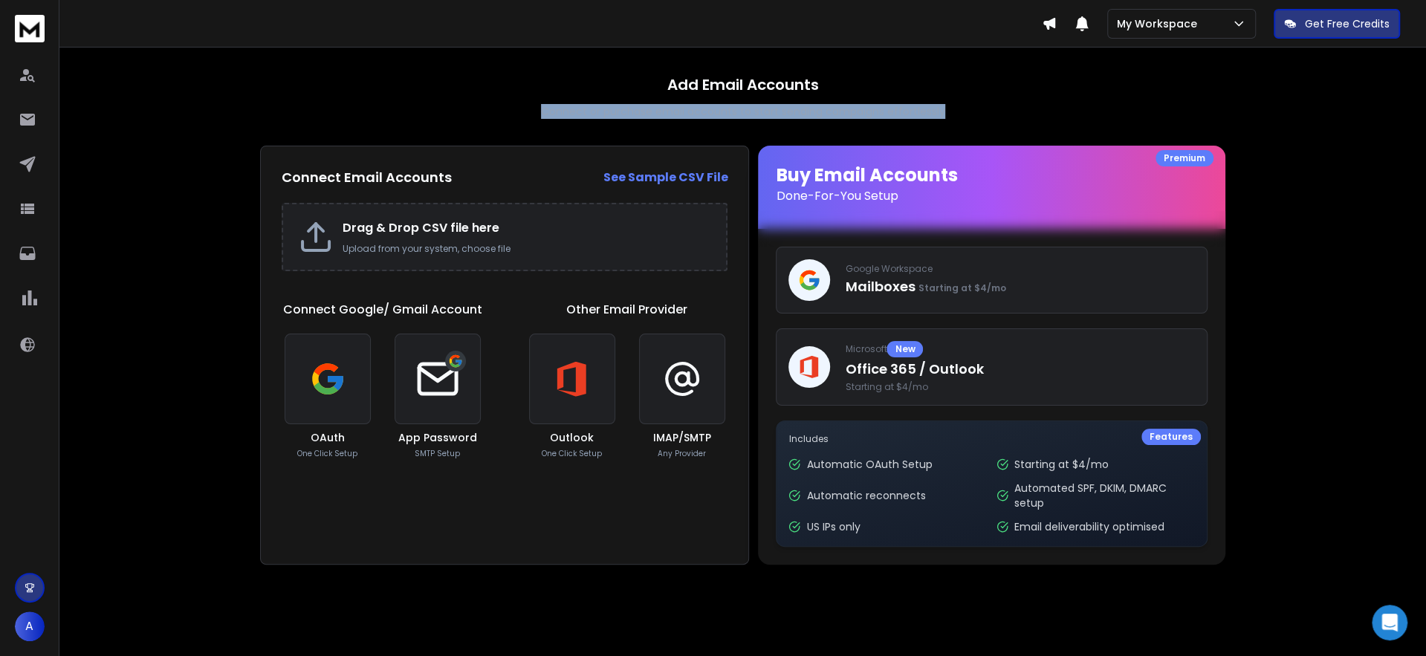
drag, startPoint x: 631, startPoint y: 80, endPoint x: 948, endPoint y: 117, distance: 319.5
click at [948, 118] on div "Add Email Accounts Connect or purchase email accounts to start sending campaign…" at bounding box center [742, 96] width 1366 height 45
drag, startPoint x: 948, startPoint y: 117, endPoint x: 938, endPoint y: 117, distance: 9.7
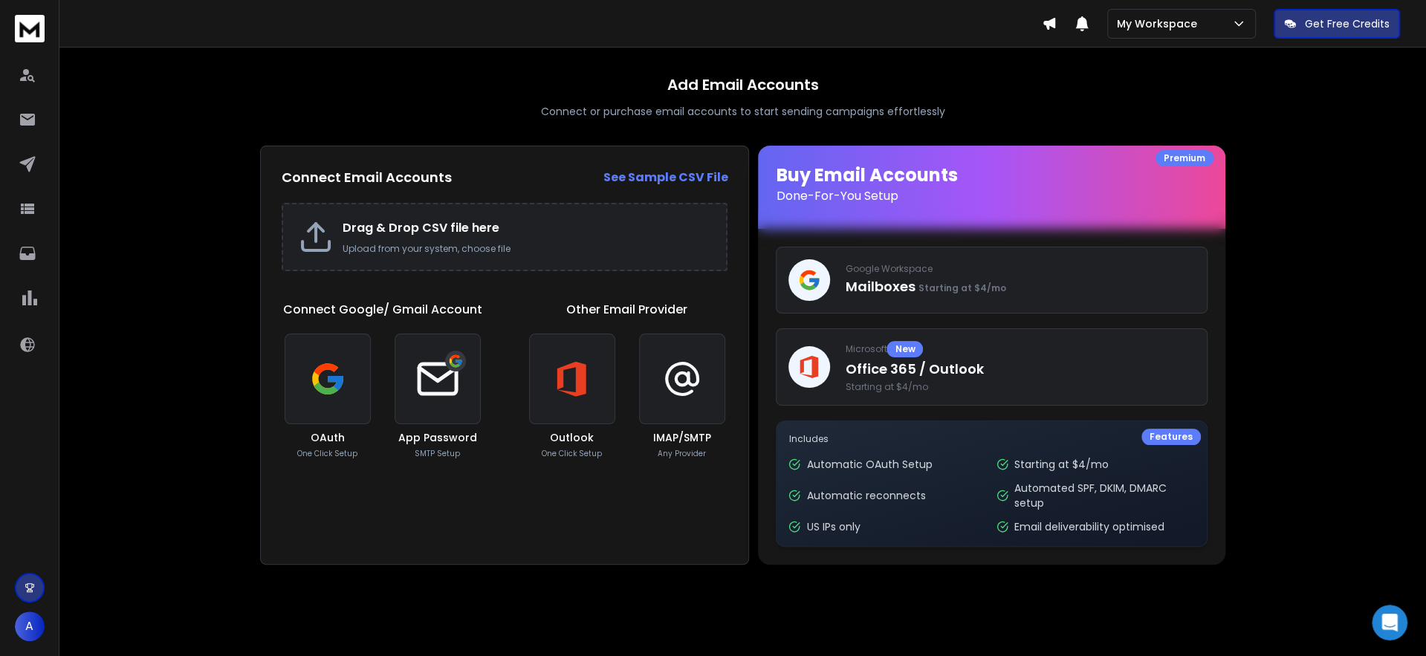
click at [938, 117] on p "Connect or purchase email accounts to start sending campaigns effortlessly" at bounding box center [743, 111] width 404 height 15
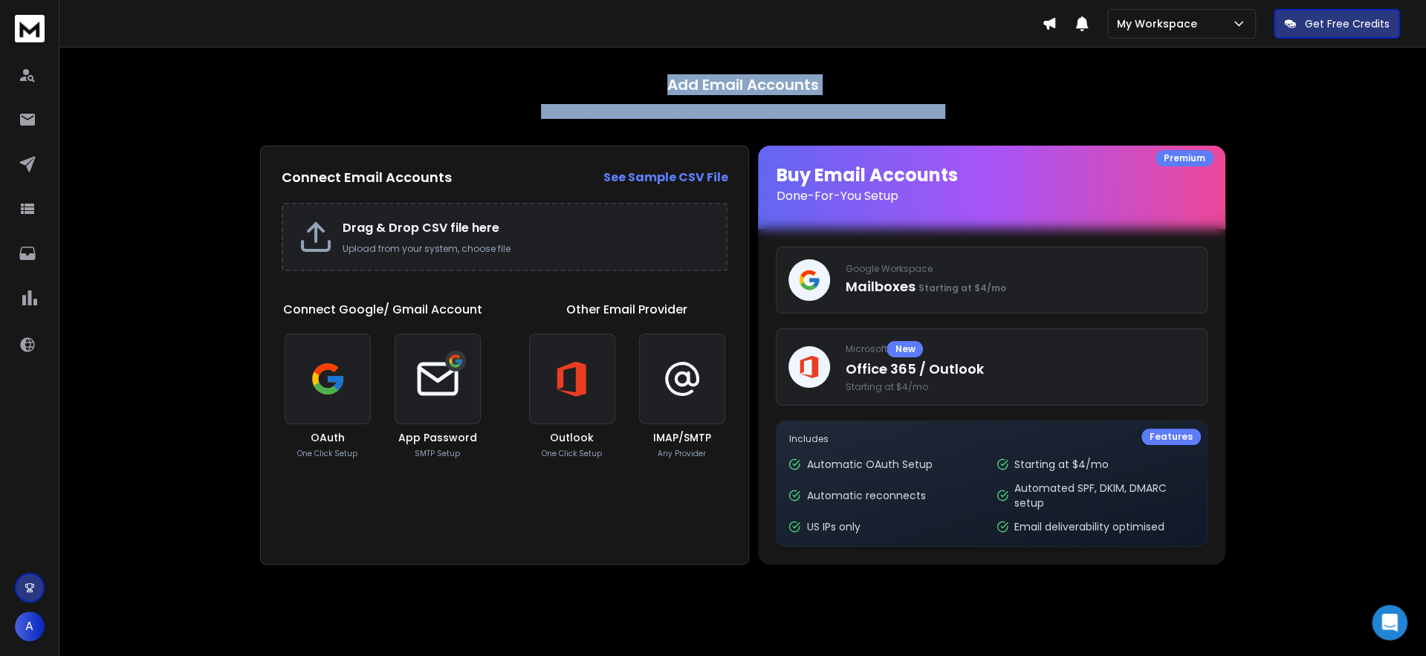
drag, startPoint x: 947, startPoint y: 117, endPoint x: 646, endPoint y: 85, distance: 302.7
click at [646, 85] on div "Add Email Accounts Connect or purchase email accounts to start sending campaign…" at bounding box center [742, 96] width 1366 height 45
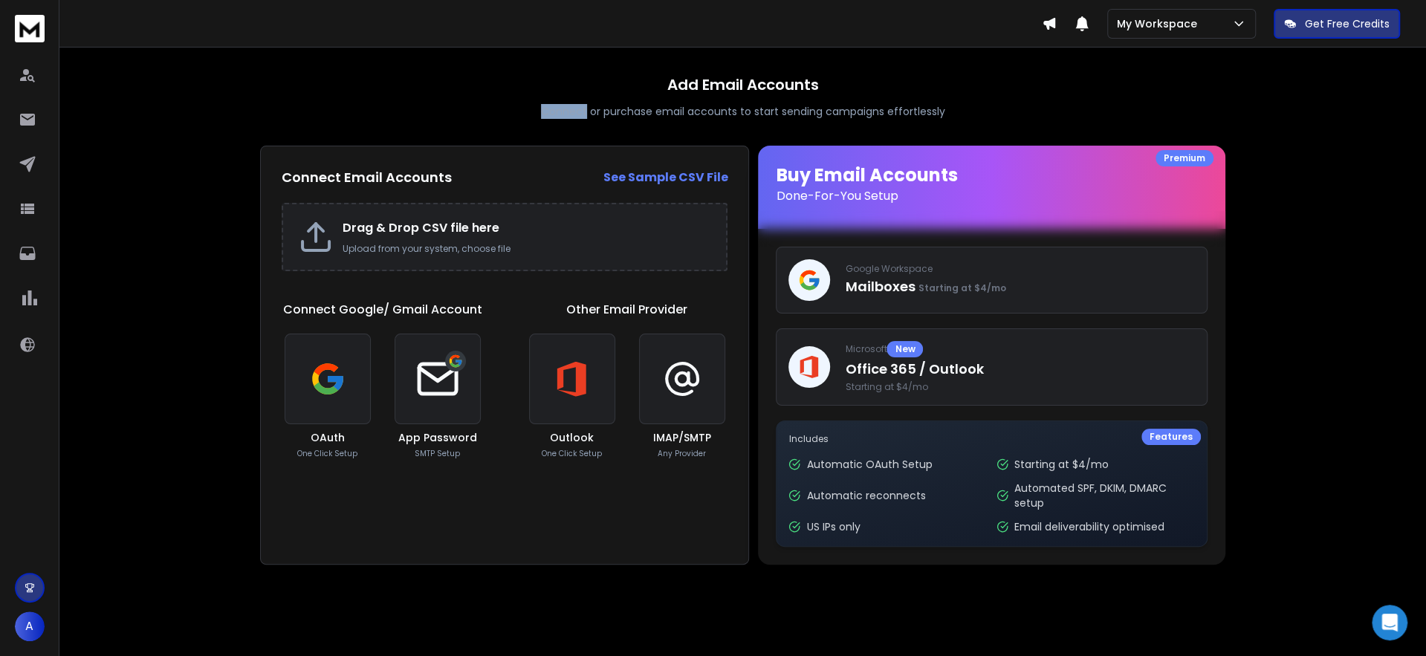
drag, startPoint x: 646, startPoint y: 85, endPoint x: 996, endPoint y: 105, distance: 350.5
click at [996, 105] on div "Add Email Accounts Connect or purchase email accounts to start sending campaign…" at bounding box center [742, 96] width 1366 height 45
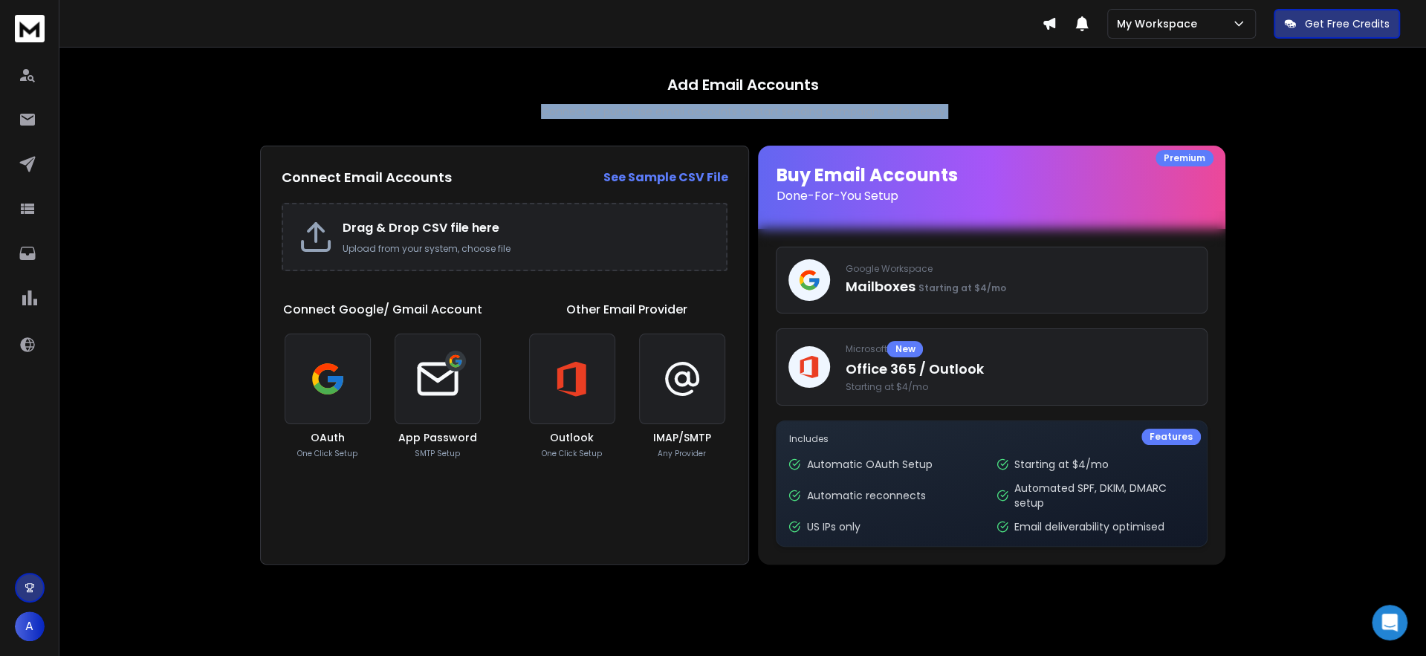
click at [996, 105] on div "Add Email Accounts Connect or purchase email accounts to start sending campaign…" at bounding box center [742, 96] width 1366 height 45
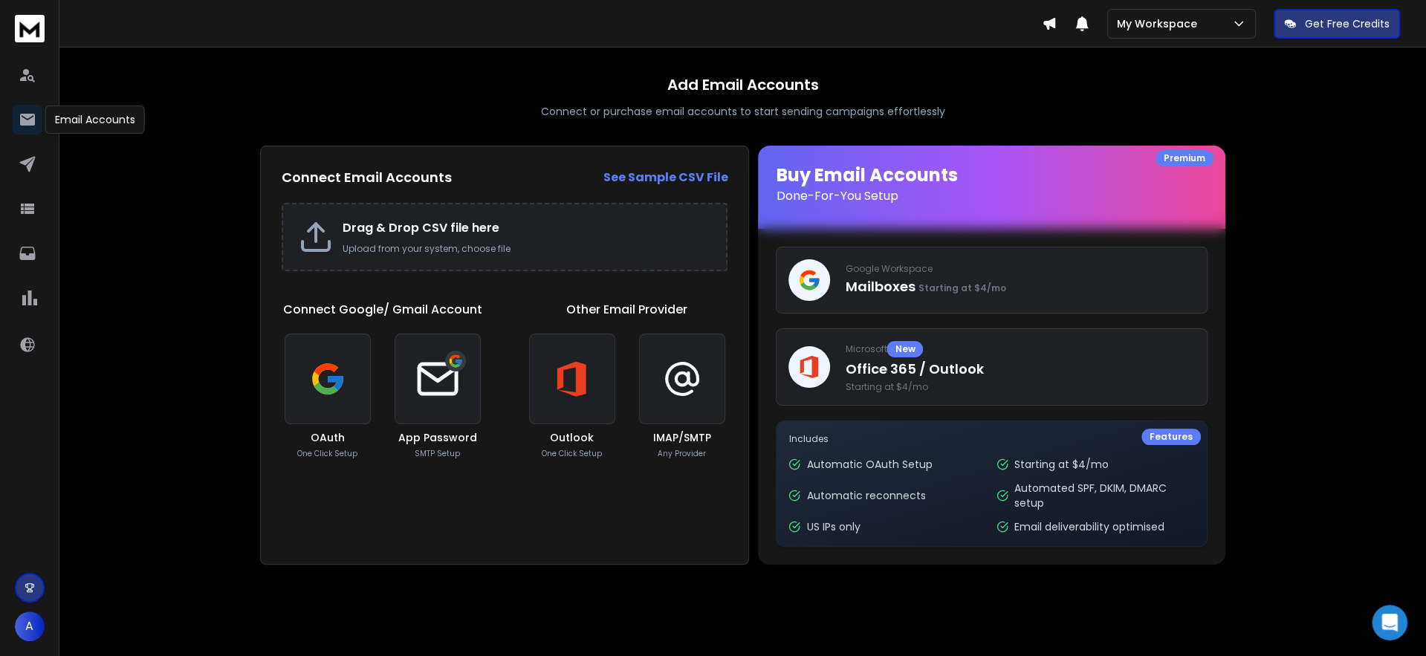
click at [32, 123] on icon at bounding box center [27, 120] width 15 height 12
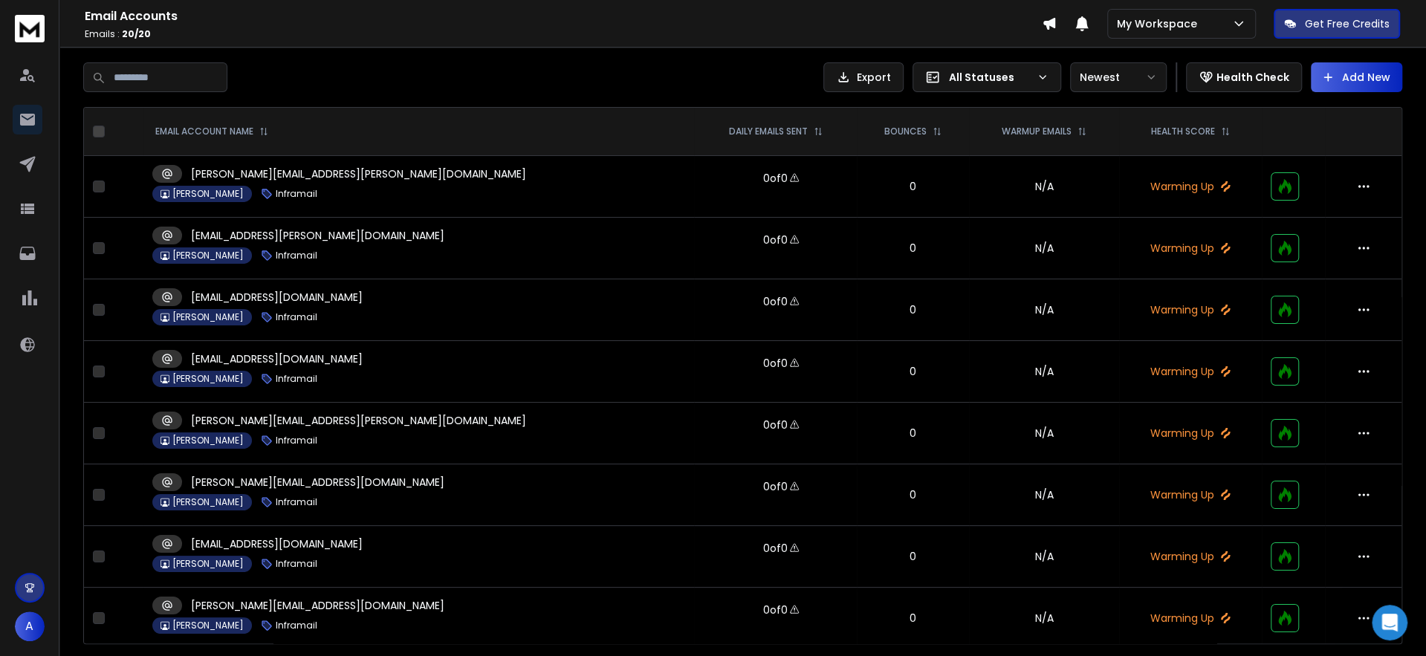
click at [476, 175] on div "[PERSON_NAME][EMAIL_ADDRESS][PERSON_NAME][DOMAIN_NAME]" at bounding box center [418, 174] width 533 height 18
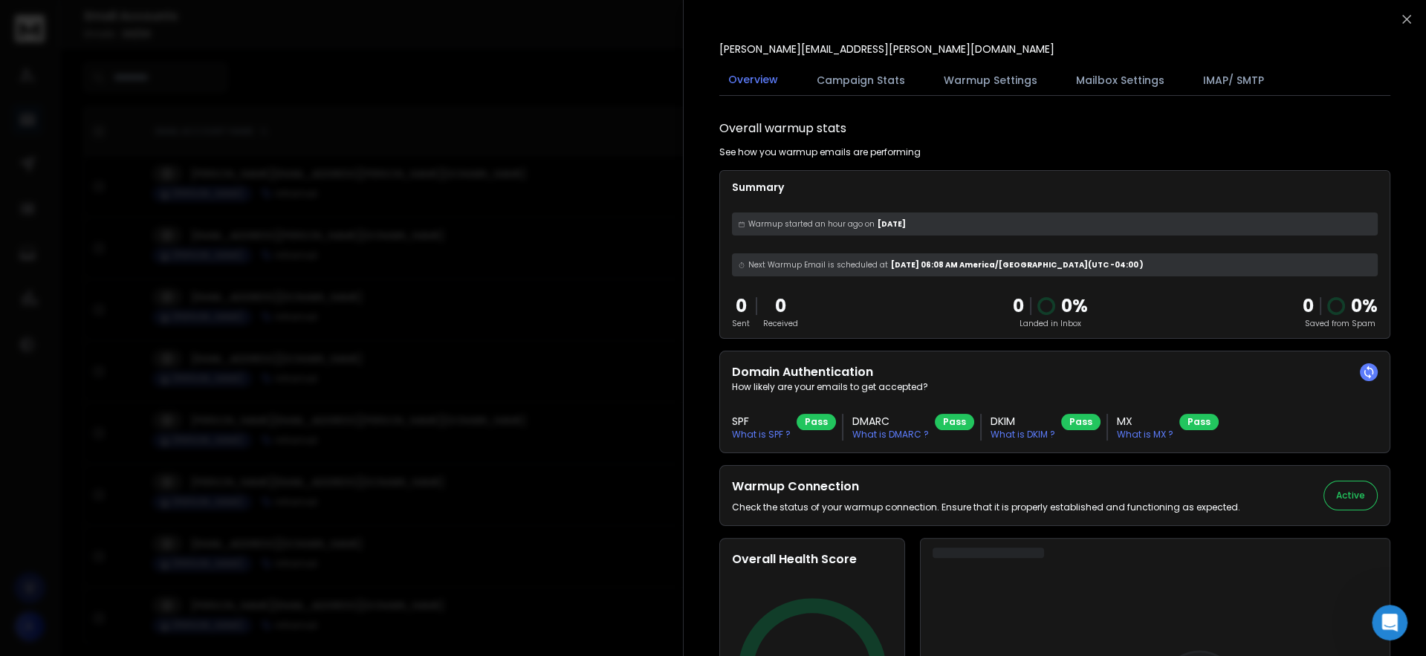
click at [1115, 77] on button "Mailbox Settings" at bounding box center [1120, 80] width 106 height 33
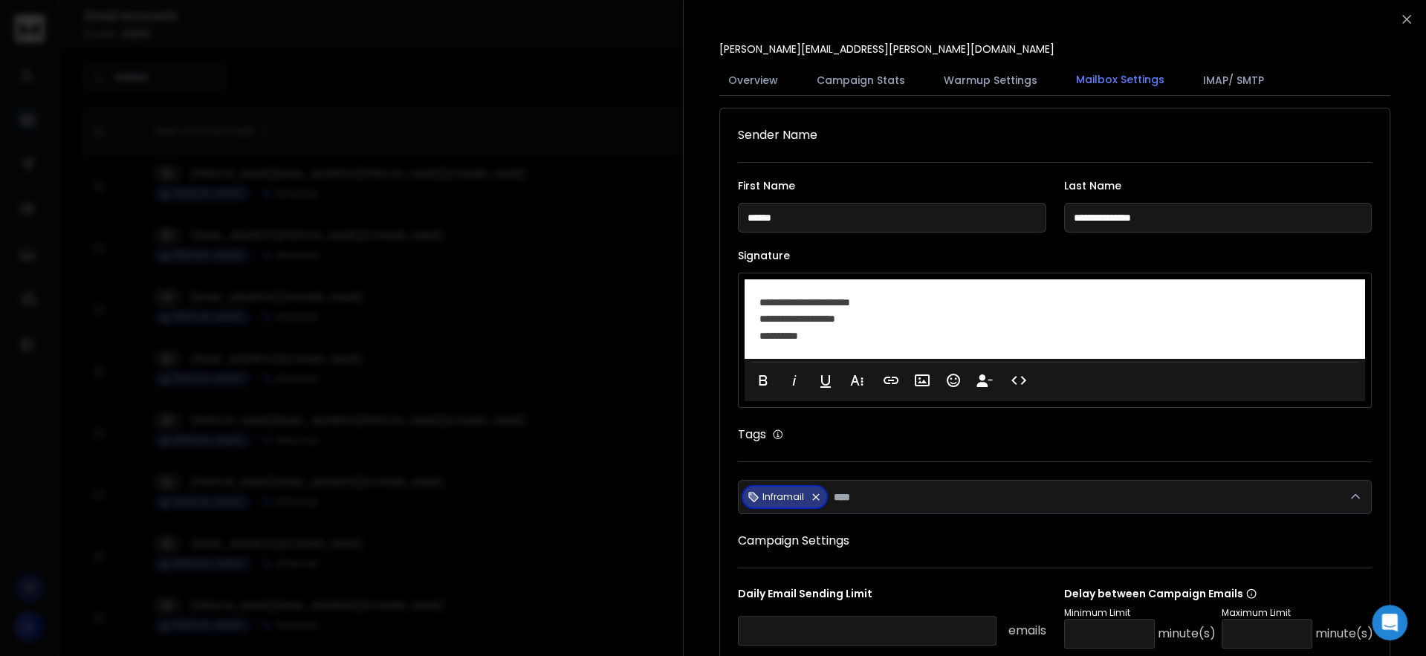
click at [978, 74] on button "Warmup Settings" at bounding box center [990, 80] width 111 height 33
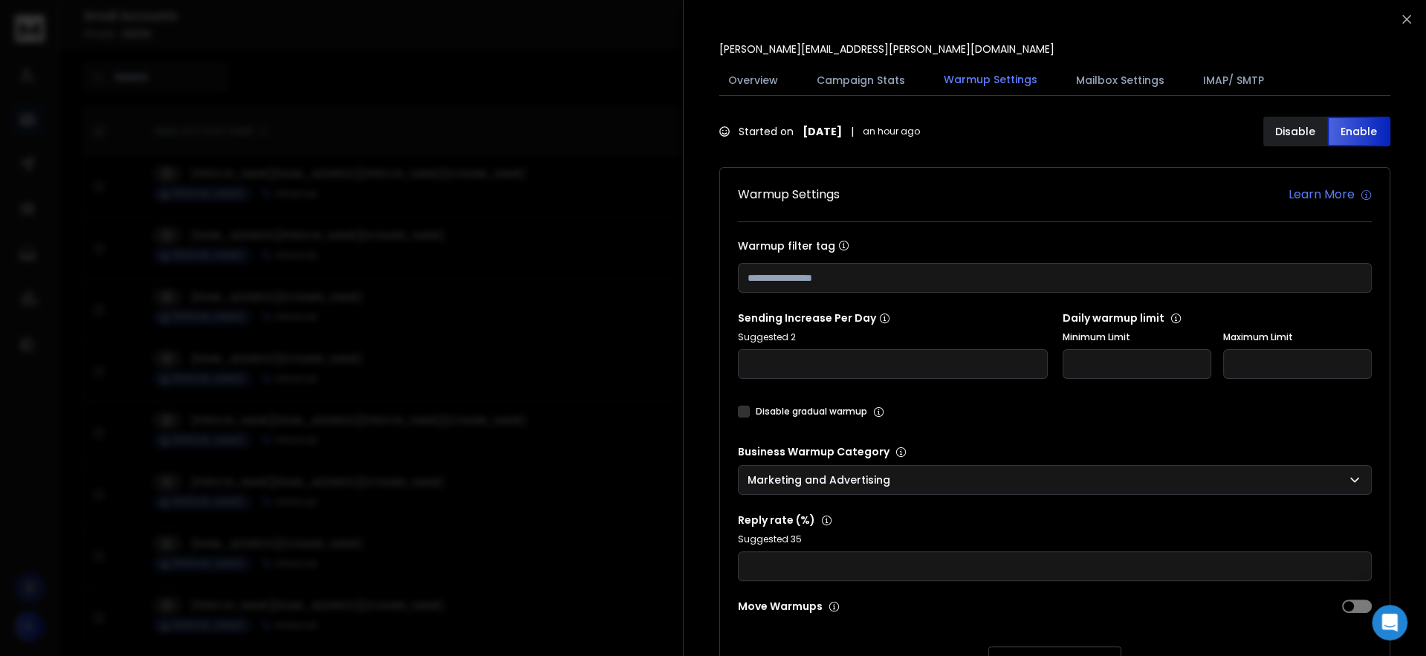
click at [558, 389] on div at bounding box center [713, 328] width 1426 height 656
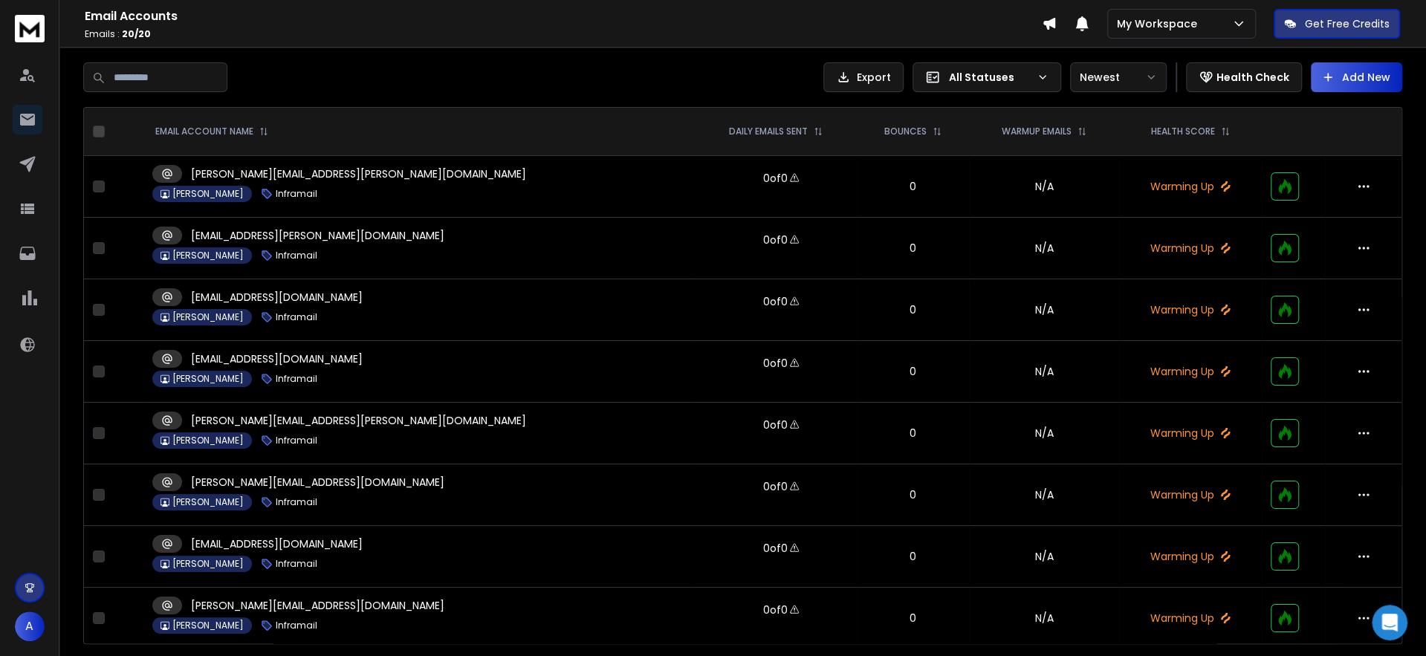
click at [1352, 68] on button "Add New" at bounding box center [1356, 77] width 91 height 30
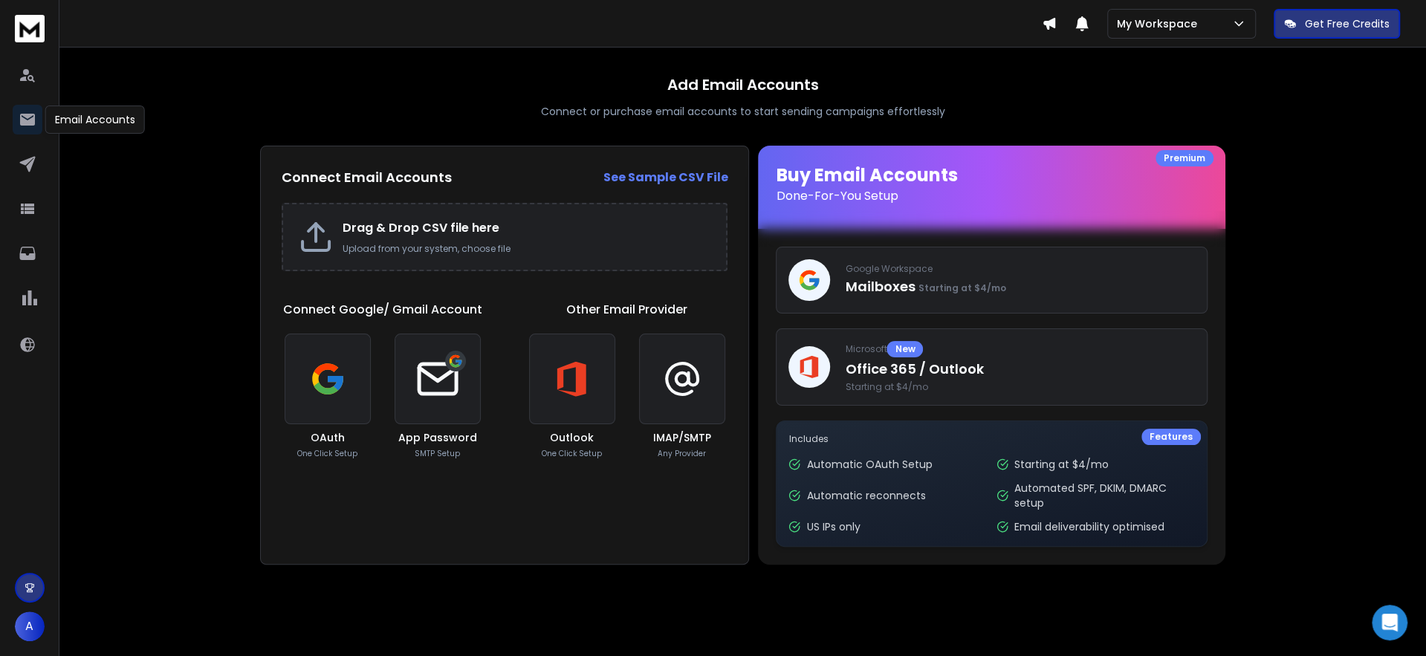
click at [30, 120] on icon at bounding box center [27, 120] width 15 height 12
